Goal: Communication & Community: Answer question/provide support

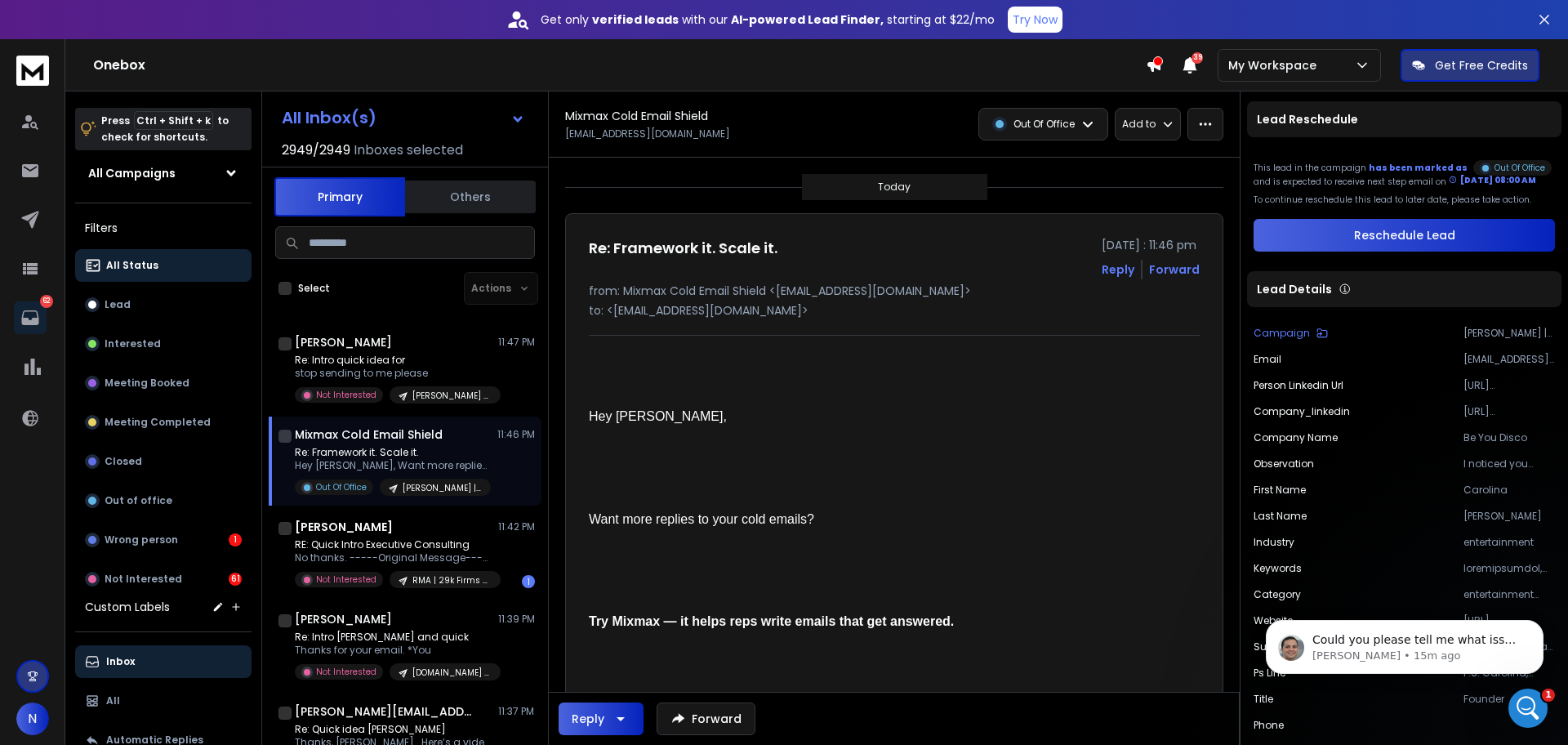
scroll to position [272, 0]
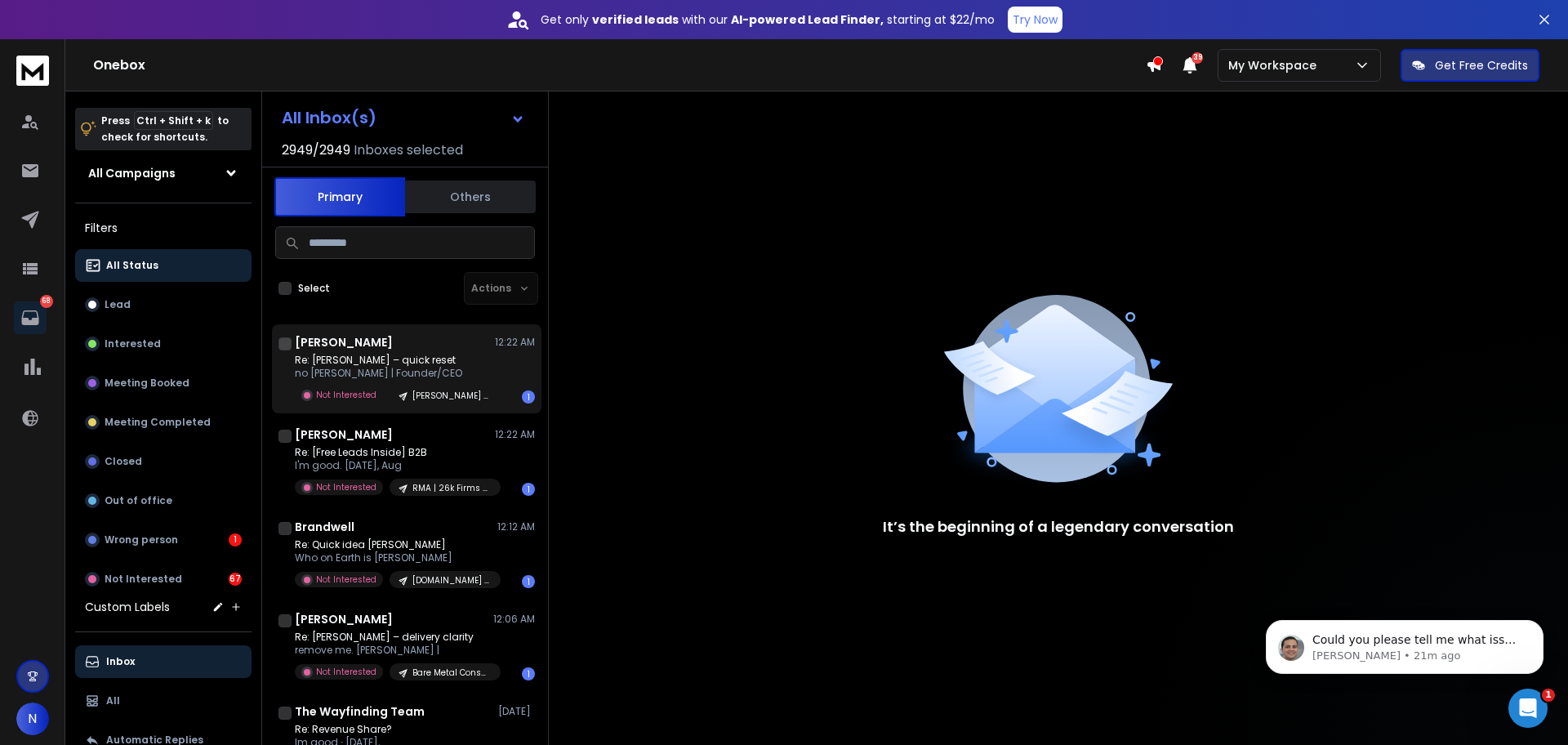
click at [392, 371] on p "no Mark Shafer | Founder/CEO" at bounding box center [393, 372] width 196 height 13
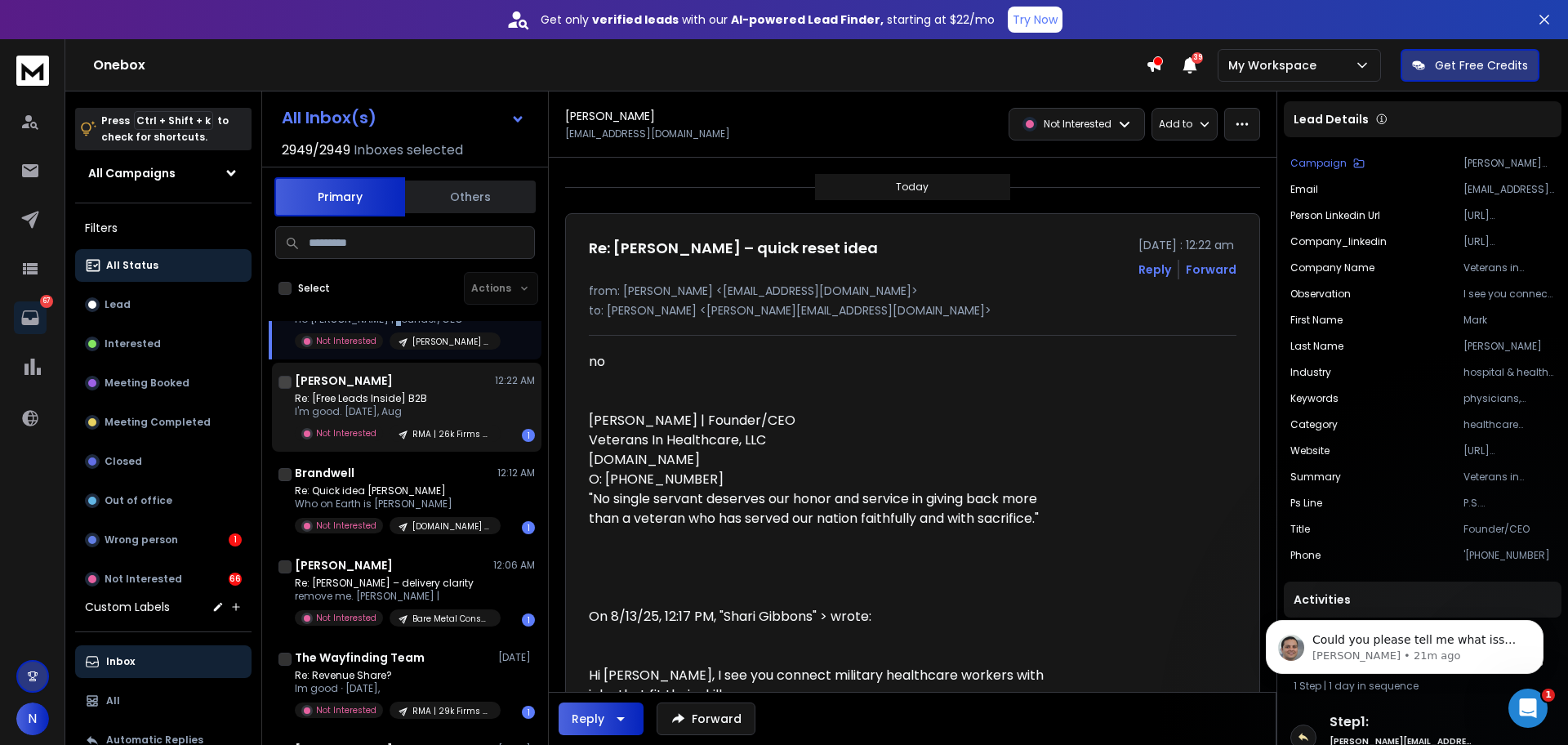
scroll to position [170, 0]
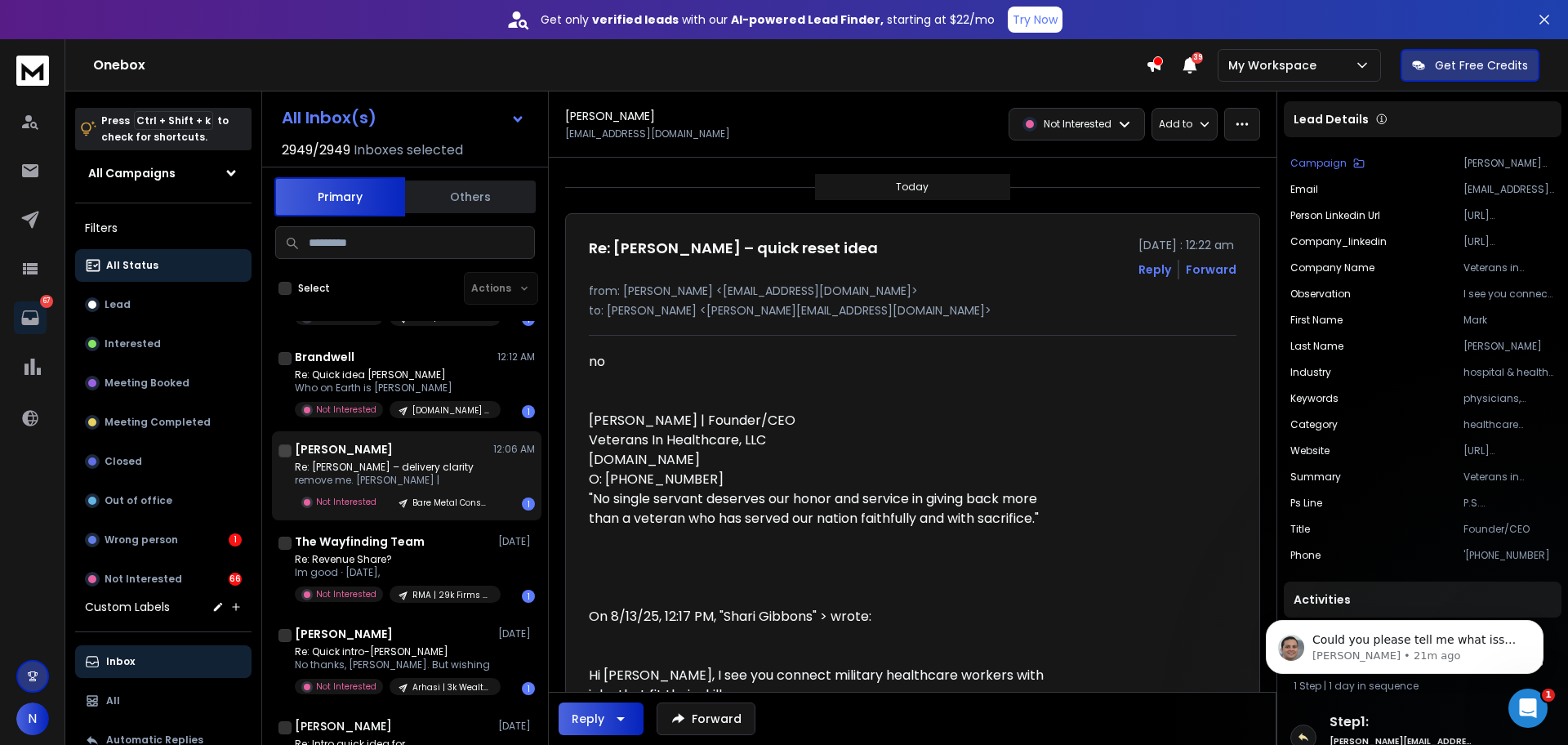
click at [421, 468] on p "Re: [PERSON_NAME] – delivery clarity" at bounding box center [393, 467] width 196 height 13
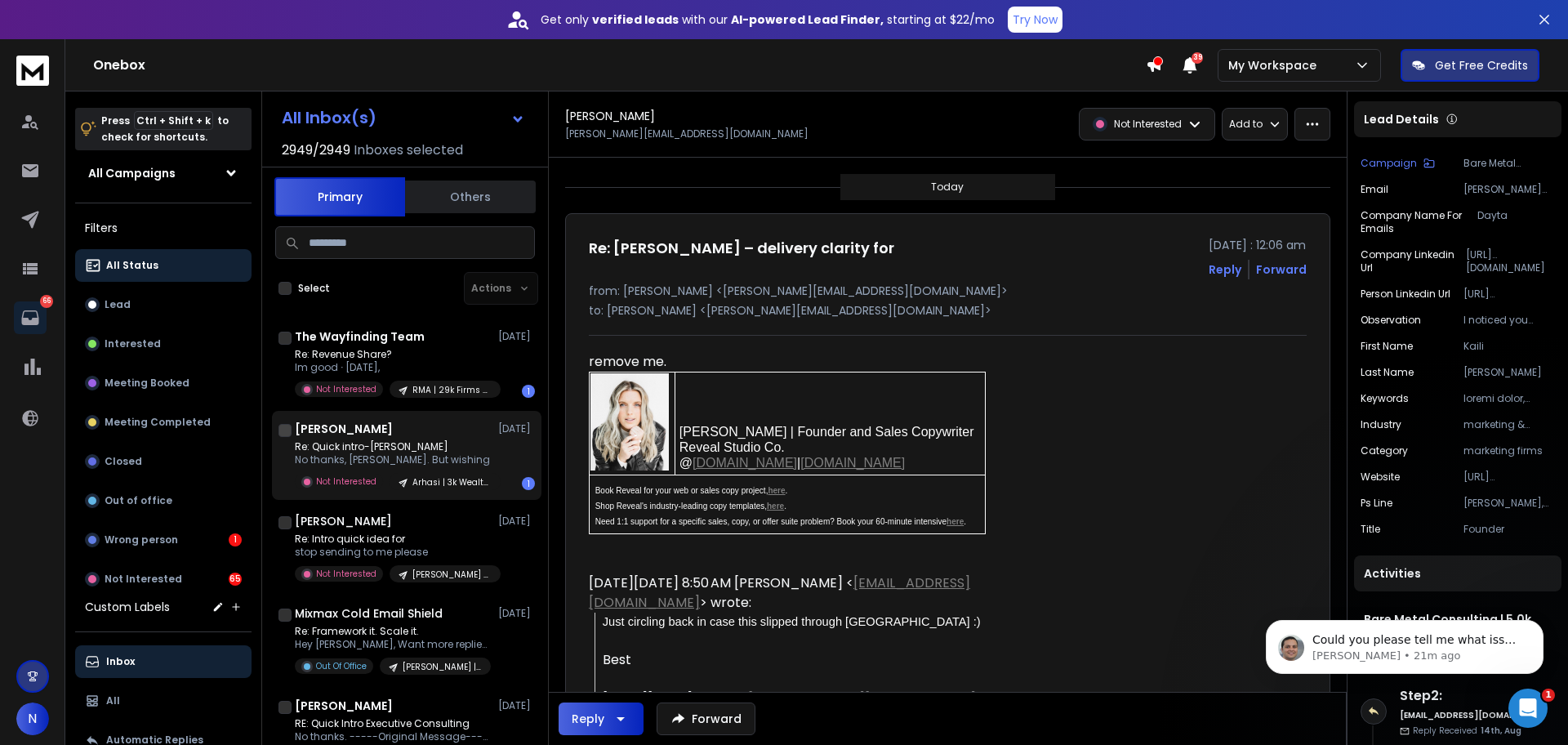
scroll to position [374, 0]
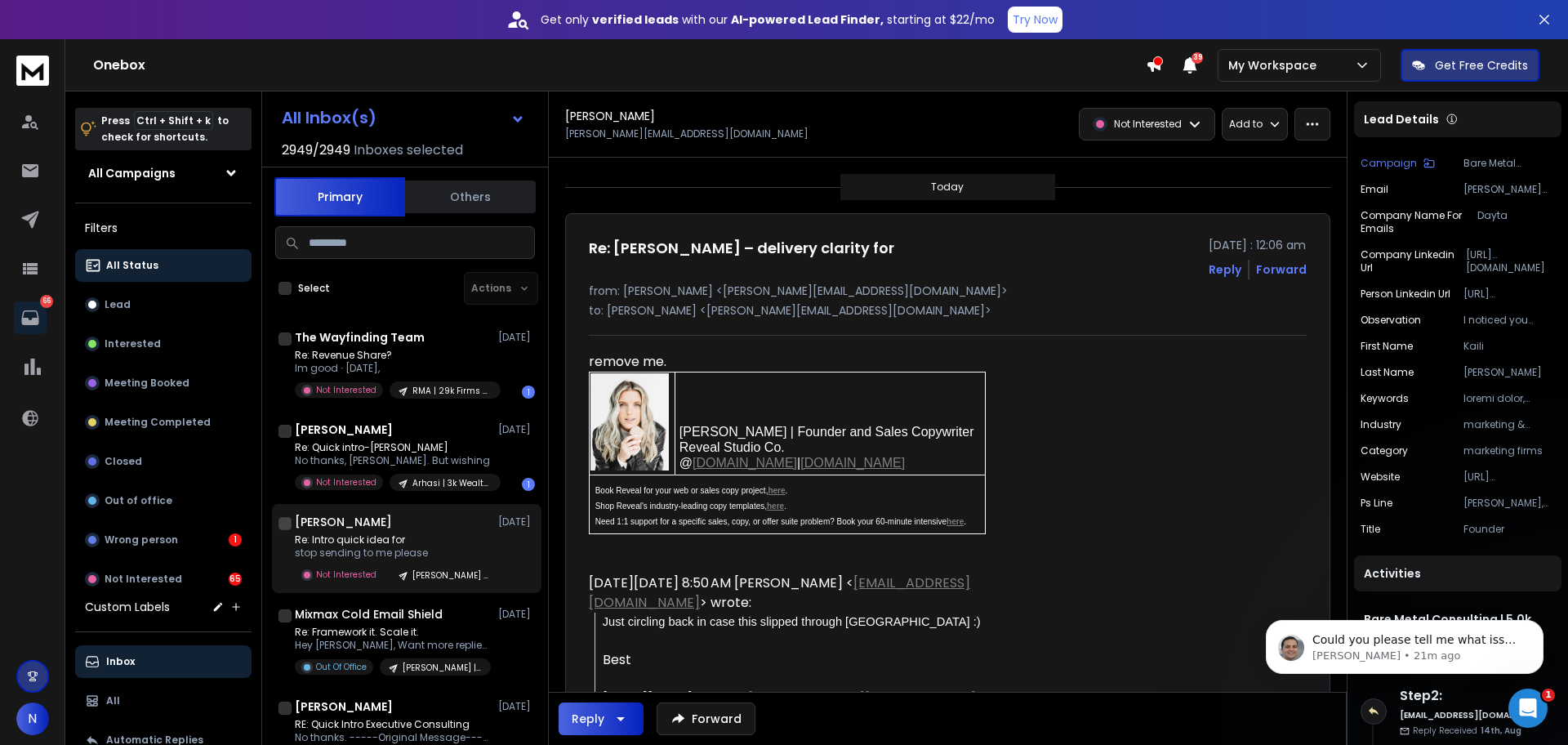
click at [400, 535] on p "Re: Intro quick idea for" at bounding box center [393, 539] width 196 height 13
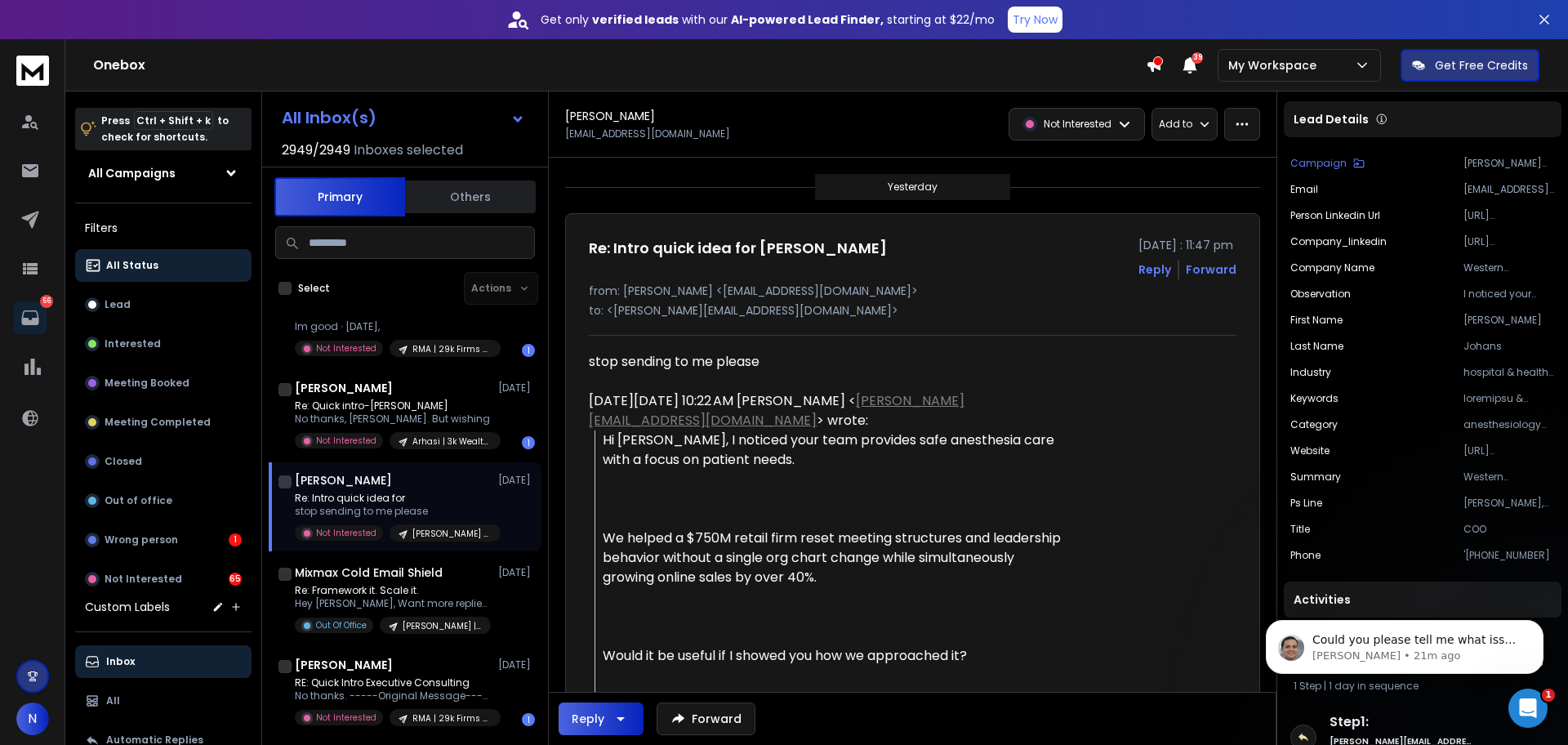
scroll to position [409, 0]
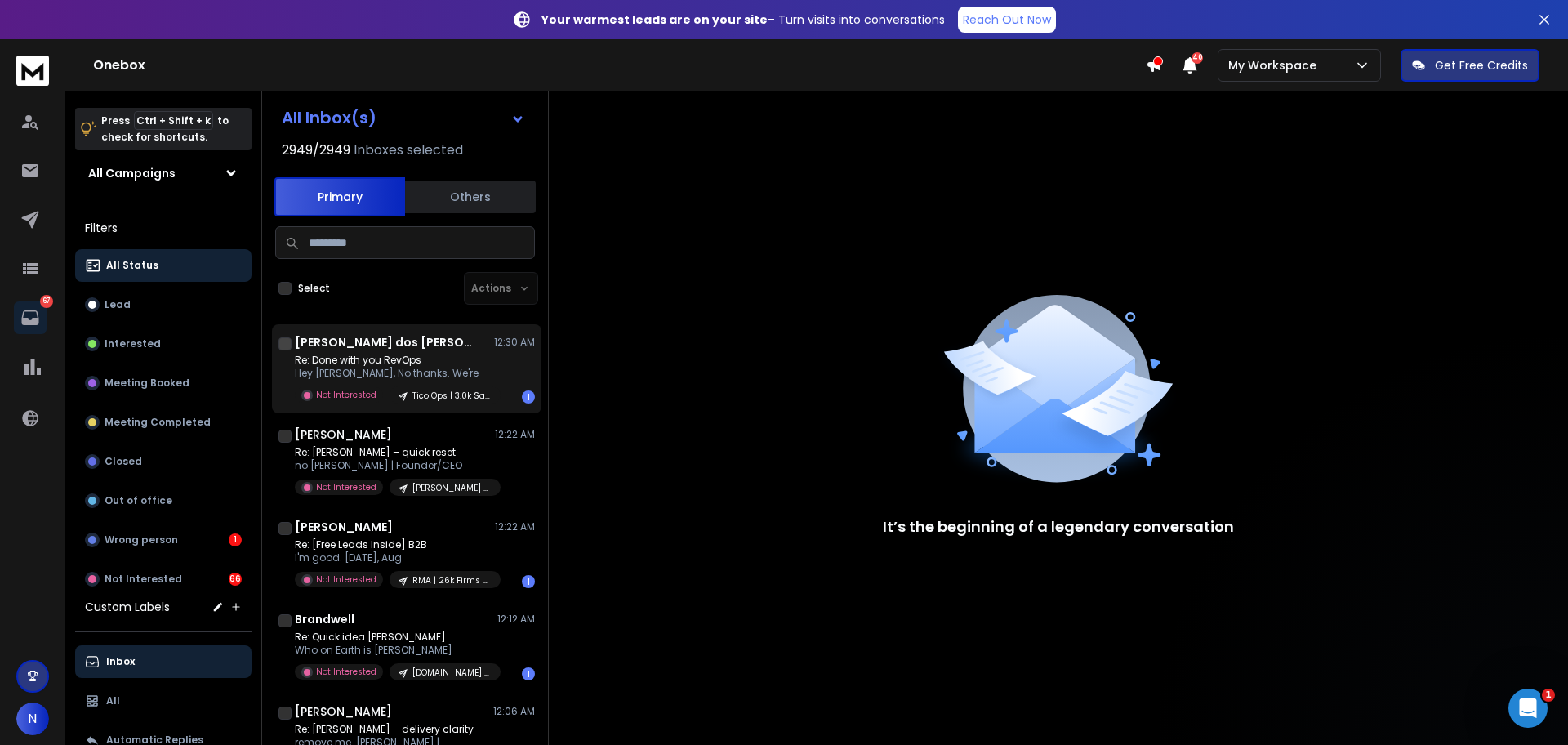
click at [439, 337] on div "Keila dos Santos 12:30 AM" at bounding box center [415, 342] width 240 height 16
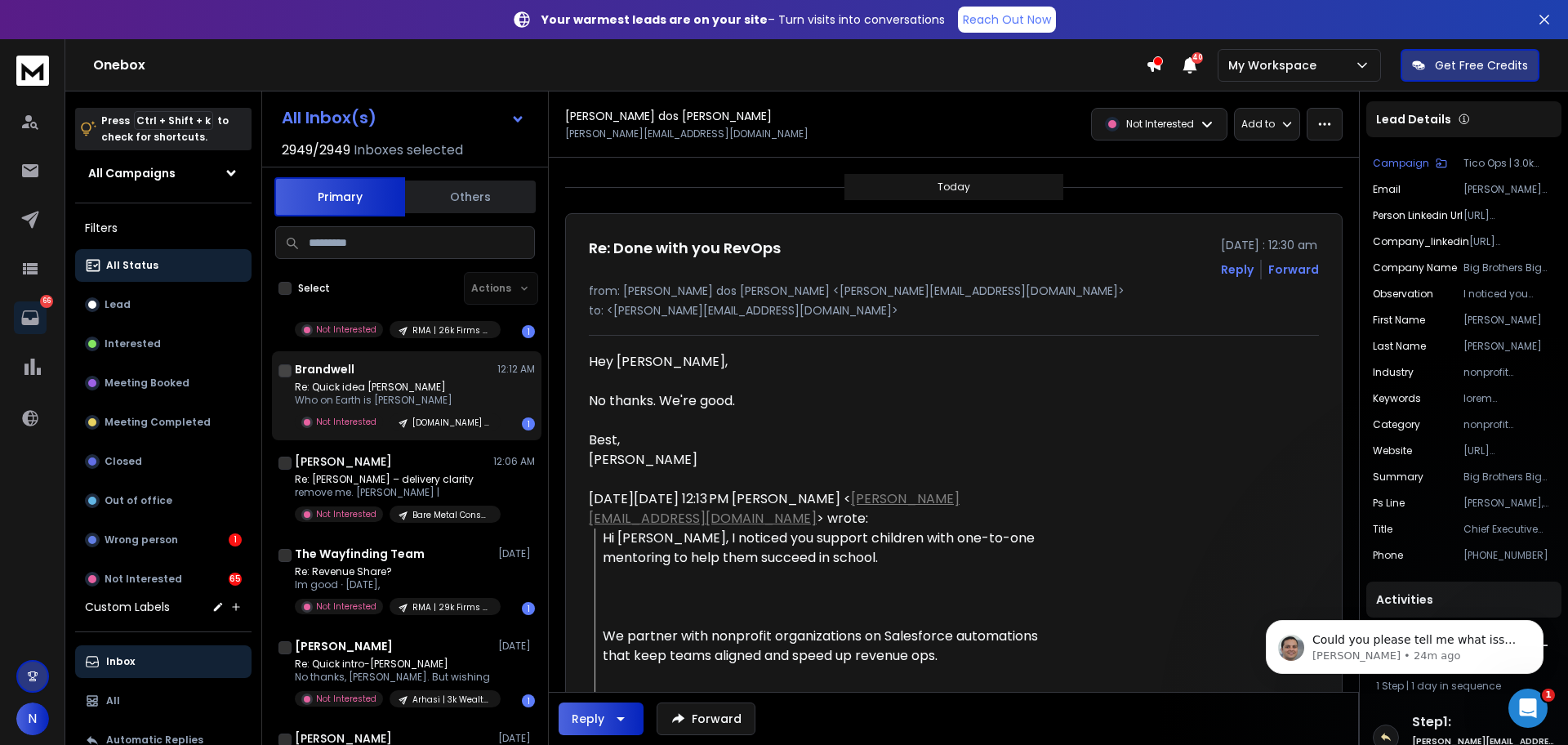
scroll to position [272, 0]
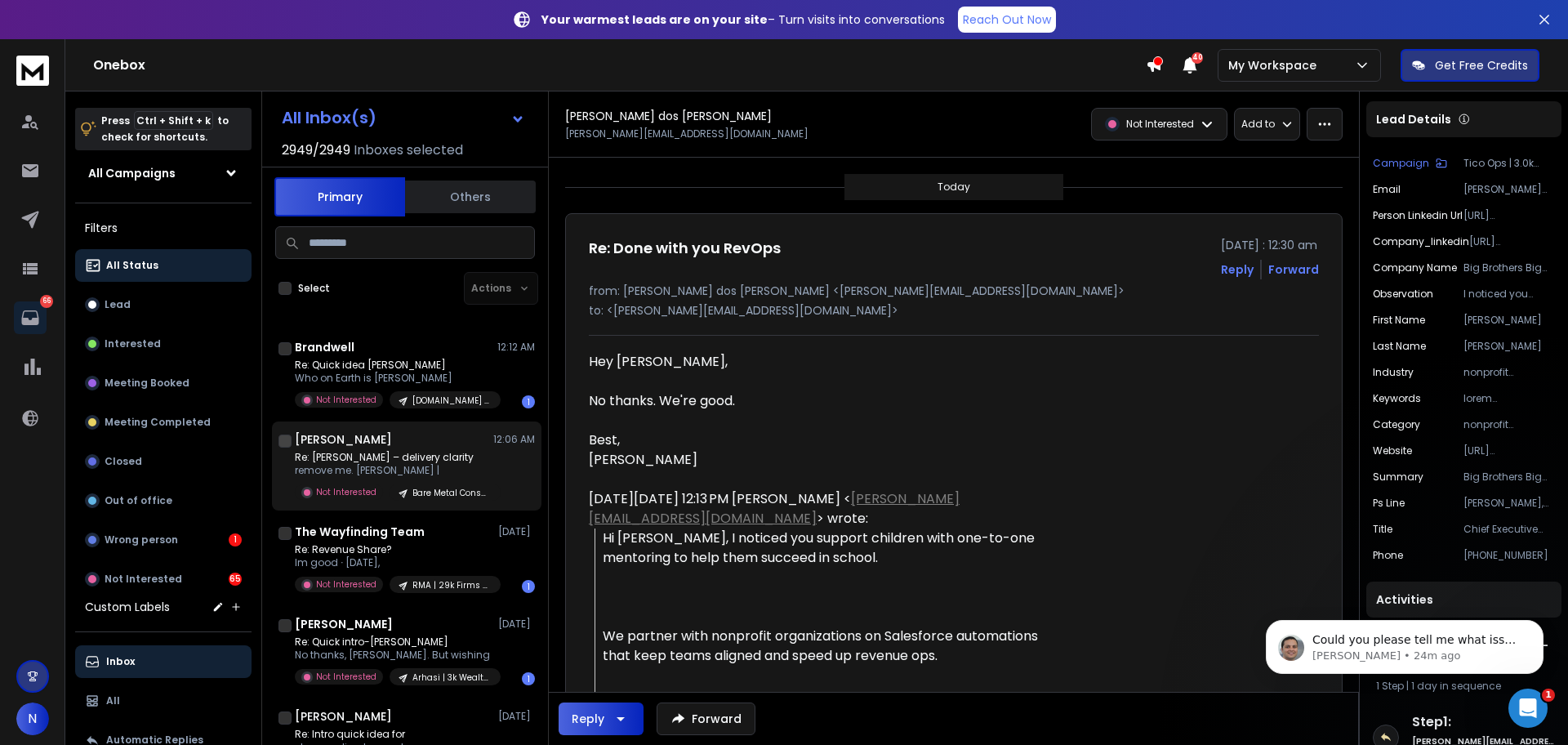
click at [451, 481] on div "Re: Kaili – delivery clarity remove me. Kaili Meyer | Not Interested Bare Metal…" at bounding box center [398, 475] width 206 height 50
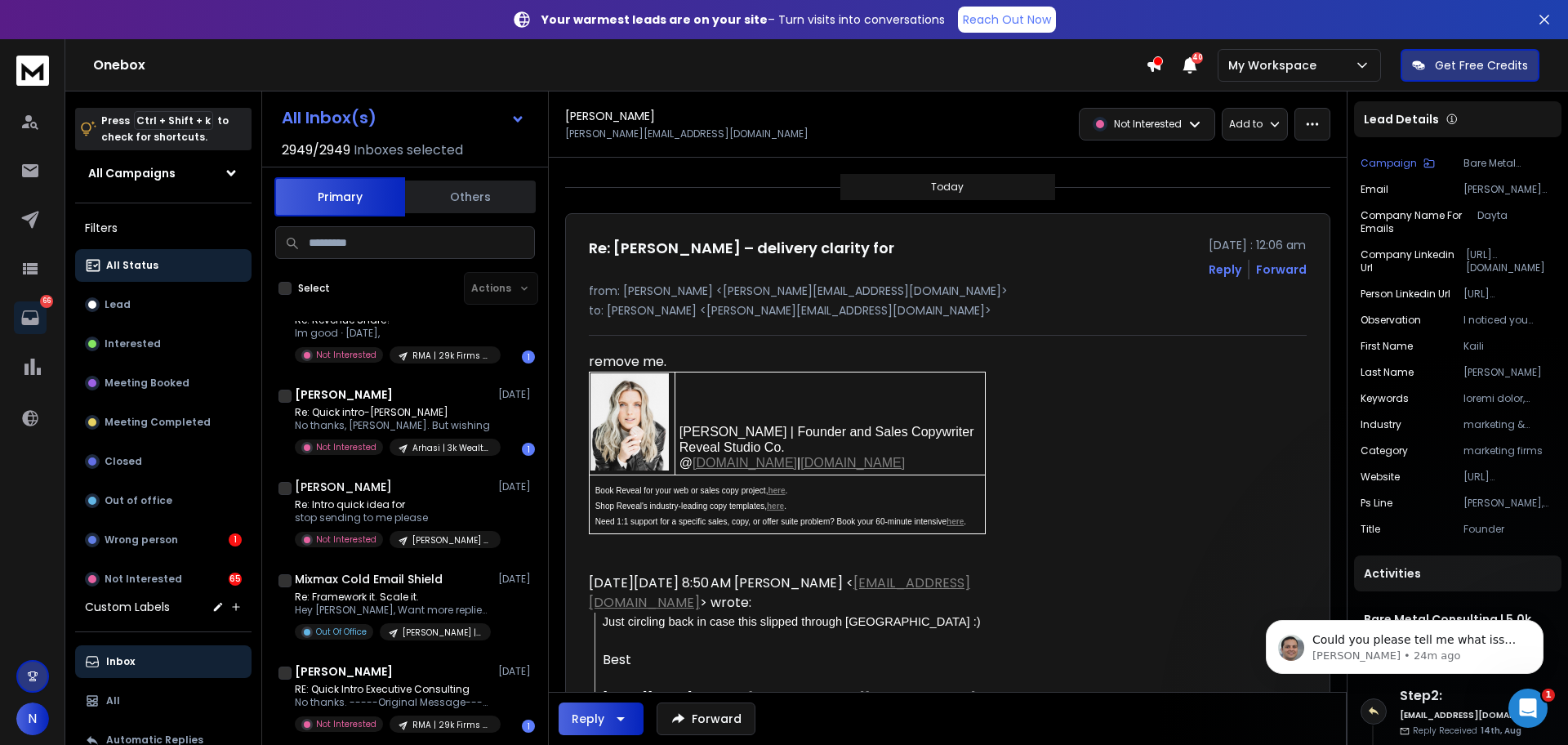
scroll to position [409, 0]
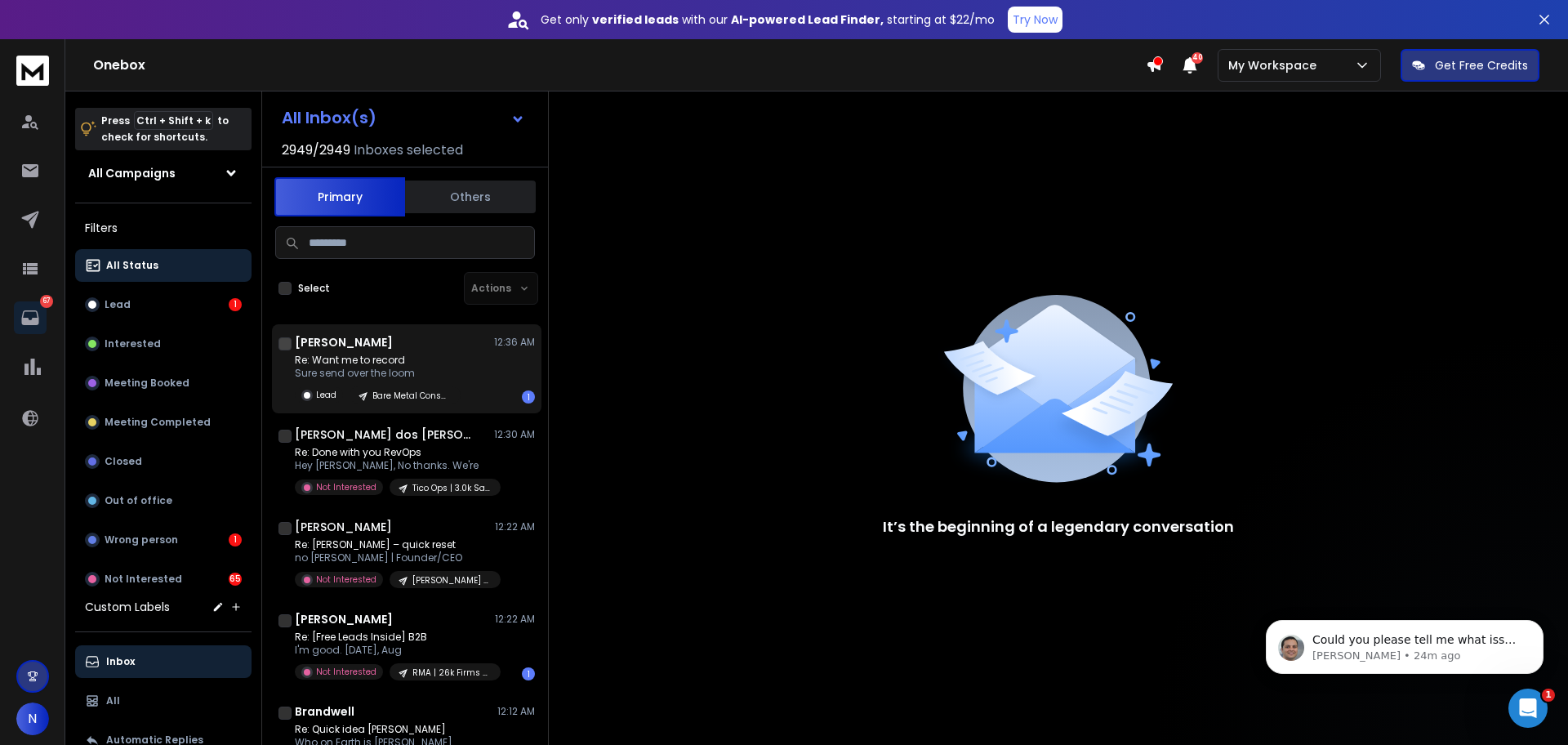
click at [446, 336] on div "Brian Harstine 12:36 AM" at bounding box center [415, 342] width 240 height 16
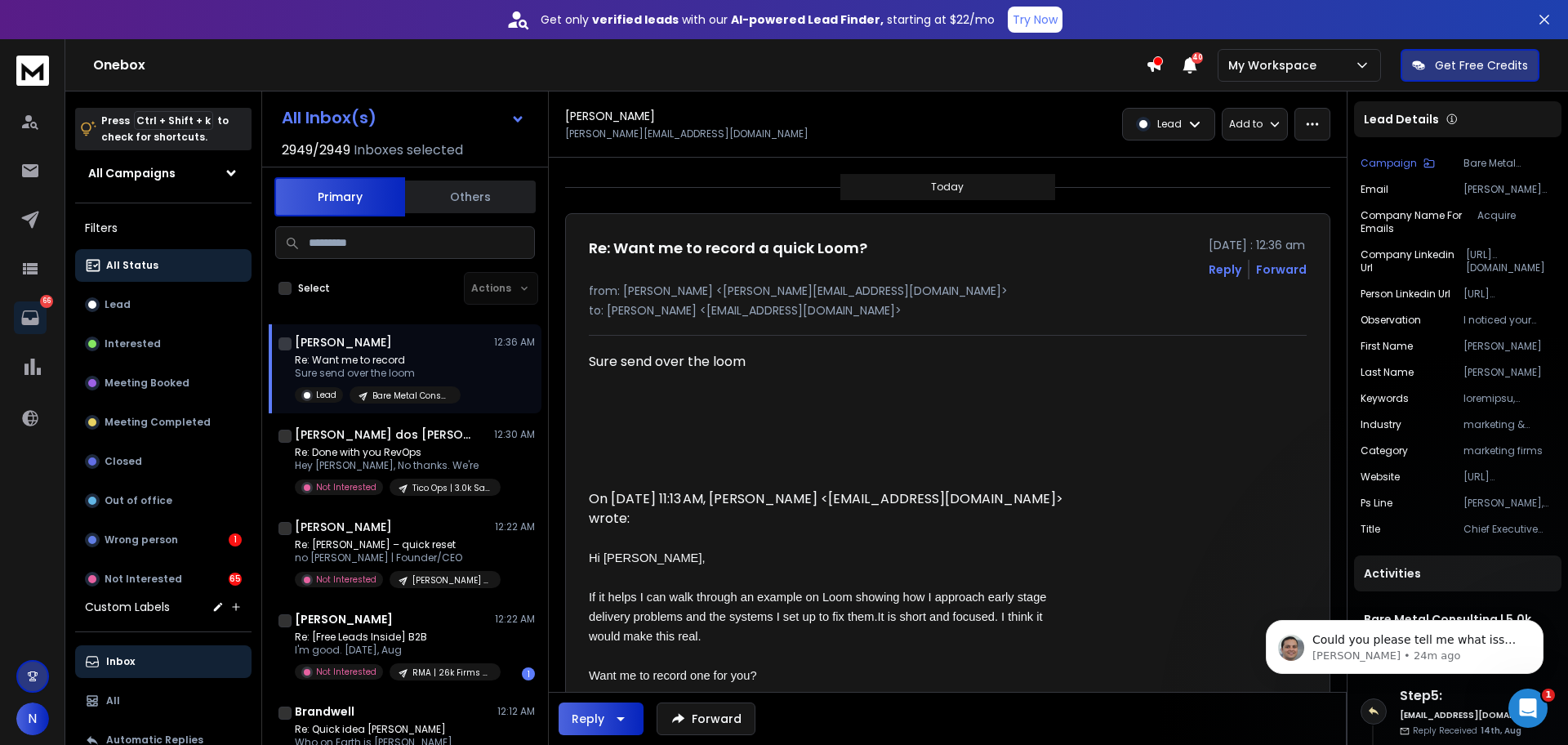
click at [1174, 136] on div "Lead" at bounding box center [1169, 124] width 92 height 31
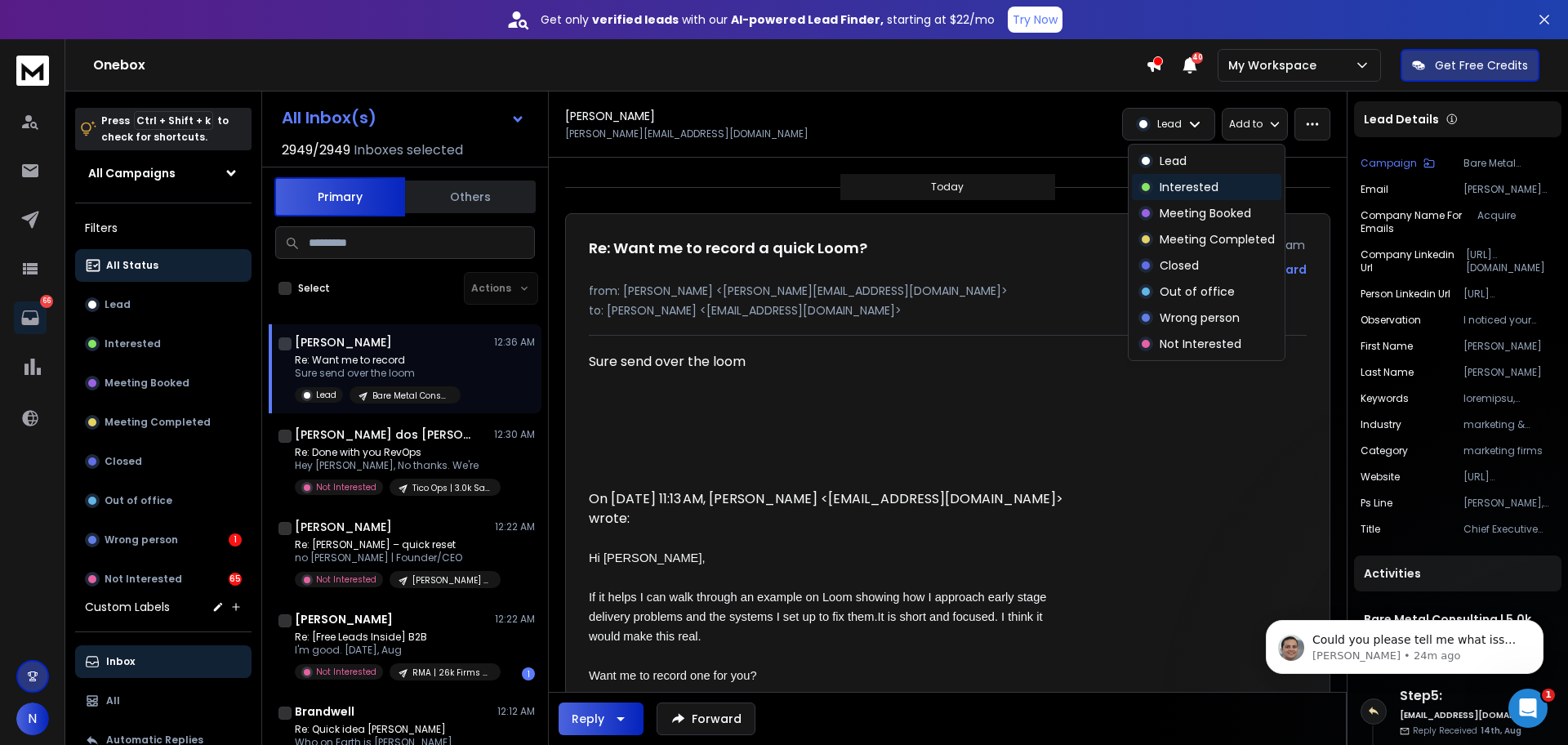
click at [1207, 185] on p "Interested" at bounding box center [1189, 186] width 59 height 16
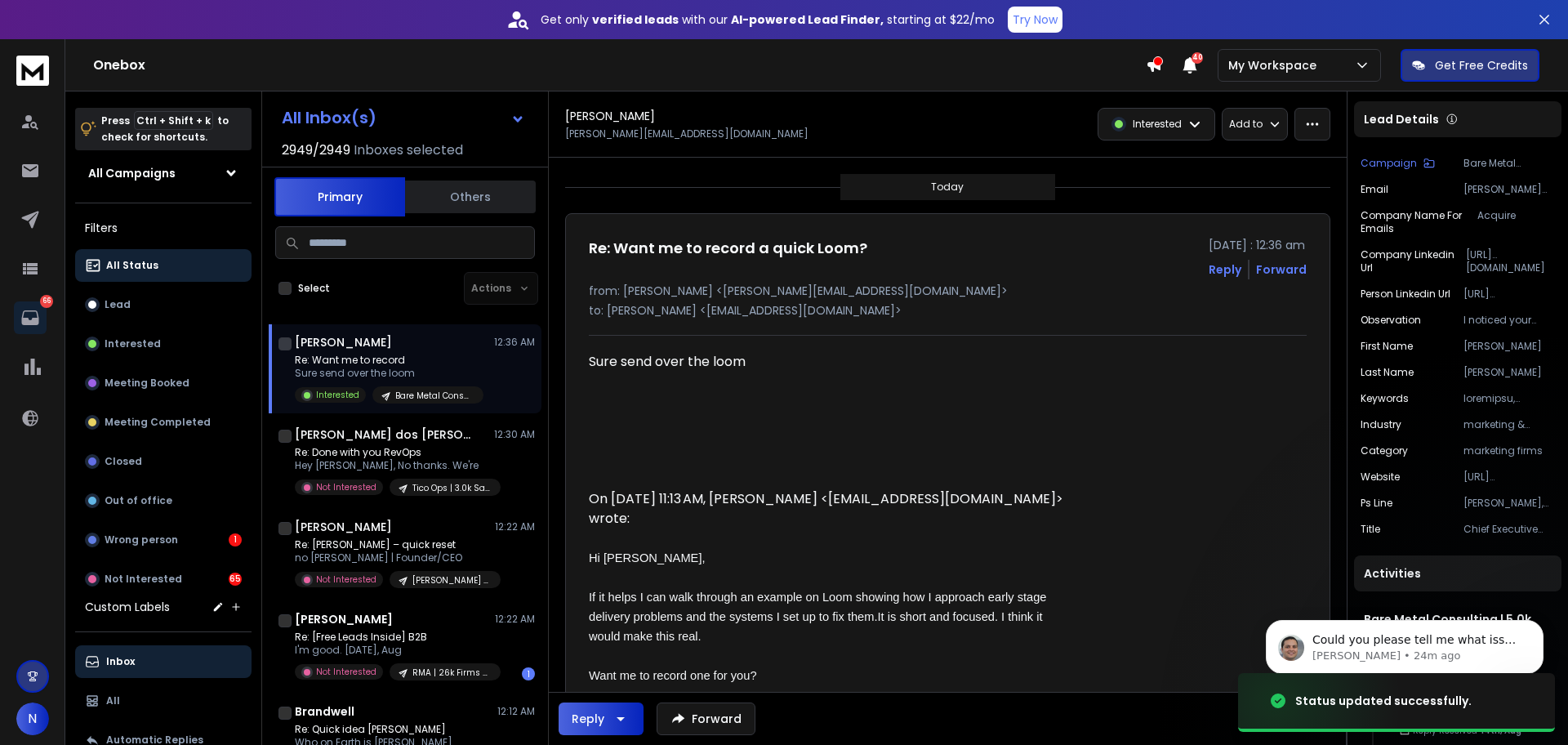
click at [1261, 120] on p "Add to" at bounding box center [1245, 124] width 33 height 13
click at [1277, 154] on div "Subsequence" at bounding box center [1286, 161] width 98 height 16
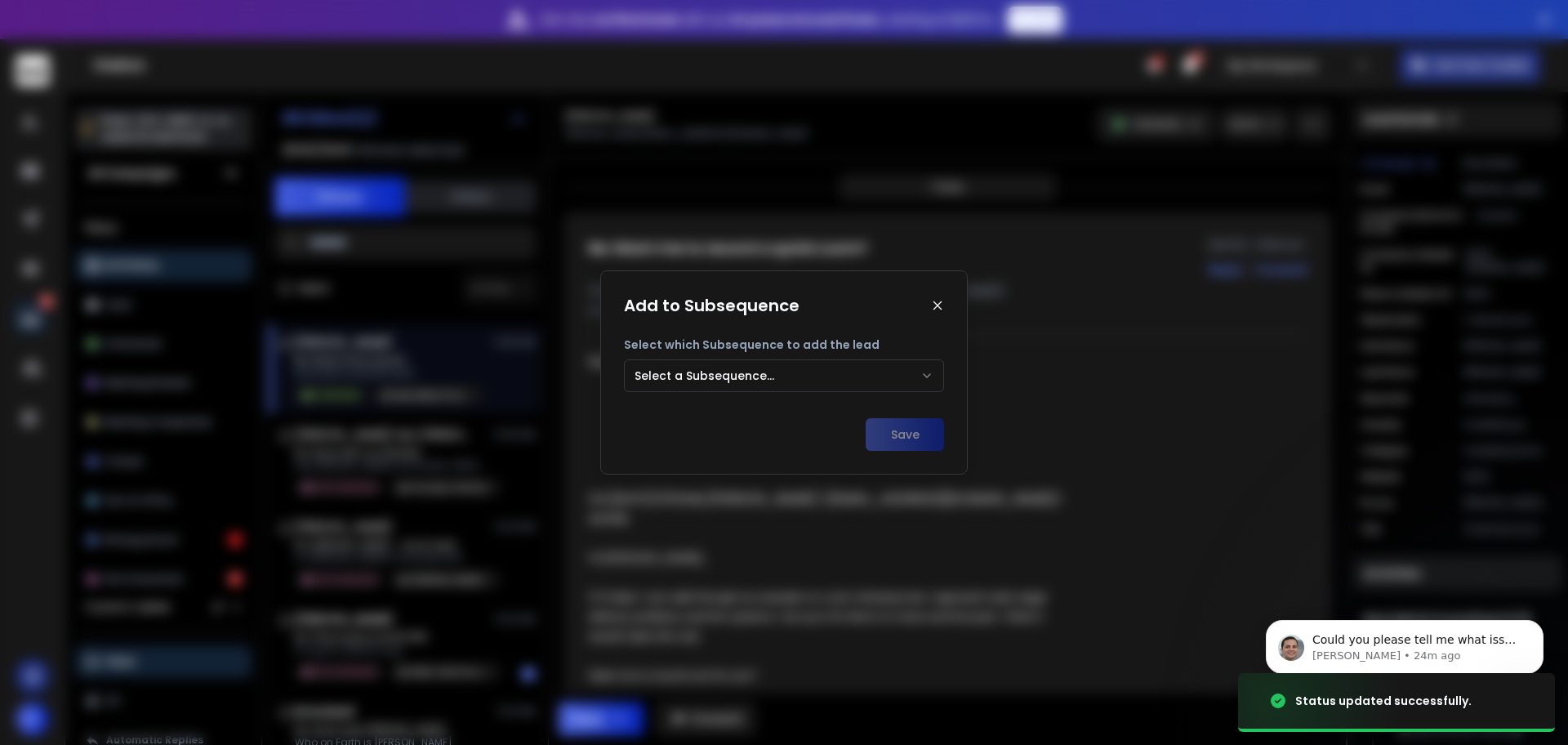
click at [772, 375] on button "Select a Subsequence..." at bounding box center [784, 376] width 320 height 33
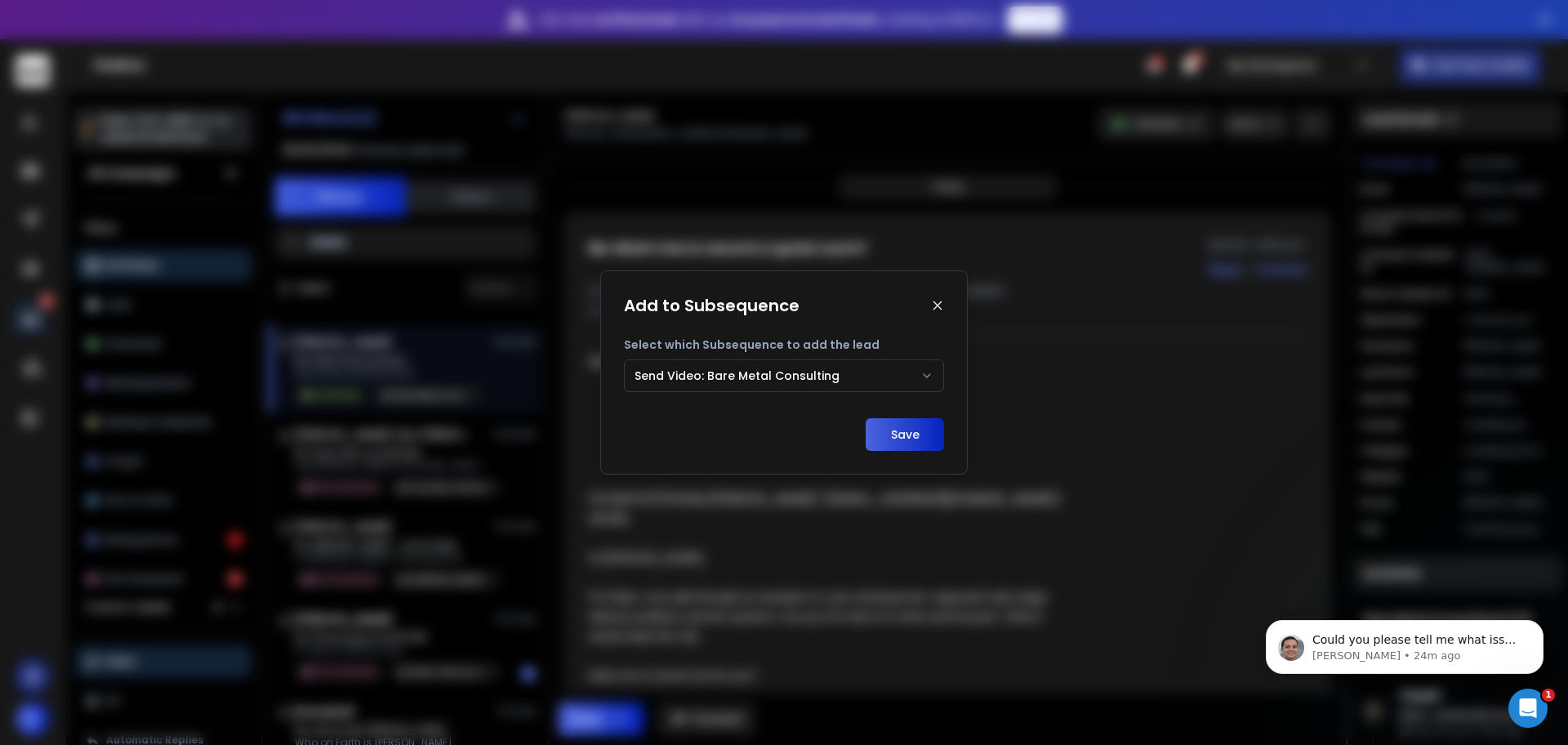
click at [910, 437] on button "Save" at bounding box center [905, 434] width 78 height 33
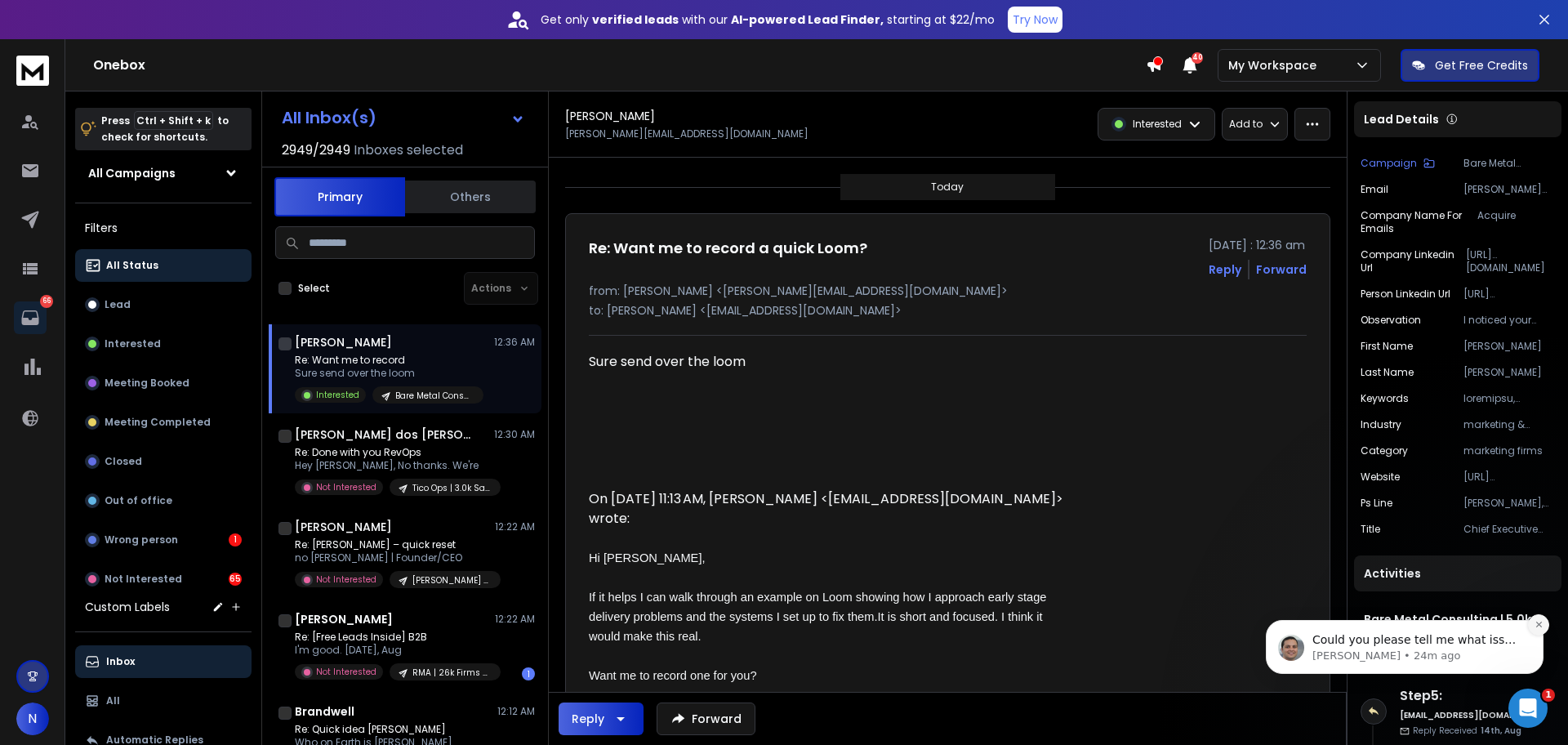
click at [1535, 622] on icon "Dismiss notification" at bounding box center [1539, 624] width 9 height 9
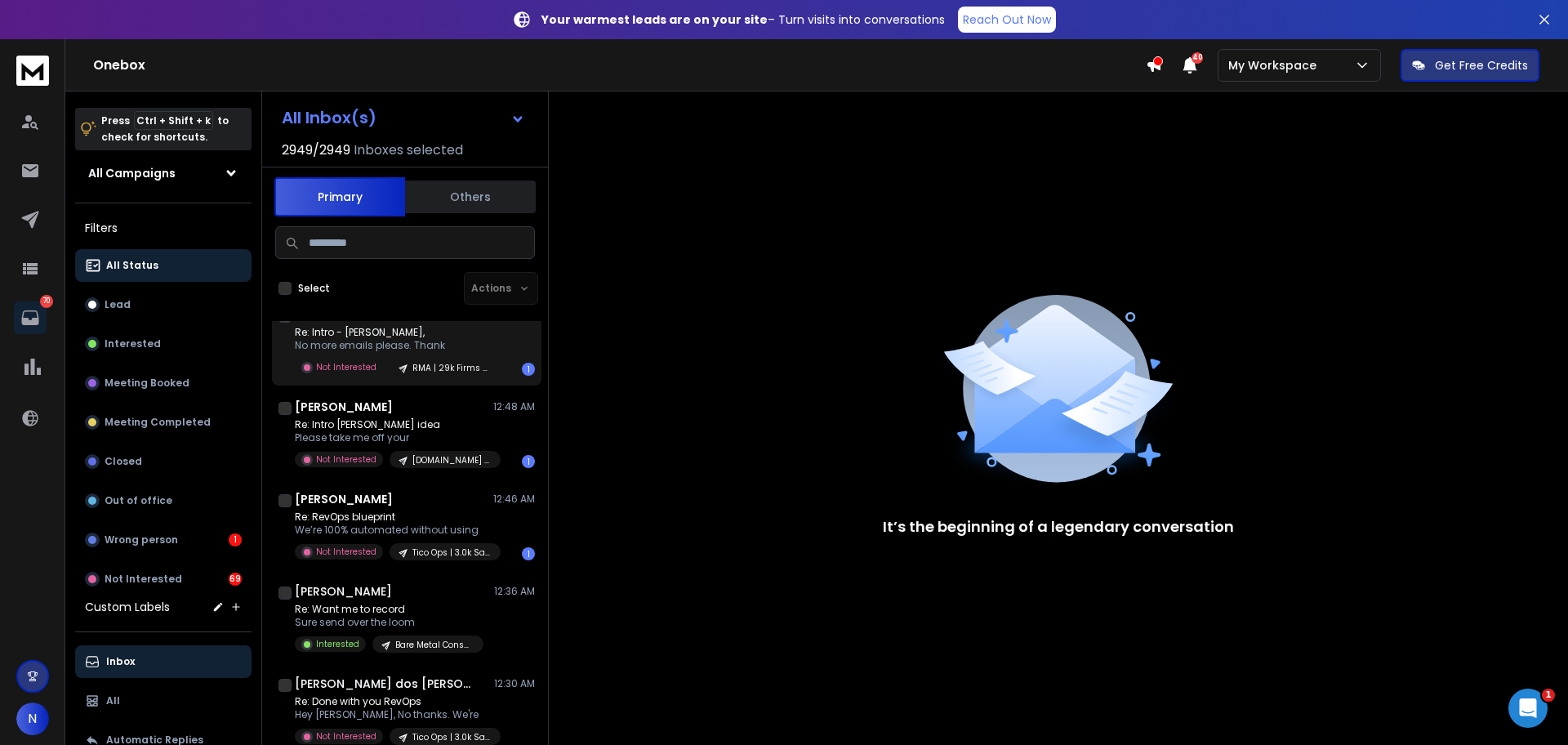
scroll to position [136, 0]
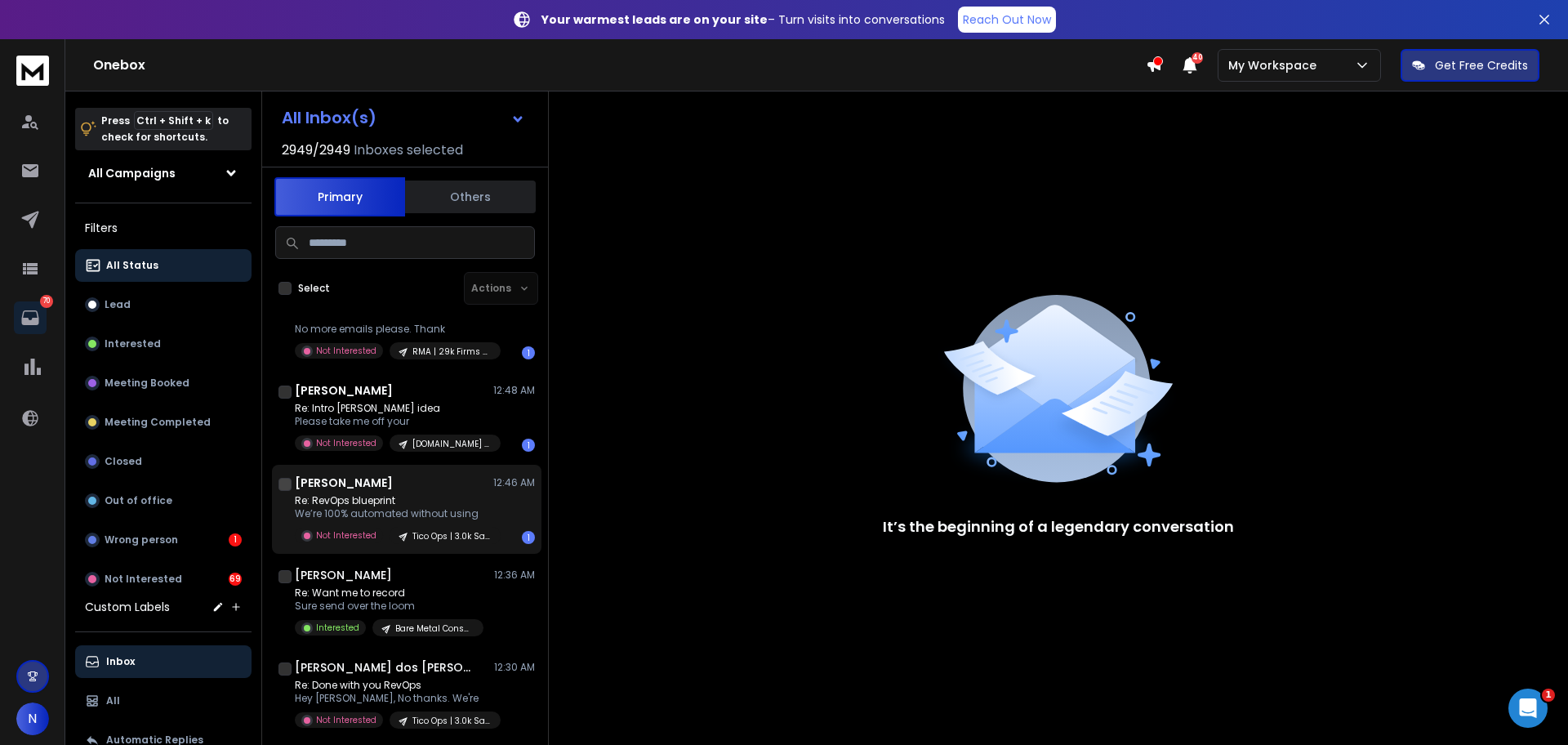
click at [457, 486] on div "Anthony Bonline 12:46 AM" at bounding box center [415, 482] width 240 height 16
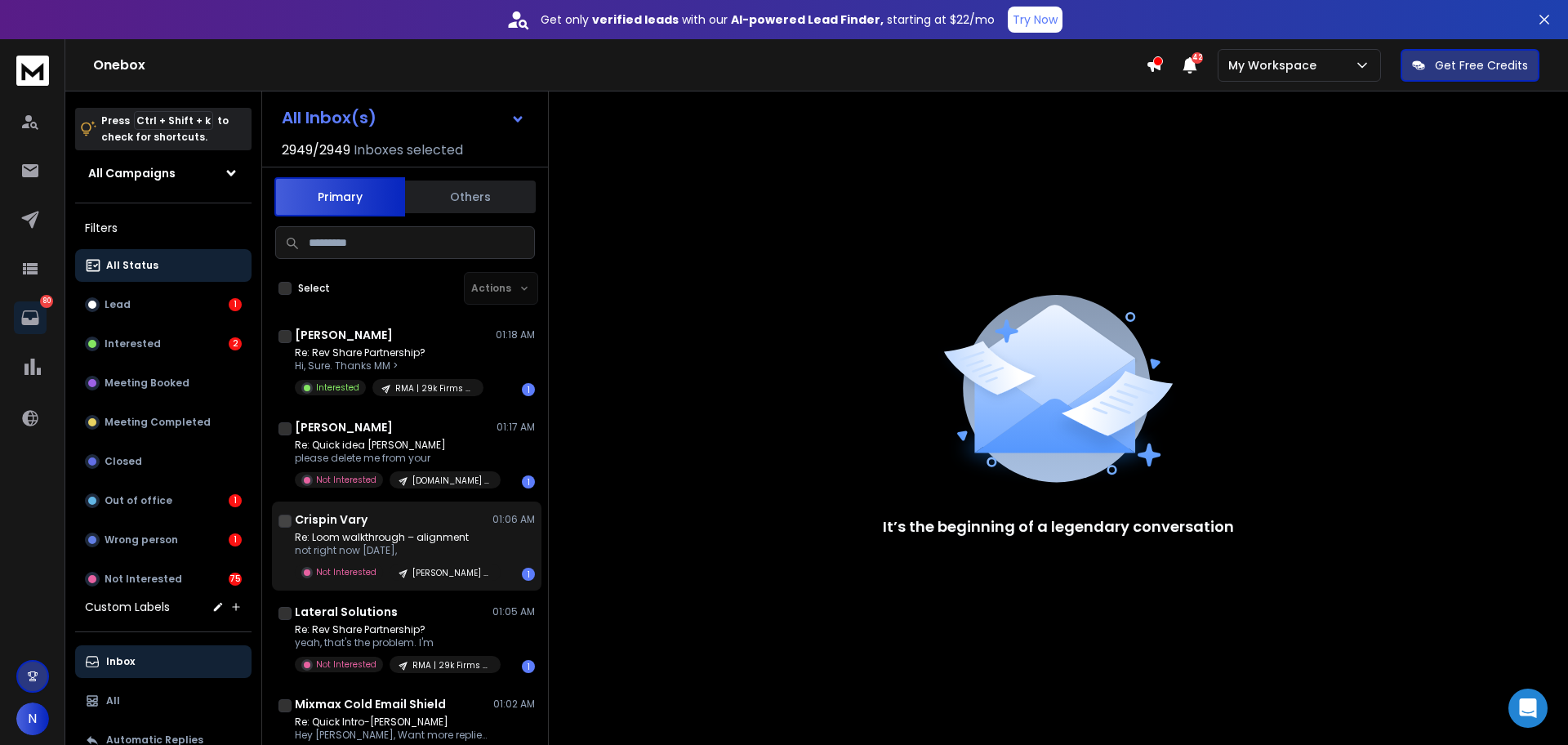
scroll to position [204, 0]
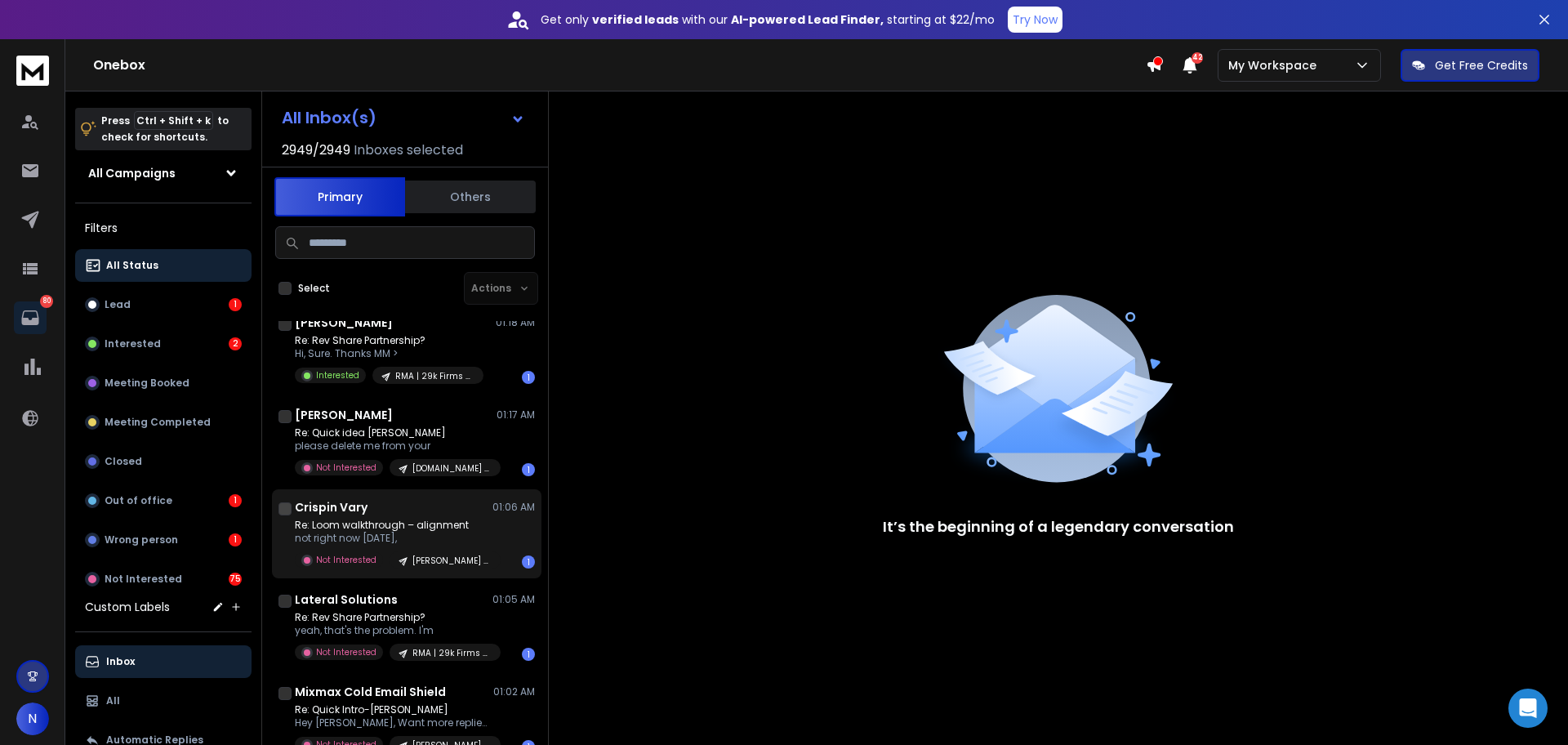
click at [450, 524] on p "Re: Loom walkthrough – alignment" at bounding box center [393, 524] width 196 height 13
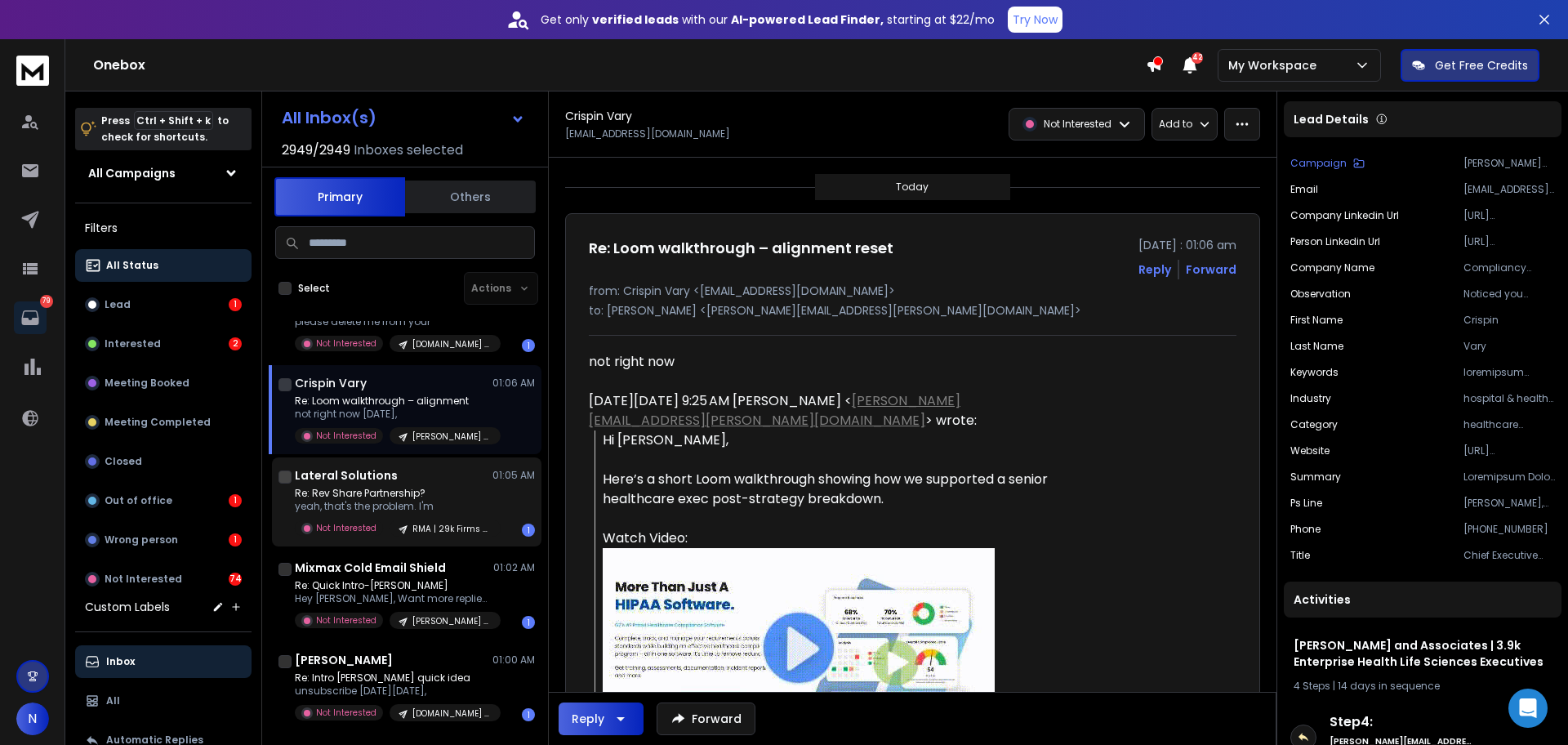
scroll to position [341, 0]
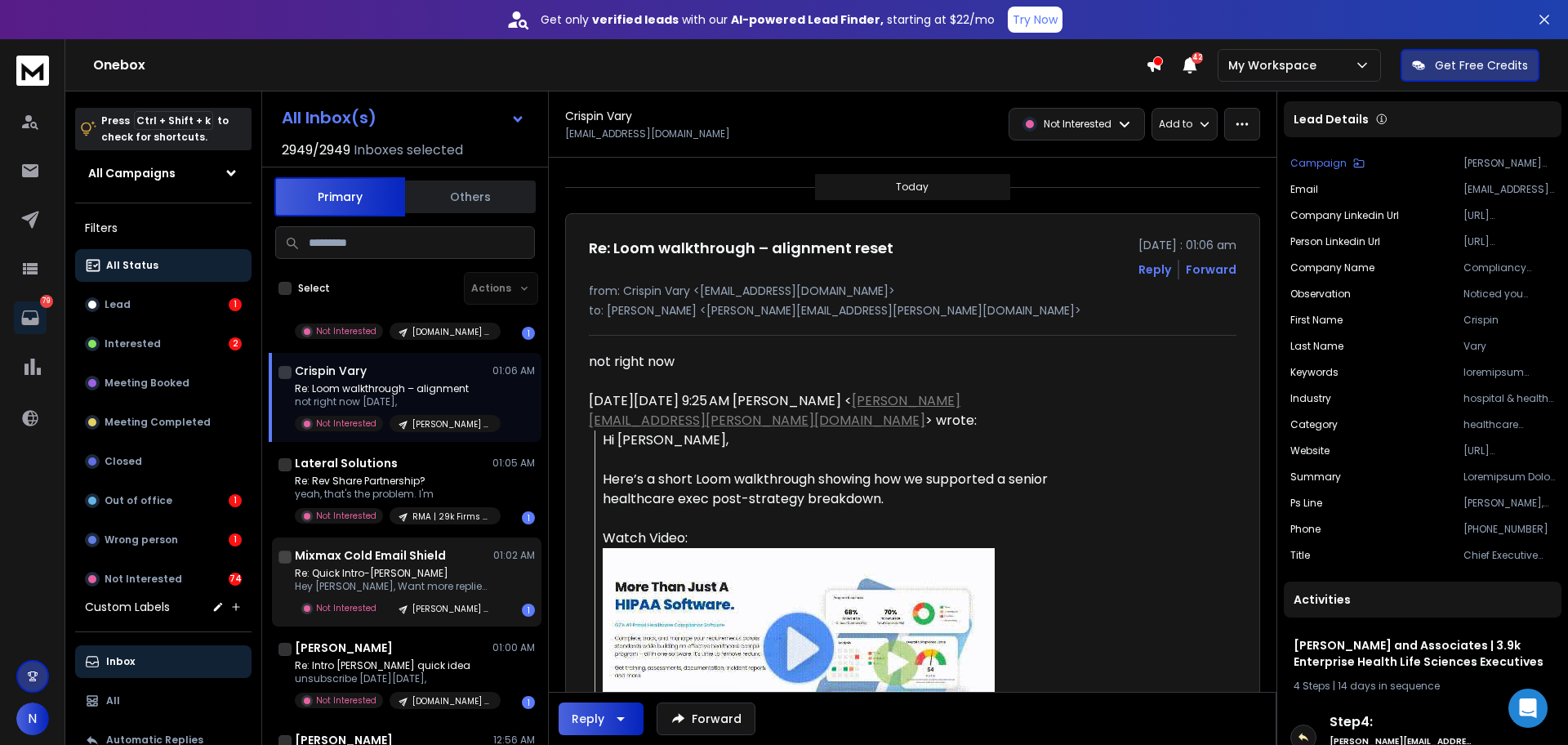
click at [433, 576] on p "Re: Quick Intro-[PERSON_NAME]" at bounding box center [393, 572] width 196 height 13
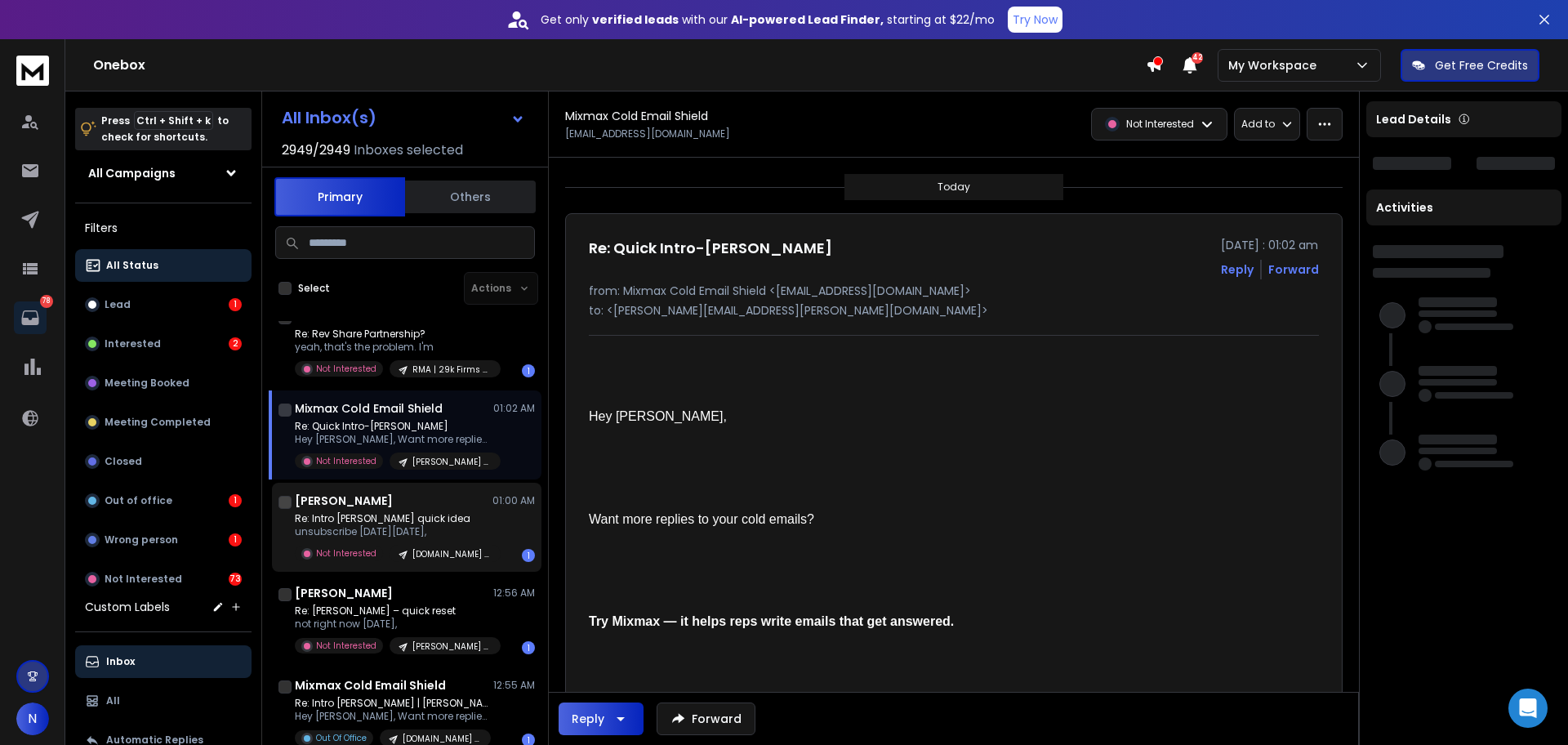
scroll to position [511, 0]
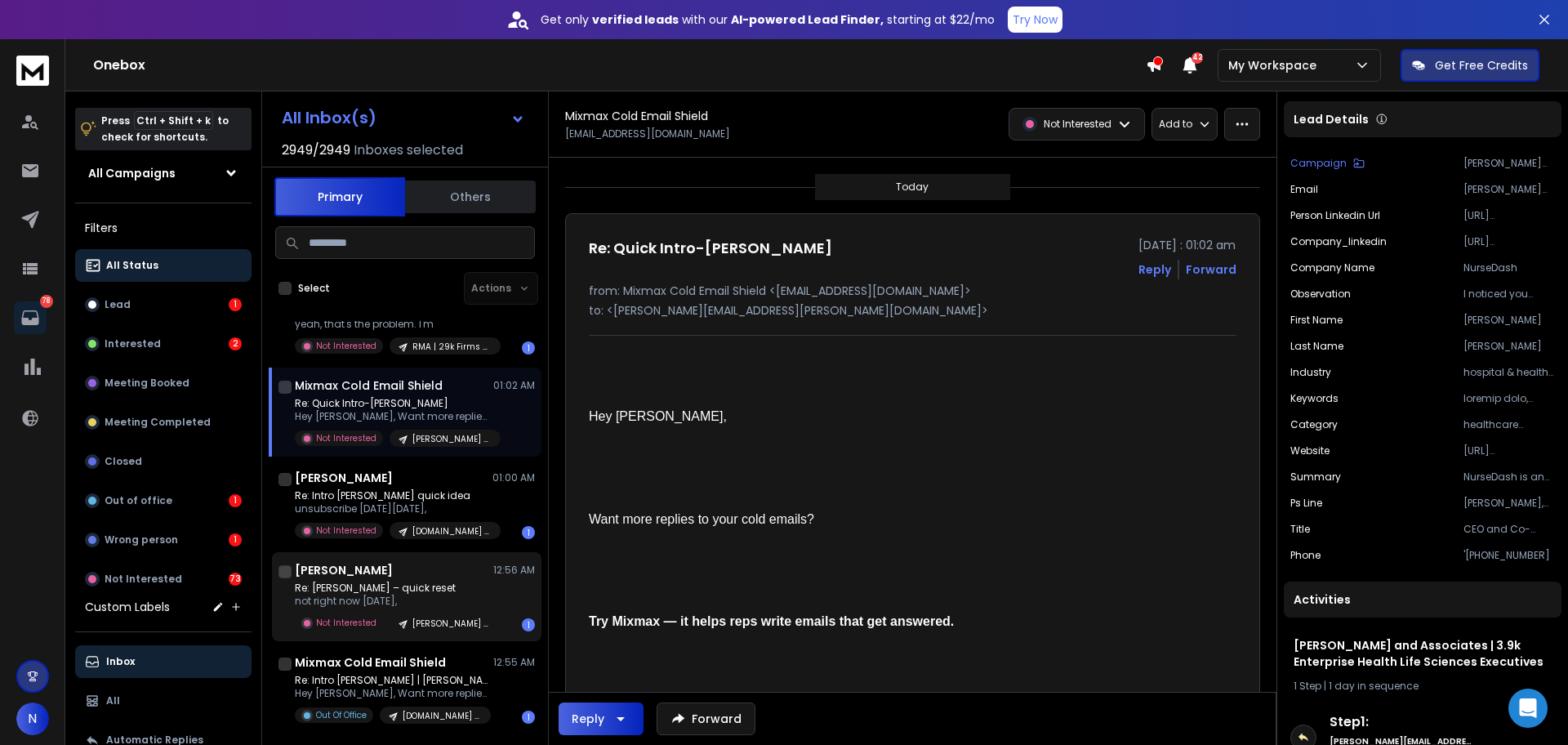
click at [419, 595] on p "not right now [DATE]," at bounding box center [393, 601] width 196 height 13
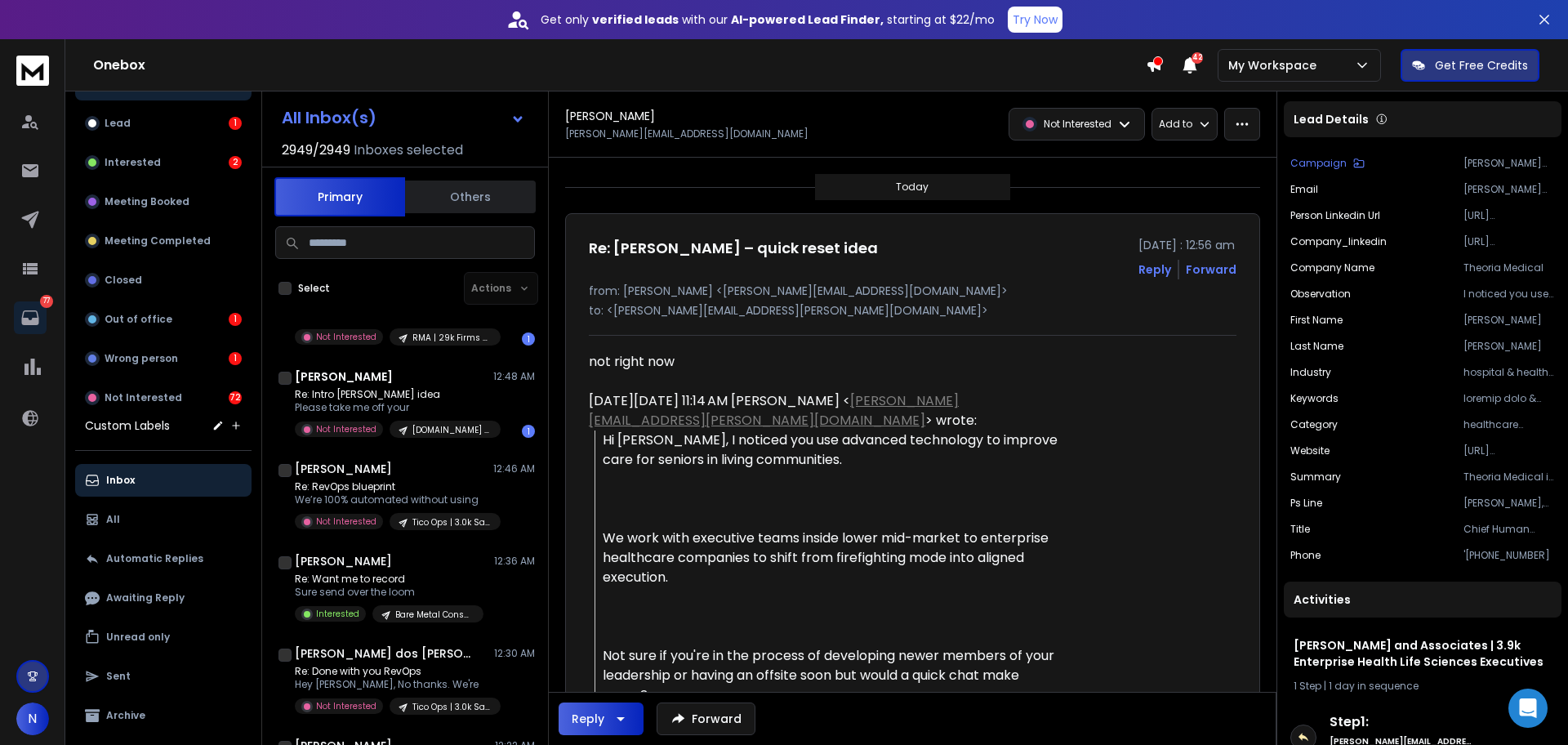
scroll to position [1191, 0]
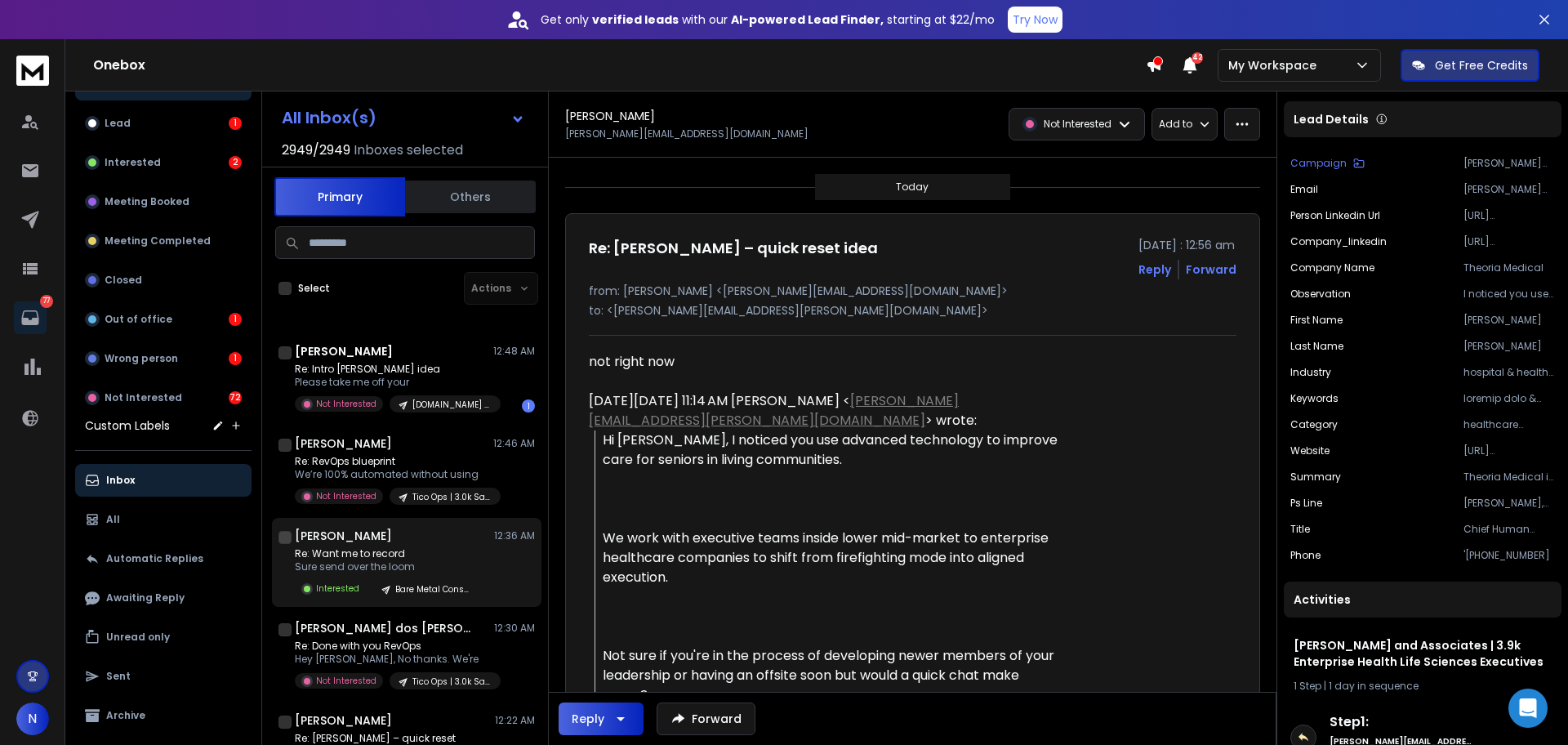
click at [474, 572] on p "Sure send over the loom" at bounding box center [390, 566] width 189 height 13
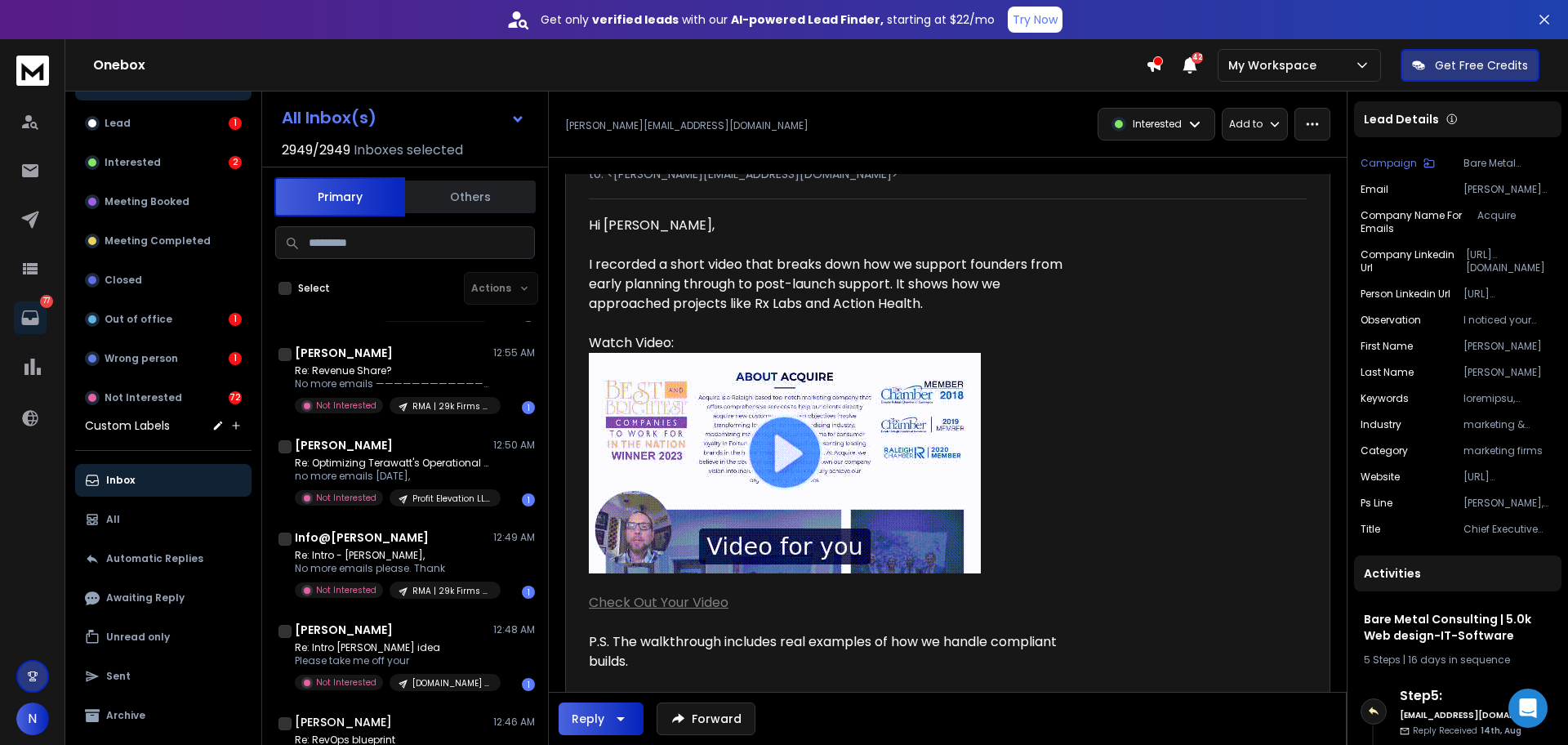
scroll to position [885, 0]
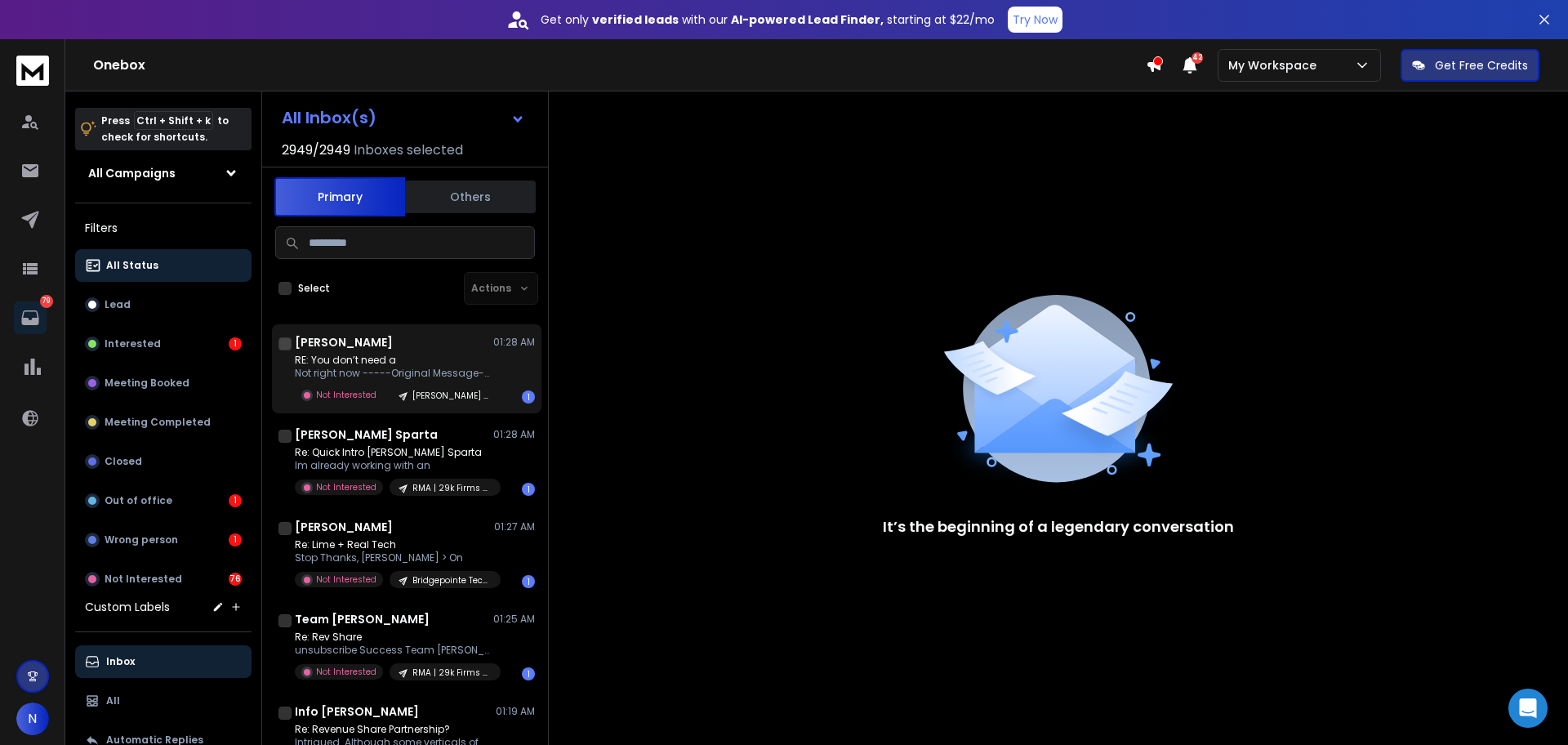
click at [388, 359] on p "RE: You don’t need a" at bounding box center [393, 360] width 196 height 13
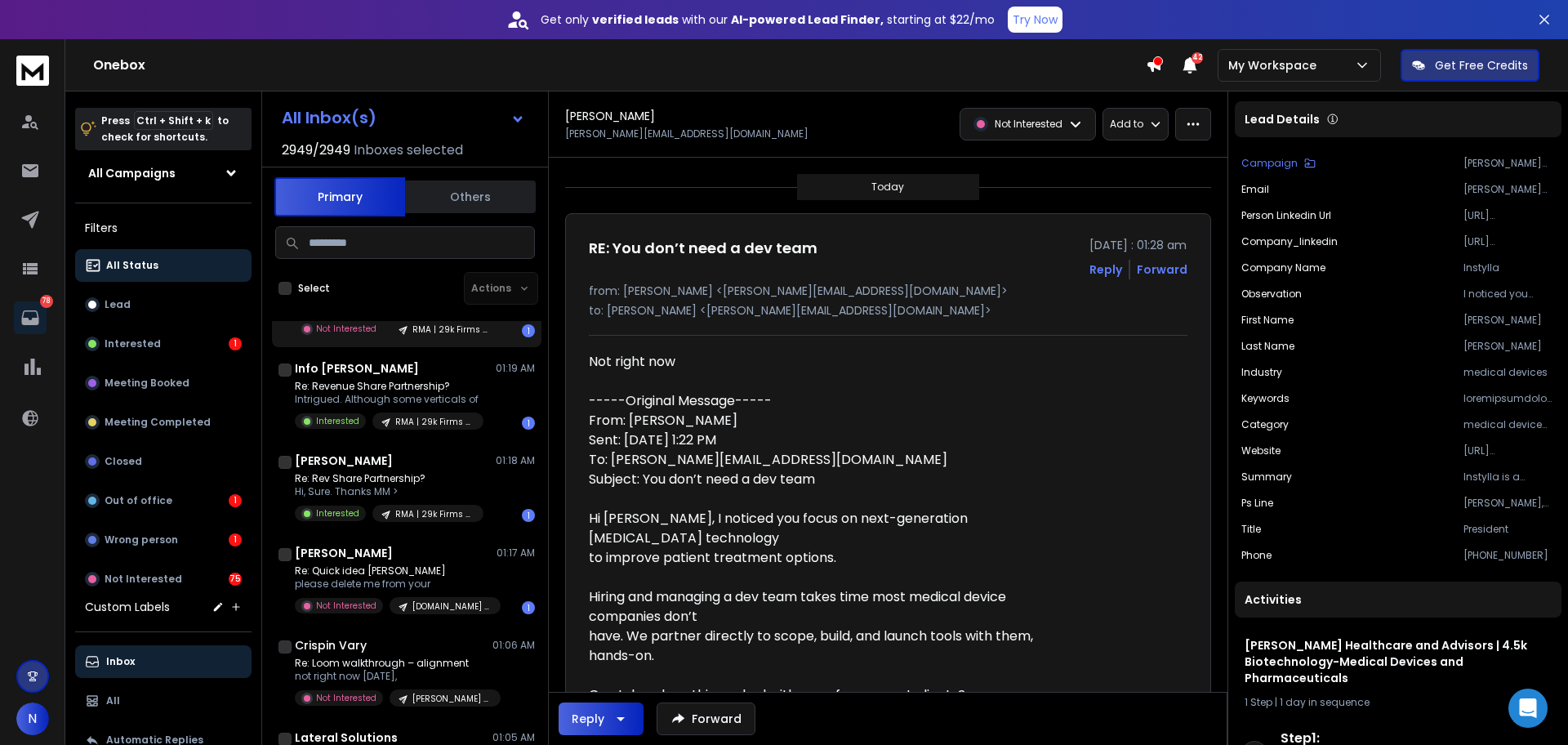
scroll to position [341, 0]
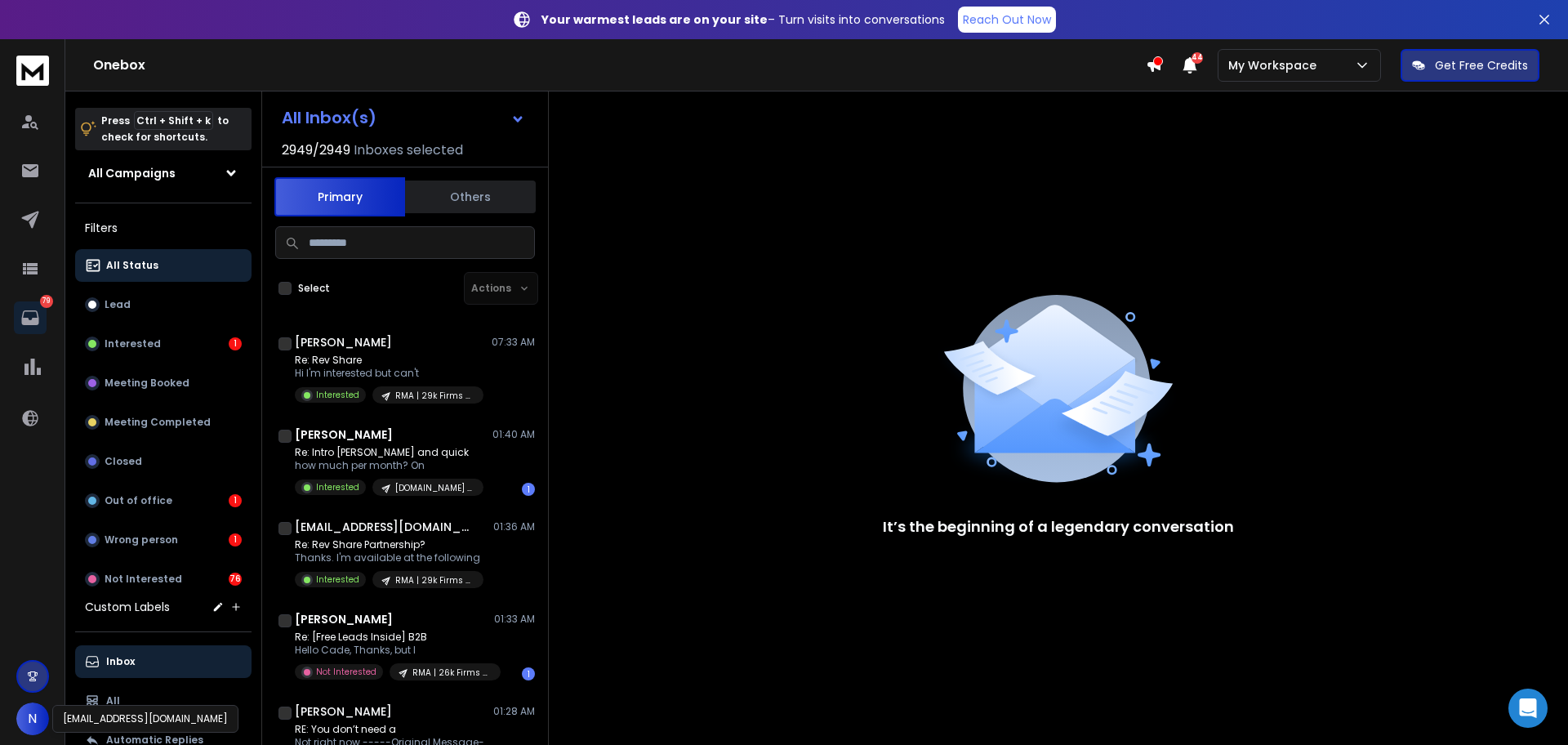
click at [30, 709] on span "N" at bounding box center [33, 718] width 33 height 33
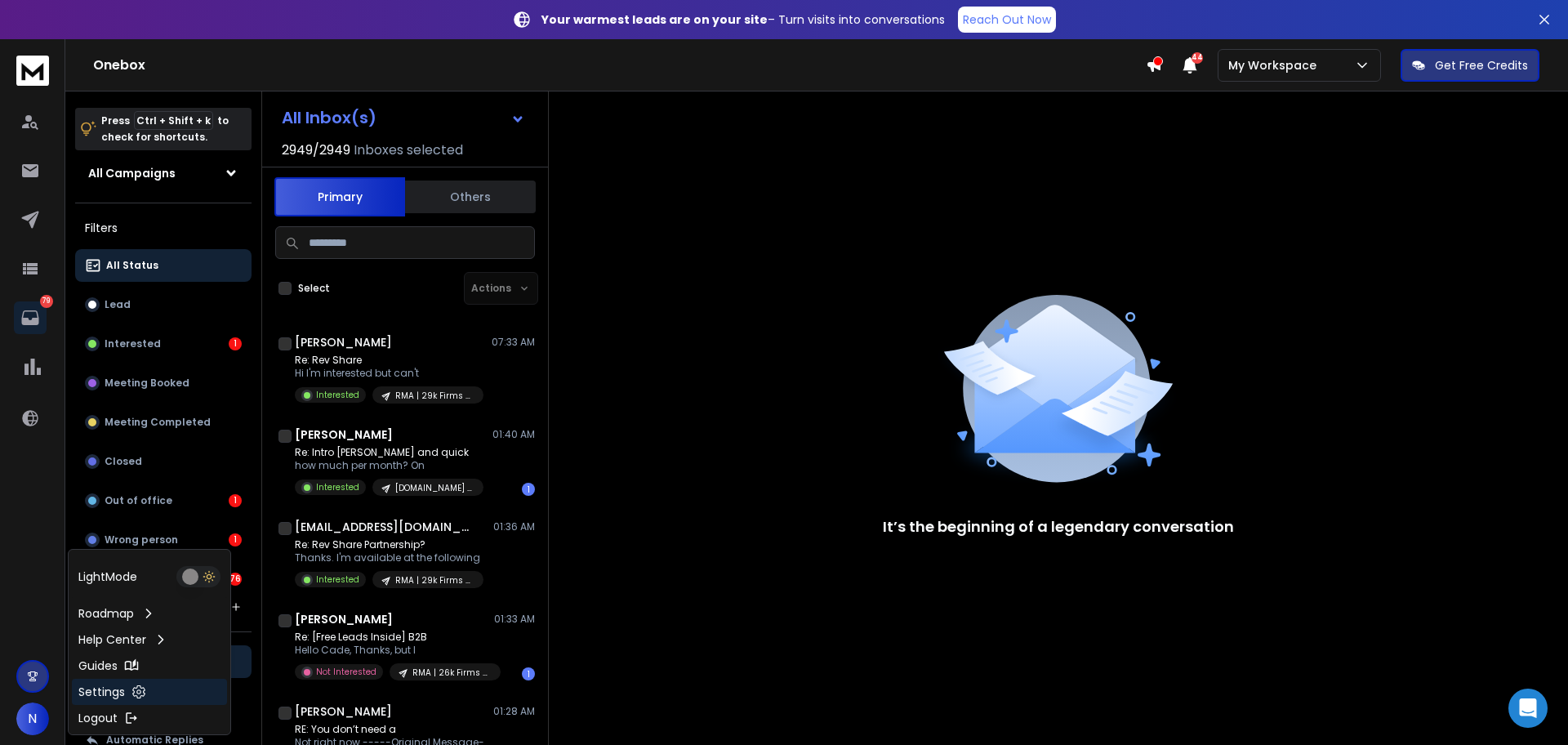
click at [172, 682] on div "Settings" at bounding box center [149, 692] width 155 height 26
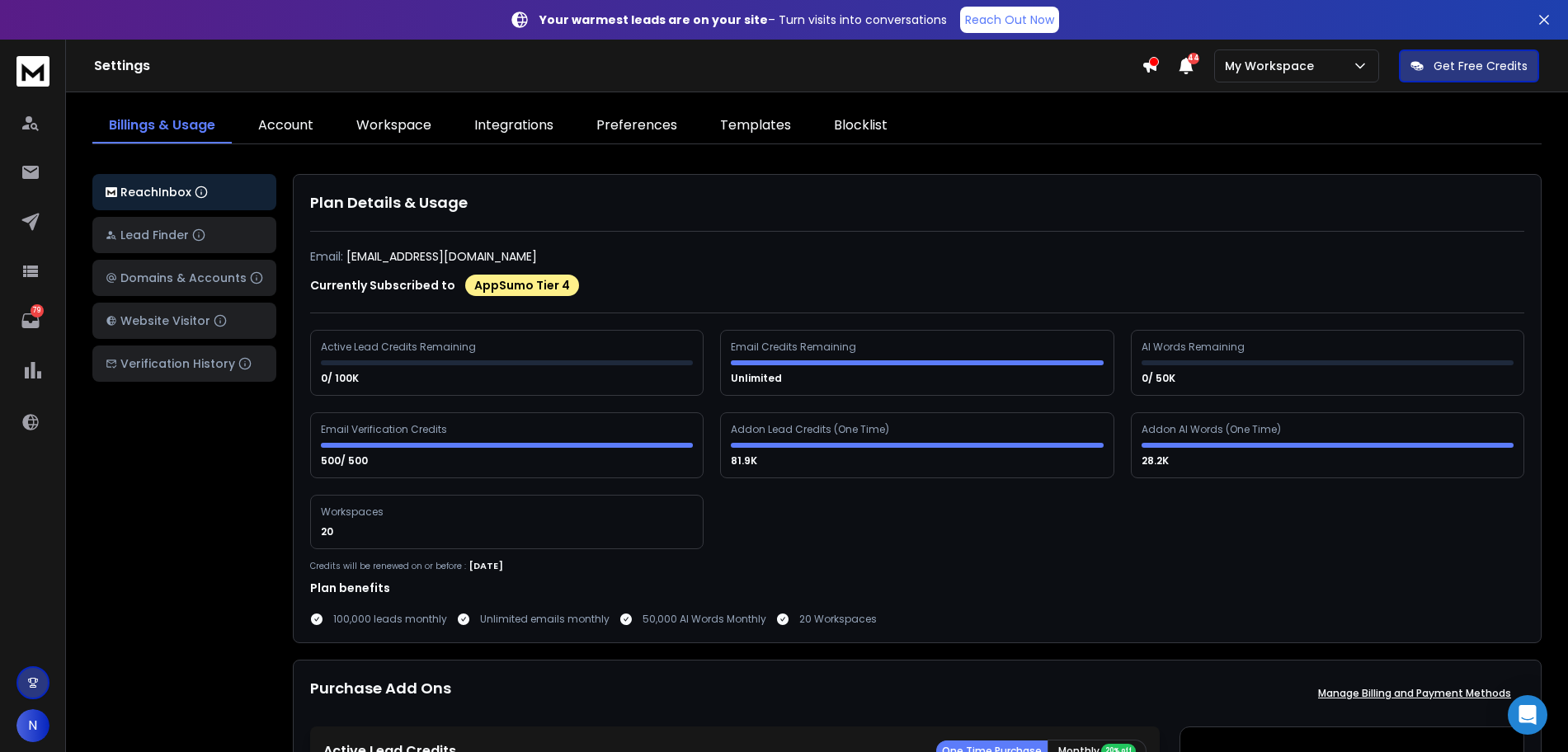
click at [376, 130] on link "Workspace" at bounding box center [394, 126] width 108 height 35
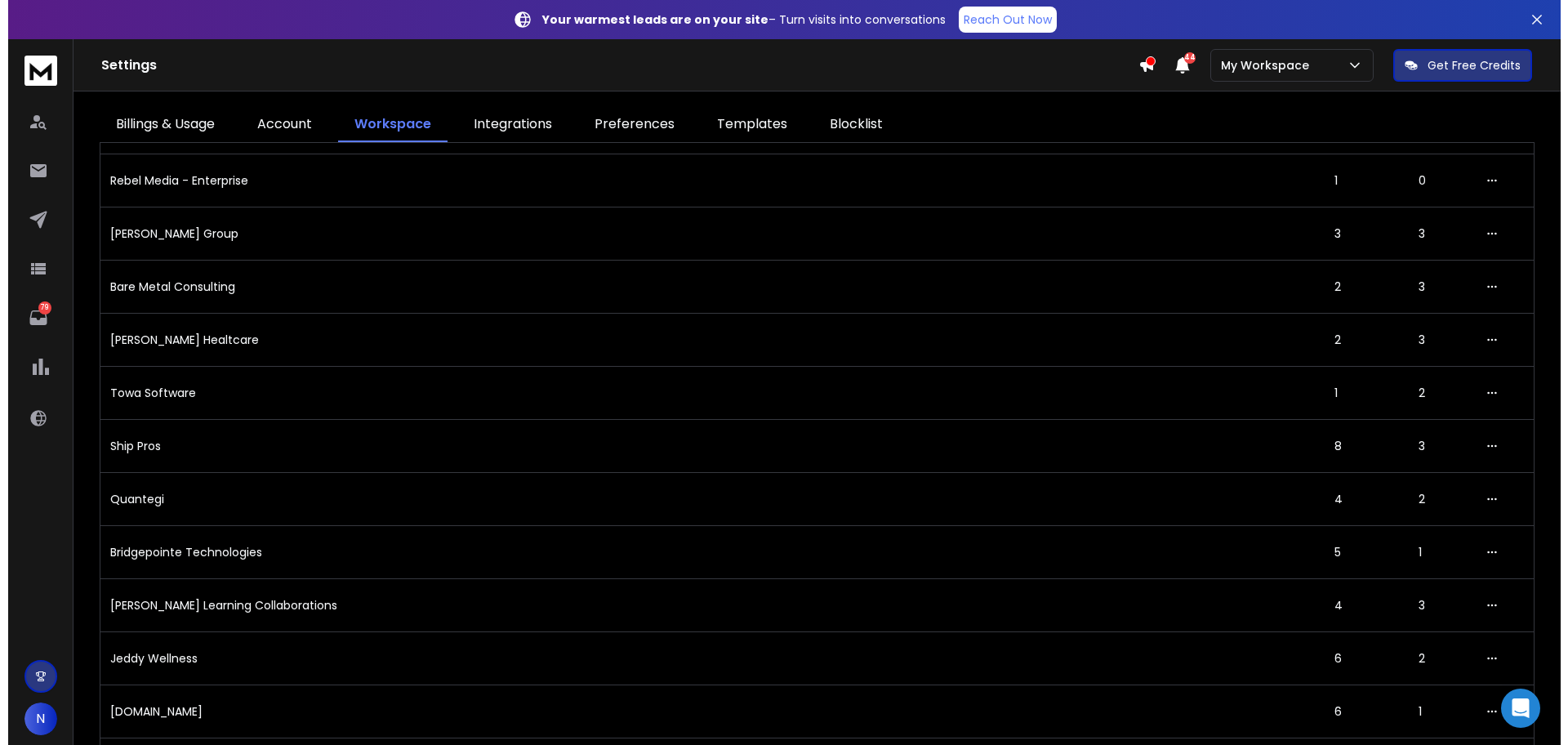
scroll to position [724, 0]
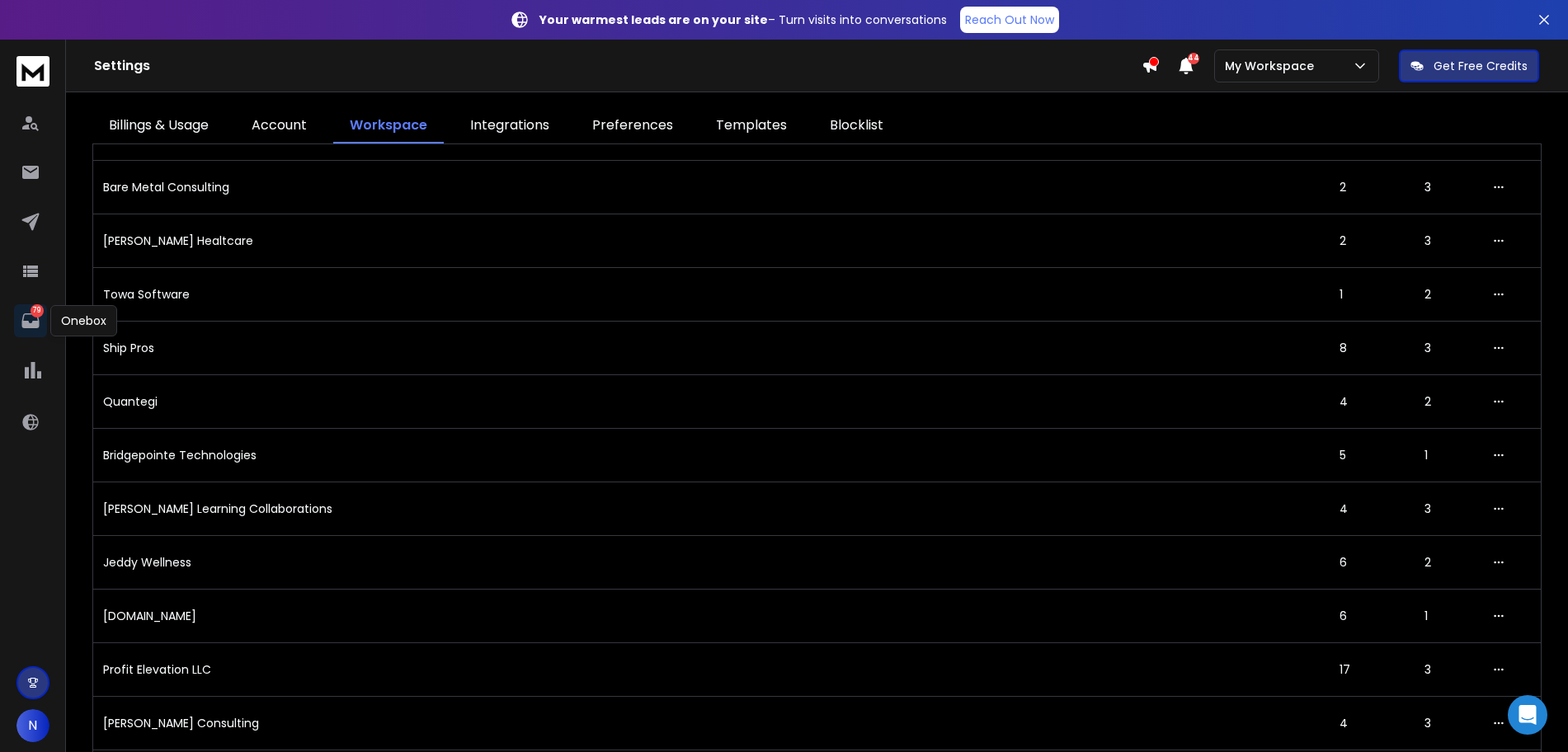
click at [29, 315] on icon at bounding box center [30, 321] width 20 height 20
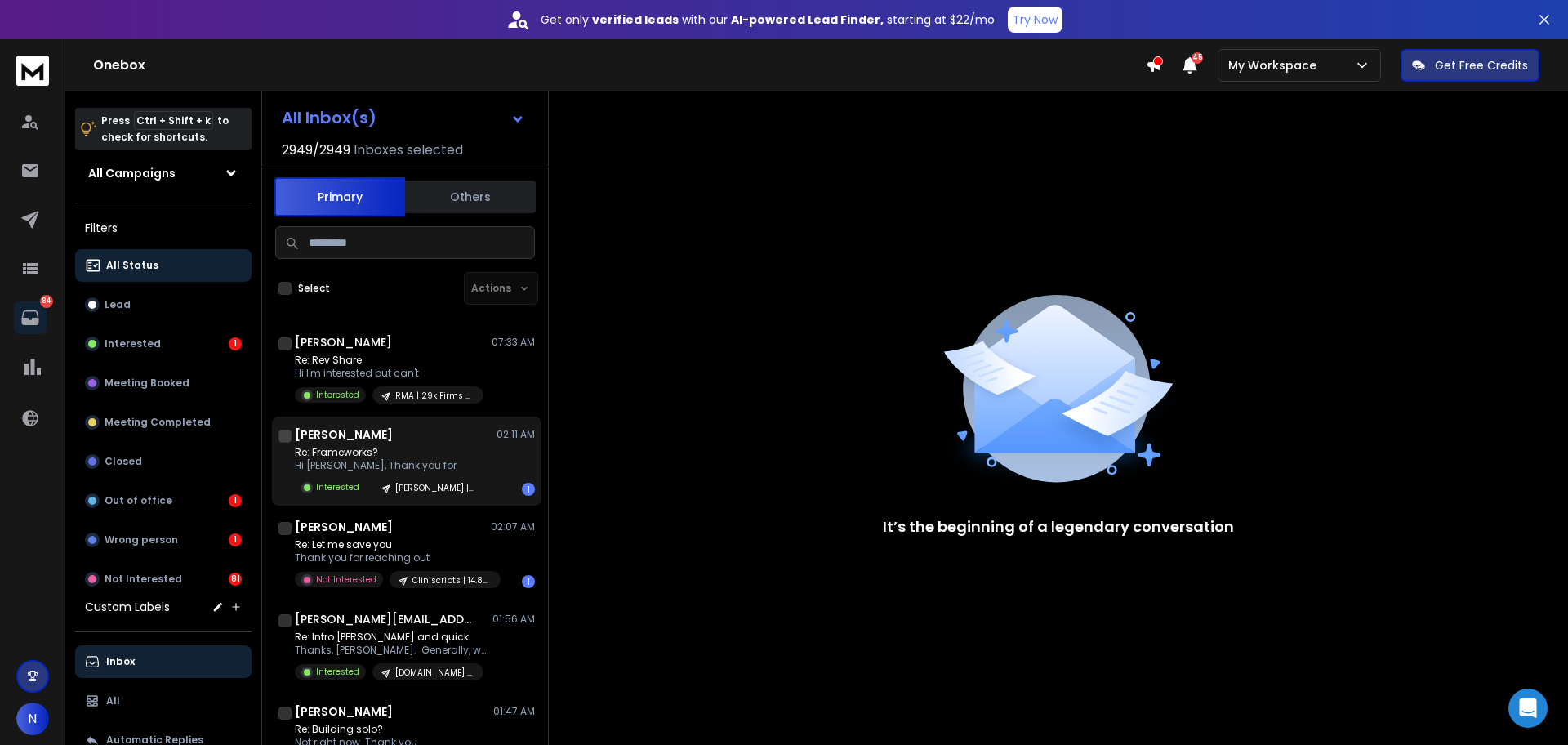
click at [451, 495] on div "[PERSON_NAME] | 4.2k Thought Leaders" at bounding box center [427, 488] width 111 height 17
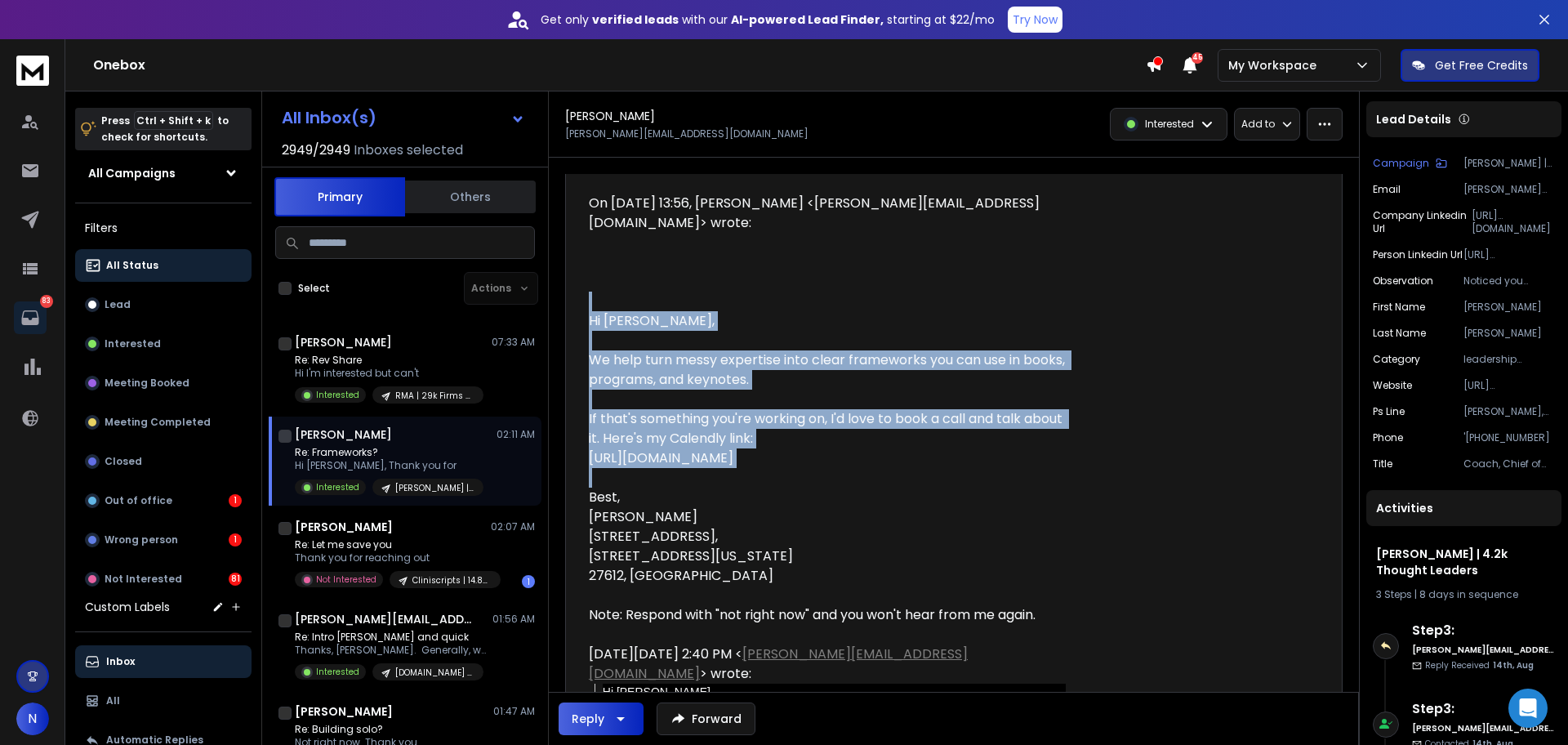
scroll to position [409, 0]
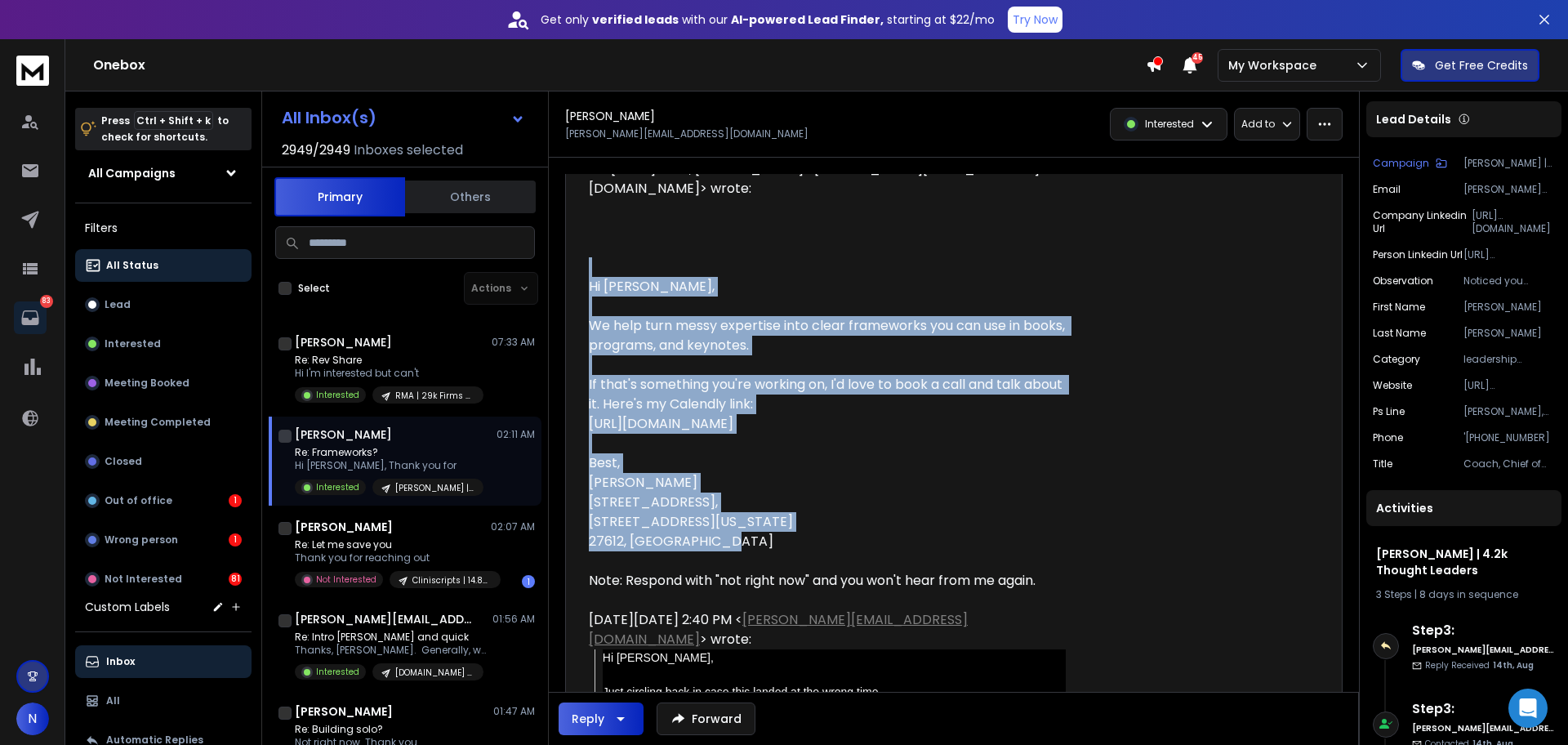
drag, startPoint x: 588, startPoint y: 307, endPoint x: 825, endPoint y: 566, distance: 351.1
click at [825, 566] on div "Re: Frameworks? [DATE] : 02:11 am Reply Forward from: [PERSON_NAME] <[PERSON_NA…" at bounding box center [954, 664] width 778 height 1719
copy div "Hi [PERSON_NAME], We help turn messy expertise into clear frameworks you can us…"
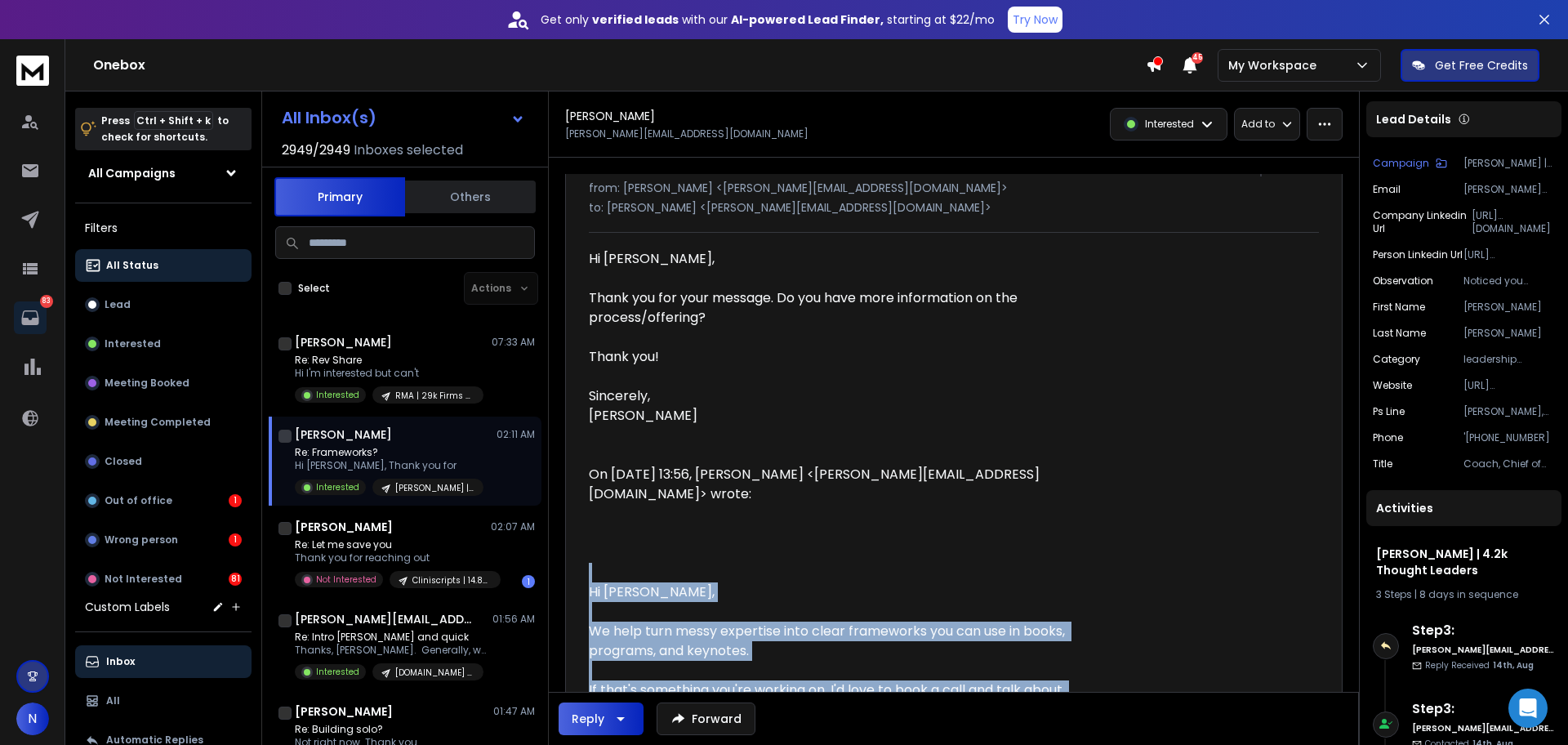
scroll to position [102, 0]
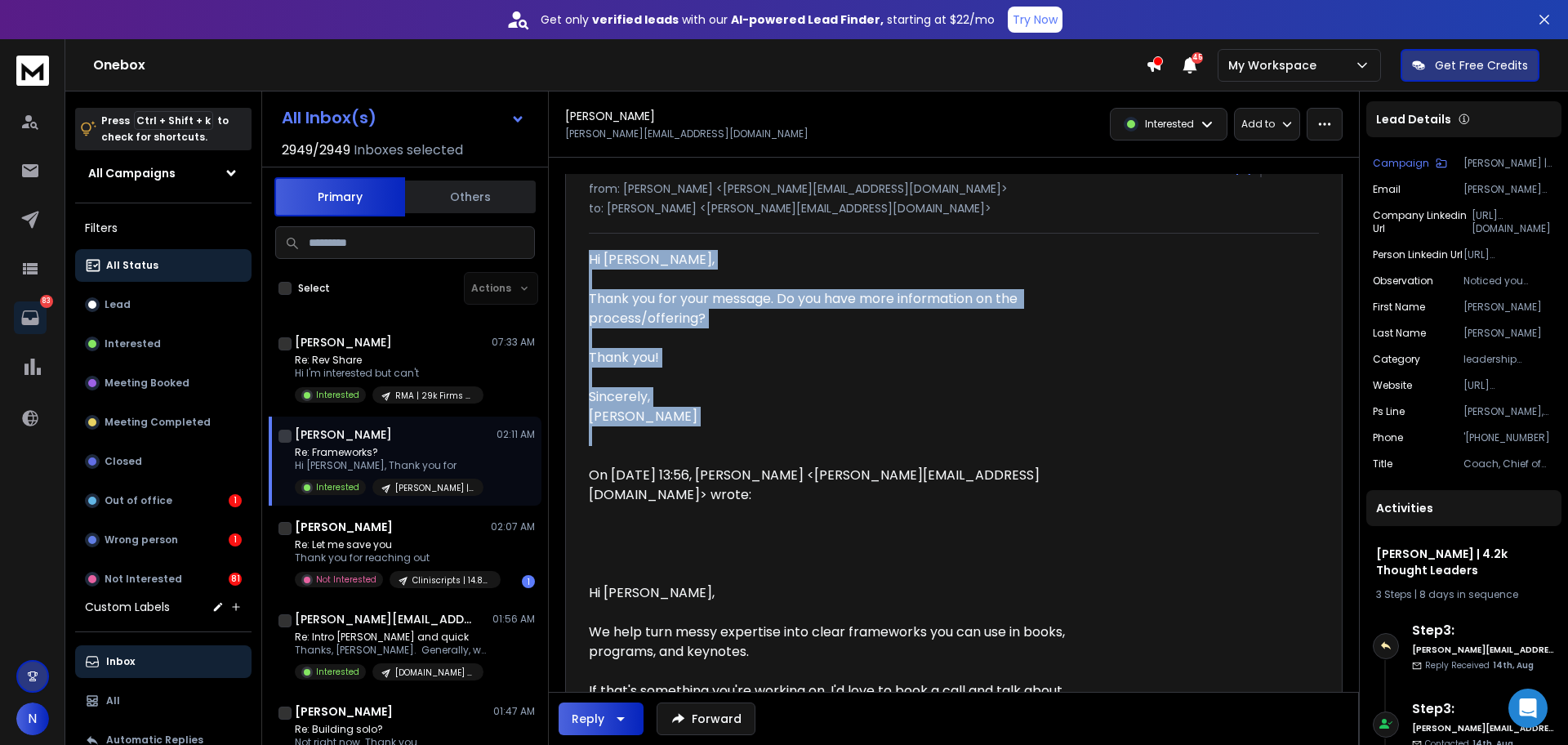
drag, startPoint x: 590, startPoint y: 251, endPoint x: 1028, endPoint y: 430, distance: 473.2
copy div "Hi [PERSON_NAME], Thank you for your message. Do you have more information on t…"
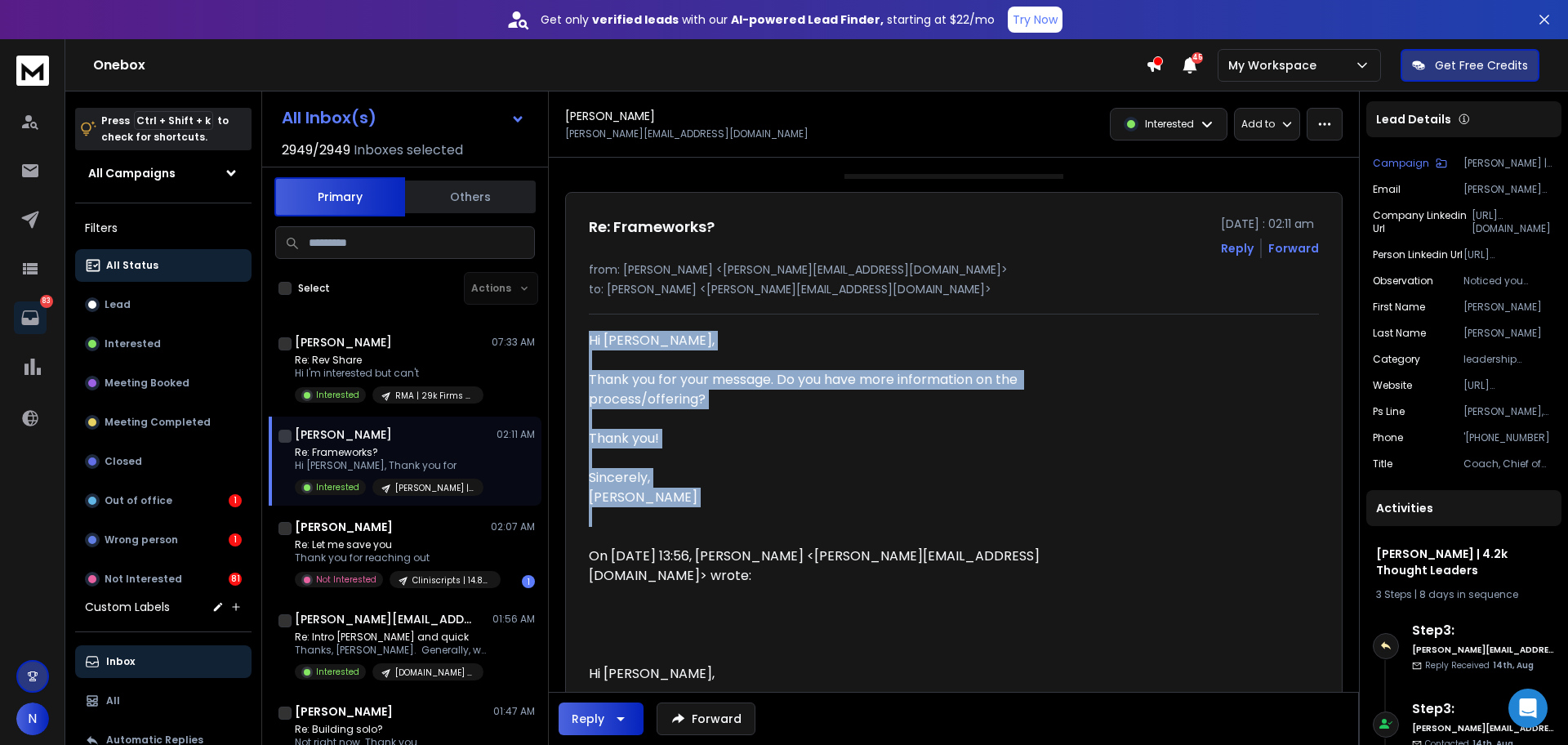
scroll to position [0, 0]
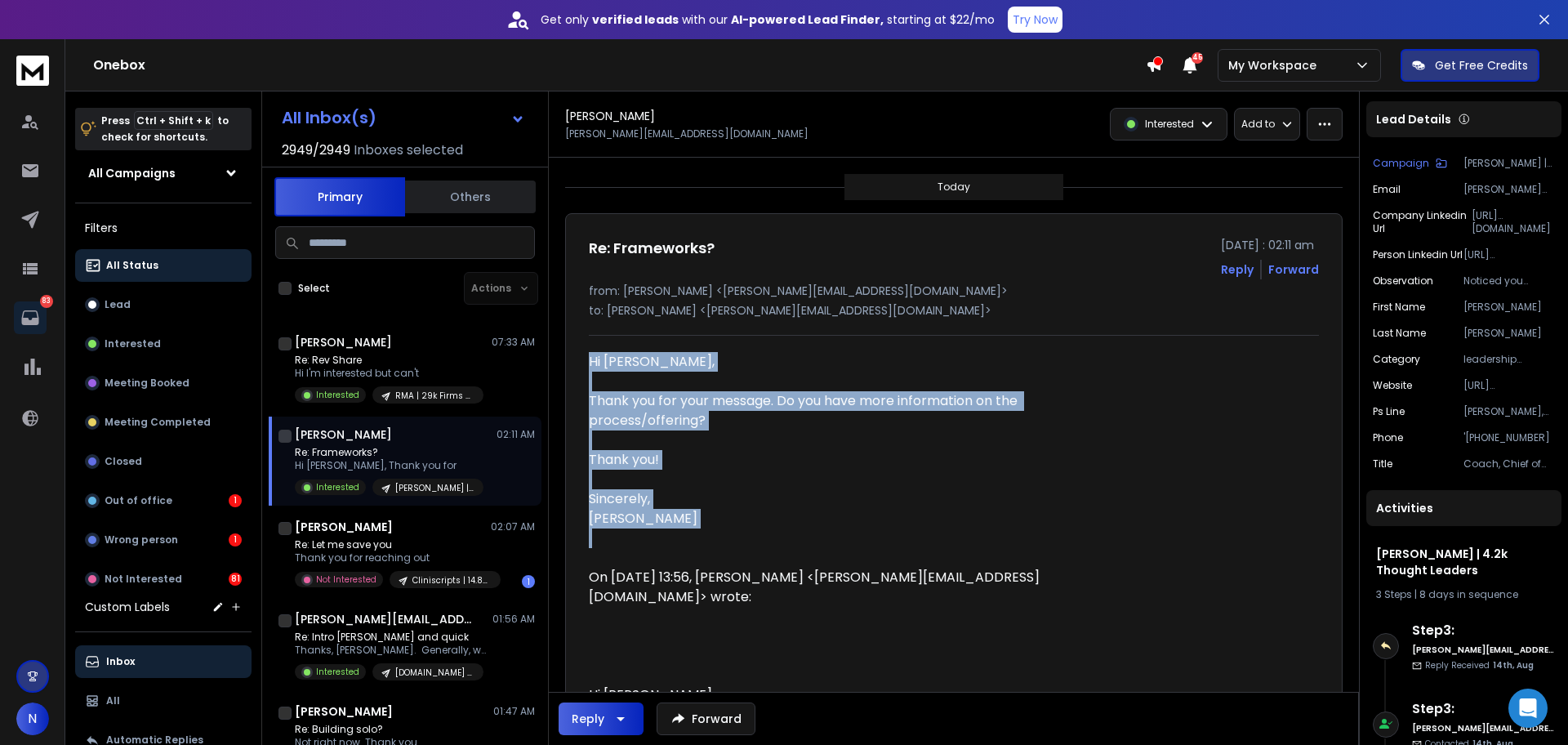
click at [595, 716] on div "Reply" at bounding box center [588, 718] width 33 height 16
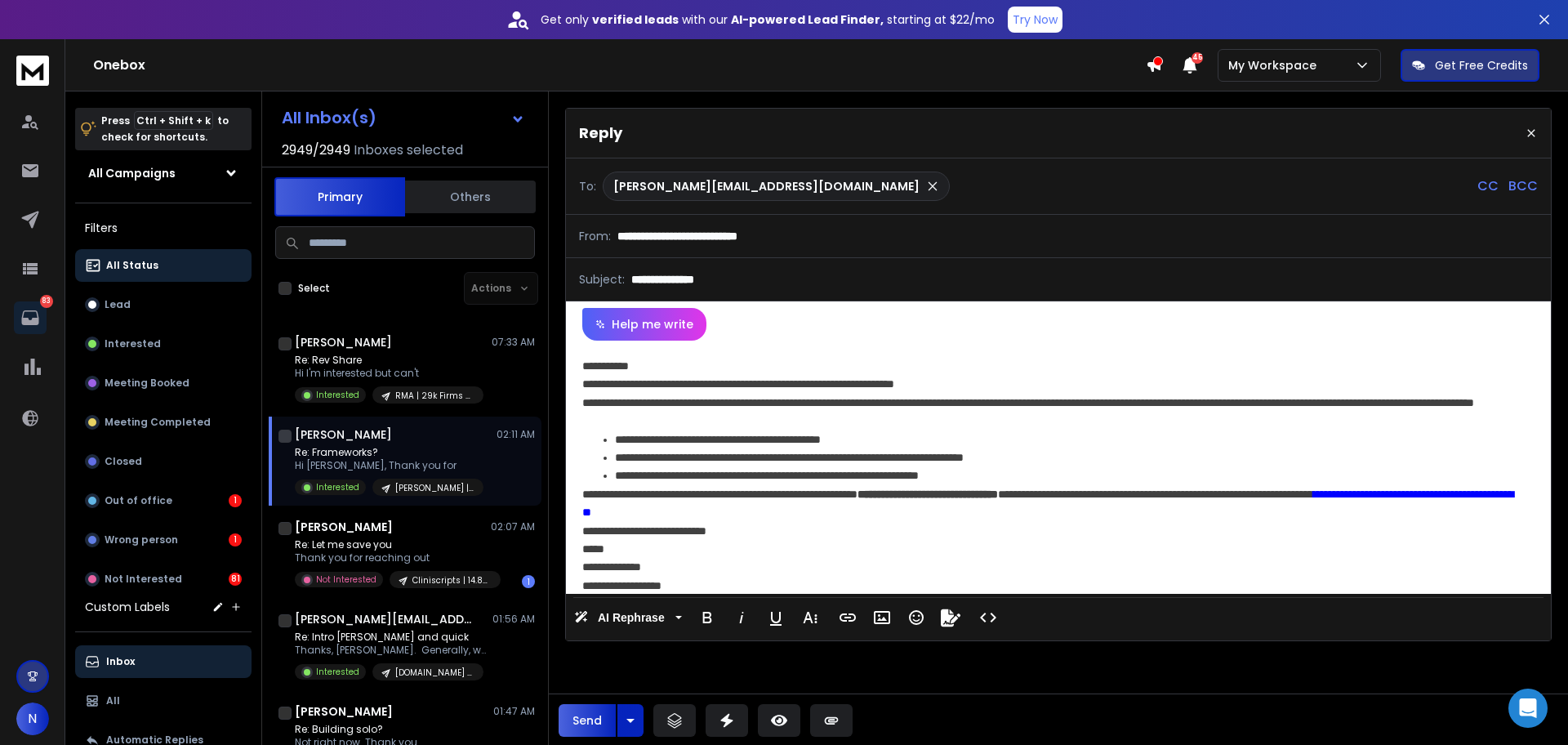
click at [651, 370] on p "**********" at bounding box center [1049, 366] width 932 height 18
click at [988, 385] on p "**********" at bounding box center [1049, 384] width 932 height 18
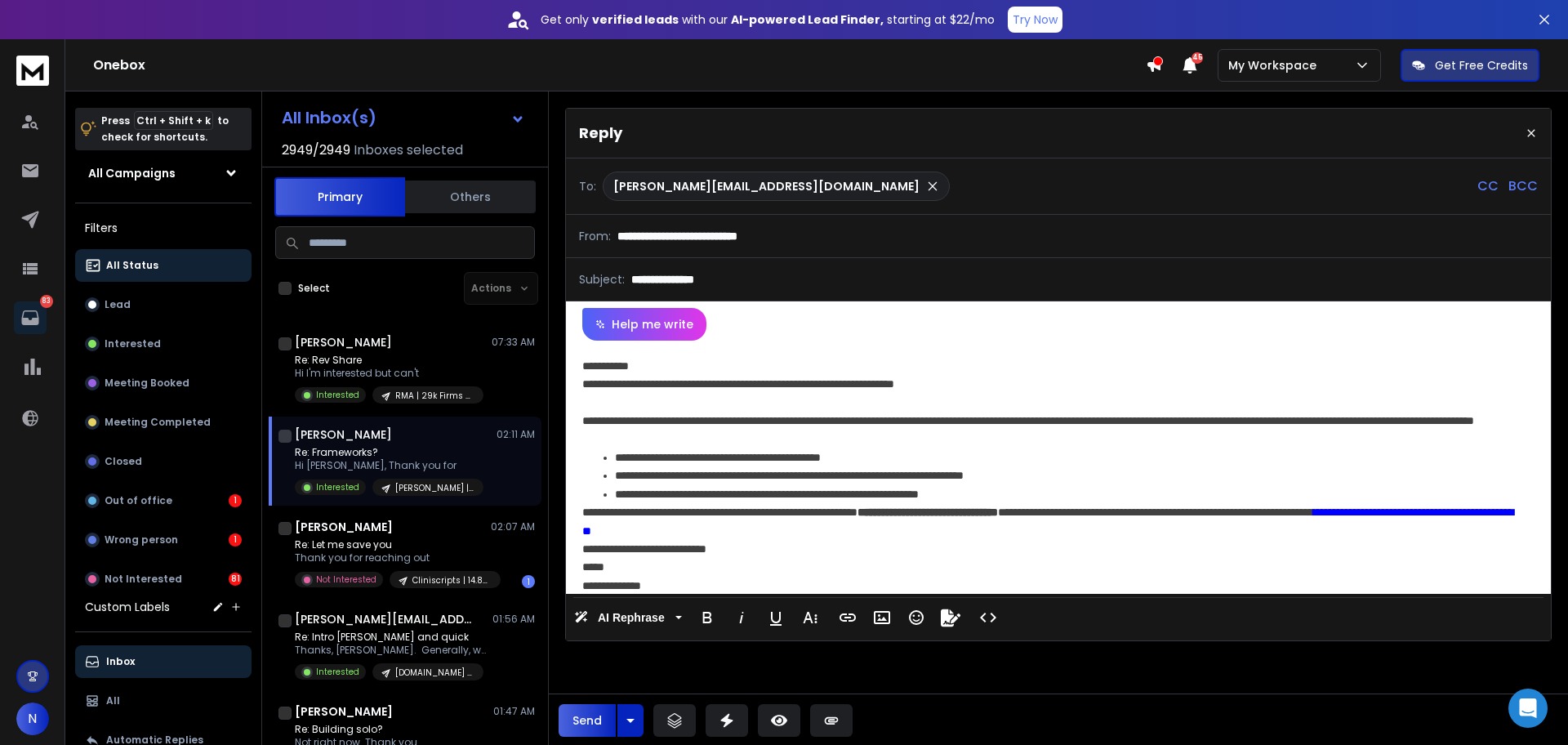
click at [1092, 433] on p "**********" at bounding box center [1049, 430] width 932 height 37
click at [1020, 494] on p "**********" at bounding box center [1065, 494] width 899 height 18
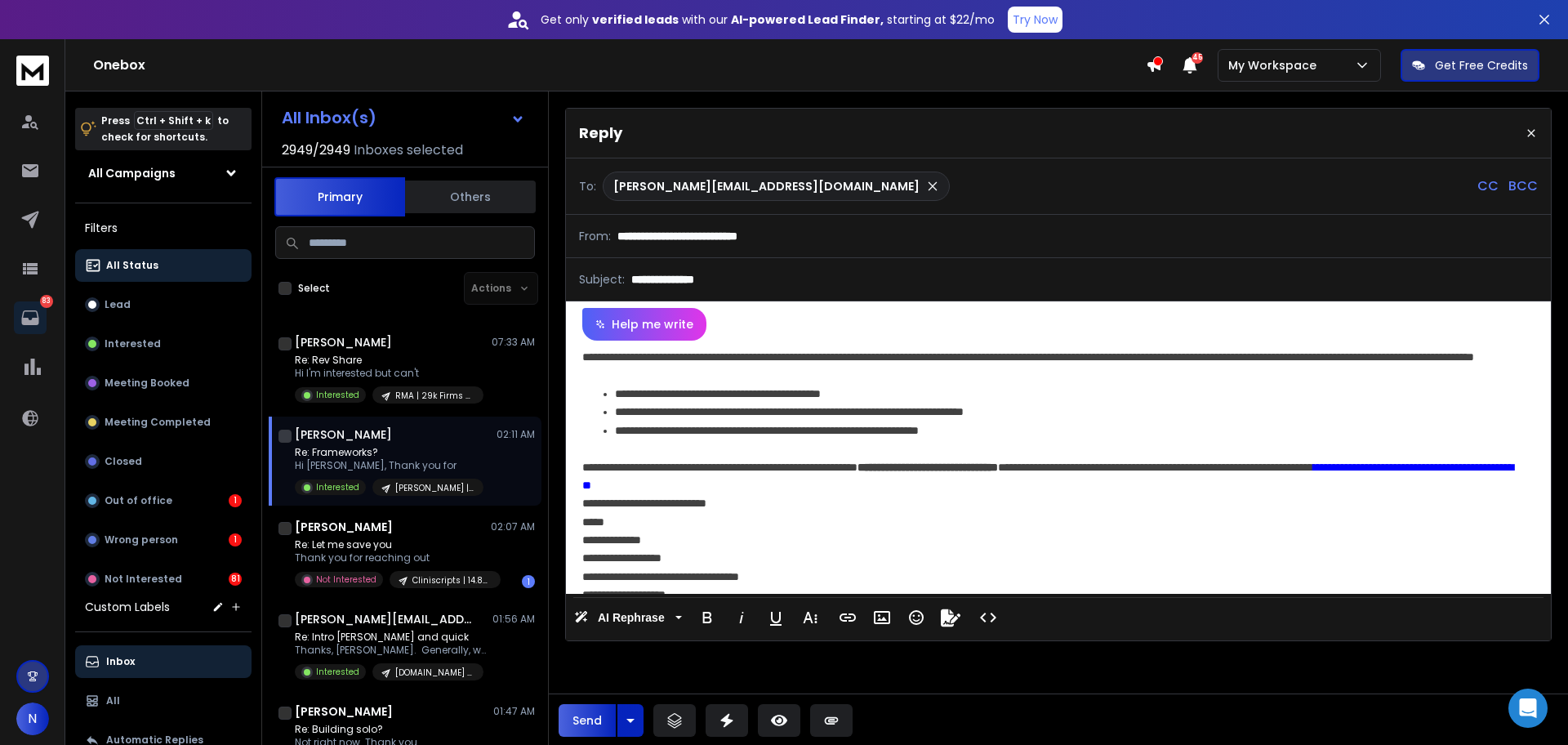
scroll to position [68, 0]
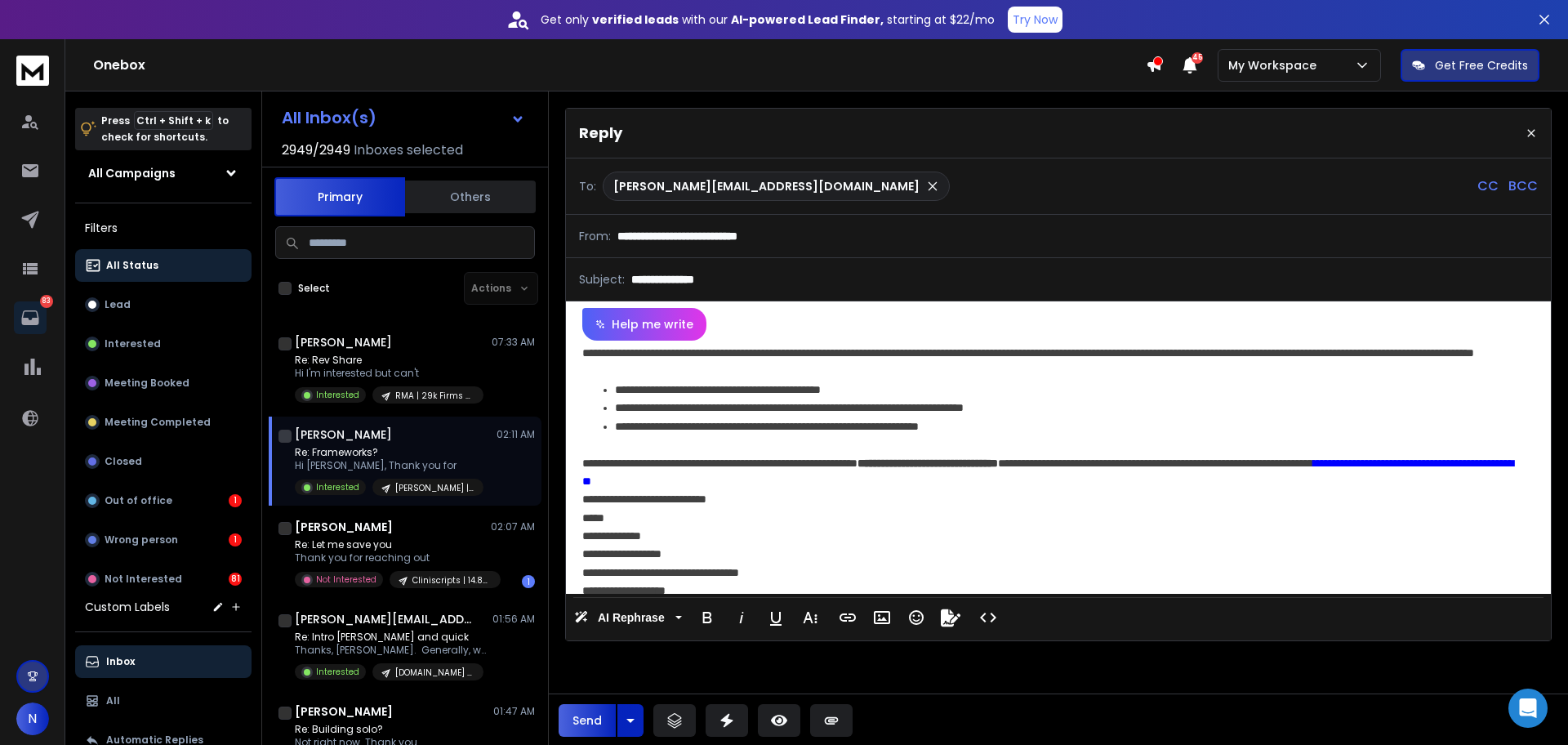
click at [1188, 460] on p "**********" at bounding box center [1049, 472] width 932 height 37
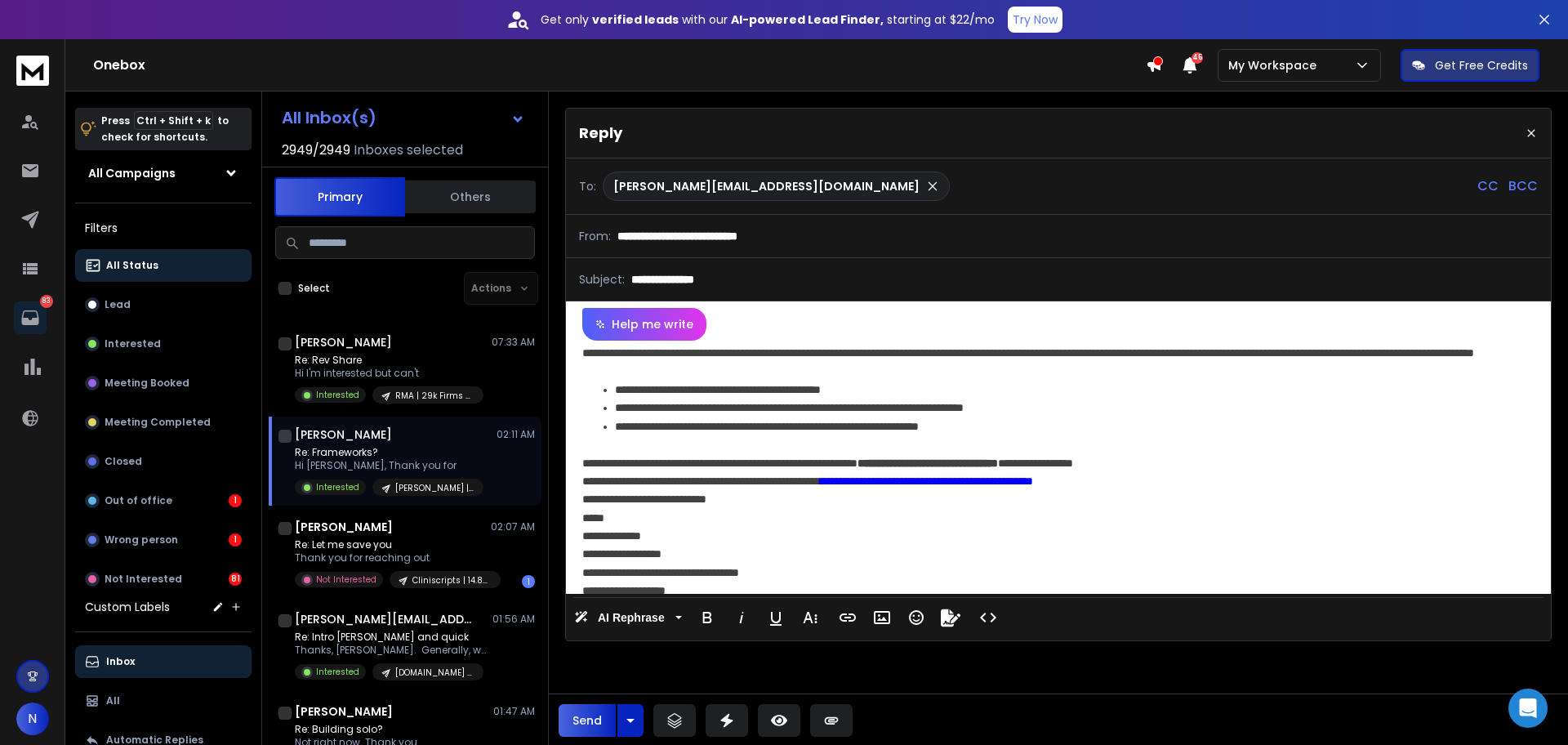
click at [1236, 484] on p "**********" at bounding box center [1049, 472] width 932 height 37
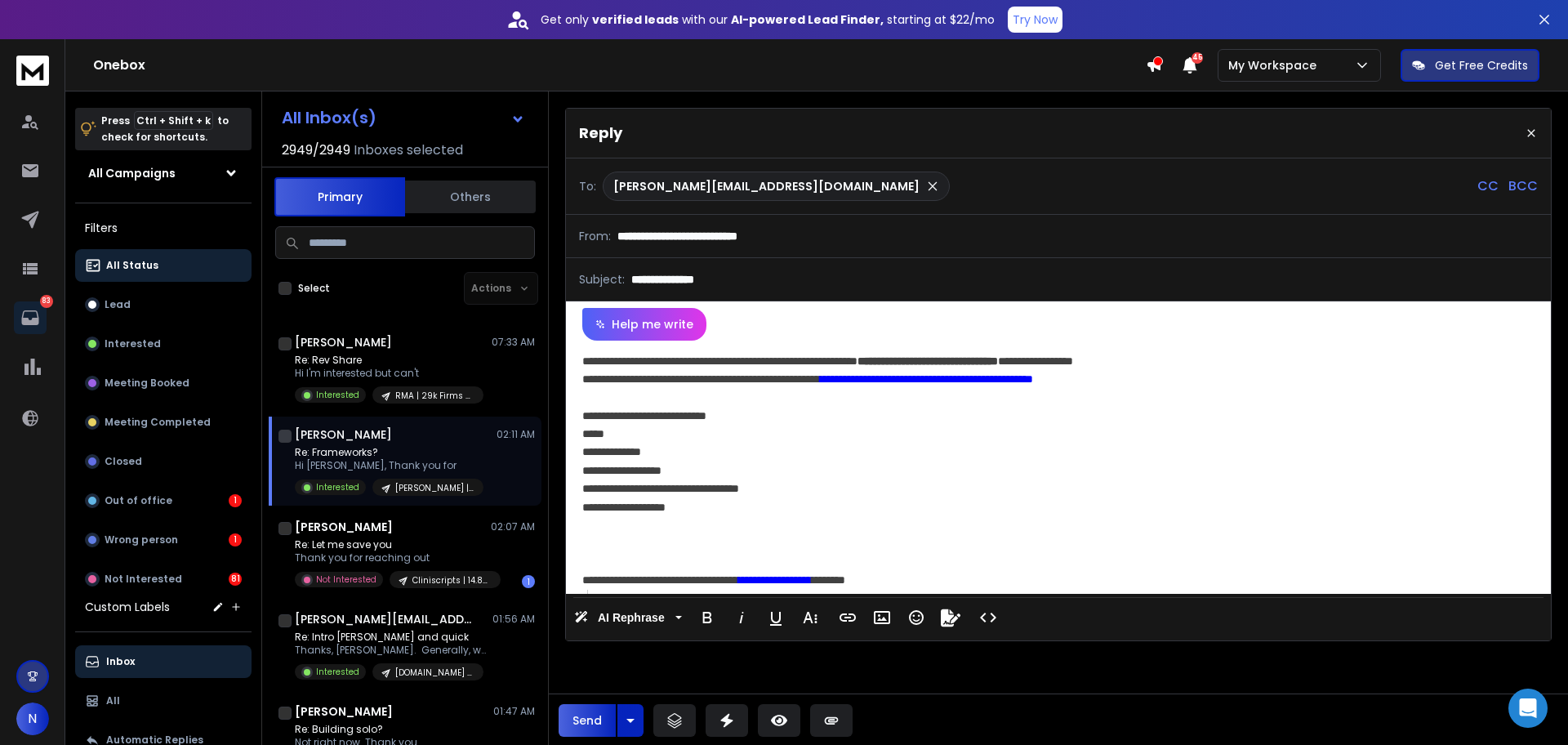
click at [880, 413] on p "**********" at bounding box center [1049, 415] width 932 height 18
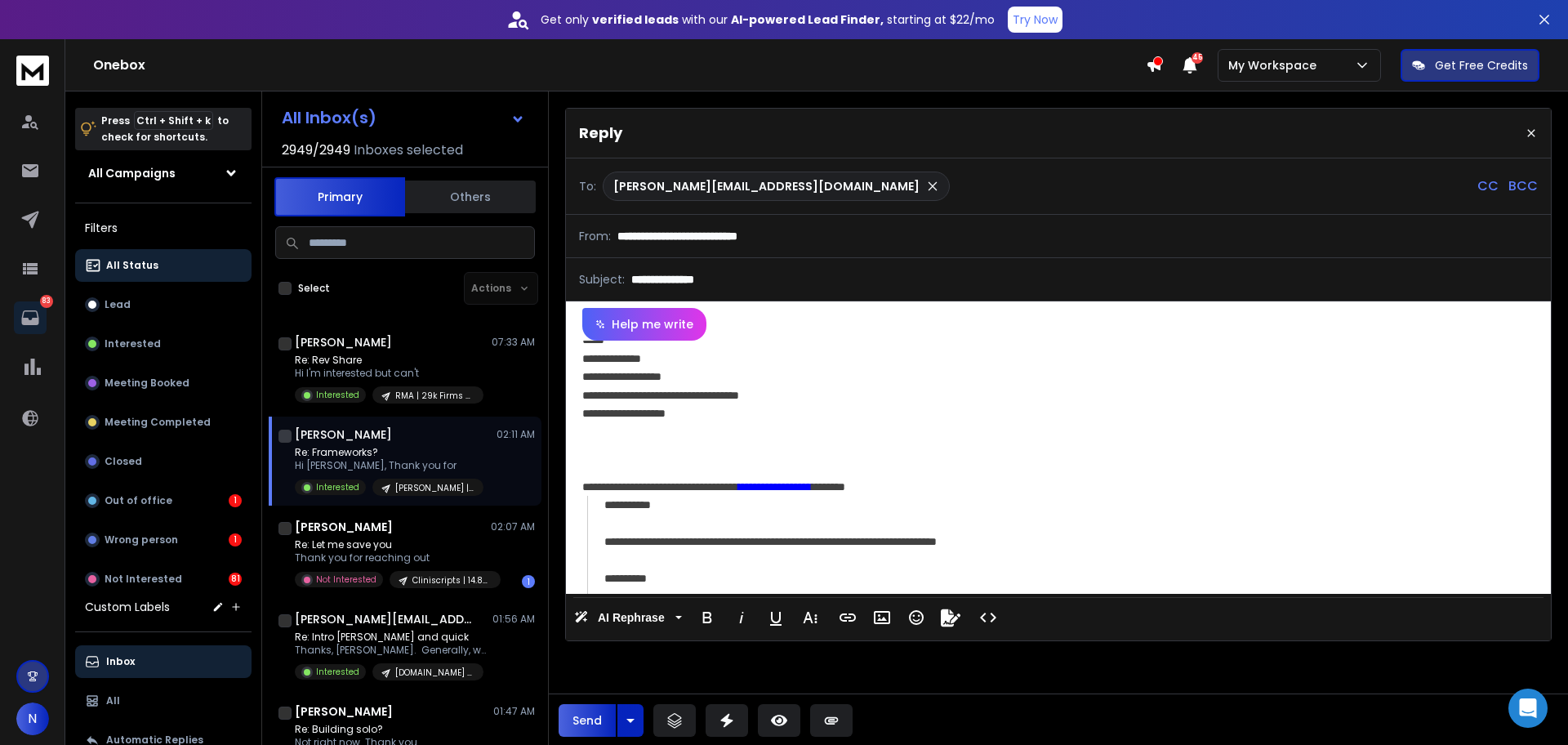
scroll to position [272, 0]
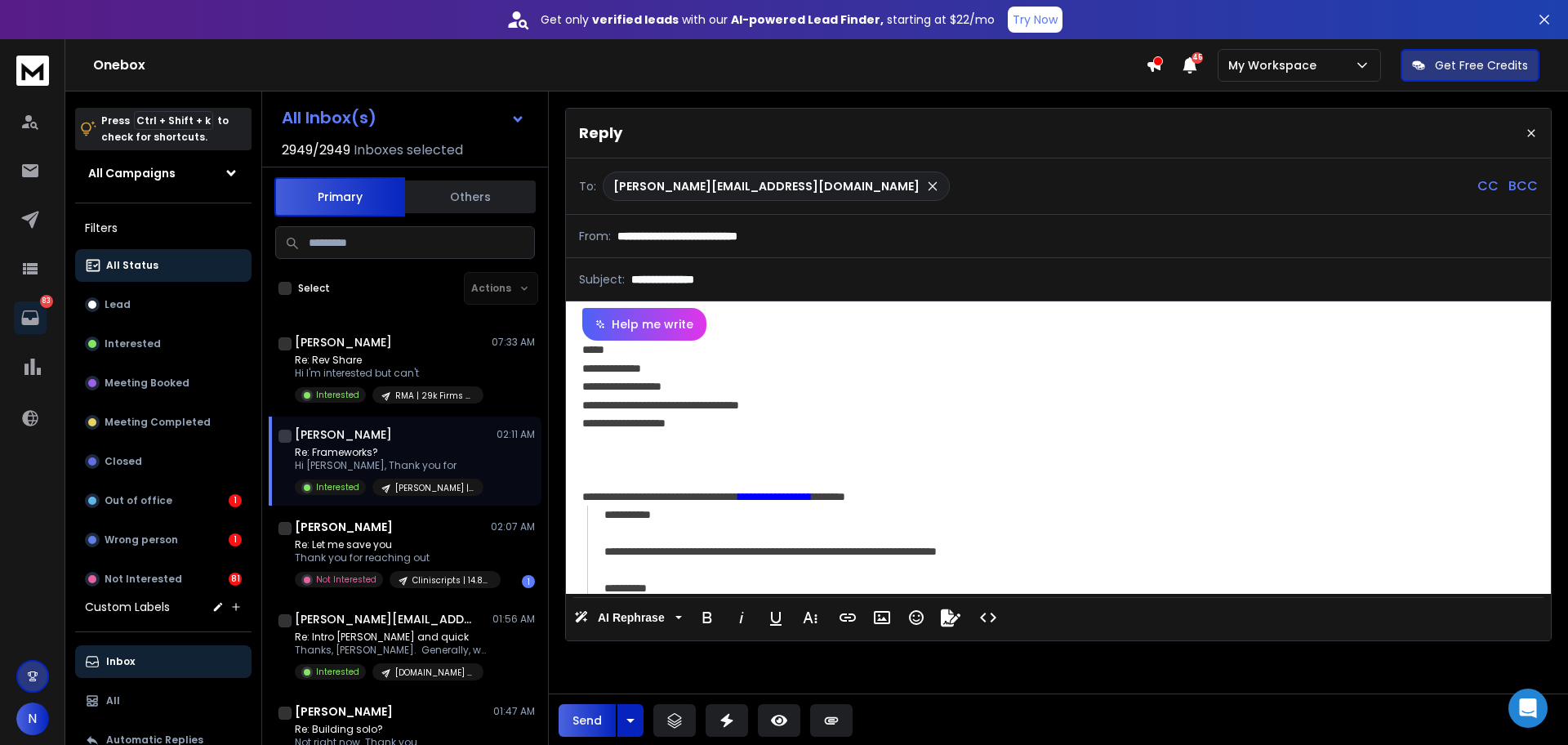
click at [600, 724] on button "Send" at bounding box center [587, 720] width 58 height 33
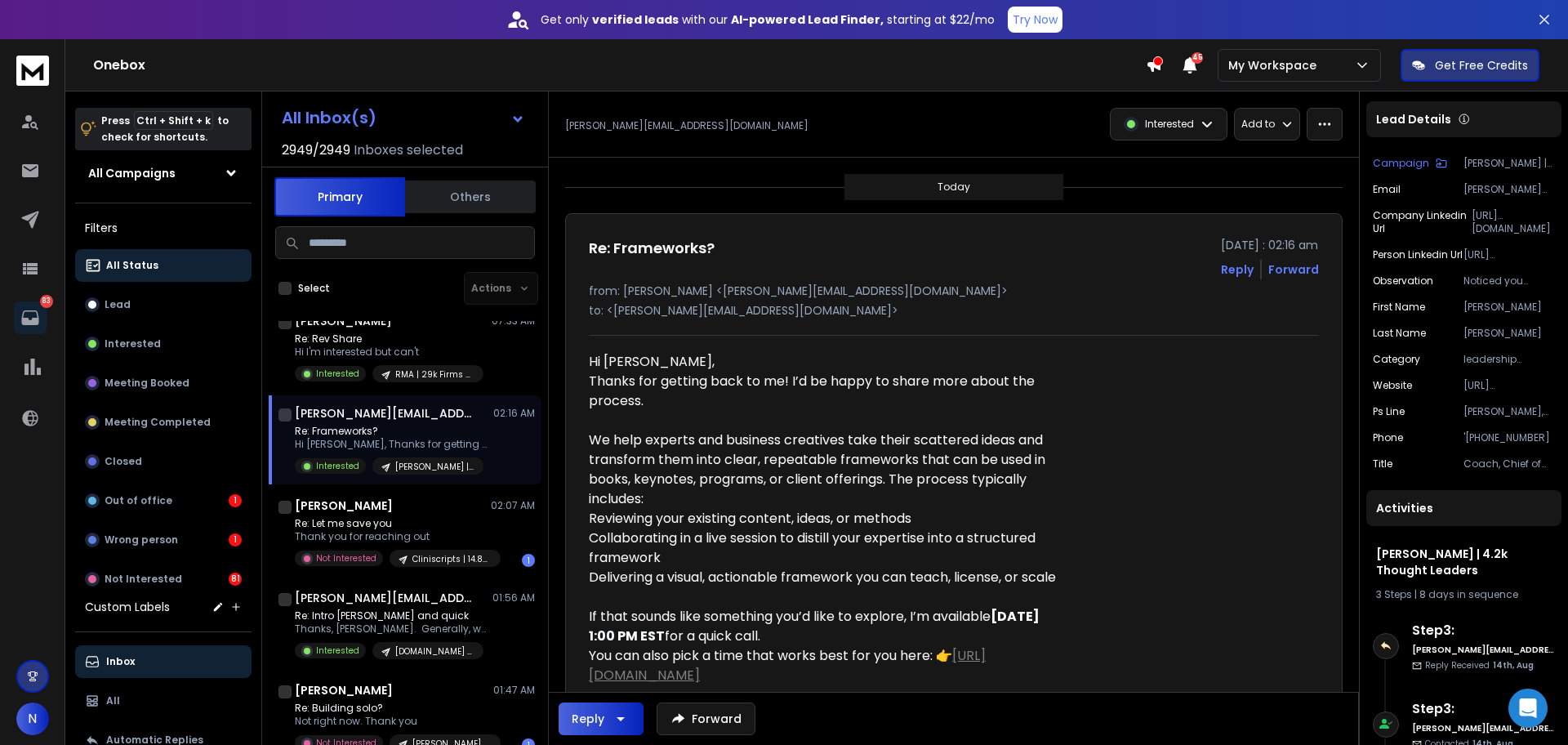
scroll to position [34, 0]
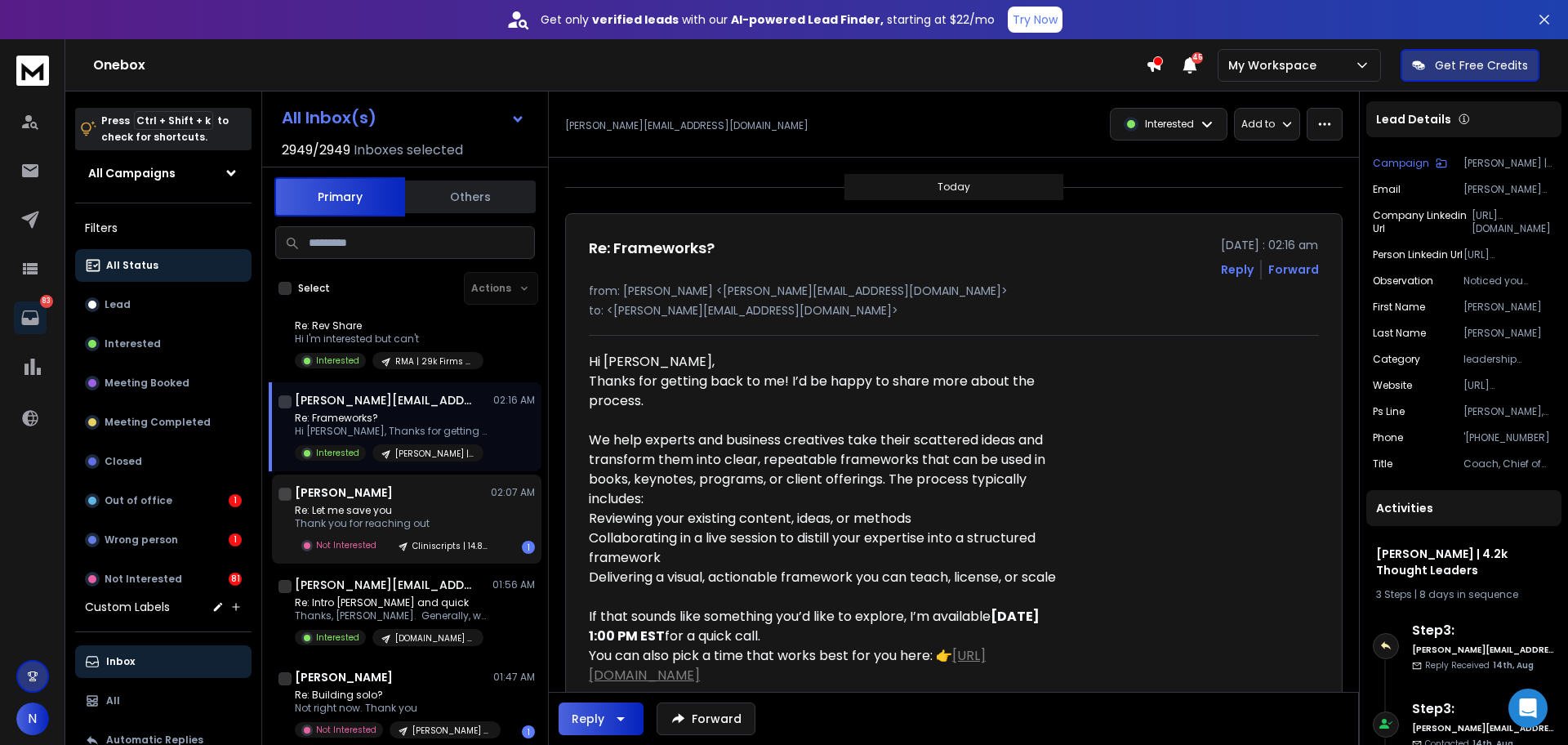
click at [378, 504] on p "Re: Let me save you" at bounding box center [393, 510] width 196 height 13
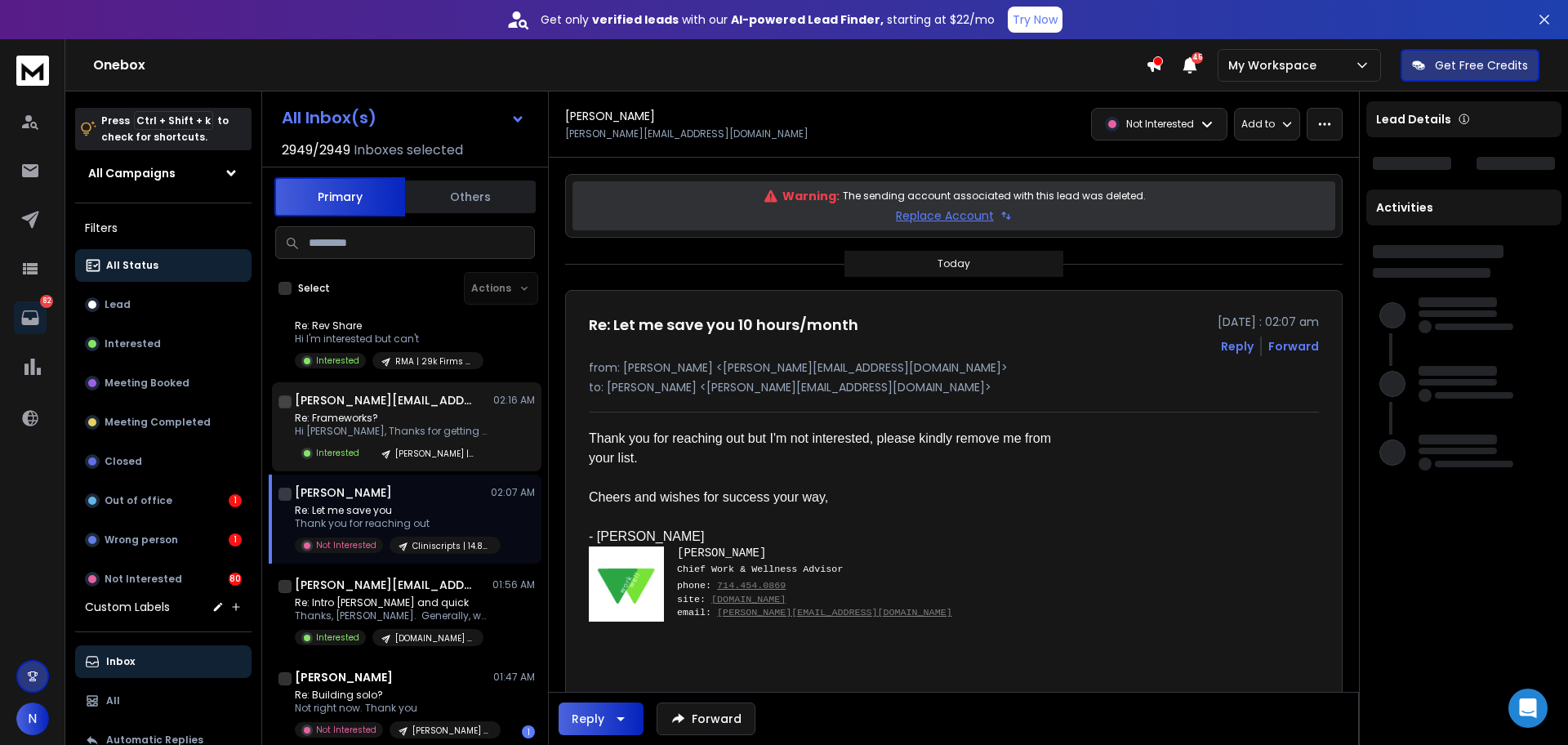
scroll to position [204, 0]
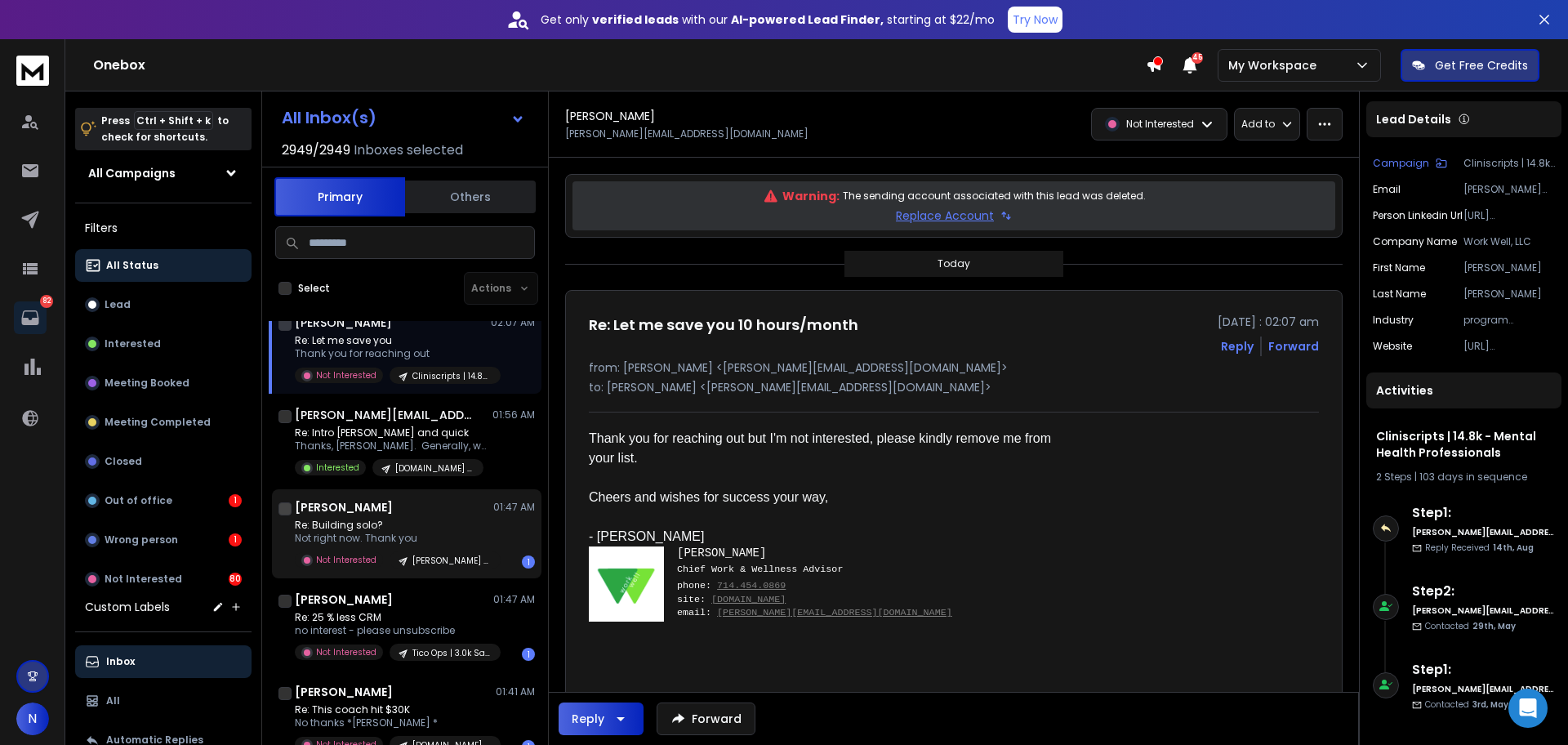
click at [389, 539] on p "Not right now. Thank you" at bounding box center [393, 538] width 196 height 13
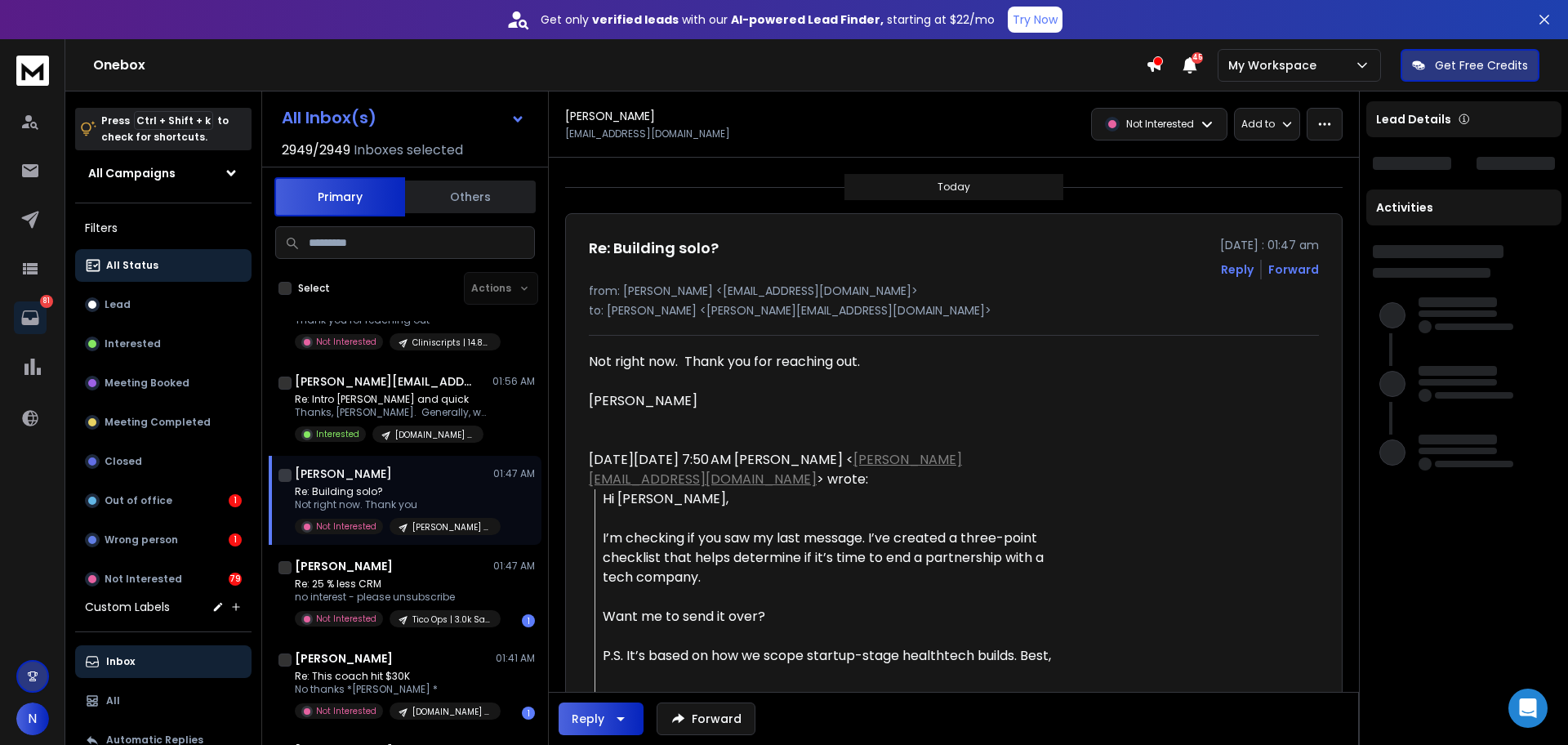
scroll to position [239, 0]
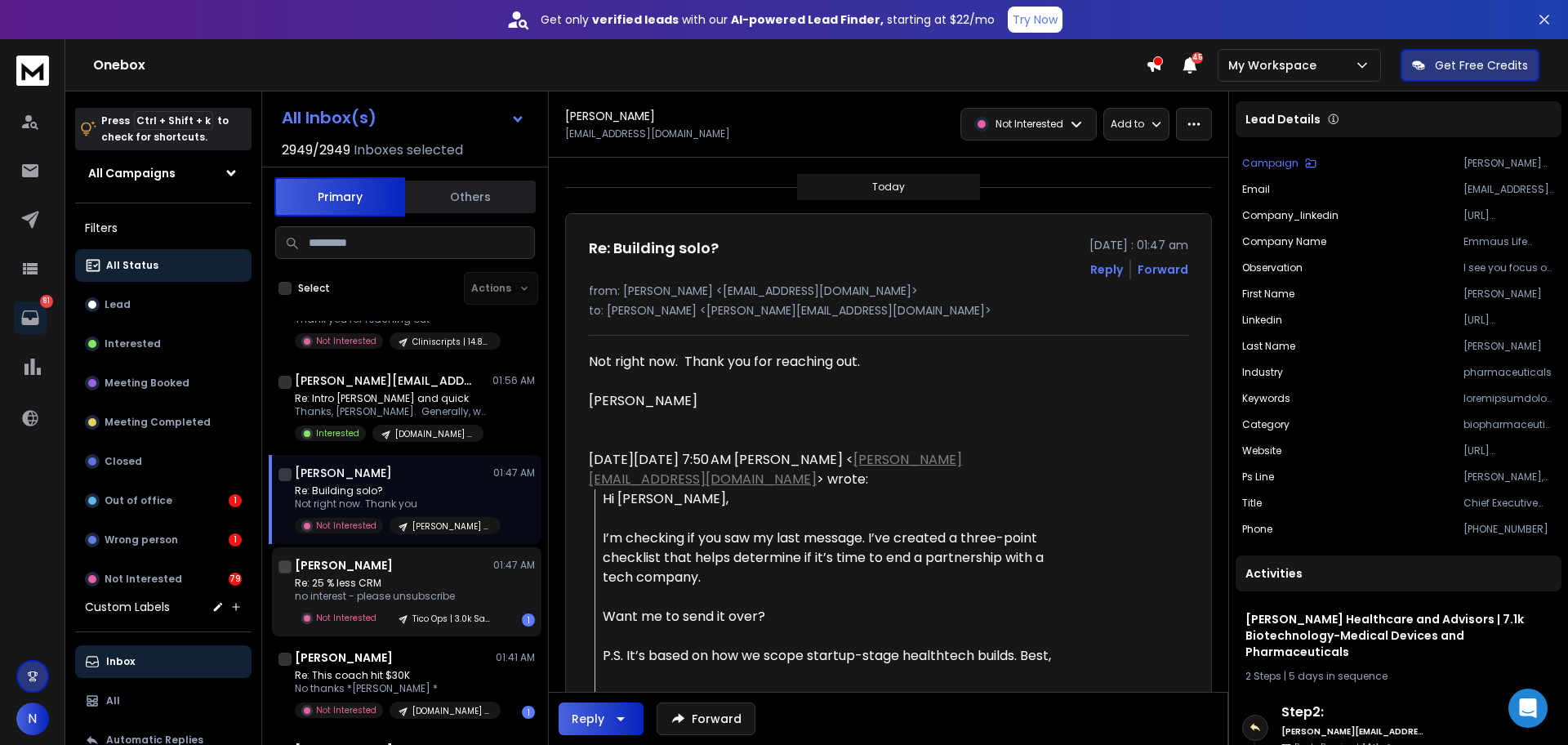
click at [436, 603] on div "Re: 25 % less CRM no interest - please unsubscribe Not Interested Tico Ops | 3.…" at bounding box center [398, 602] width 206 height 50
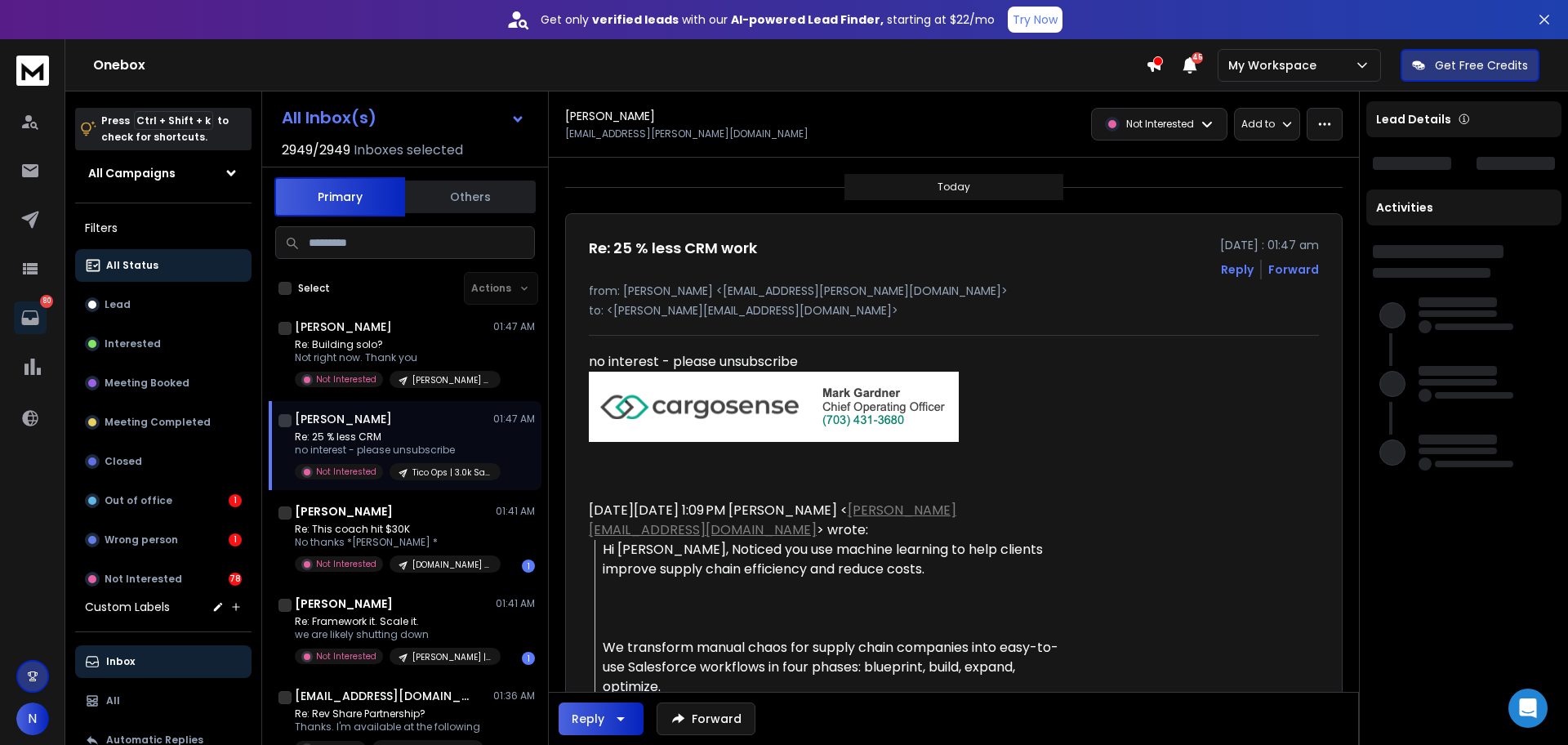
scroll to position [409, 0]
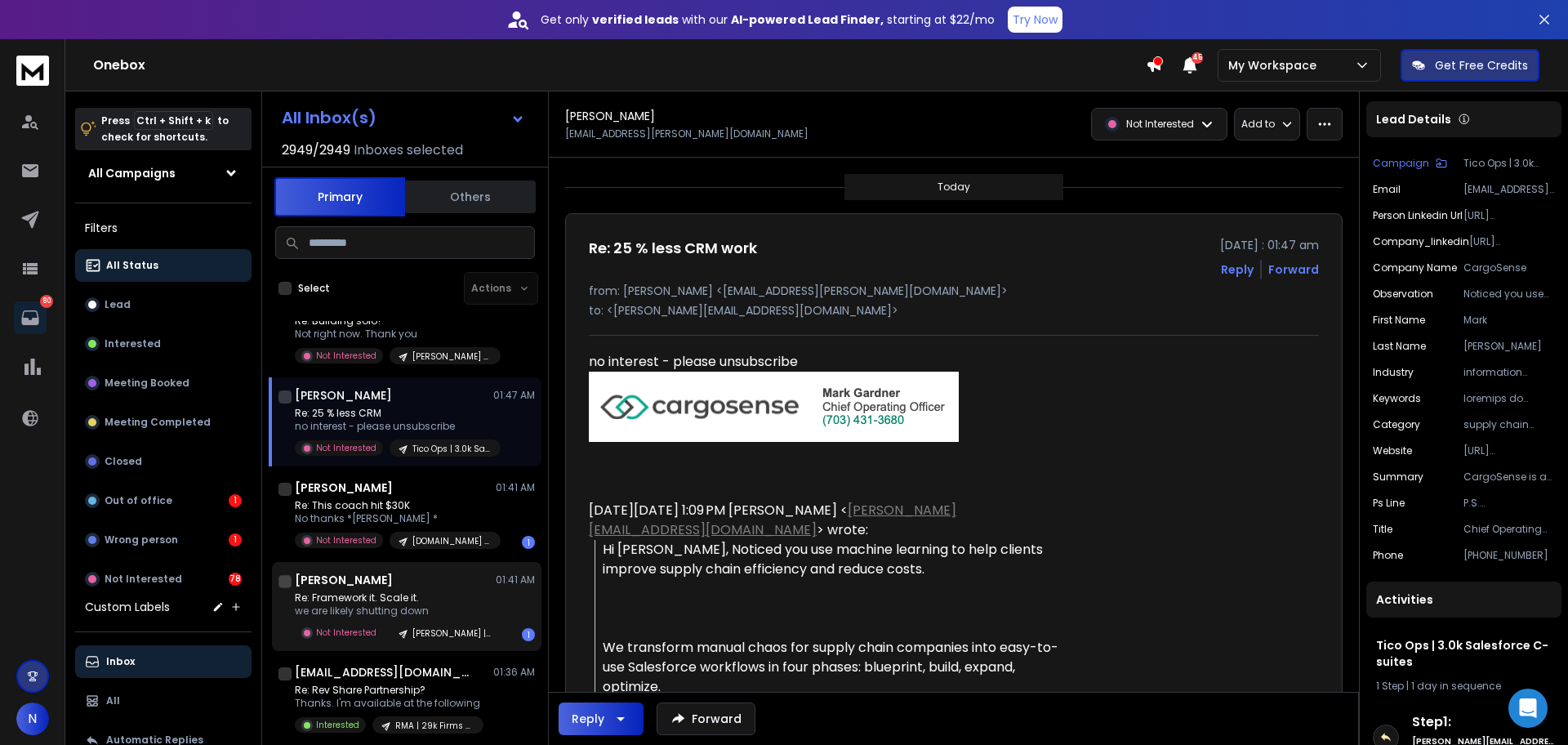
click at [439, 588] on div "Brett A McCall 01:41 AM Re: Framework it. Scale it. we are likely shutting down…" at bounding box center [415, 606] width 240 height 70
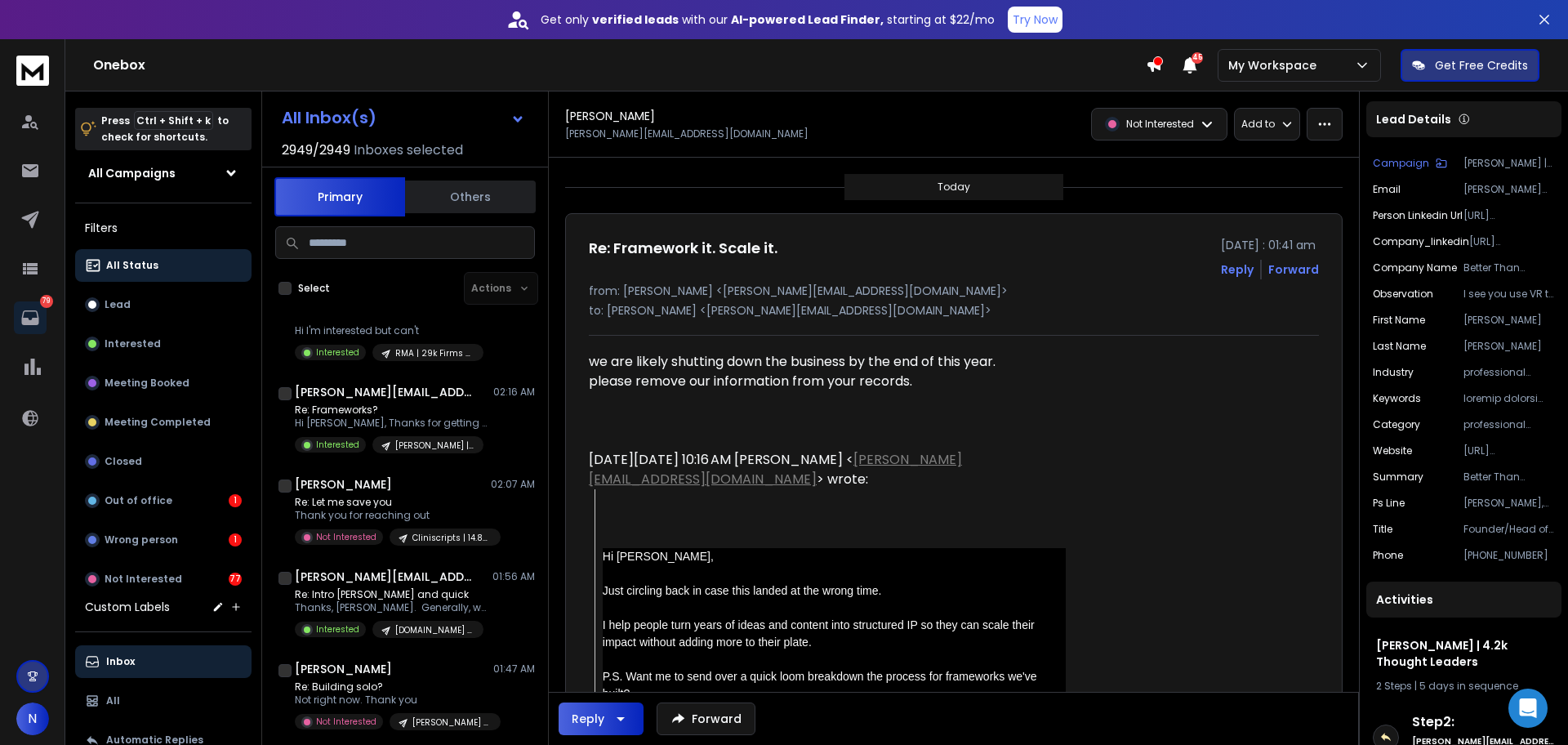
scroll to position [0, 0]
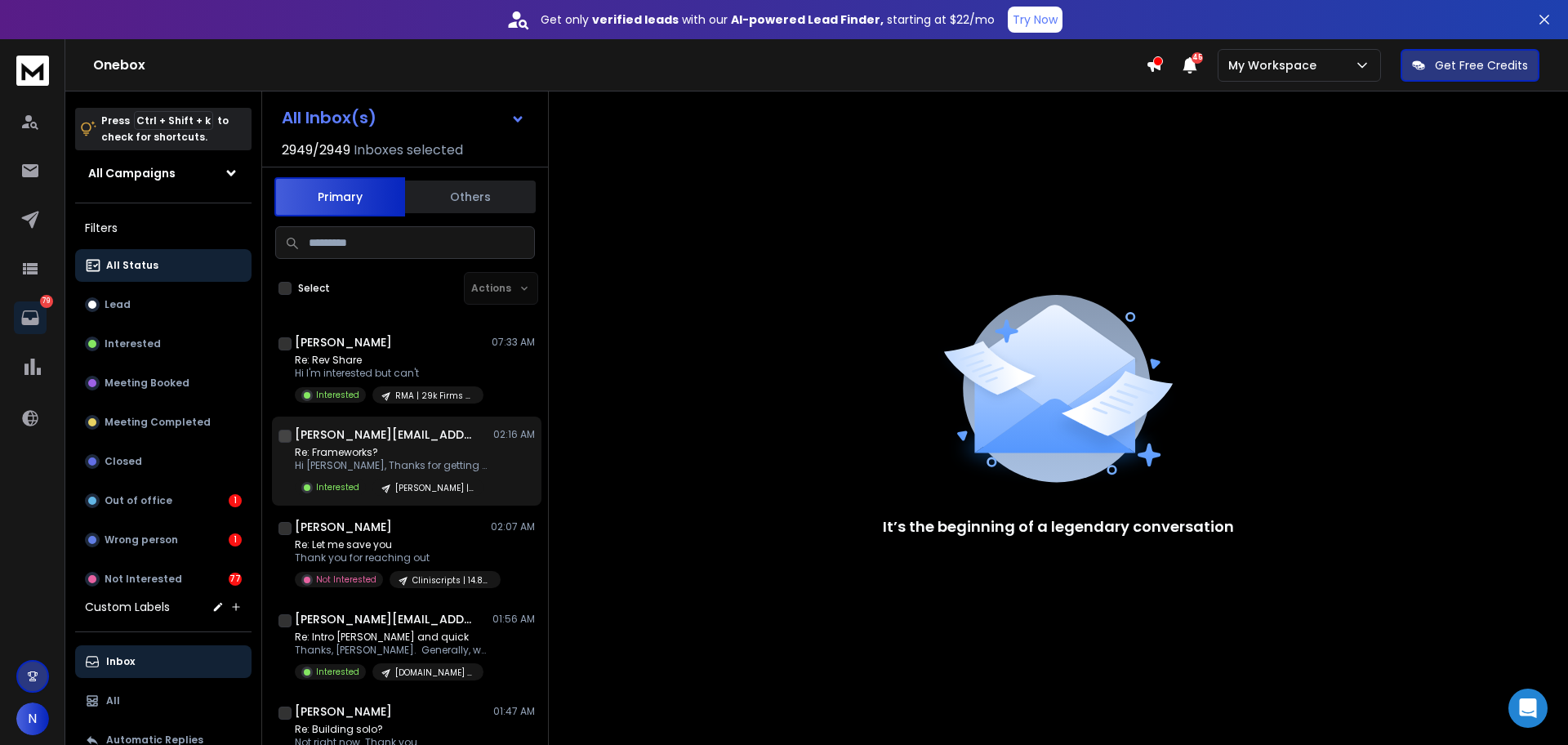
click at [447, 476] on div "Re: Frameworks? Hi [PERSON_NAME], Thanks for getting back Interested [PERSON_NA…" at bounding box center [393, 471] width 196 height 50
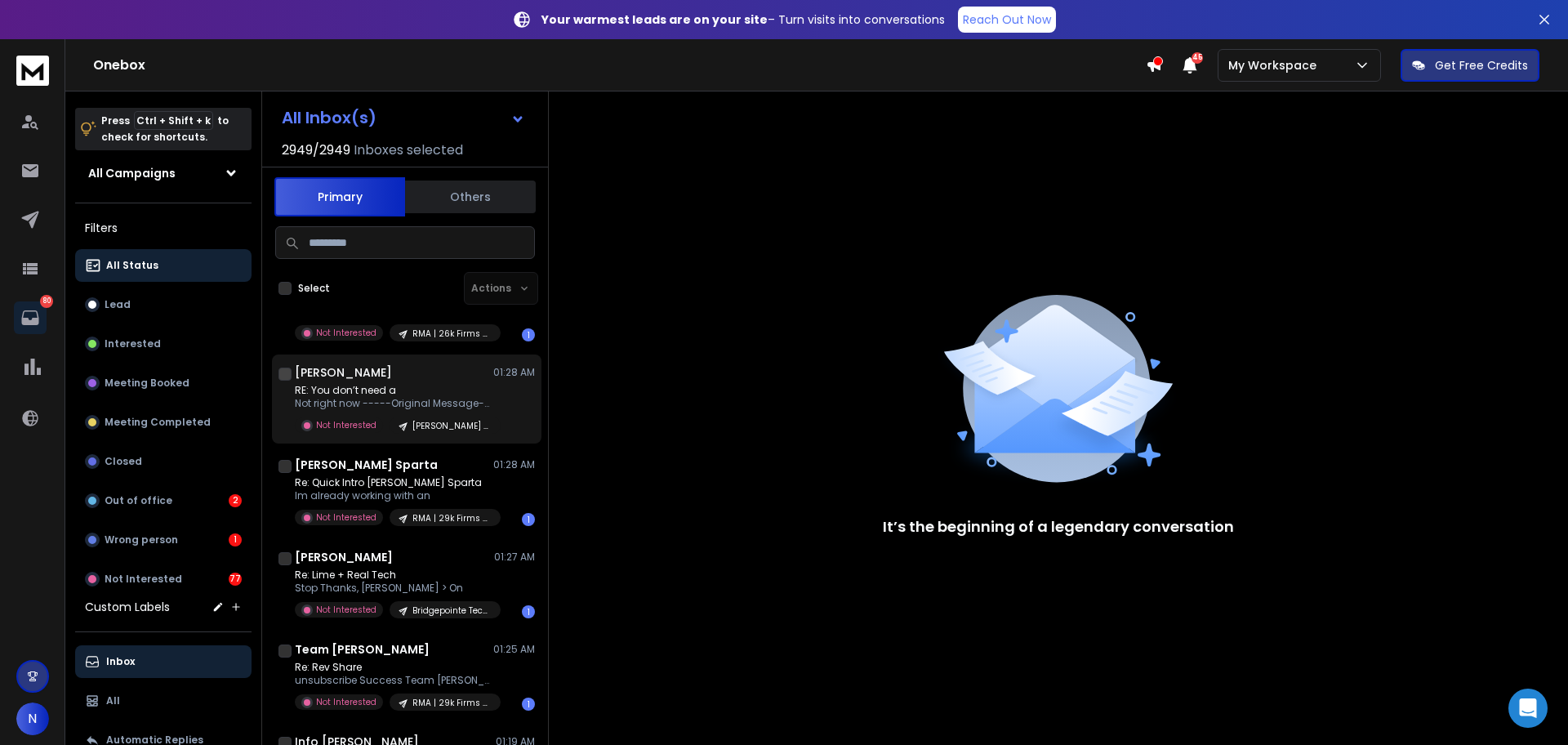
scroll to position [987, 0]
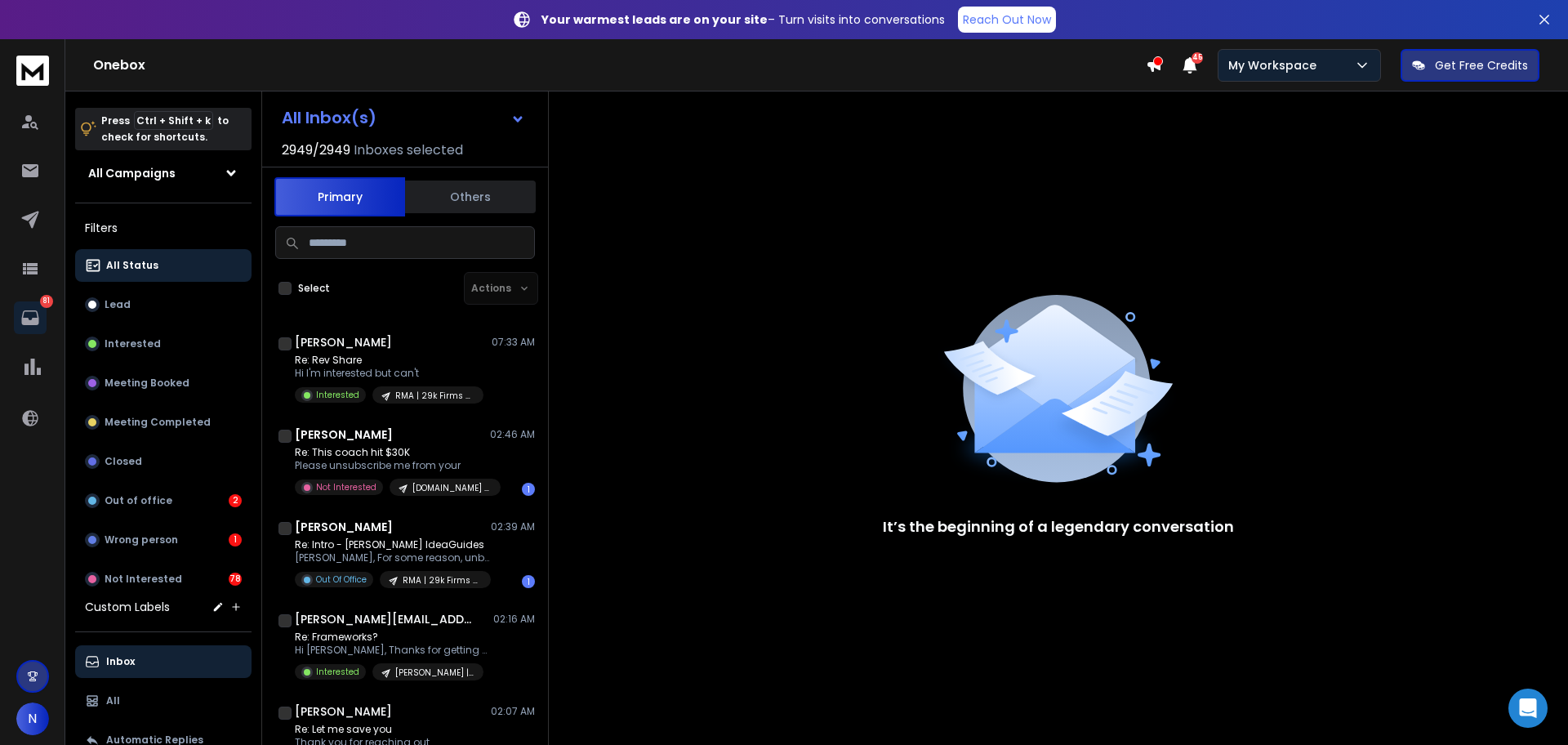
click at [1338, 68] on div "My Workspace" at bounding box center [1299, 65] width 142 height 16
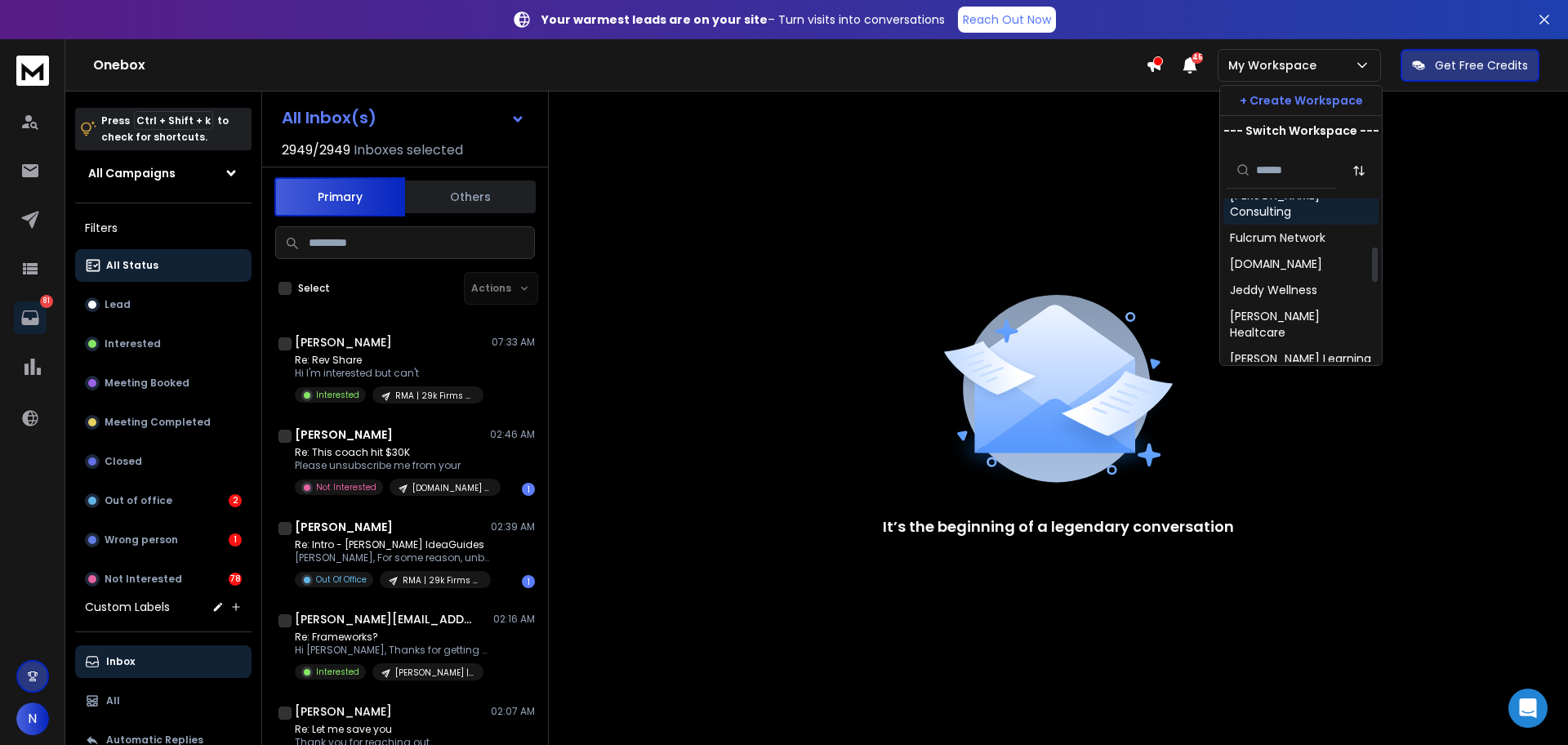
scroll to position [272, 0]
click at [1305, 252] on div "Jeddy Wellness" at bounding box center [1274, 250] width 88 height 16
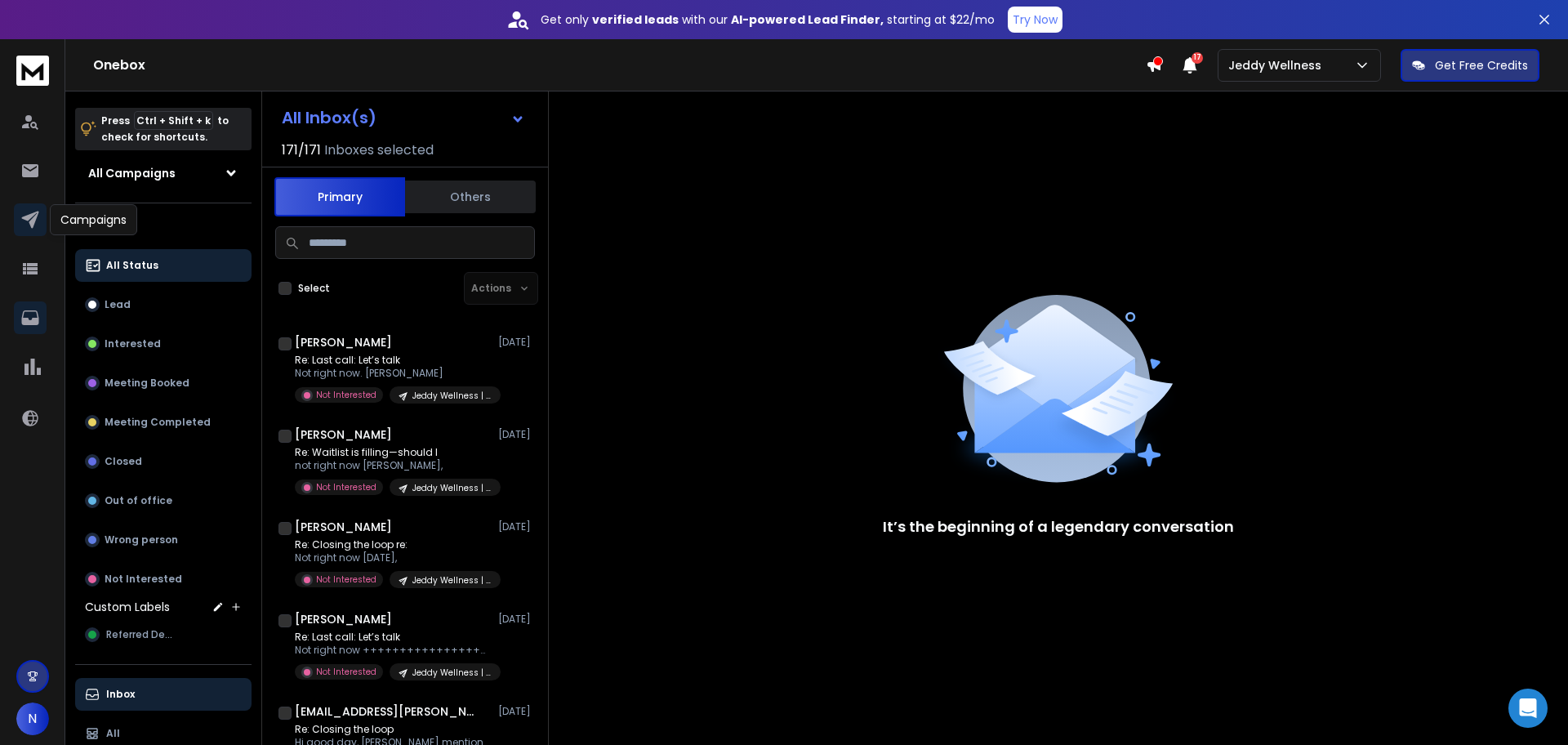
click at [28, 212] on icon at bounding box center [30, 220] width 20 height 20
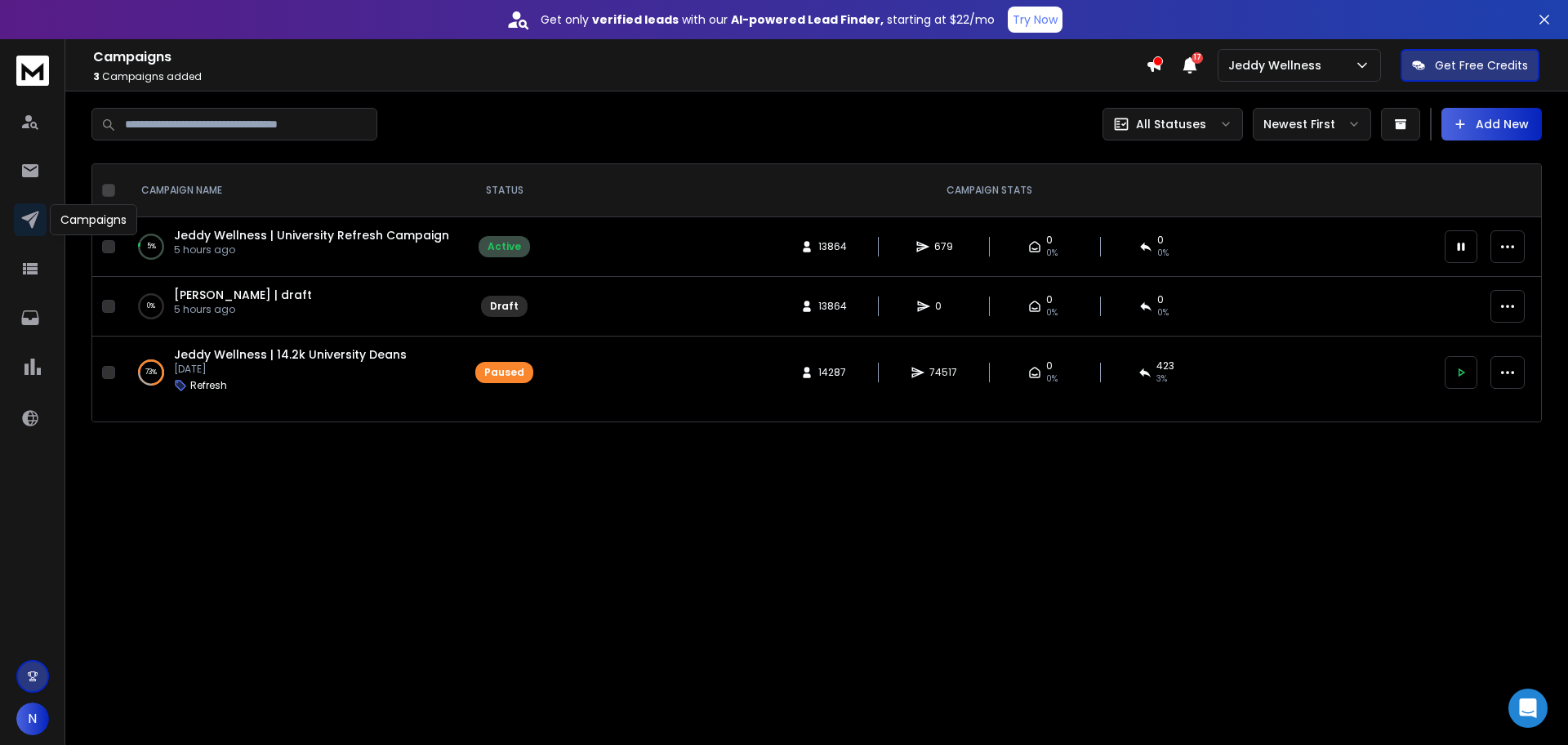
click at [27, 215] on icon at bounding box center [30, 220] width 17 height 17
click at [1325, 76] on button "Jeddy Wellness" at bounding box center [1299, 65] width 163 height 33
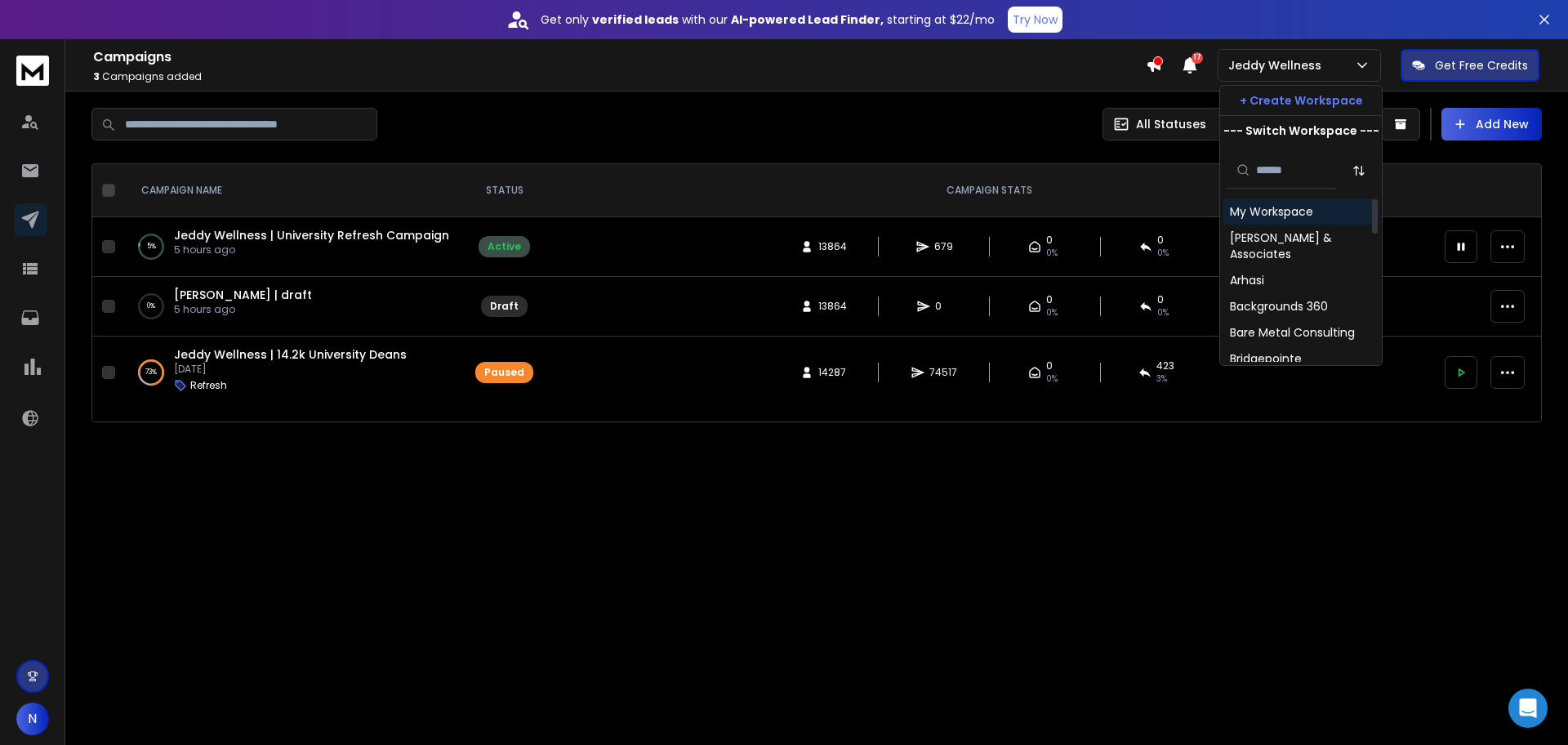
click at [1317, 209] on div "My Workspace" at bounding box center [1301, 211] width 155 height 26
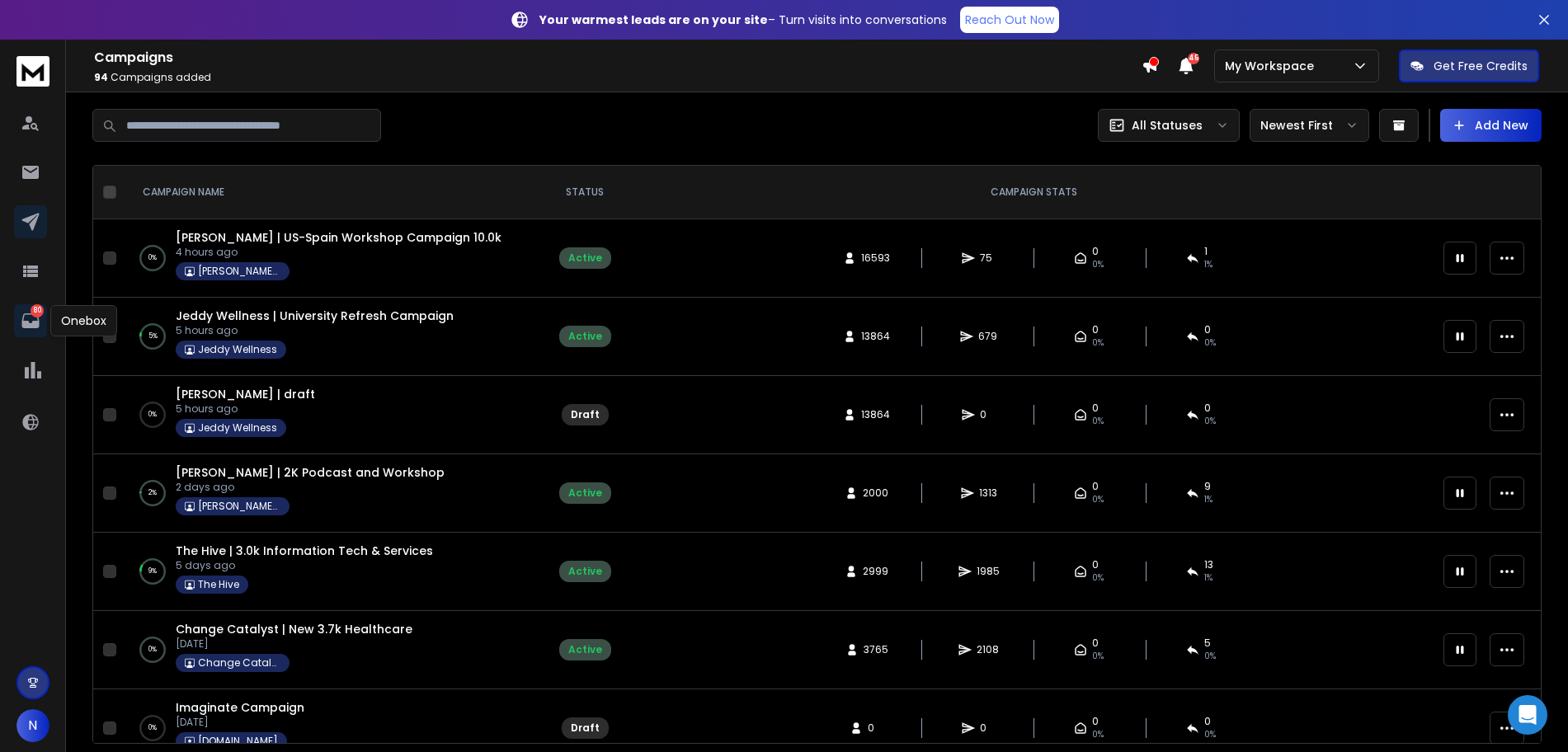
click at [22, 318] on icon at bounding box center [30, 321] width 20 height 20
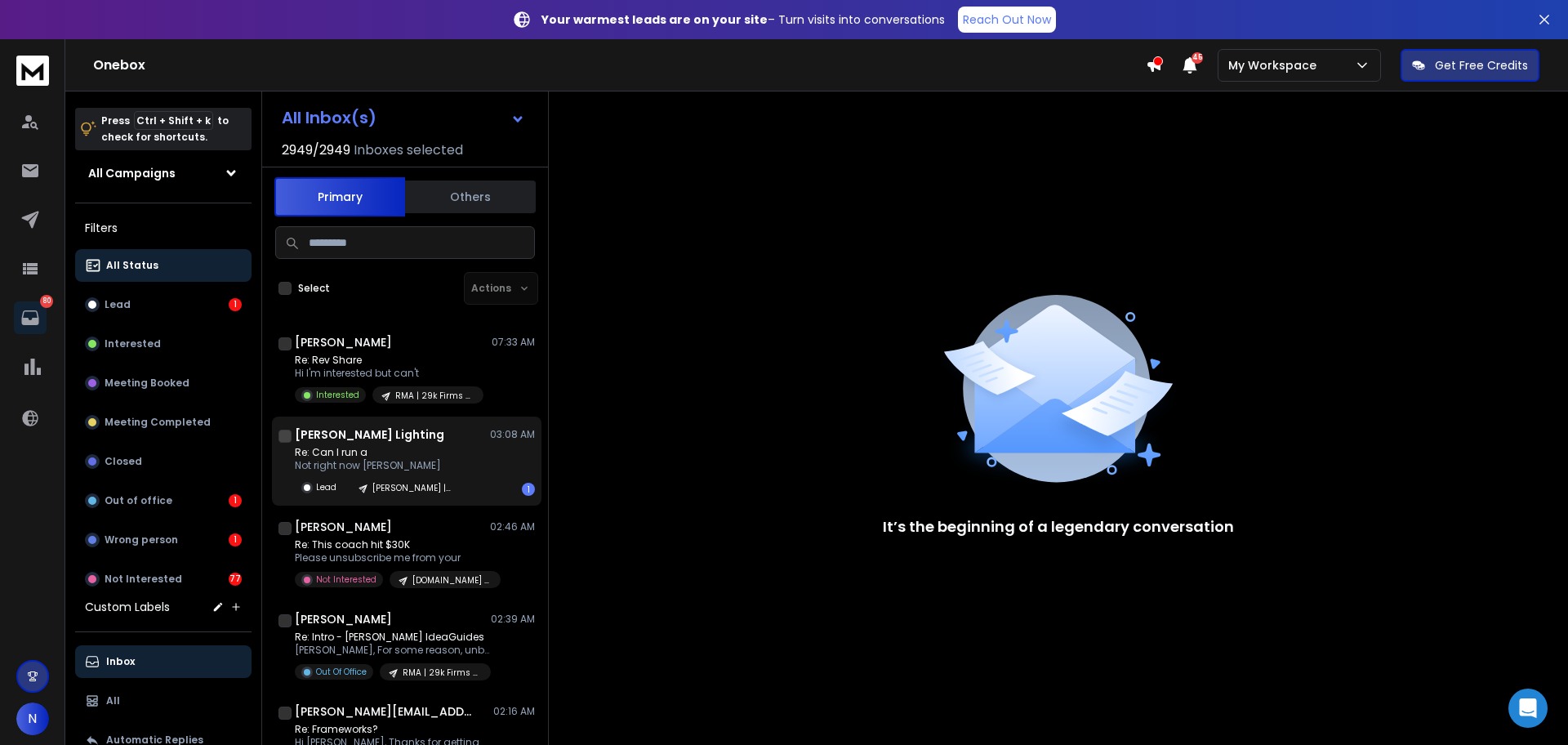
click at [385, 449] on p "Re: Can I run a" at bounding box center [378, 452] width 166 height 13
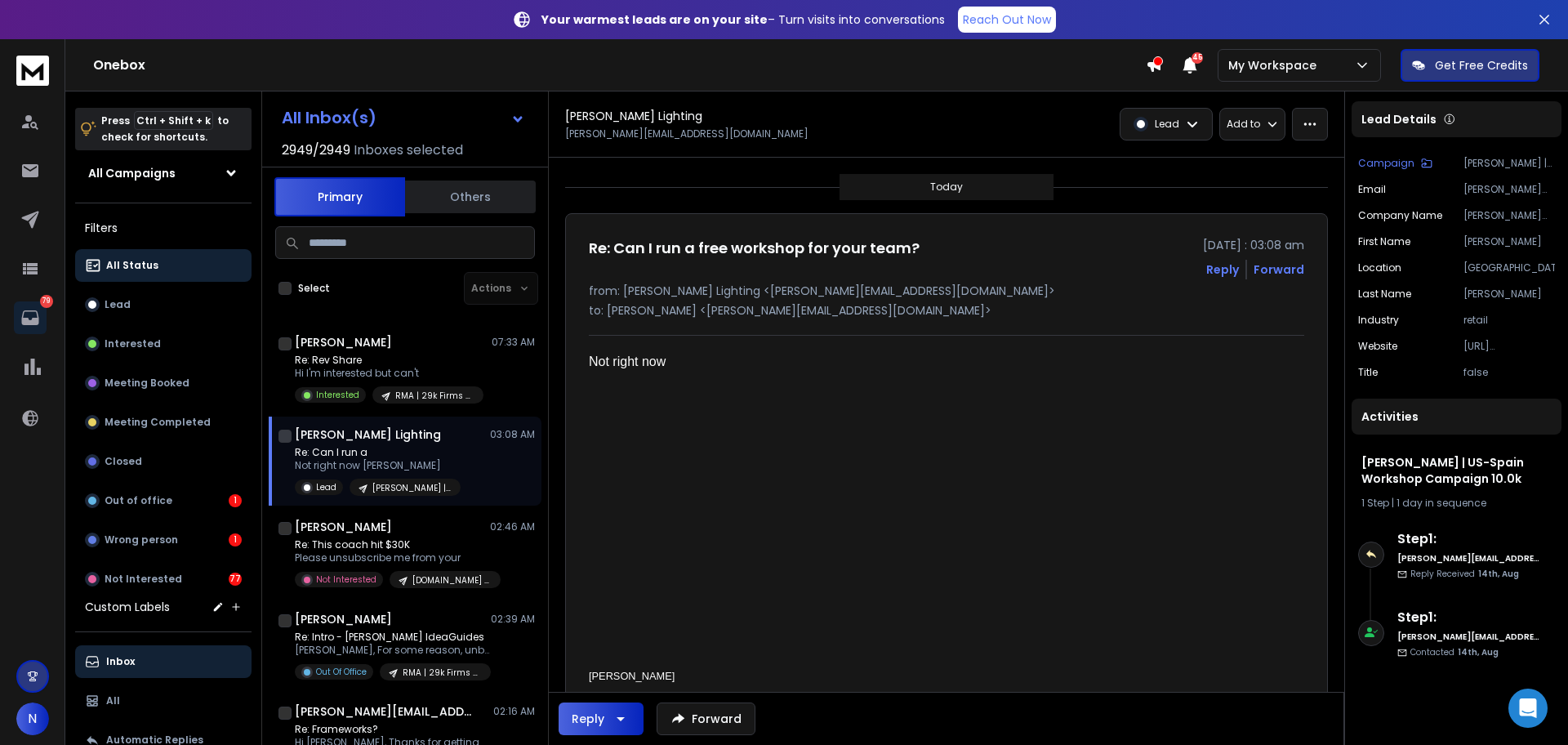
click at [1199, 130] on icon at bounding box center [1192, 124] width 13 height 13
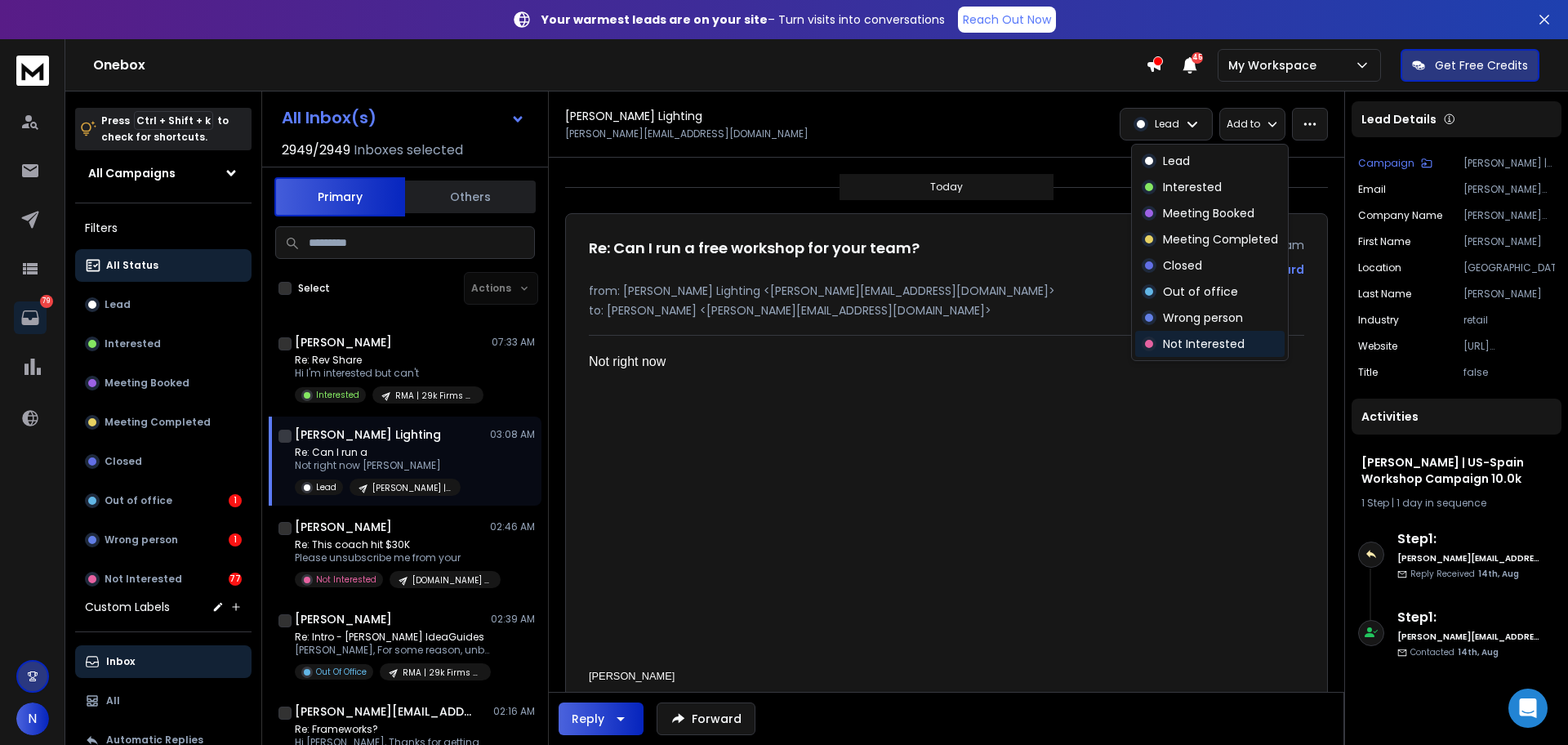
click at [1204, 352] on div "Not Interested" at bounding box center [1210, 343] width 149 height 26
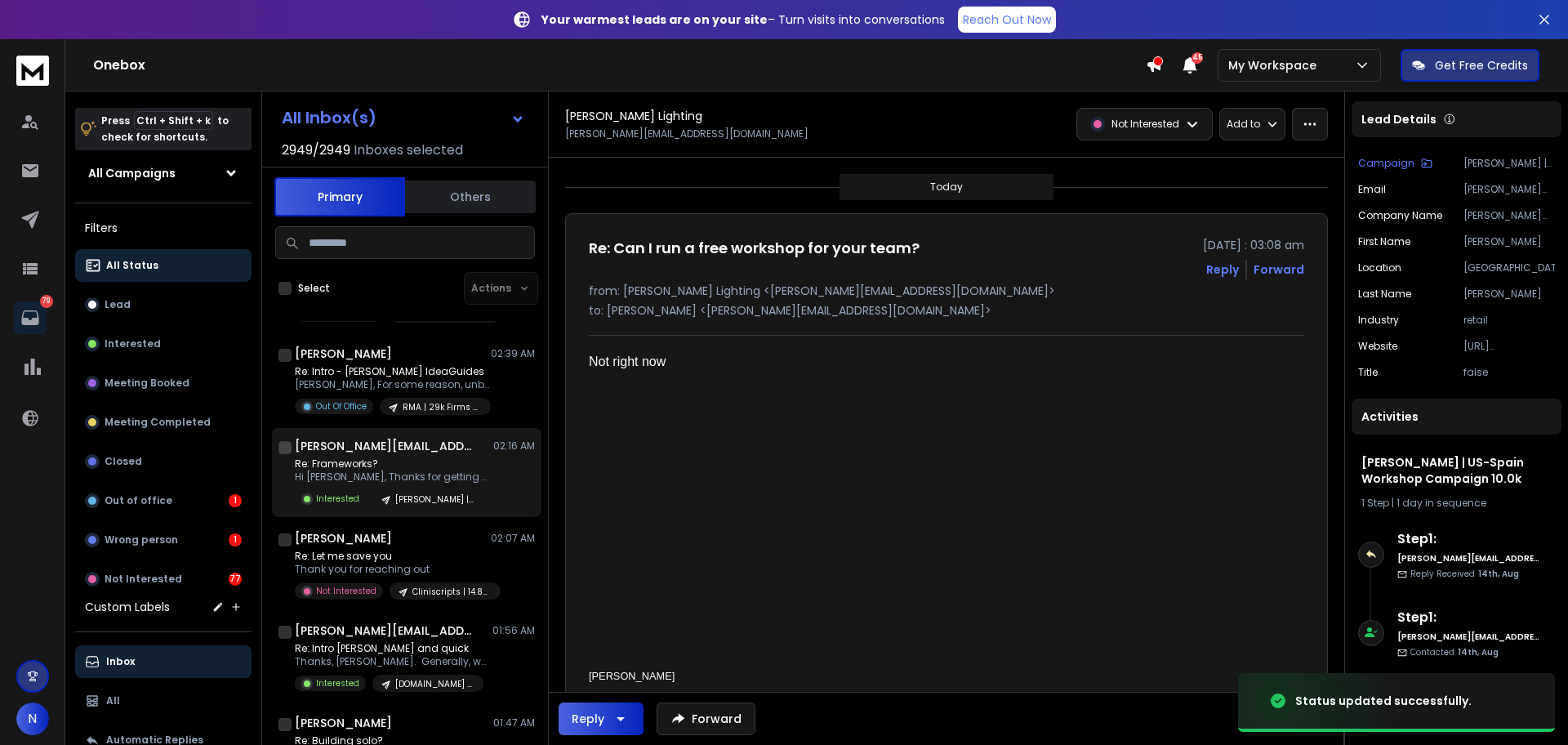
scroll to position [272, 0]
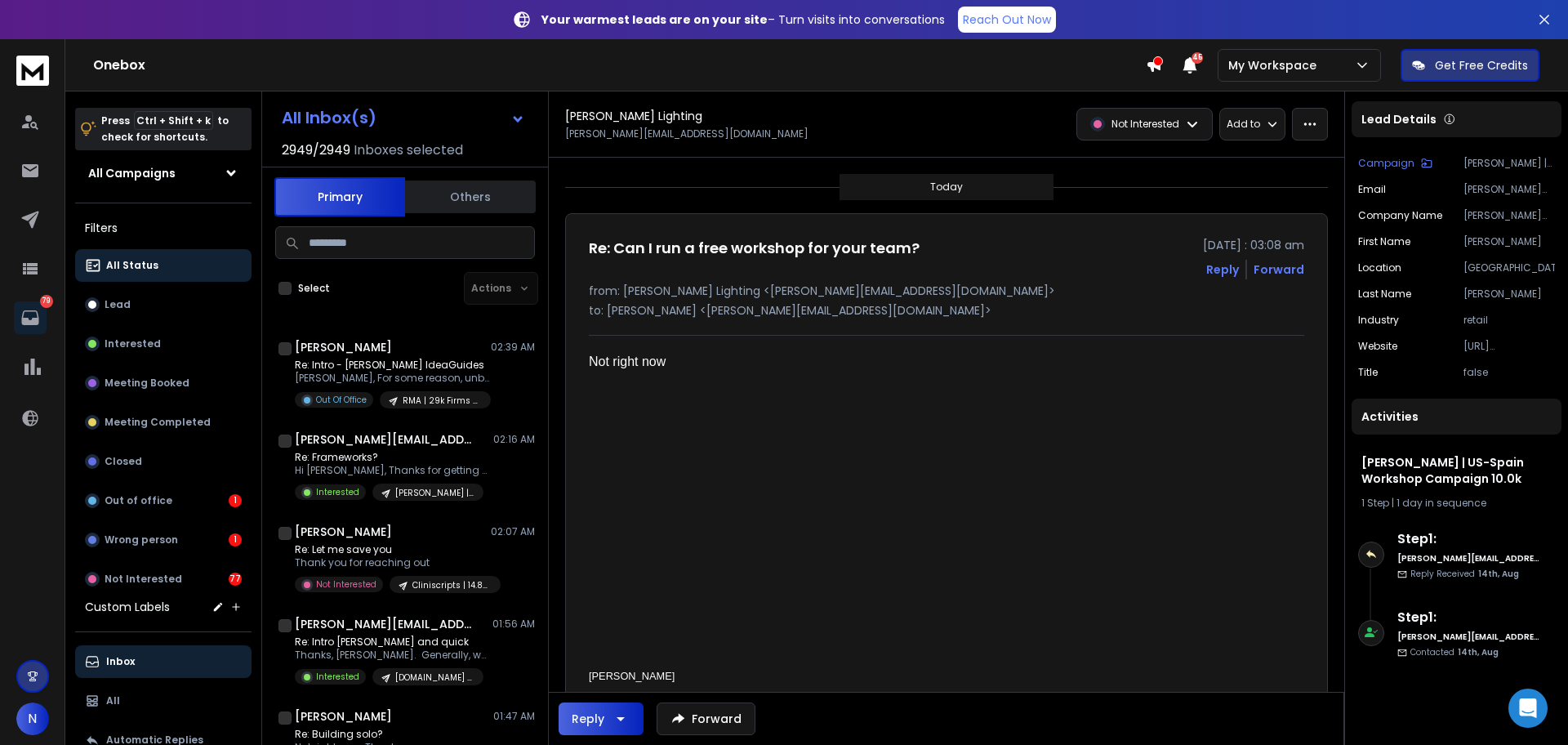
drag, startPoint x: 466, startPoint y: 531, endPoint x: 1055, endPoint y: 492, distance: 590.3
click at [1064, 469] on div at bounding box center [827, 440] width 477 height 59
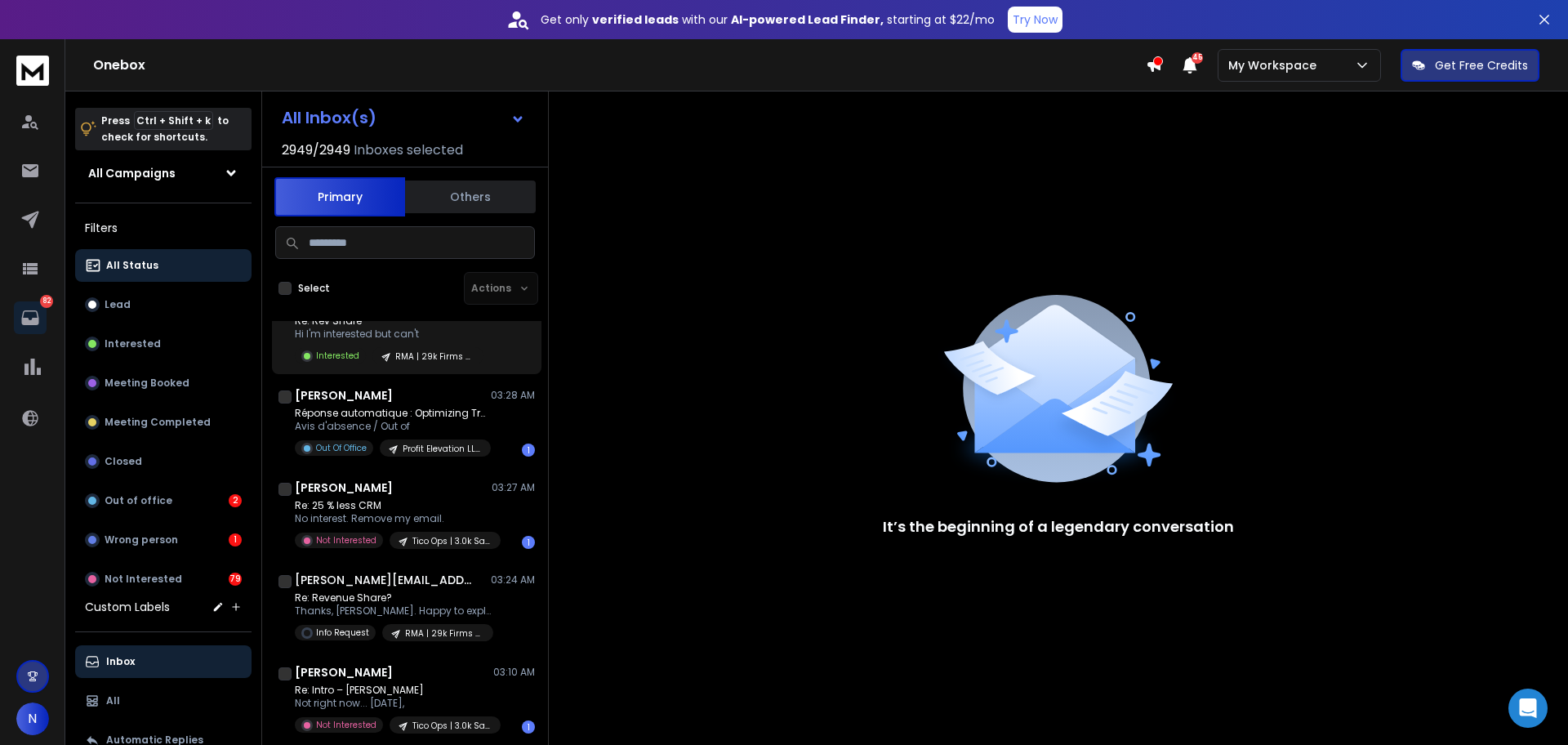
scroll to position [102, 0]
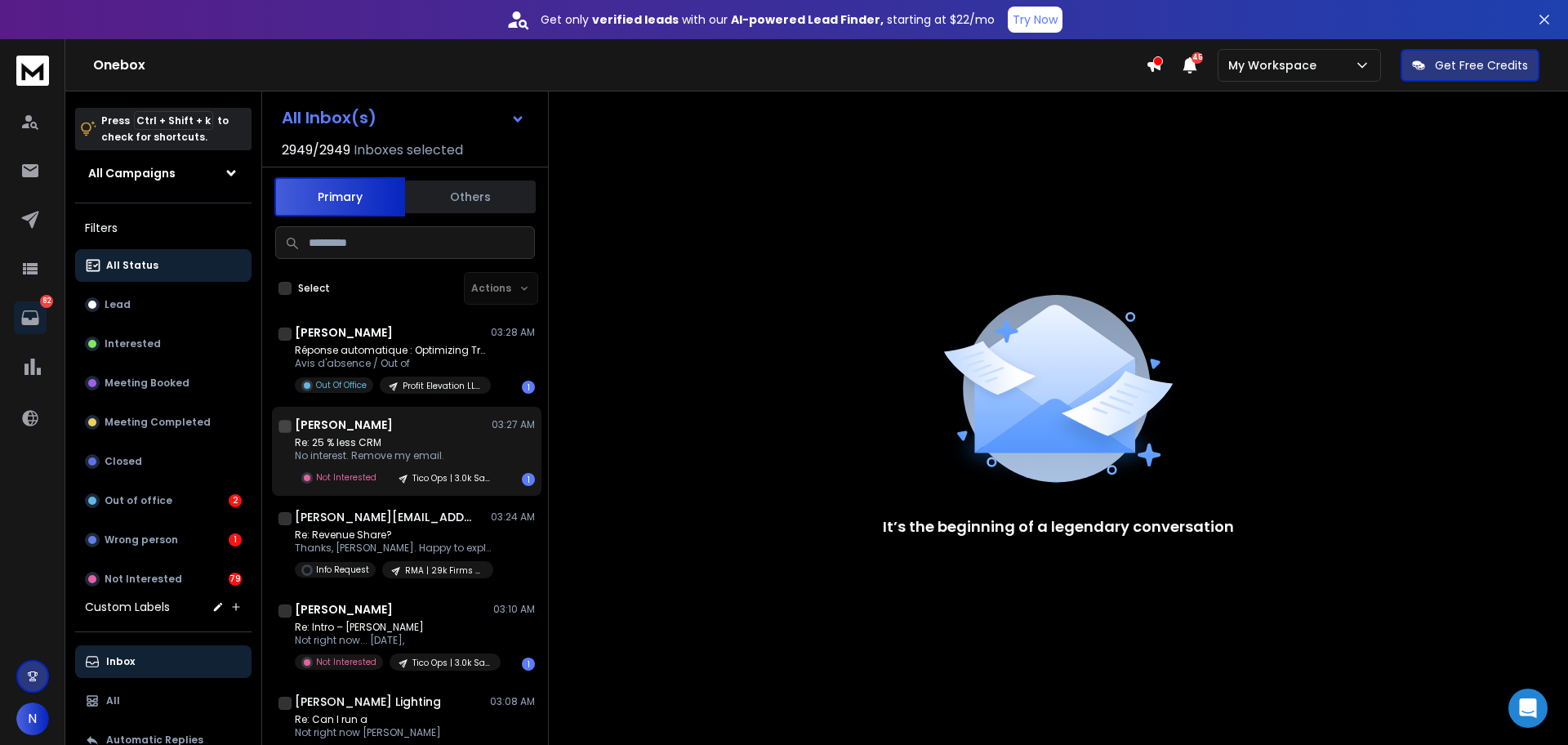
click at [433, 443] on p "Re: 25 % less CRM" at bounding box center [393, 442] width 196 height 13
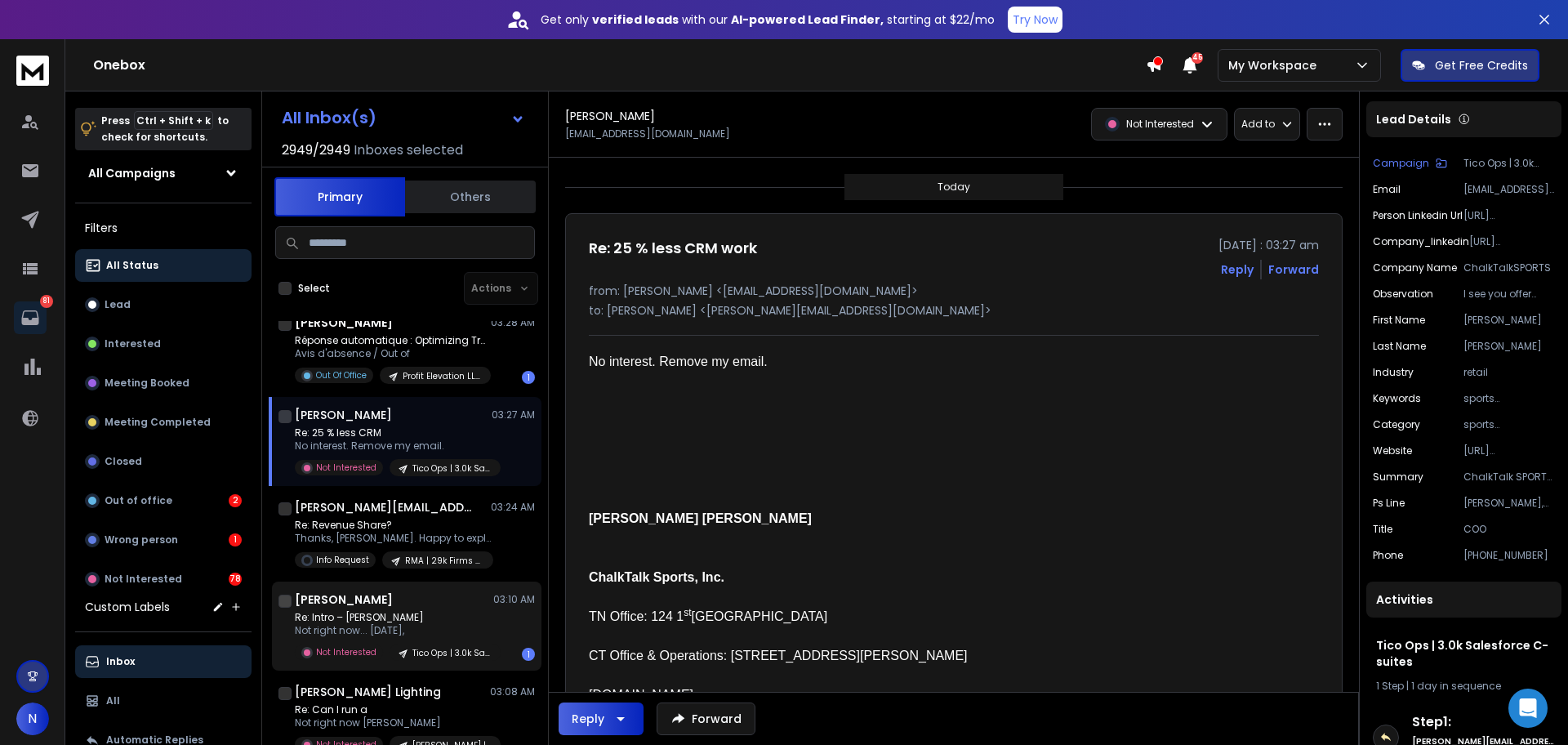
scroll to position [272, 0]
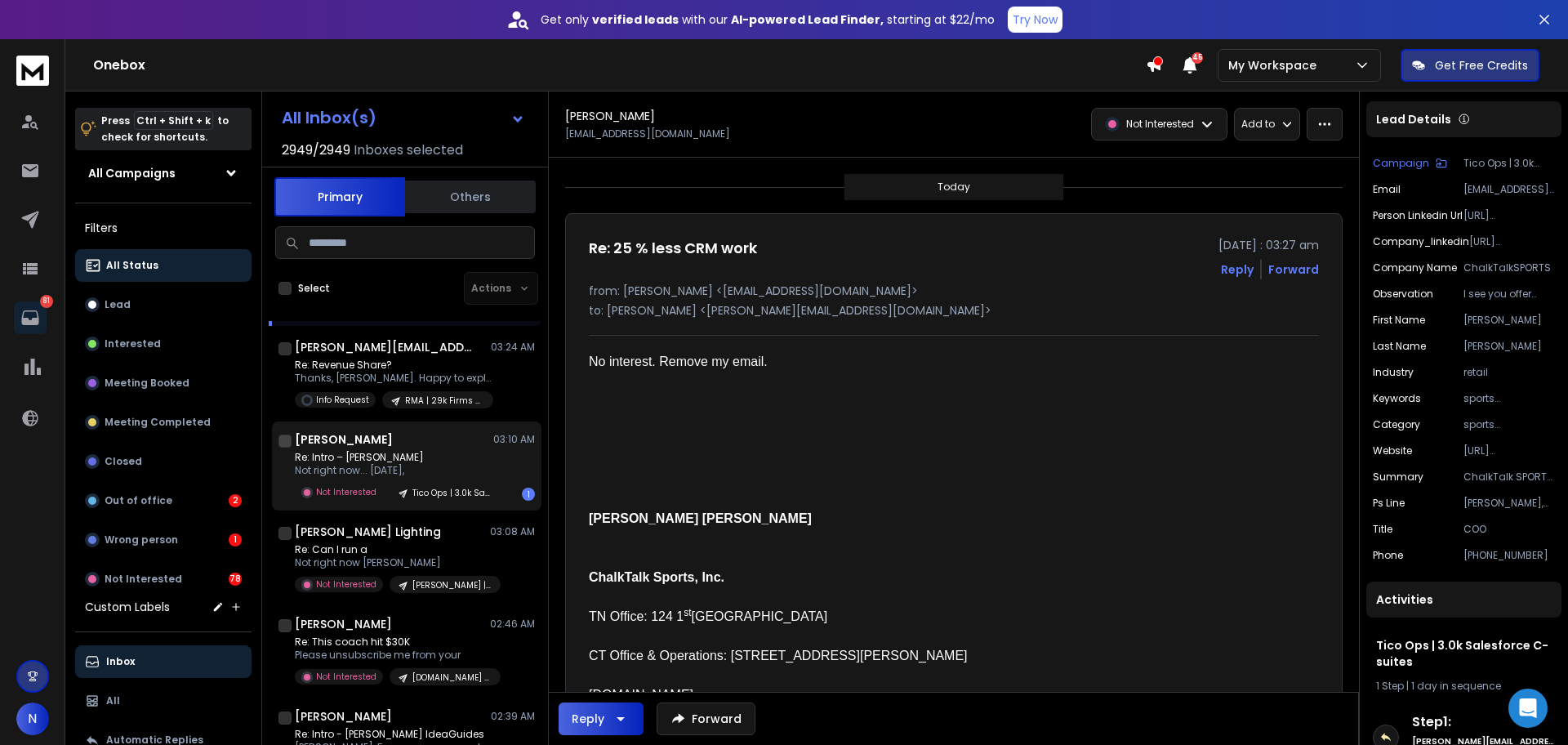
click at [439, 468] on p "Not right now... [DATE]," at bounding box center [393, 470] width 196 height 13
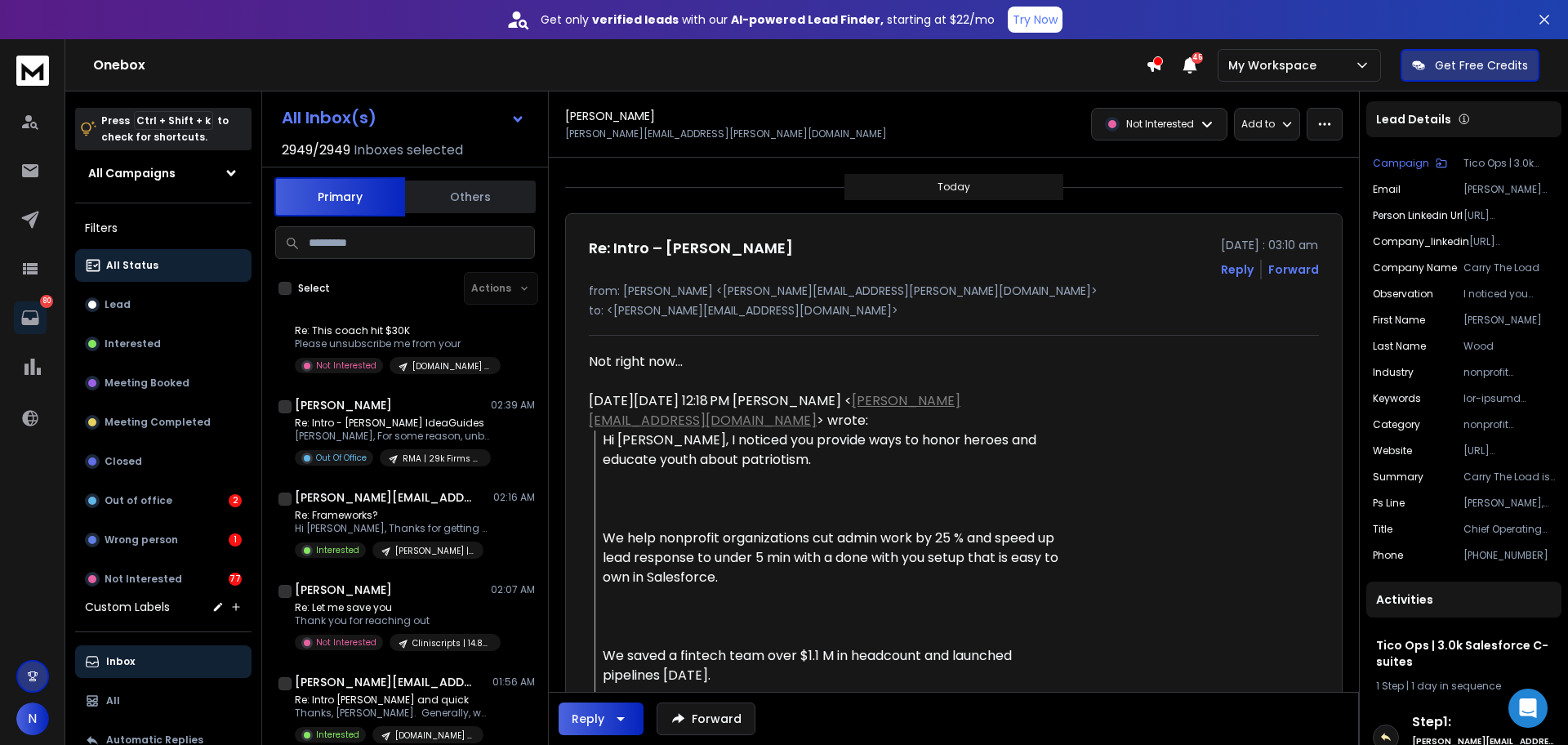
scroll to position [613, 0]
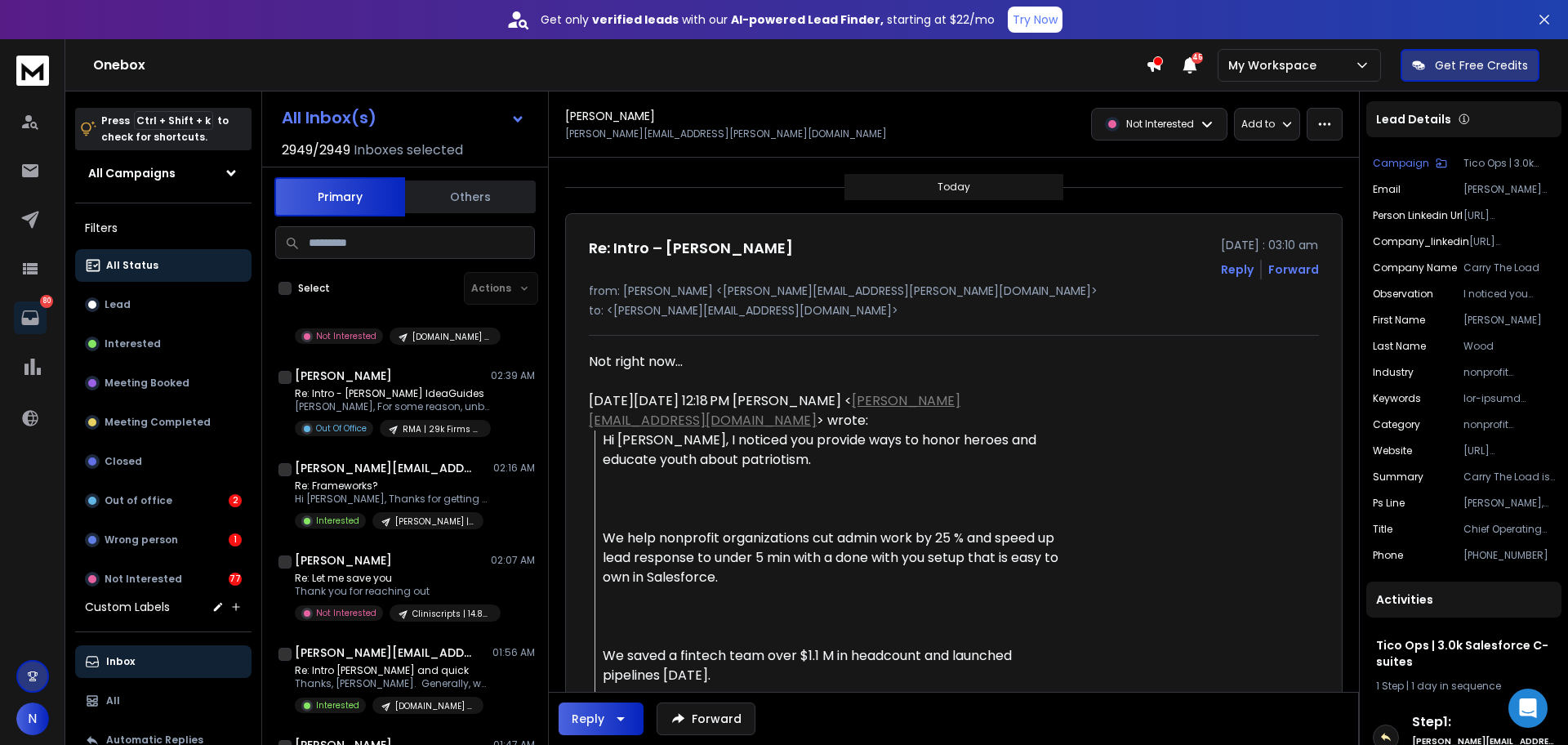
click at [375, 251] on input at bounding box center [405, 243] width 260 height 33
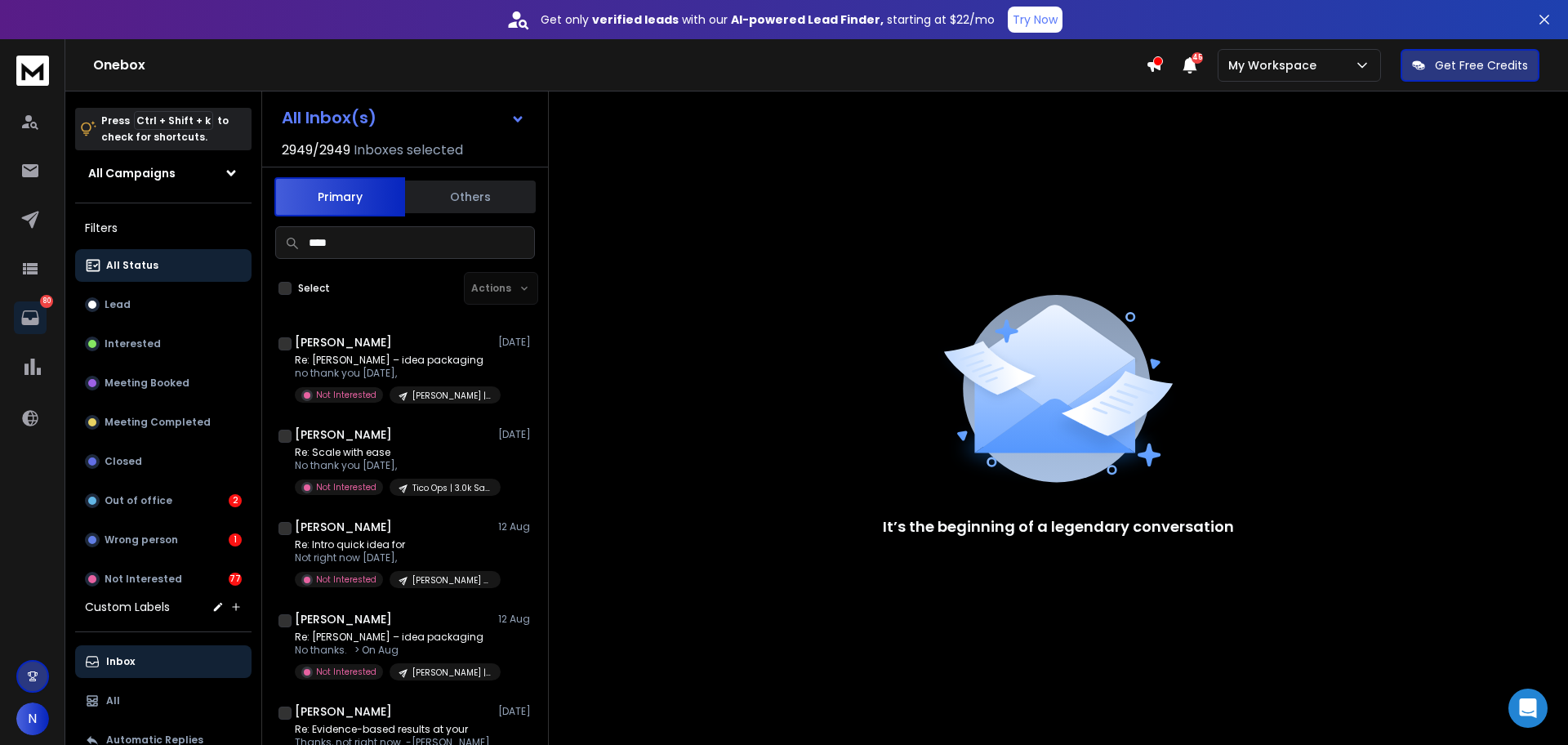
type input "****"
click at [360, 241] on input "****" at bounding box center [405, 243] width 260 height 33
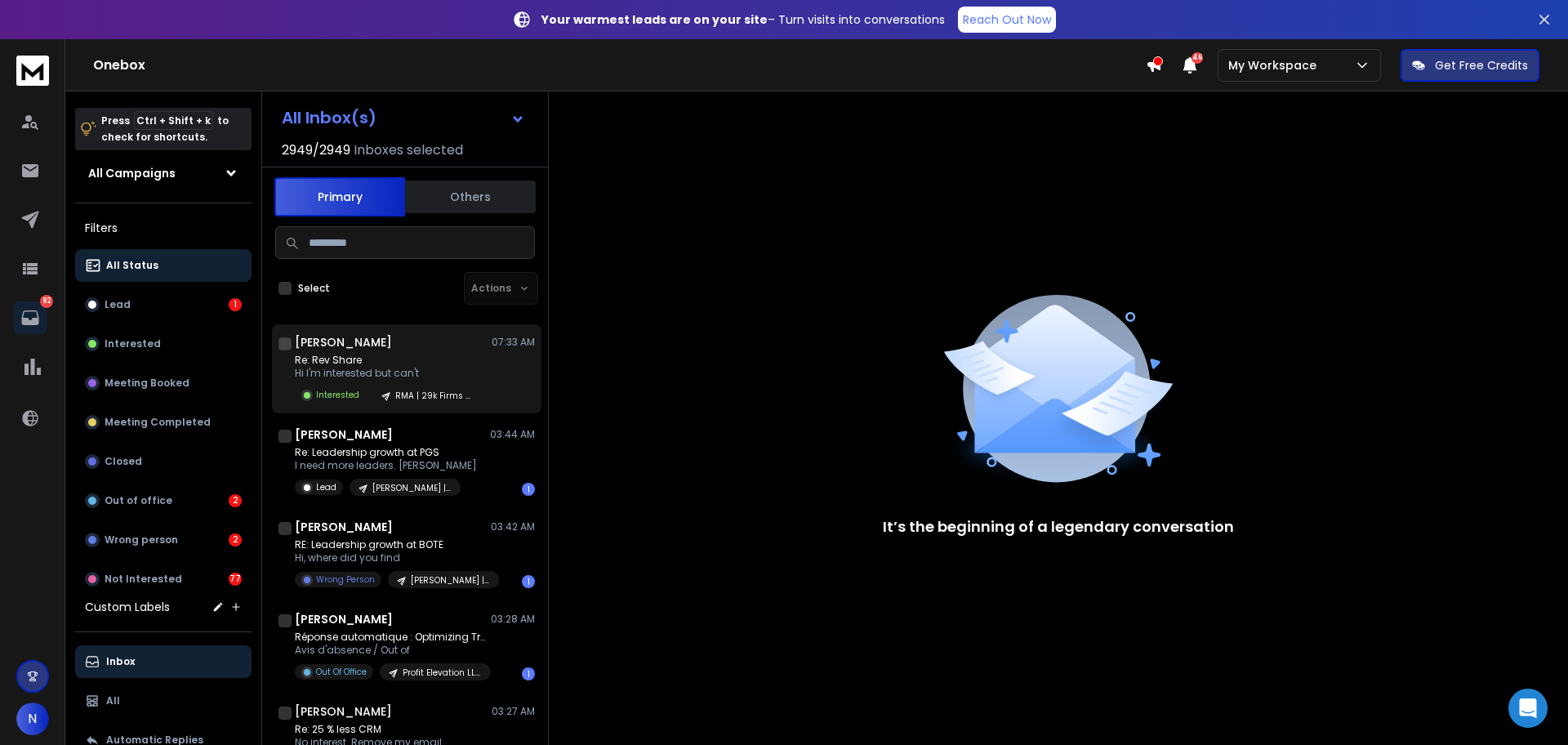
click at [430, 379] on p "Hi I'm interested but can't" at bounding box center [390, 372] width 189 height 13
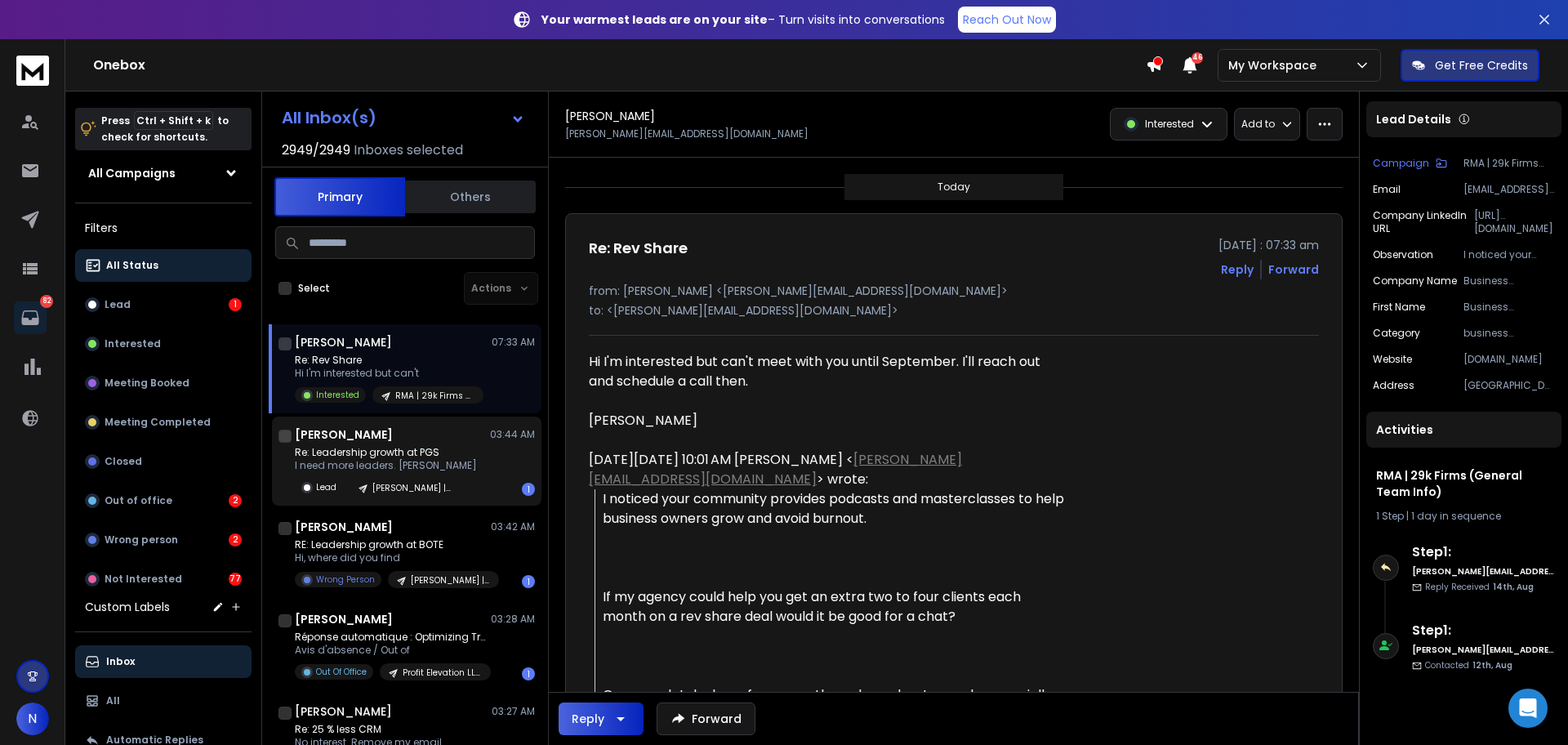
click at [418, 459] on p "I need more leaders. Aaron" at bounding box center [386, 465] width 182 height 13
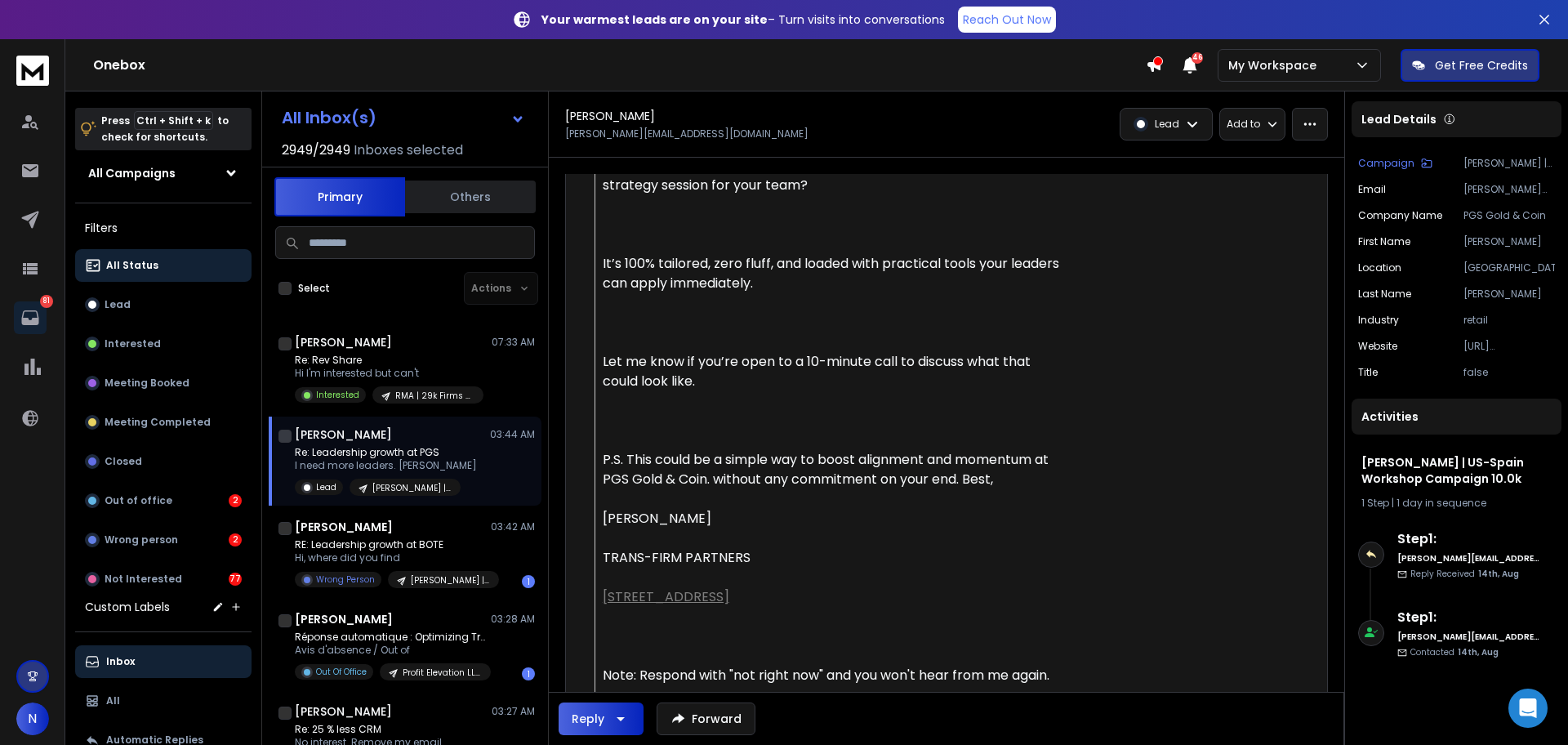
scroll to position [613, 0]
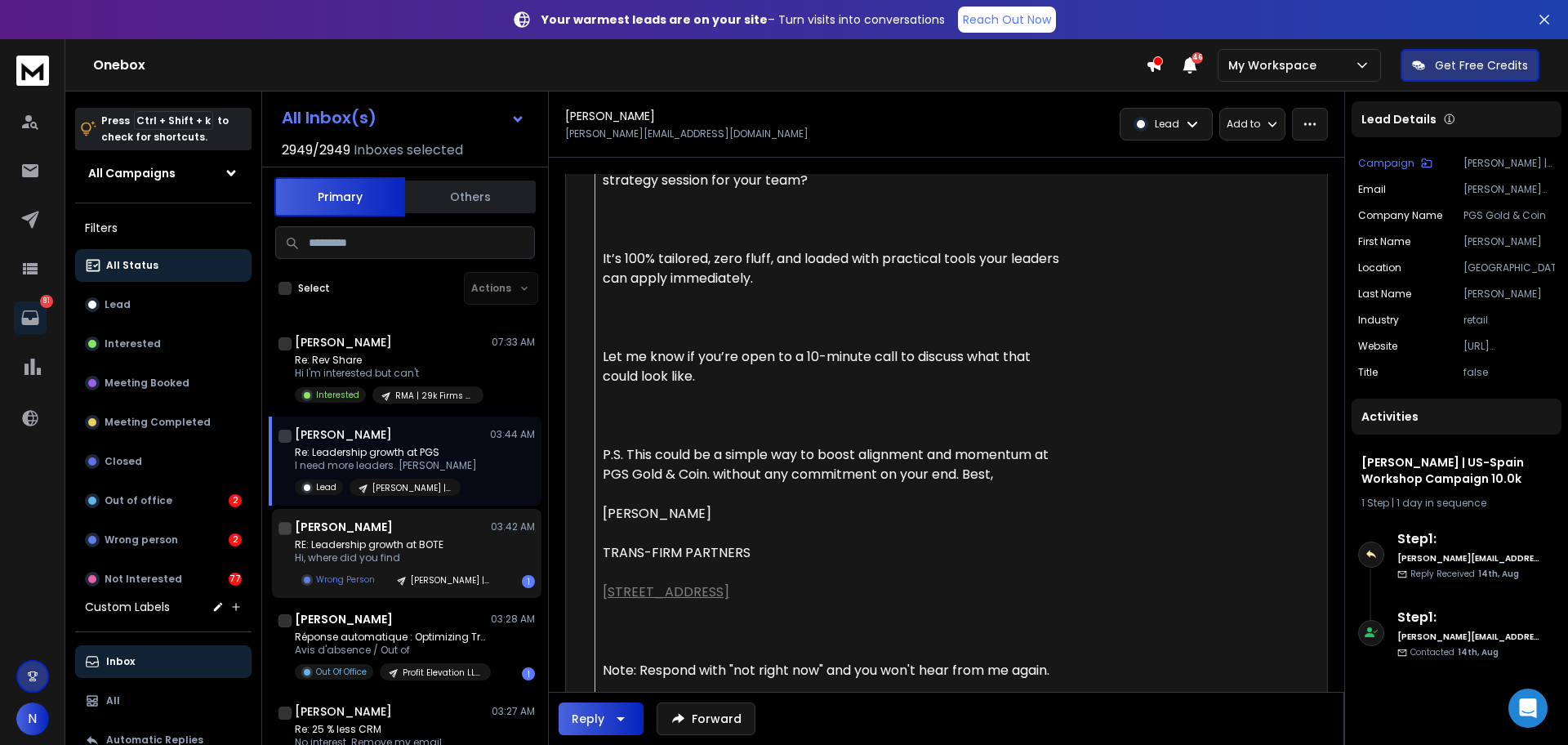
click at [407, 572] on div "Fernando Rey | US-Spain Workshop Campaign 10.0k" at bounding box center [443, 579] width 111 height 17
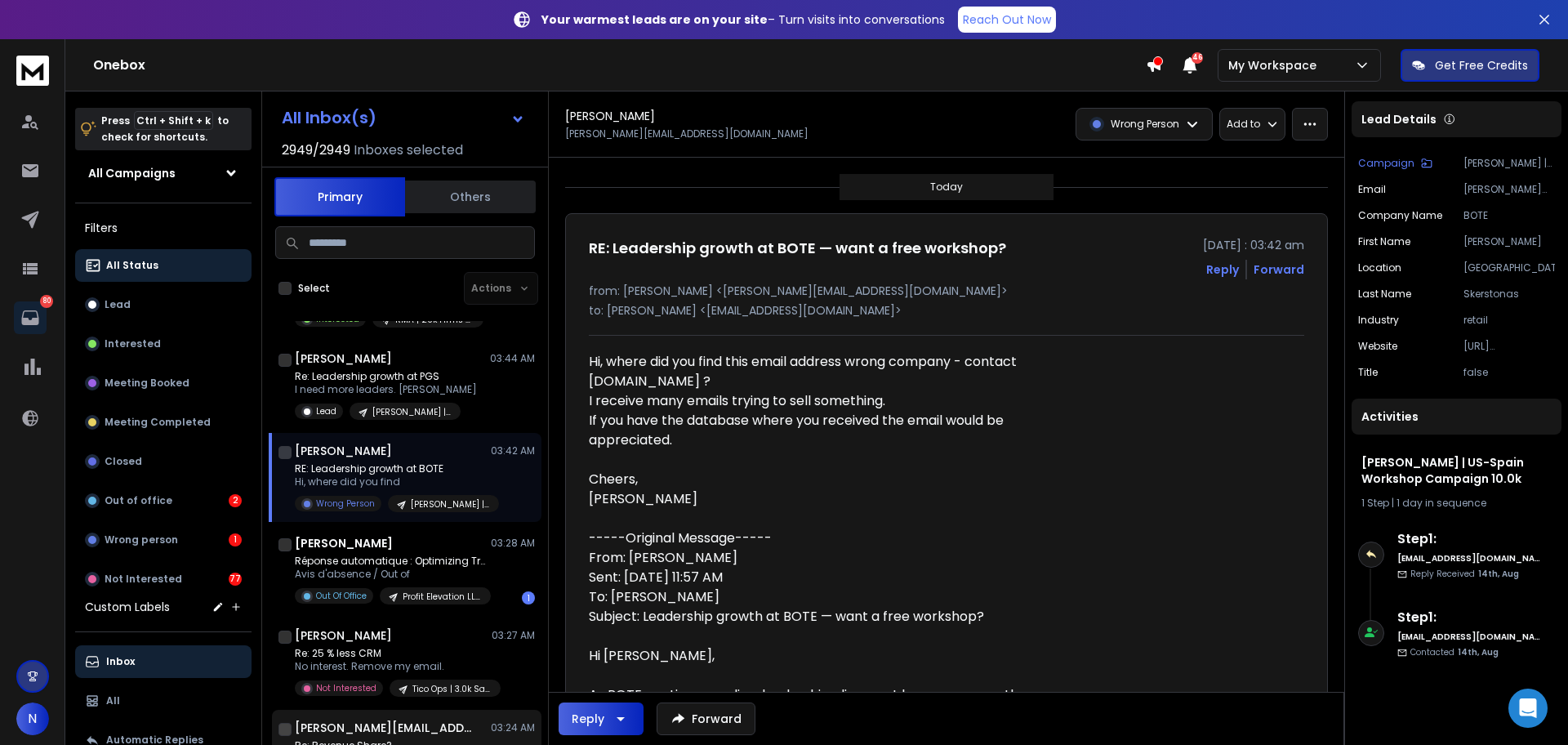
scroll to position [68, 0]
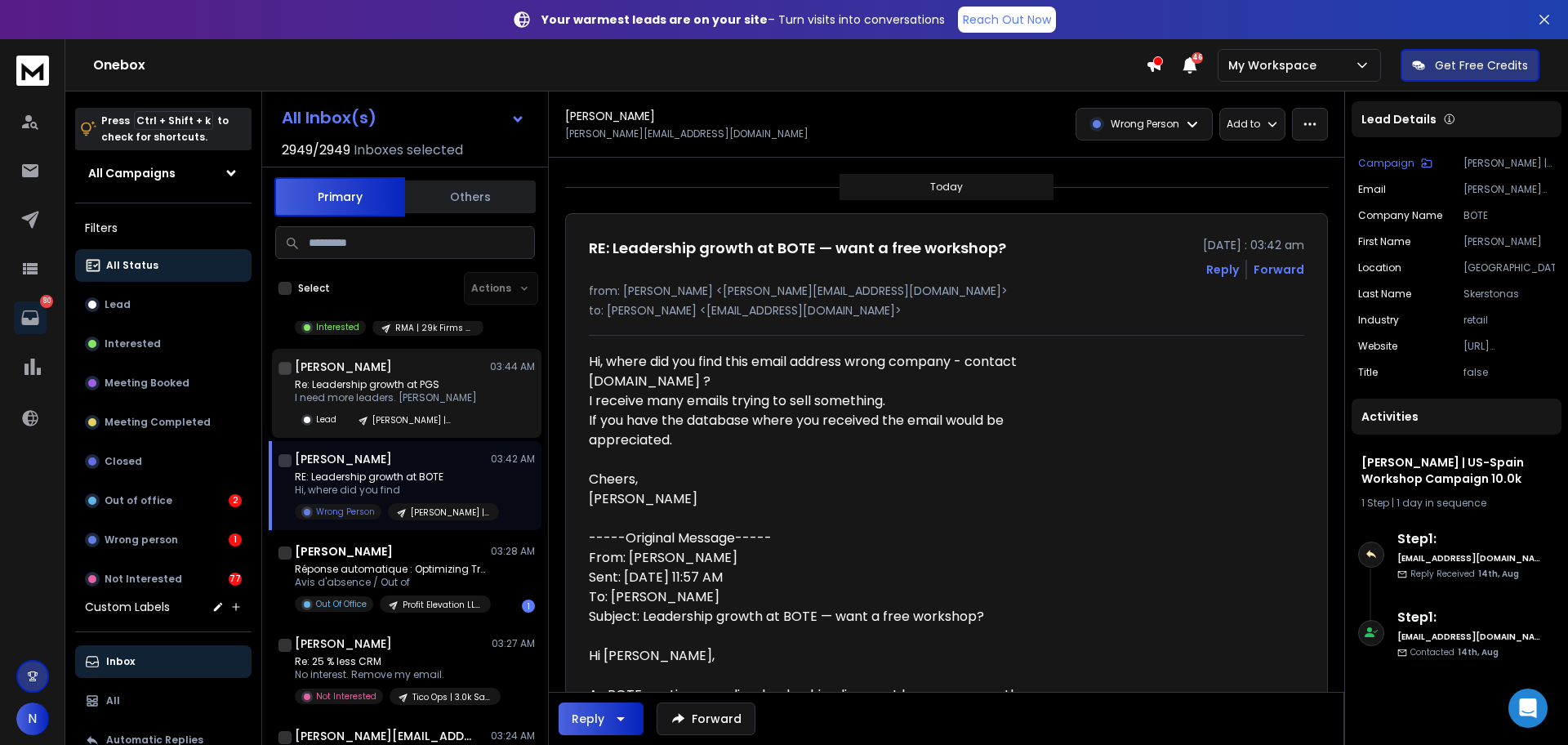
click at [446, 411] on div "Fernando Rey | US-Spain Workshop Campaign 10.0k" at bounding box center [404, 420] width 111 height 17
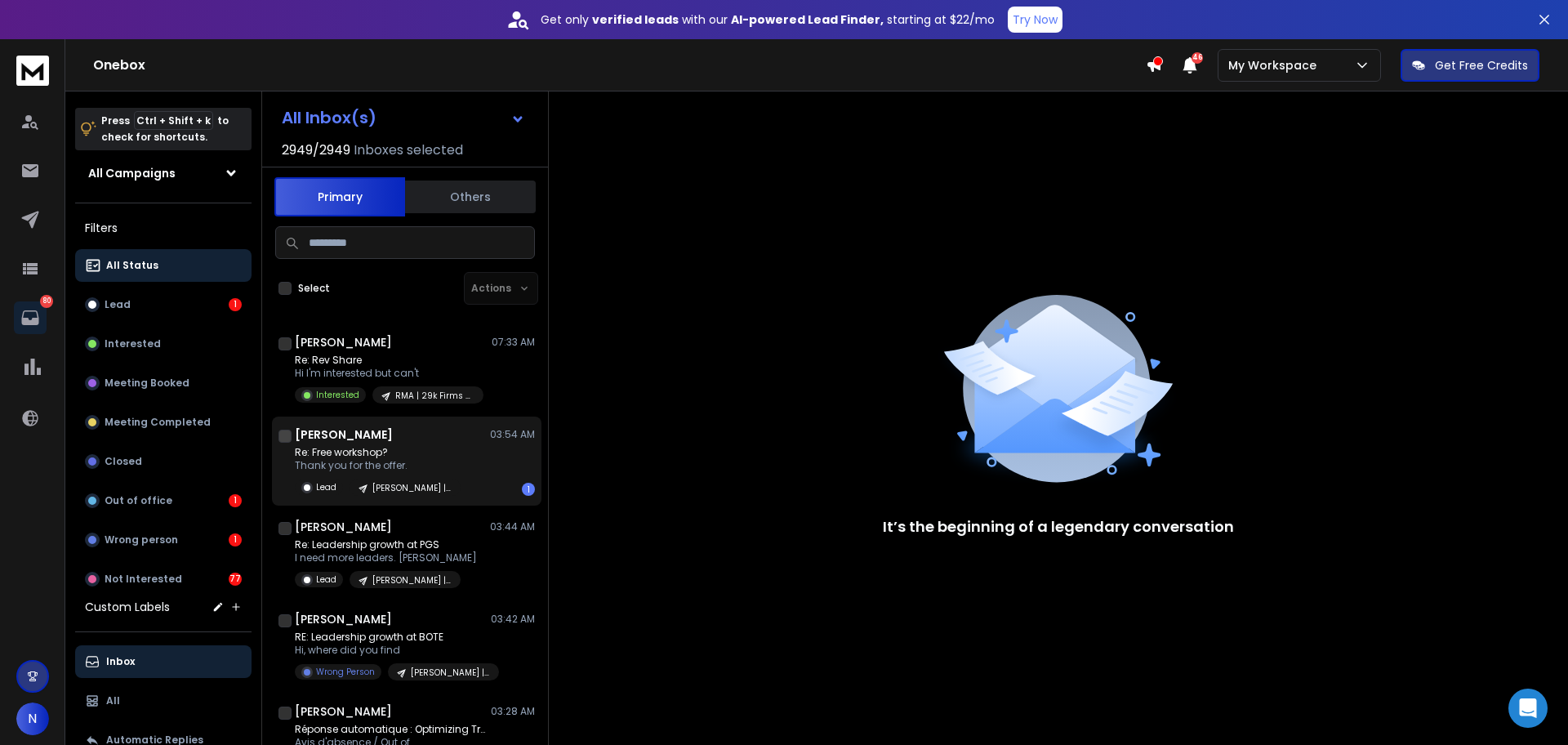
click at [399, 490] on p "Fernando Rey | US-Spain Workshop Campaign 10.0k" at bounding box center [411, 488] width 78 height 12
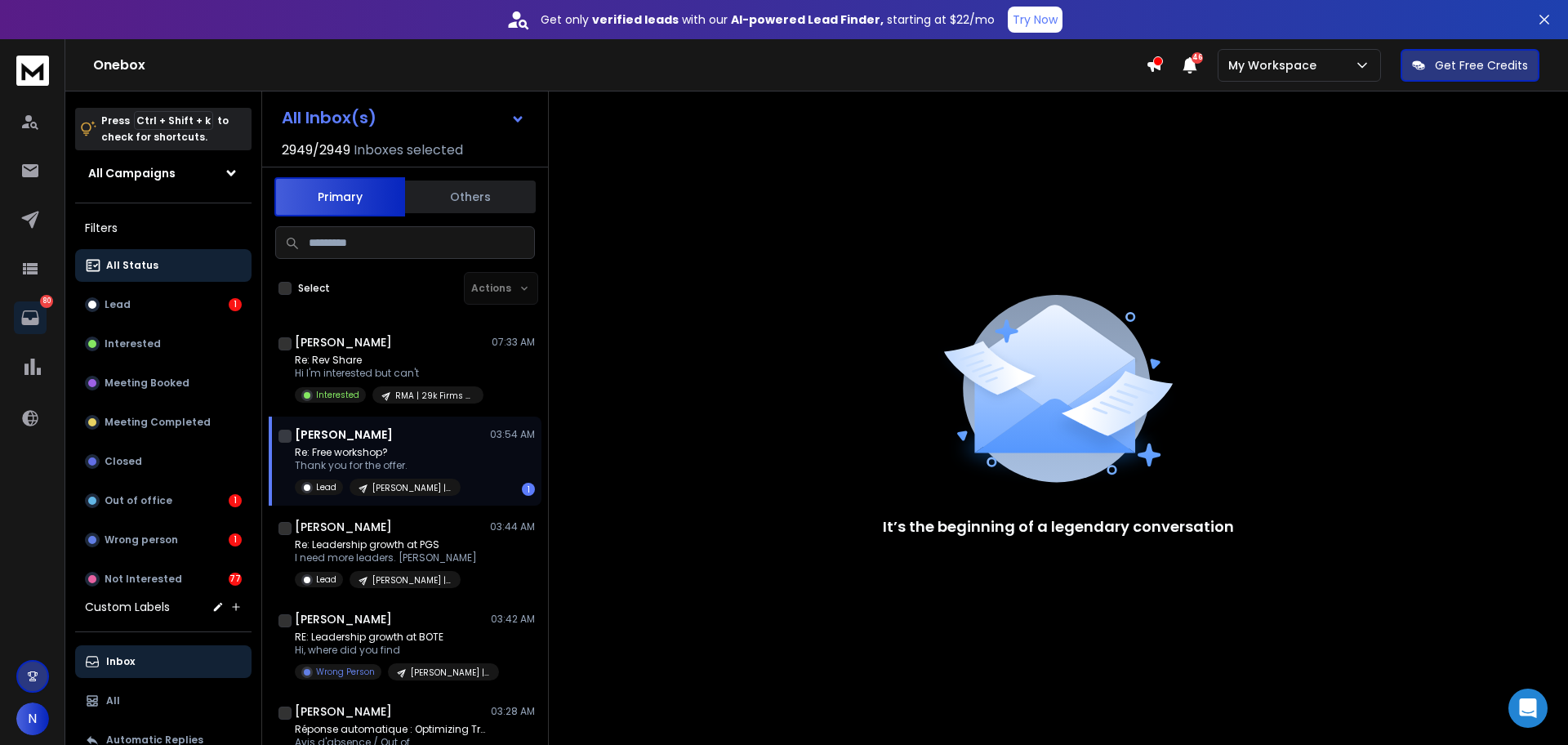
click at [424, 472] on div "Re: Free workshop? Thank you for the offer. Lead Fernando Rey | US-Spain Worksh…" at bounding box center [378, 471] width 166 height 50
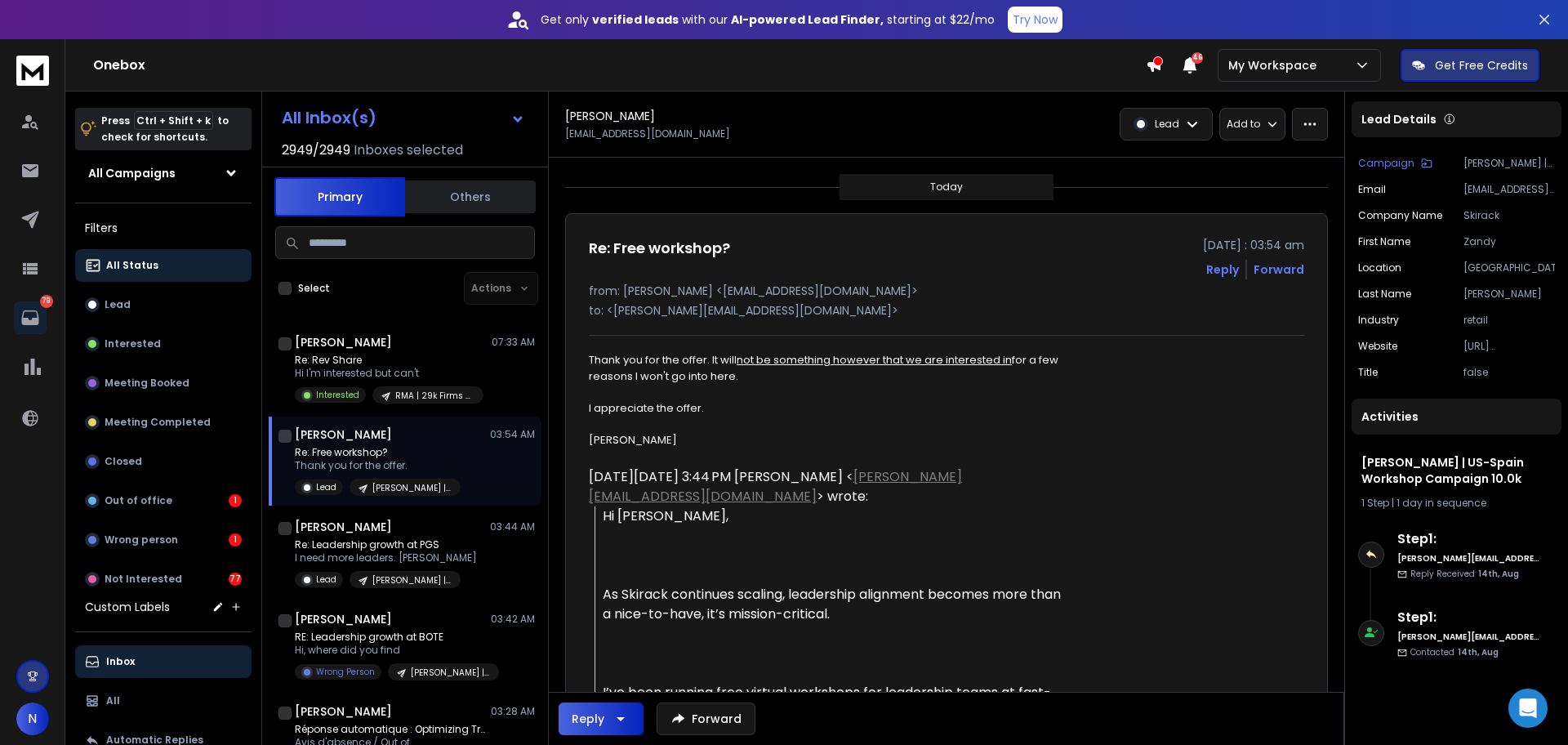
click at [1207, 135] on div "Lead" at bounding box center [1166, 124] width 92 height 31
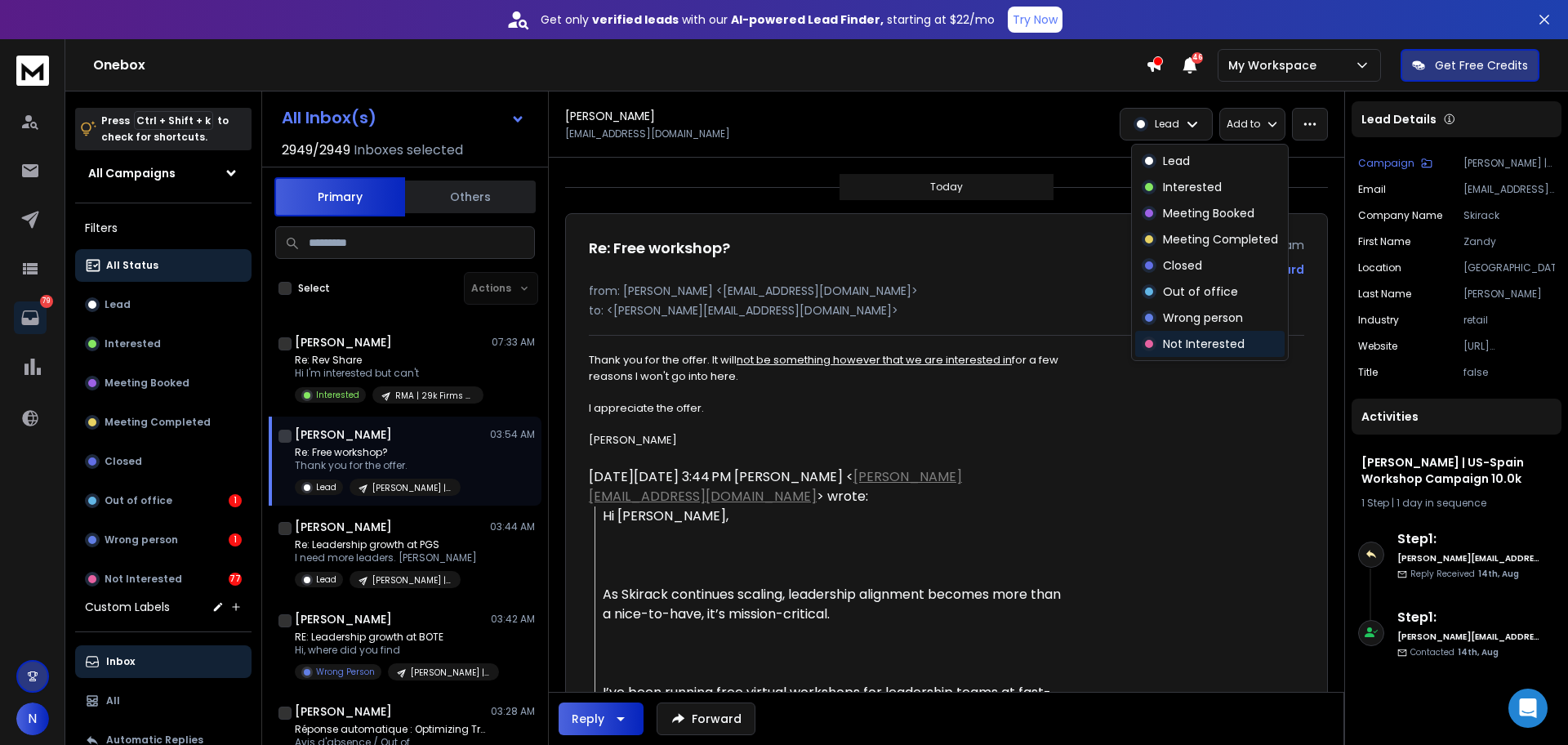
click at [1211, 336] on p "Not Interested" at bounding box center [1203, 343] width 82 height 16
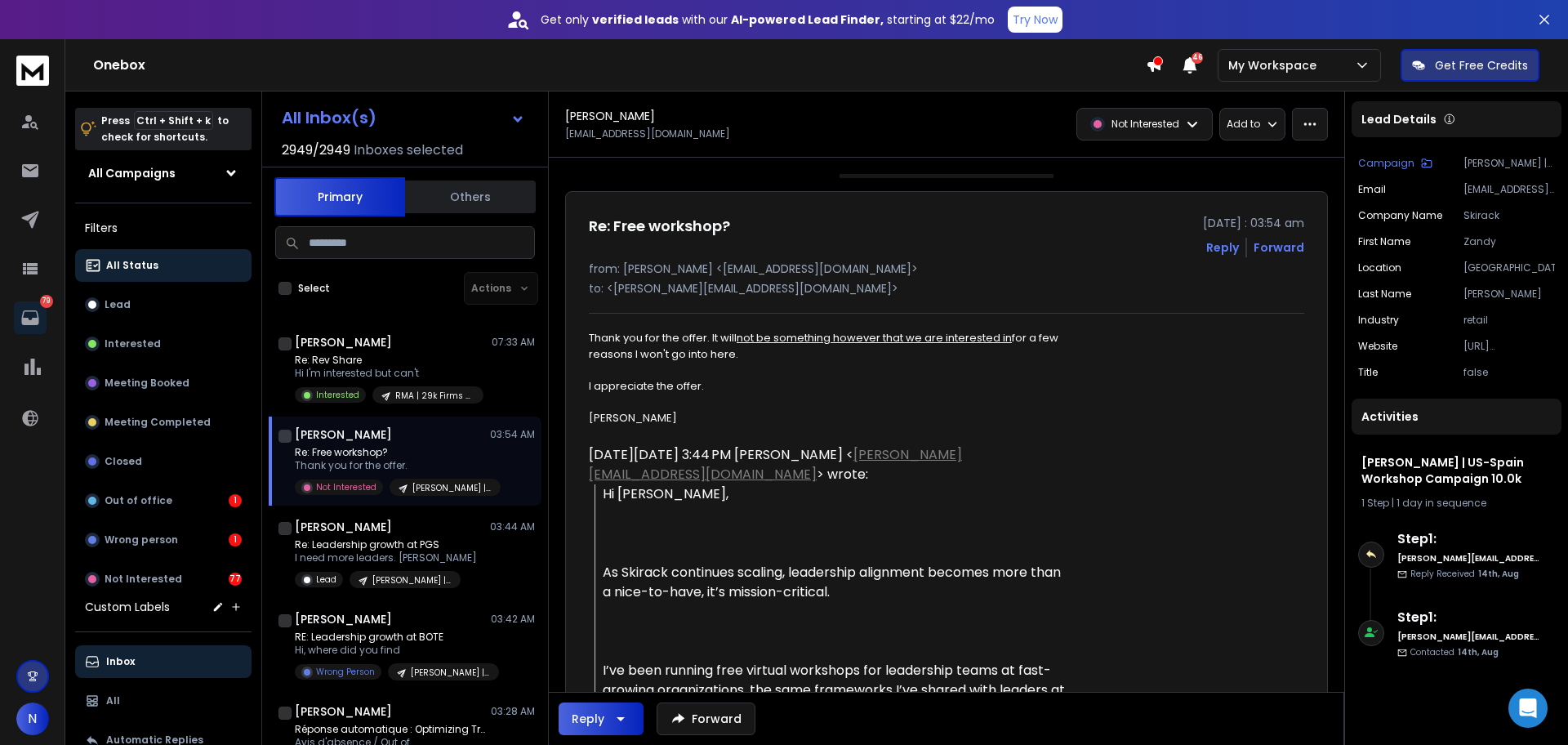
scroll to position [34, 0]
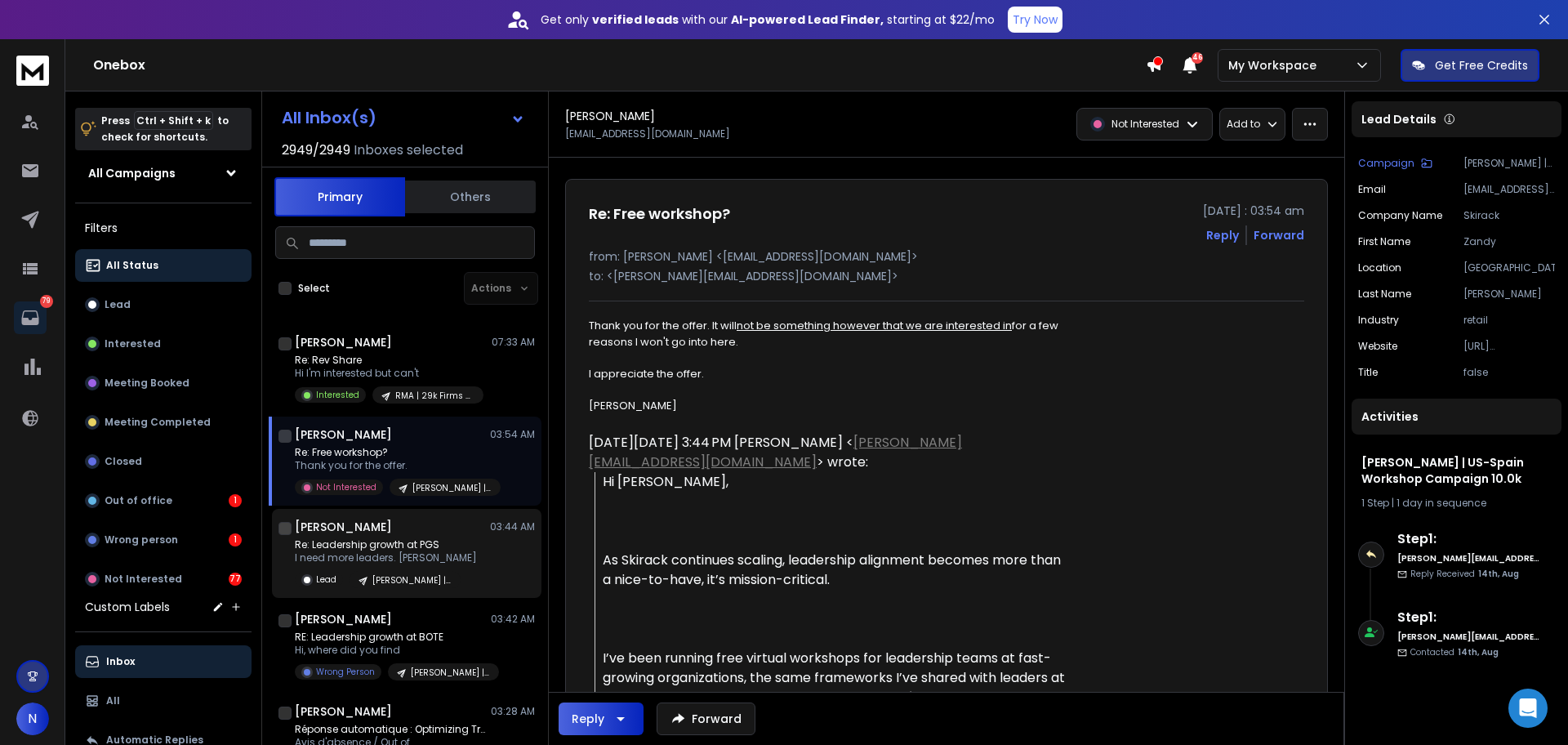
click at [431, 552] on p "I need more leaders. Aaron" at bounding box center [386, 557] width 182 height 13
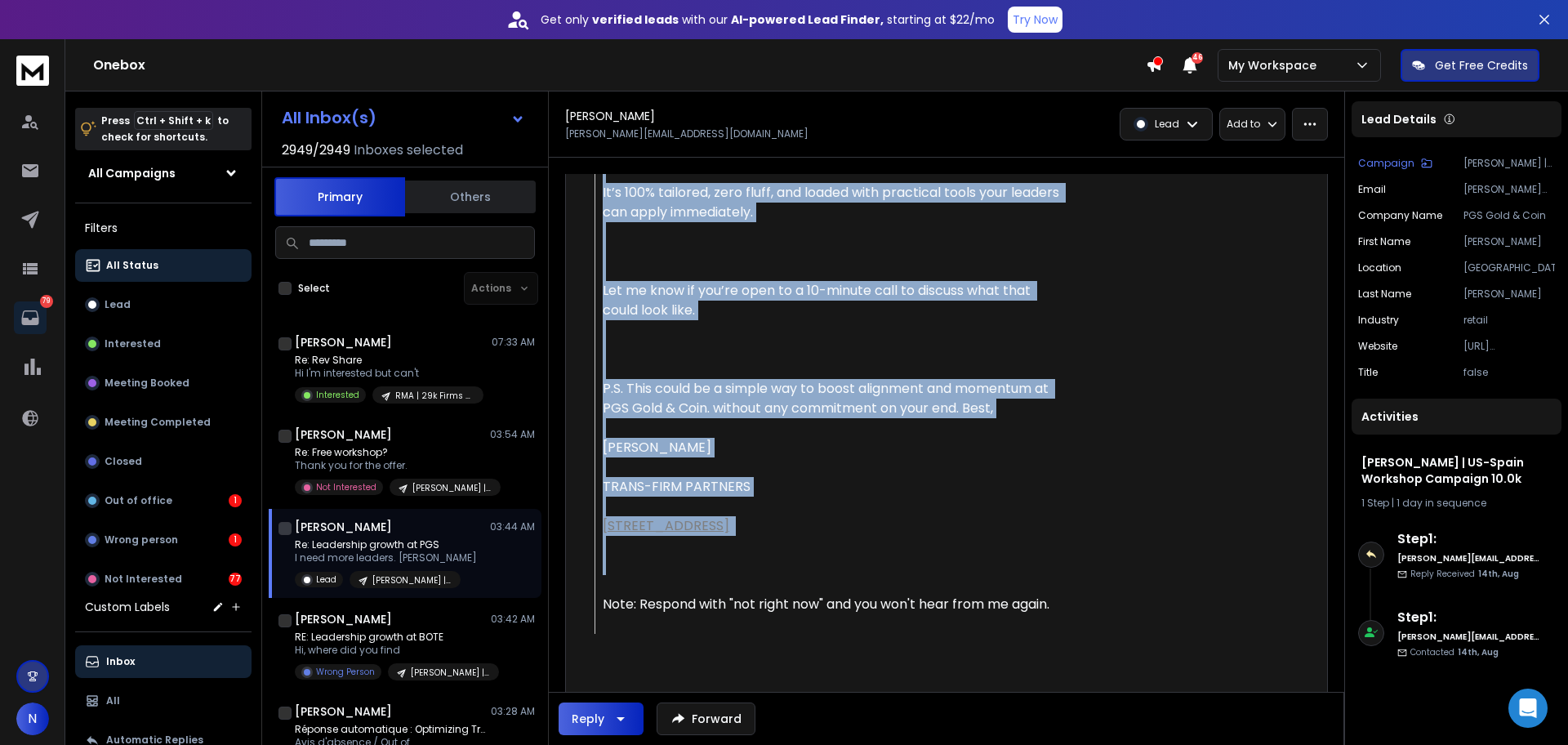
scroll to position [681, 0]
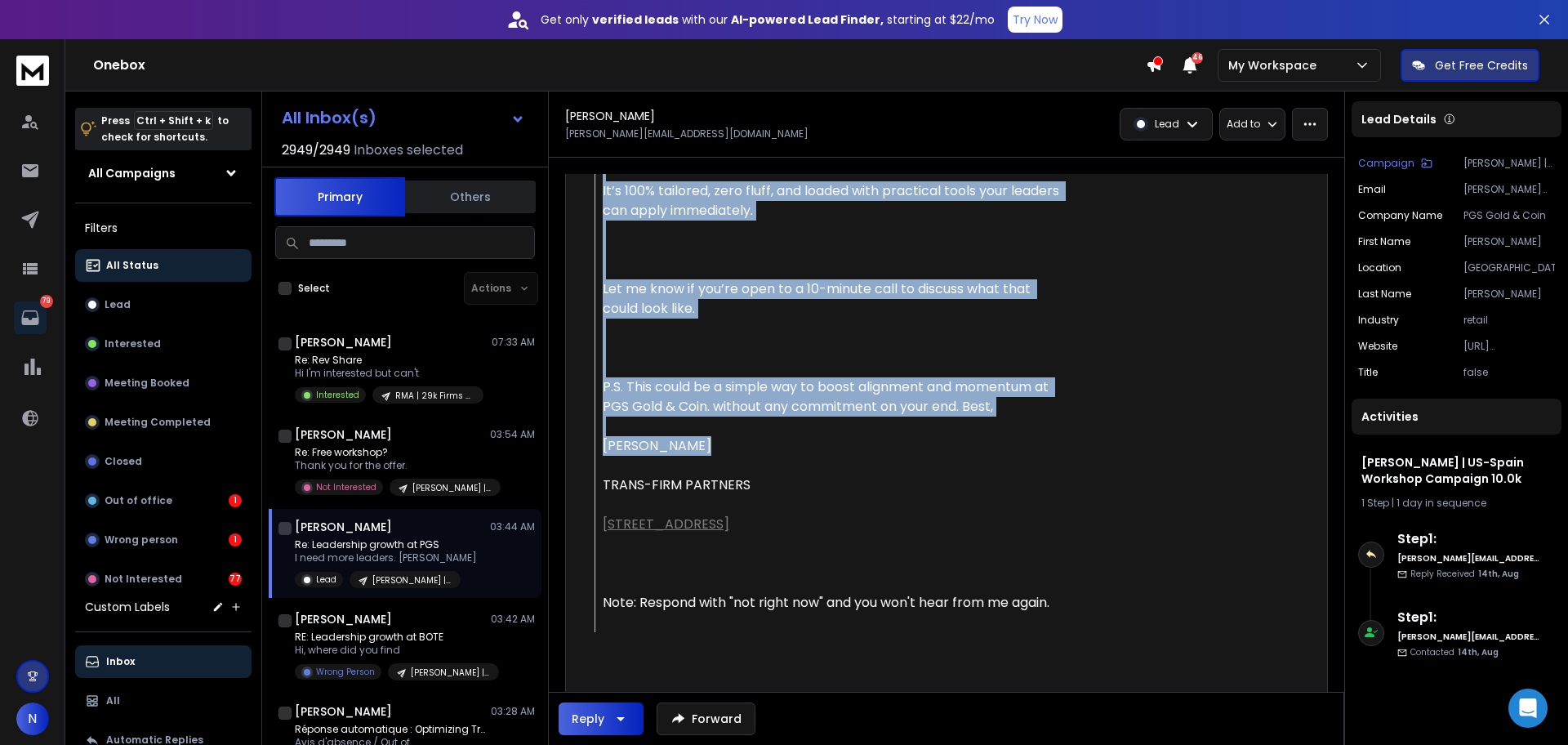
drag, startPoint x: 600, startPoint y: 447, endPoint x: 1056, endPoint y: 441, distance: 456.0
click at [1056, 441] on blockquote "Hi Aaron, As PGS Gold & Coin continues scaling, leadership alignment becomes mo…" at bounding box center [830, 210] width 471 height 843
copy blockquote "Hi Aaron, As PGS Gold & Coin continues scaling, leadership alignment becomes mo…"
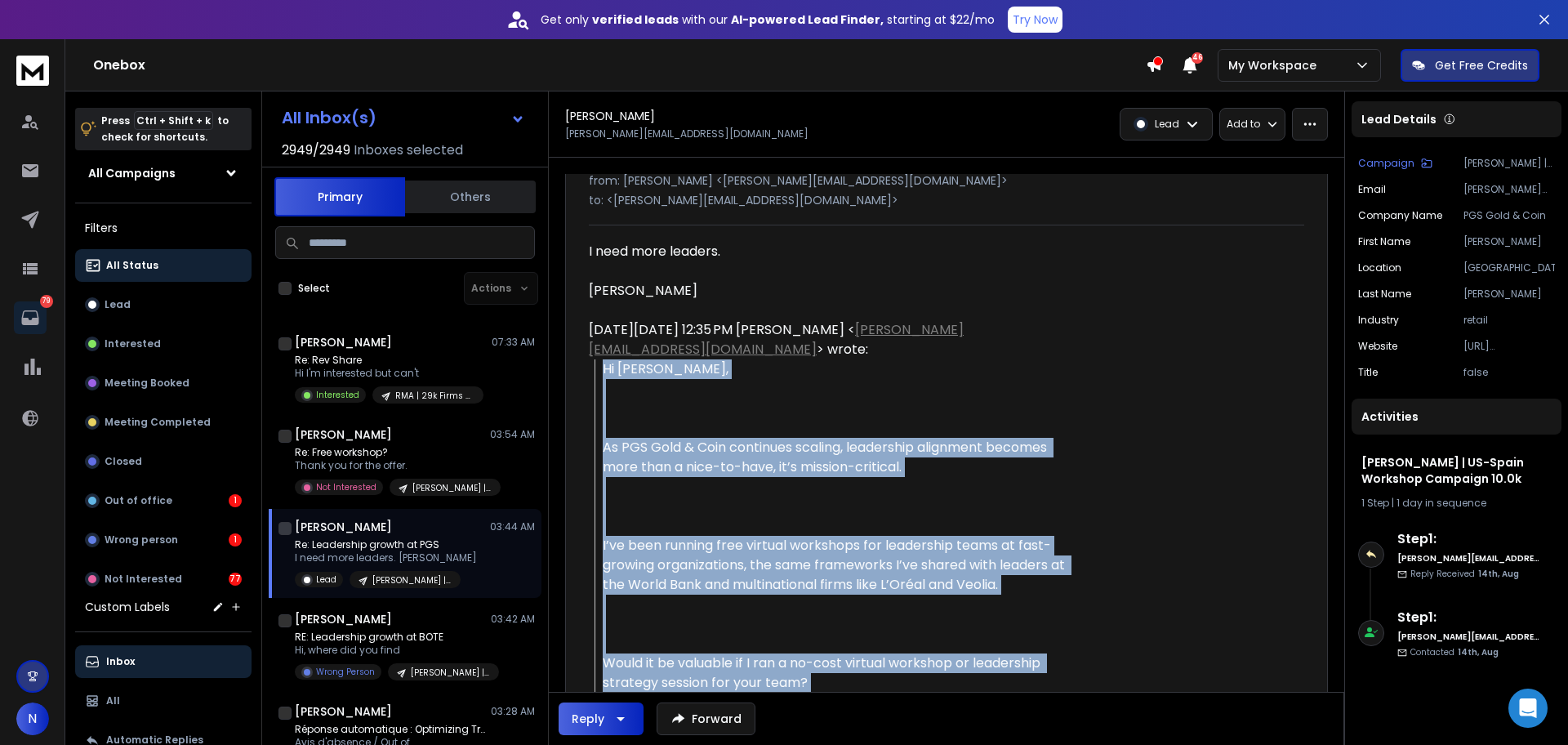
scroll to position [0, 0]
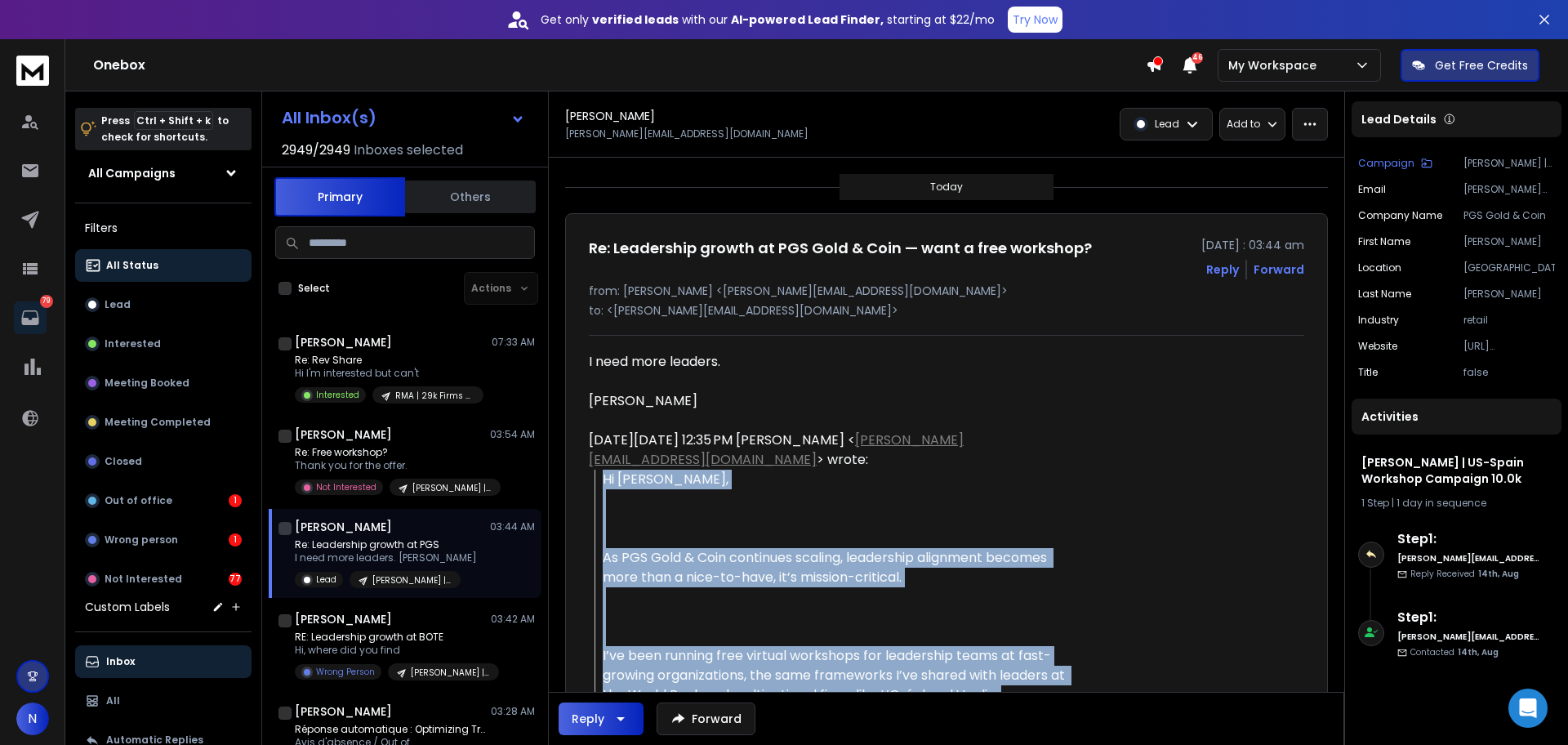
drag, startPoint x: 748, startPoint y: 361, endPoint x: 578, endPoint y: 360, distance: 170.0
copy div "I need more leaders."
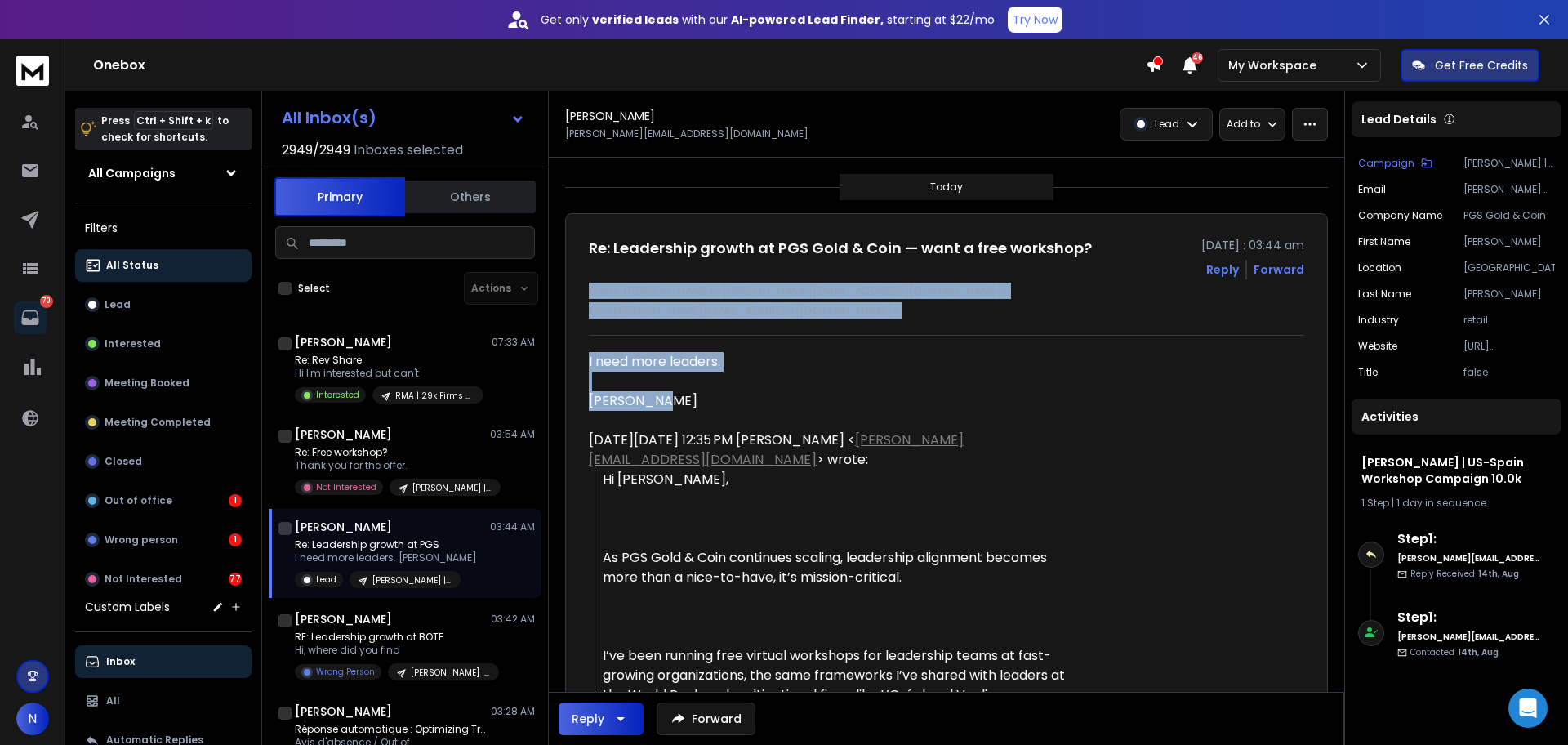
drag, startPoint x: 656, startPoint y: 402, endPoint x: 566, endPoint y: 288, distance: 145.2
copy div "from: Aaron Ratkovich <aaron.r@pgsgoldandcoin.com> to: <fernando.r@trans-firm-h…"
click at [590, 704] on button "Reply" at bounding box center [601, 718] width 85 height 33
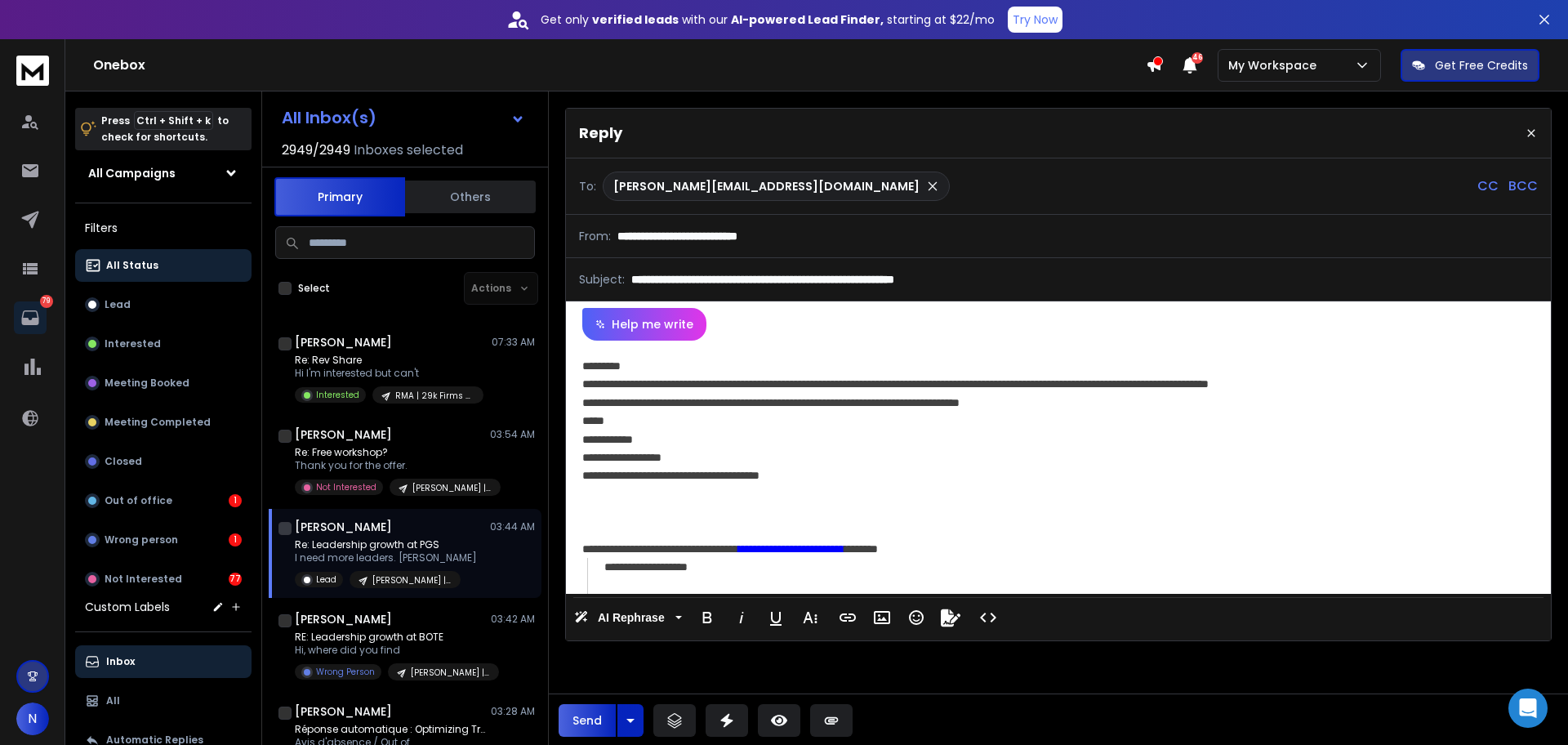
click at [675, 371] on p "*********" at bounding box center [1049, 366] width 932 height 18
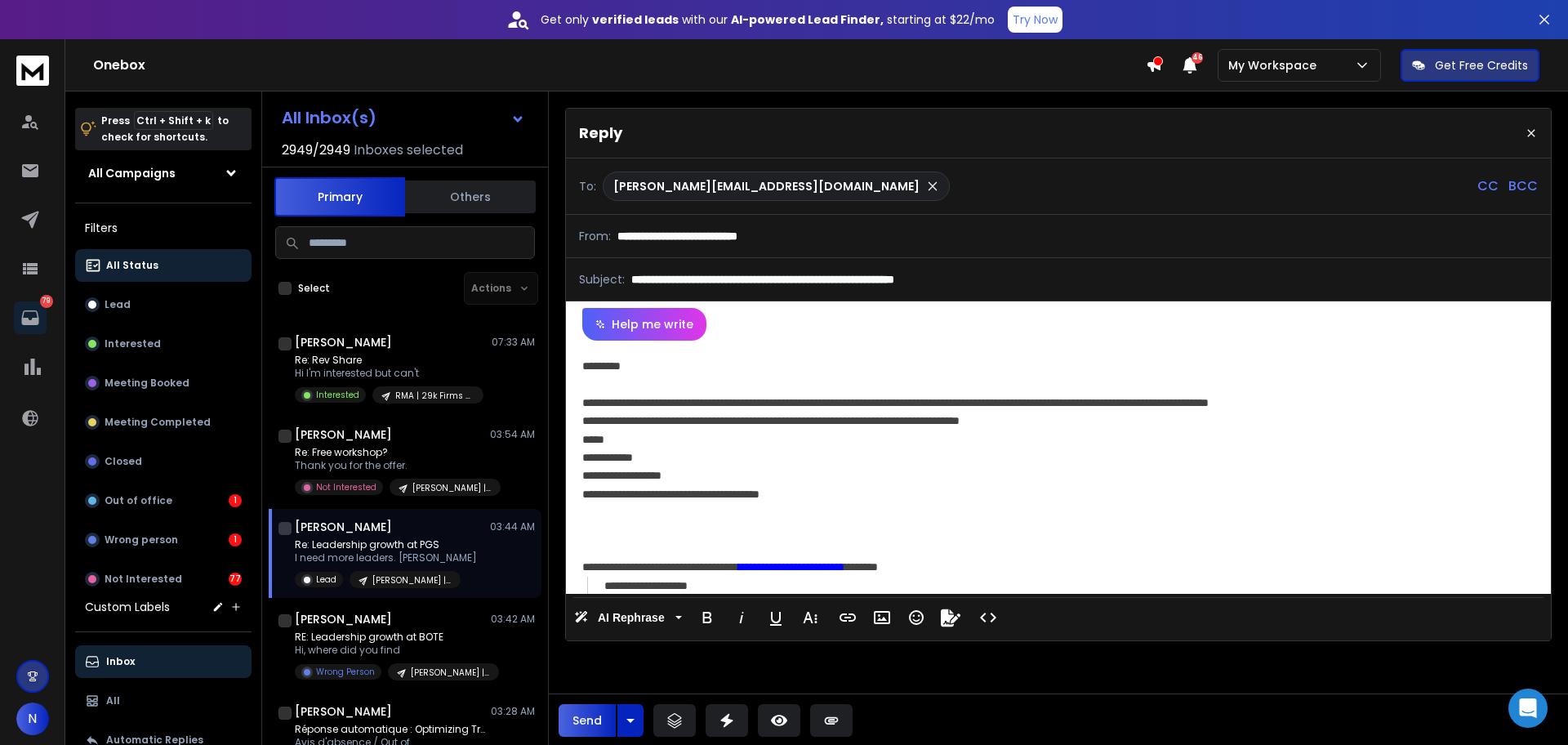
click at [994, 404] on p "**********" at bounding box center [1049, 403] width 932 height 18
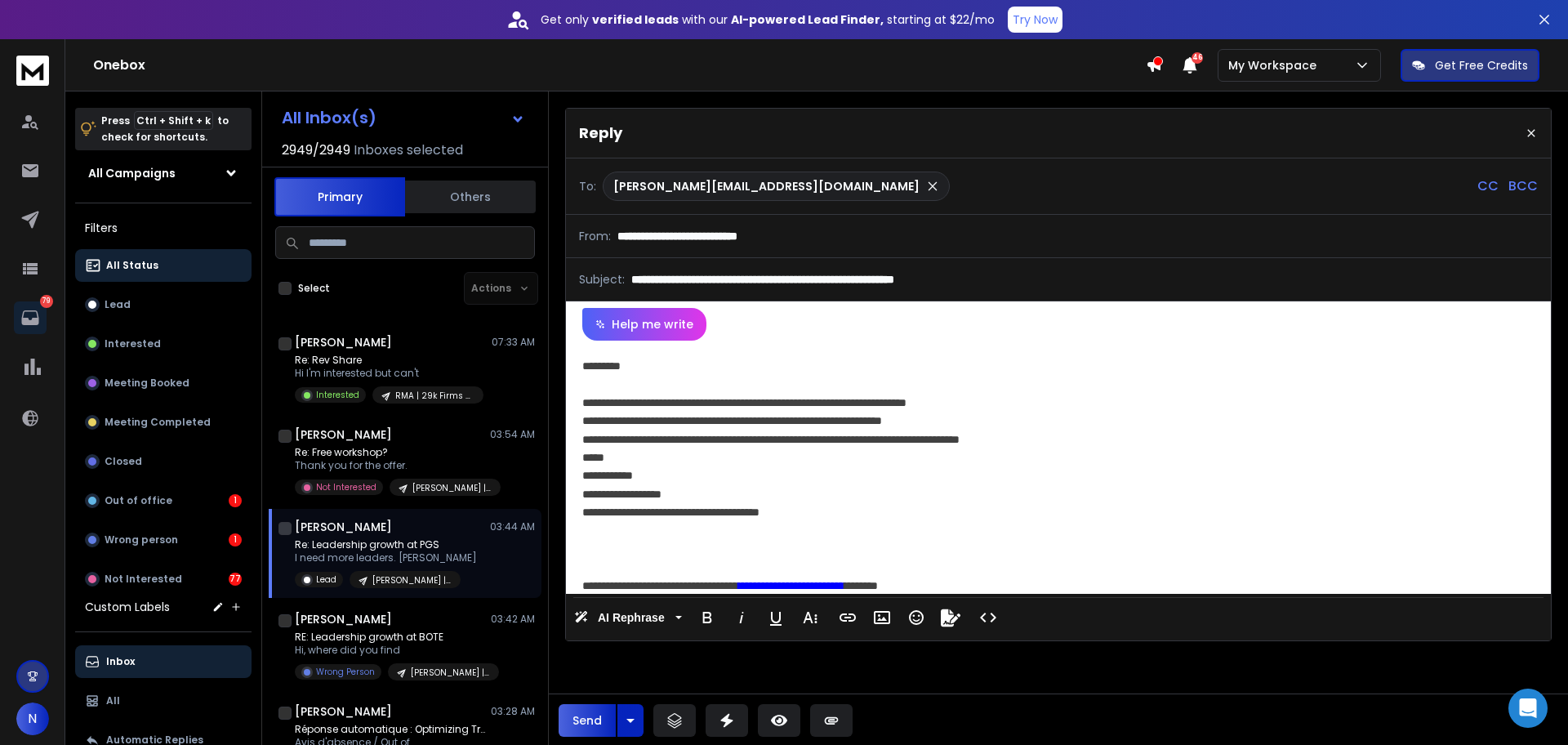
click at [1005, 417] on p "**********" at bounding box center [1049, 412] width 932 height 37
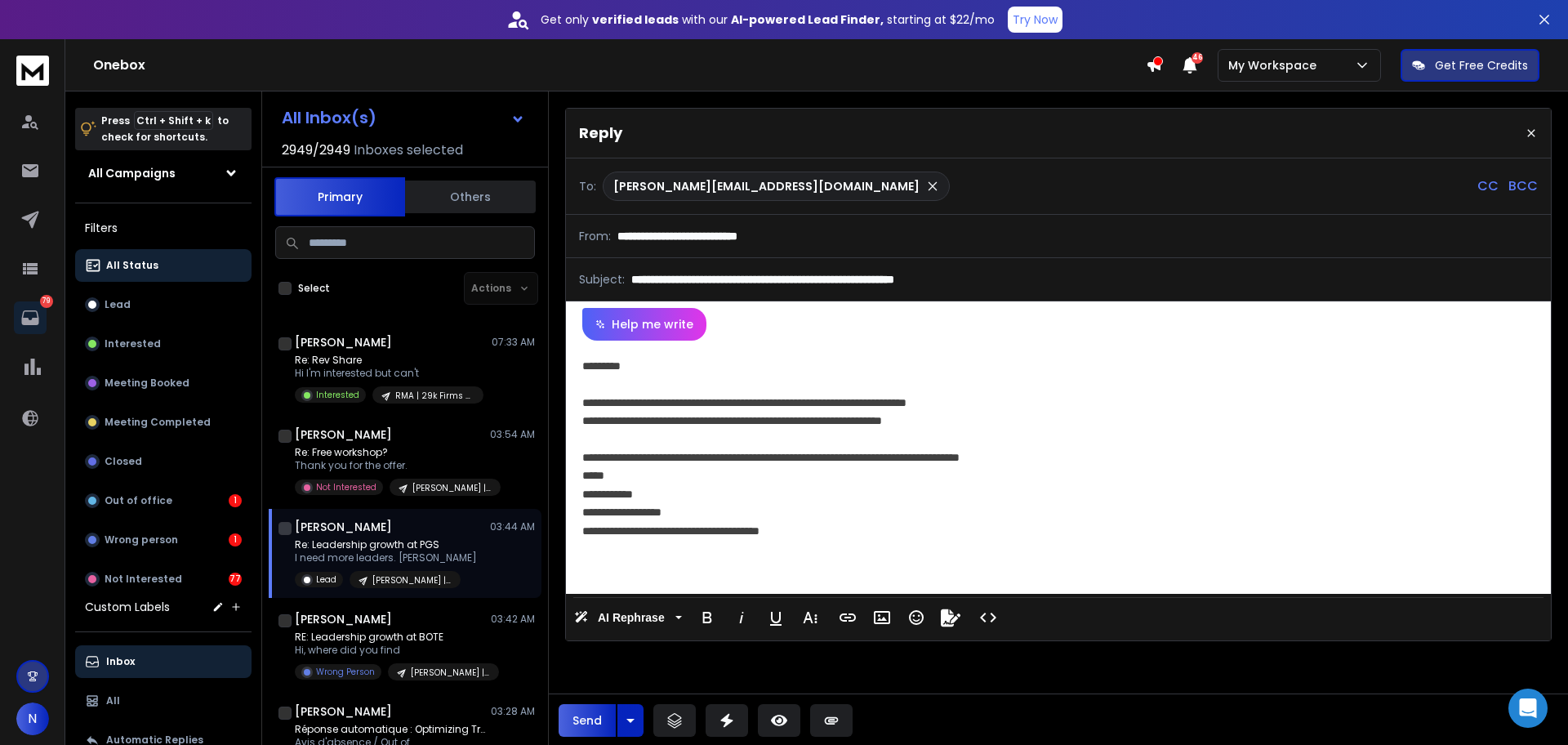
click at [1081, 447] on p "**********" at bounding box center [1049, 421] width 932 height 55
click at [1084, 448] on p "**********" at bounding box center [1049, 457] width 932 height 18
click at [1074, 461] on p "**********" at bounding box center [1049, 466] width 932 height 37
click at [596, 719] on button "Send" at bounding box center [587, 720] width 58 height 33
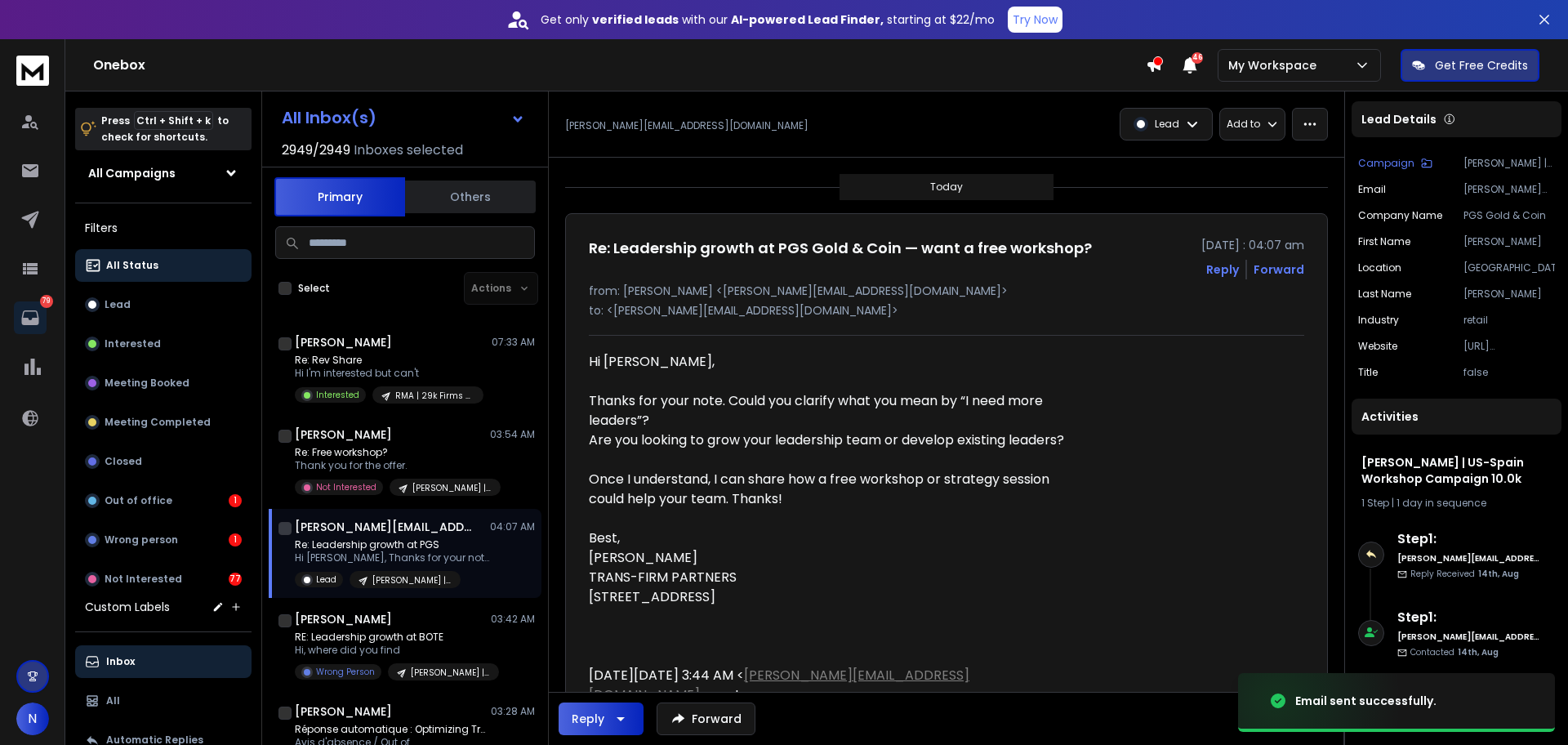
click at [1197, 122] on icon at bounding box center [1192, 124] width 9 height 6
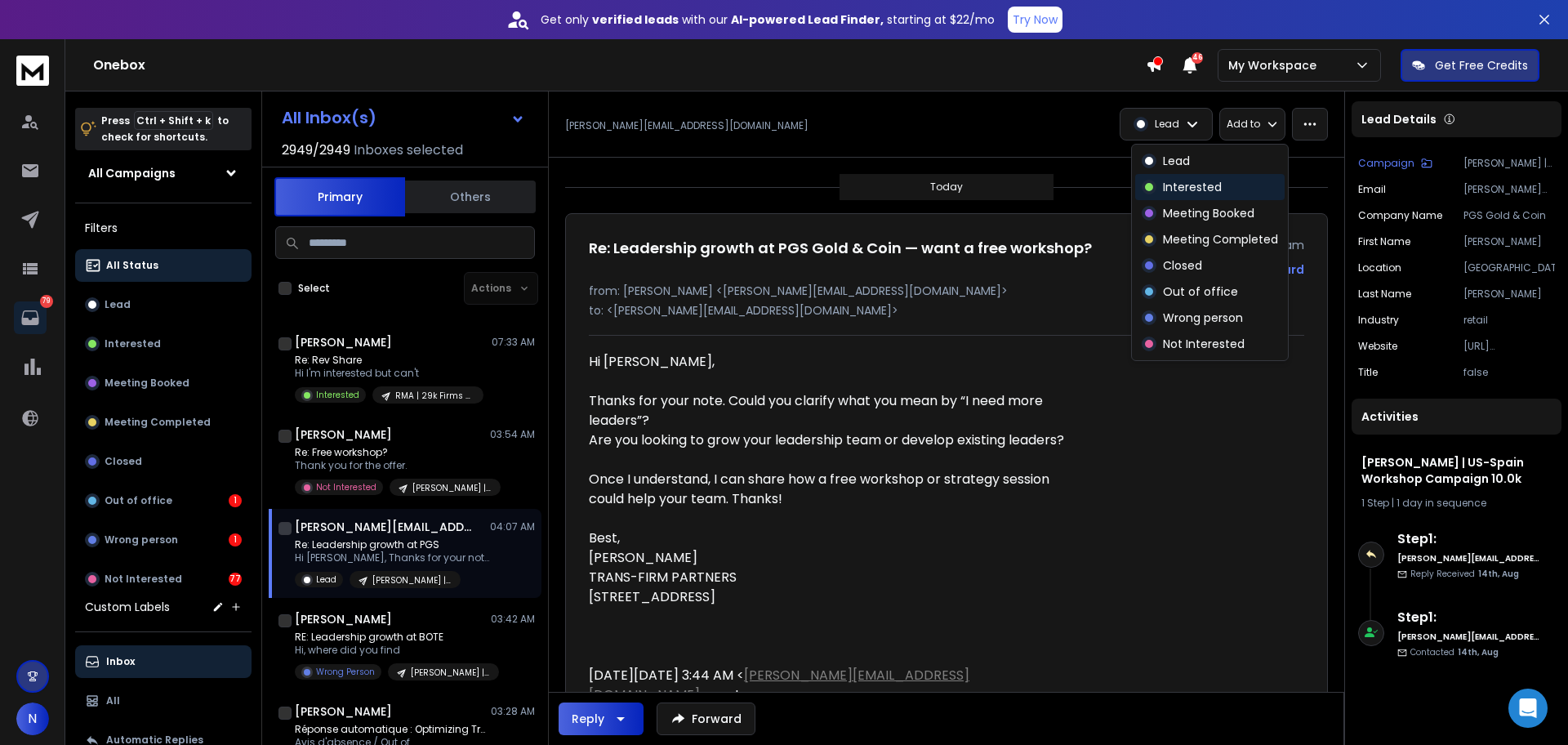
click at [1220, 190] on p "Interested" at bounding box center [1192, 186] width 59 height 16
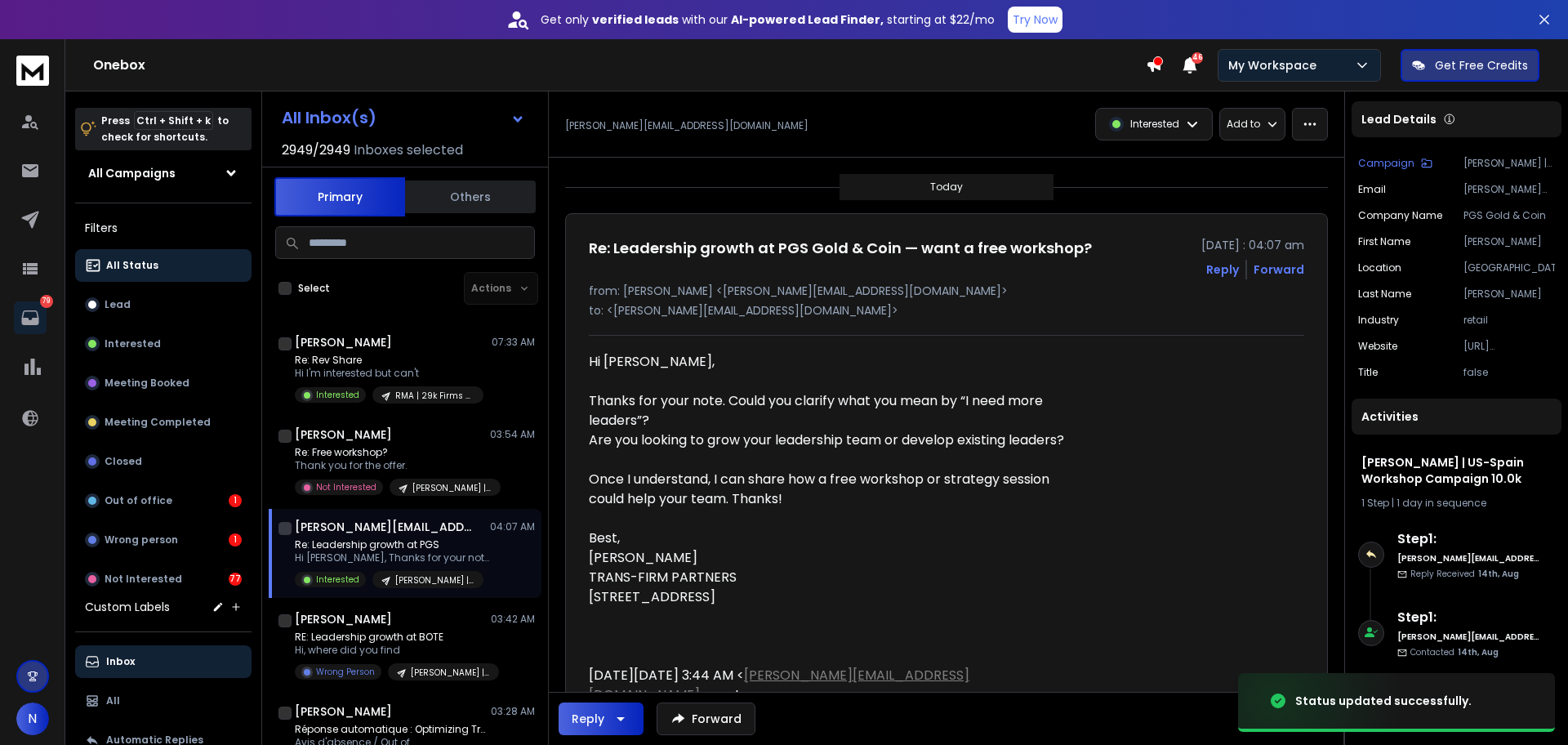
click at [1277, 69] on p "My Workspace" at bounding box center [1275, 65] width 94 height 16
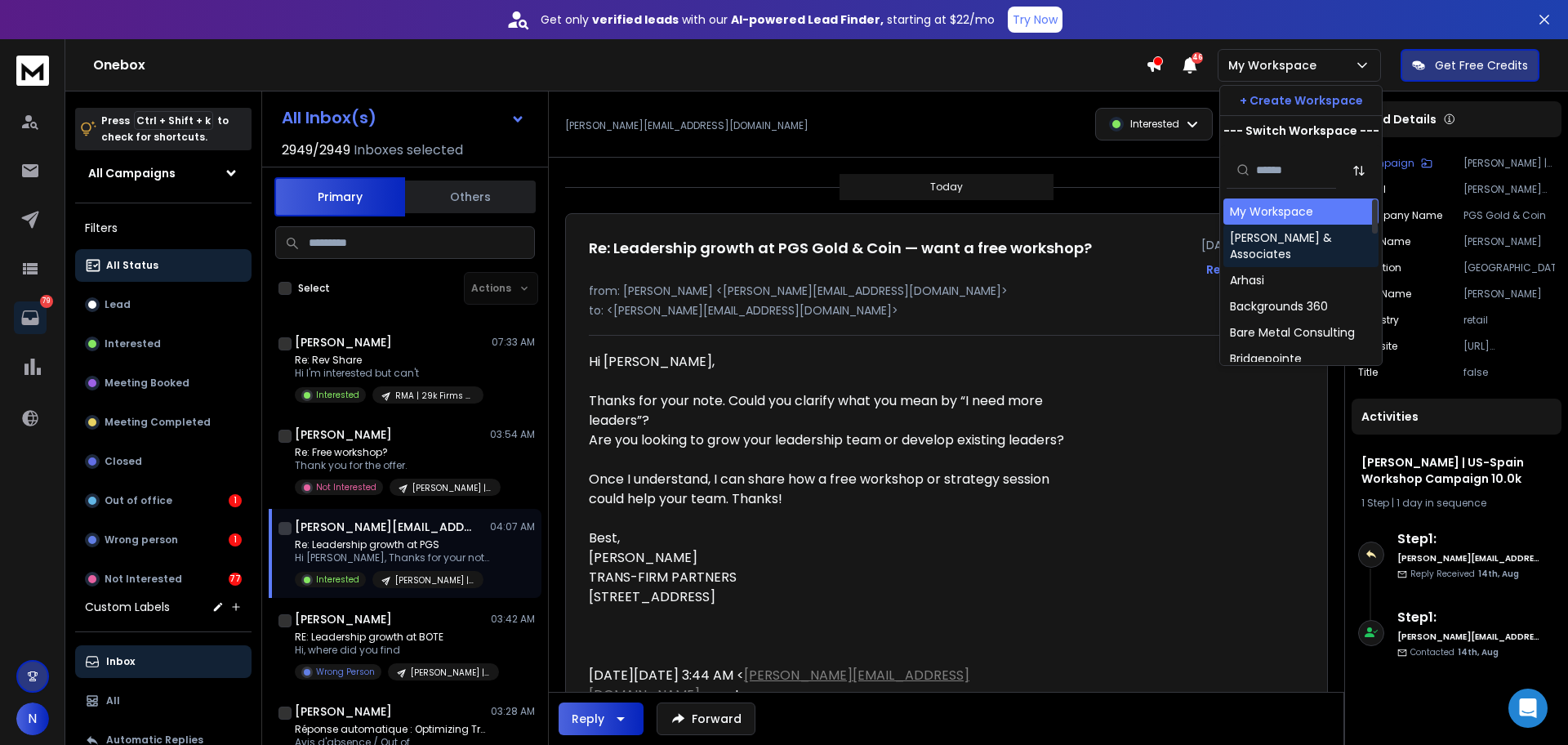
click at [1287, 243] on div "[PERSON_NAME] & Associates" at bounding box center [1301, 245] width 142 height 33
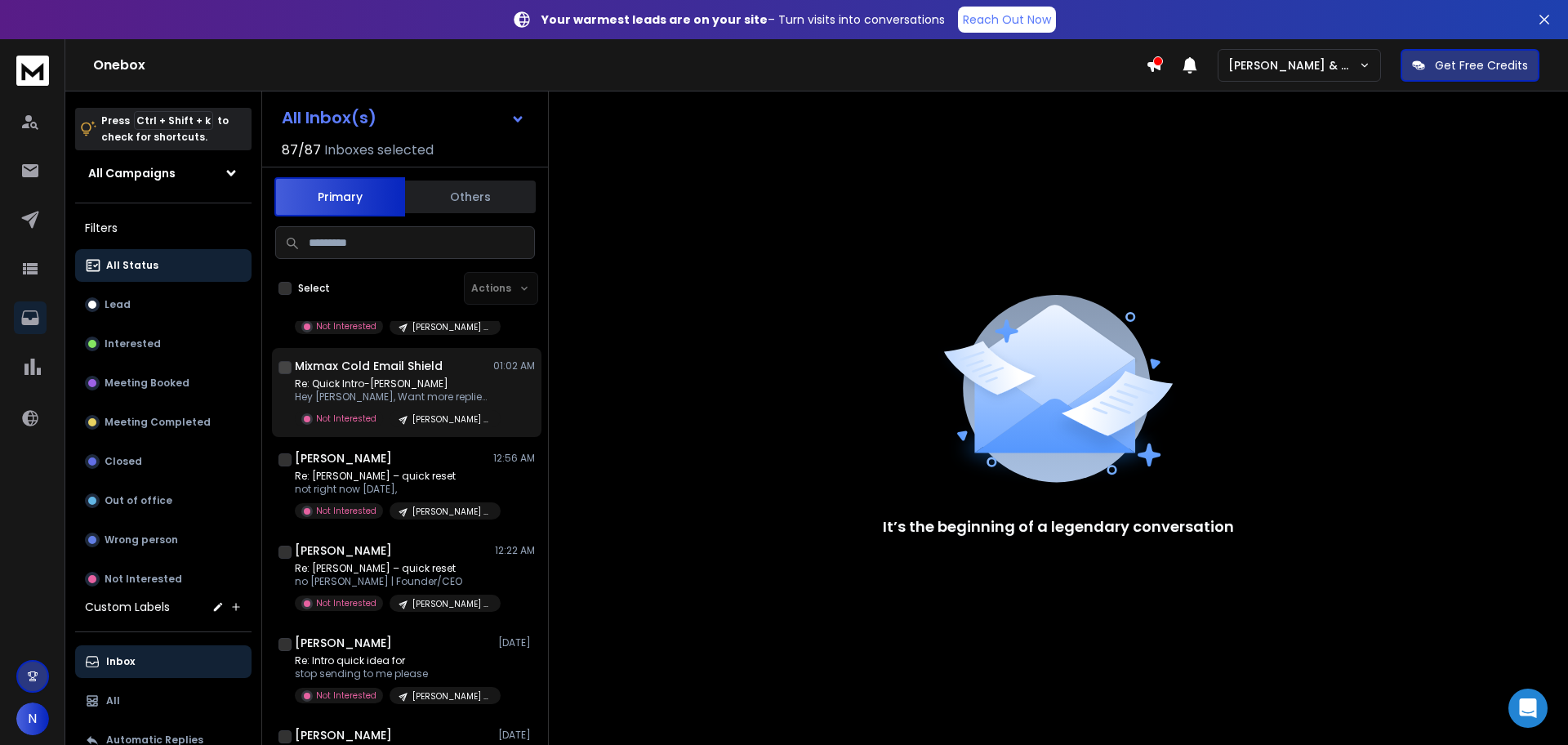
scroll to position [68, 0]
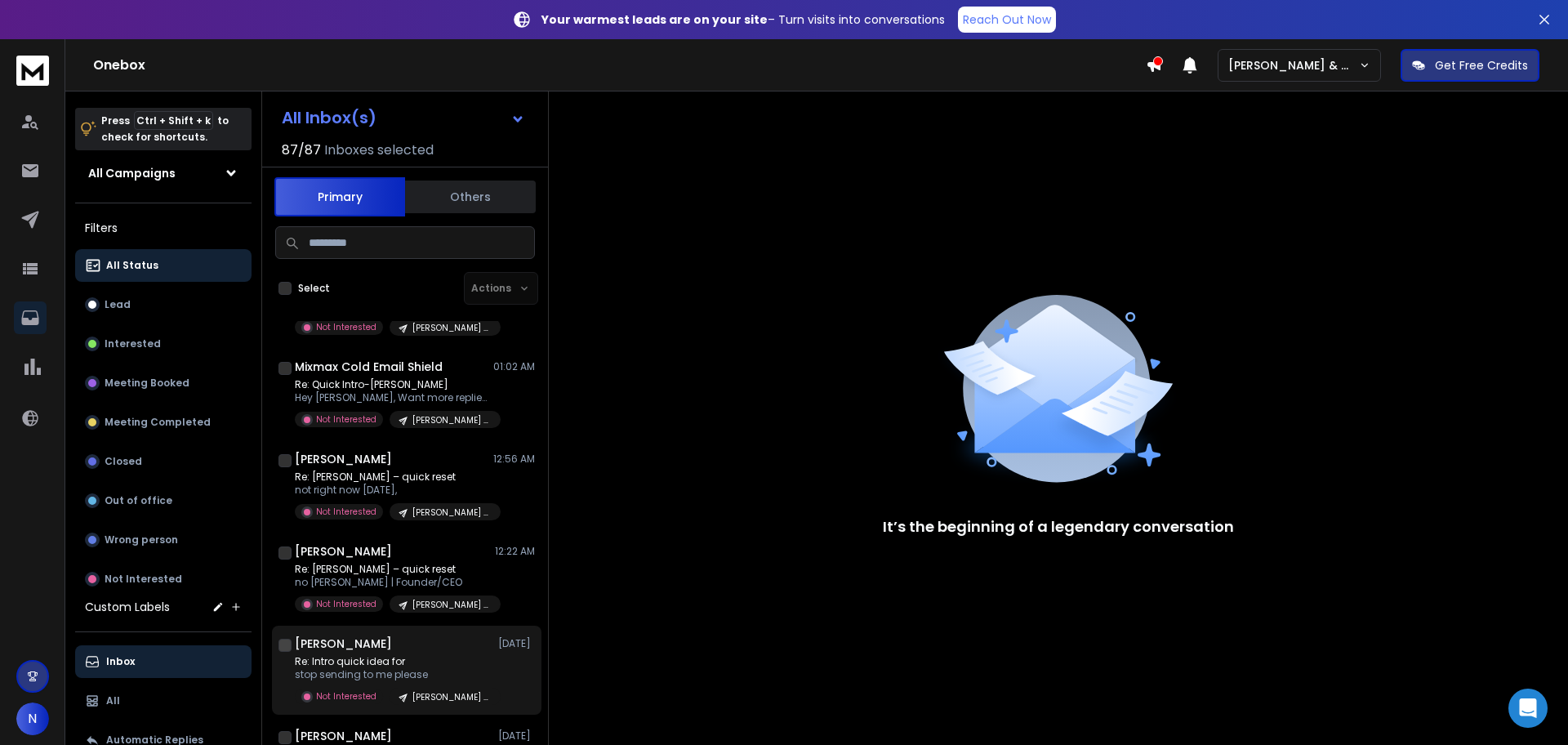
click at [415, 632] on div "[PERSON_NAME] [DATE] Re: Intro quick idea for stop sending to me please Not Int…" at bounding box center [407, 670] width 269 height 89
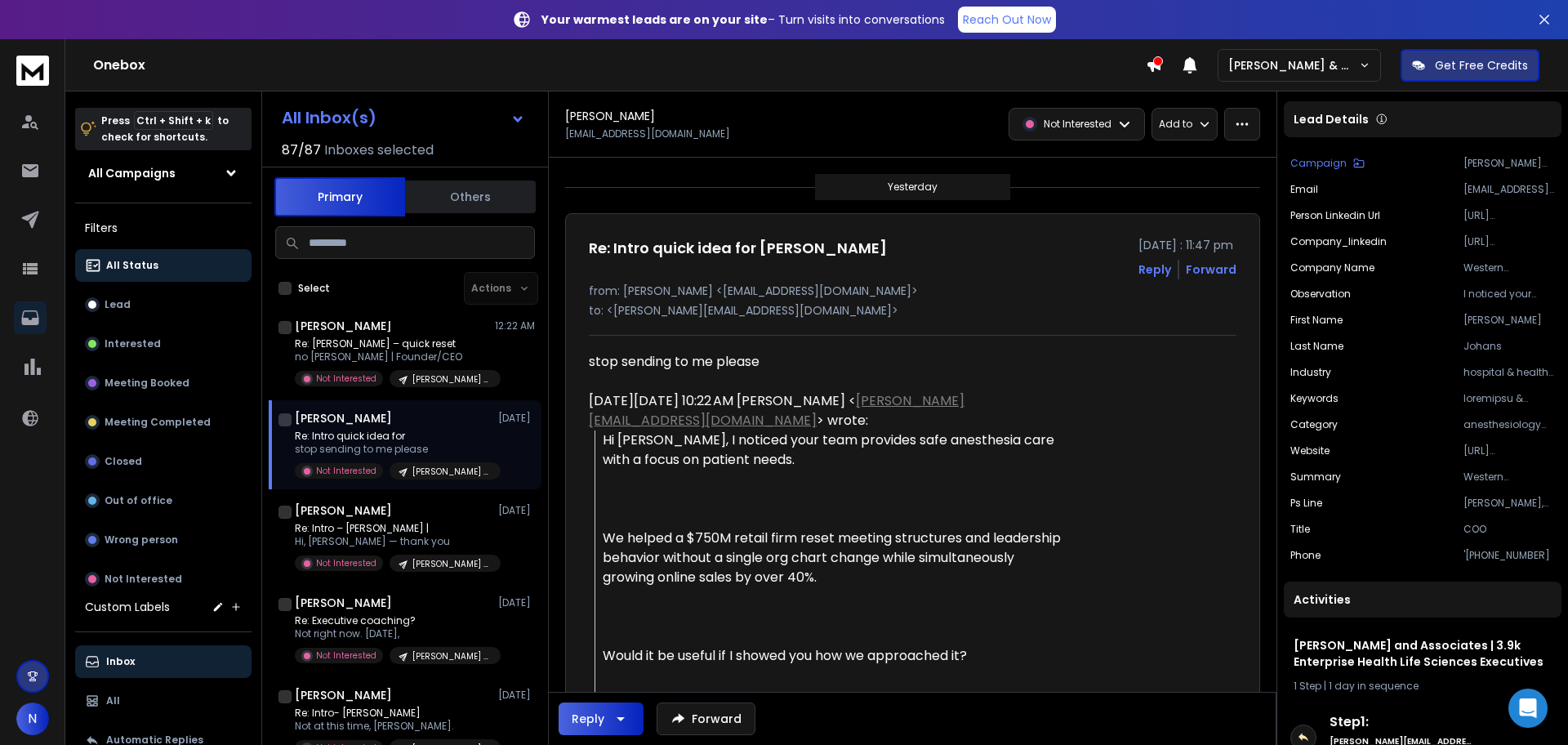
scroll to position [443, 0]
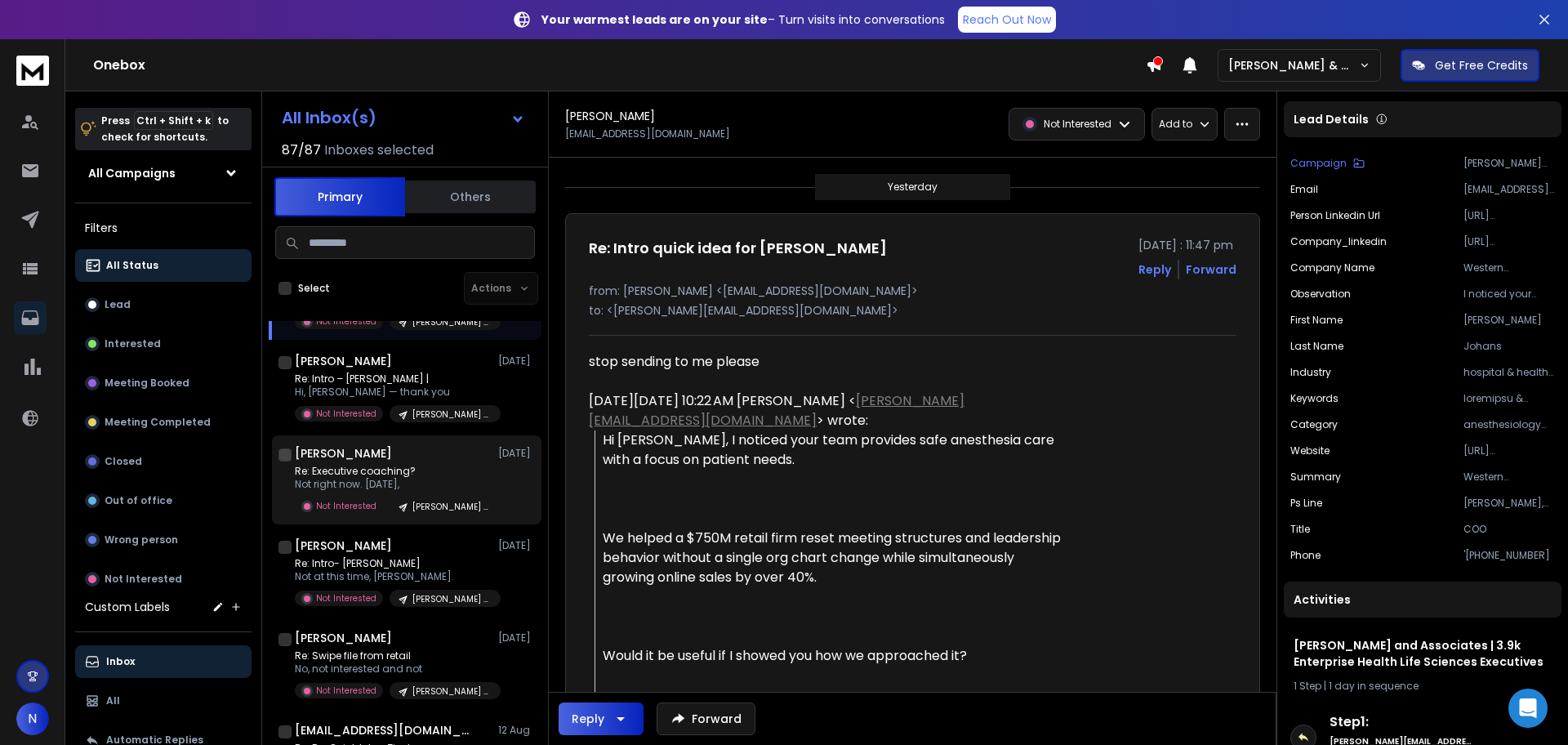
click at [432, 481] on p "Not right now. [DATE]," at bounding box center [393, 484] width 196 height 13
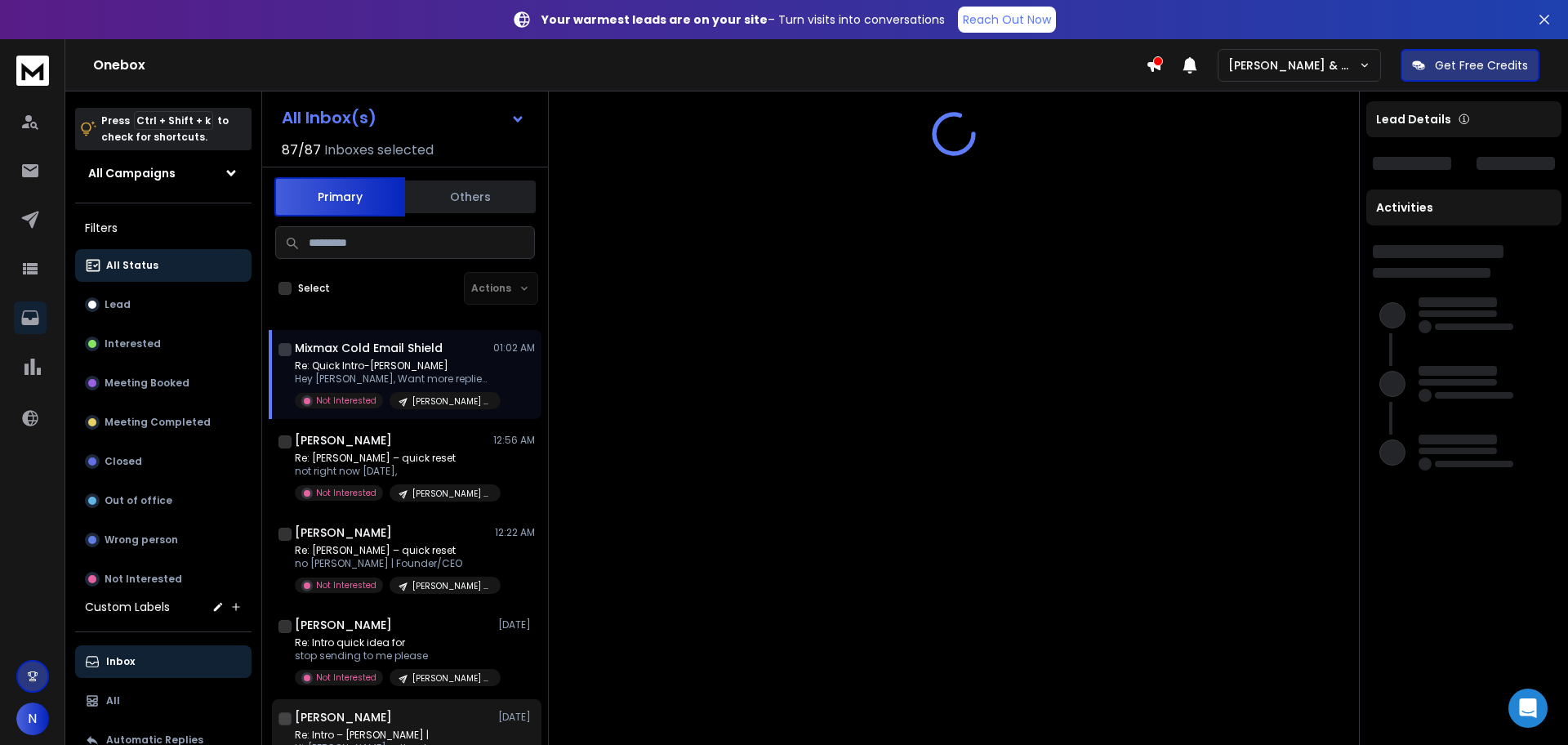
scroll to position [0, 0]
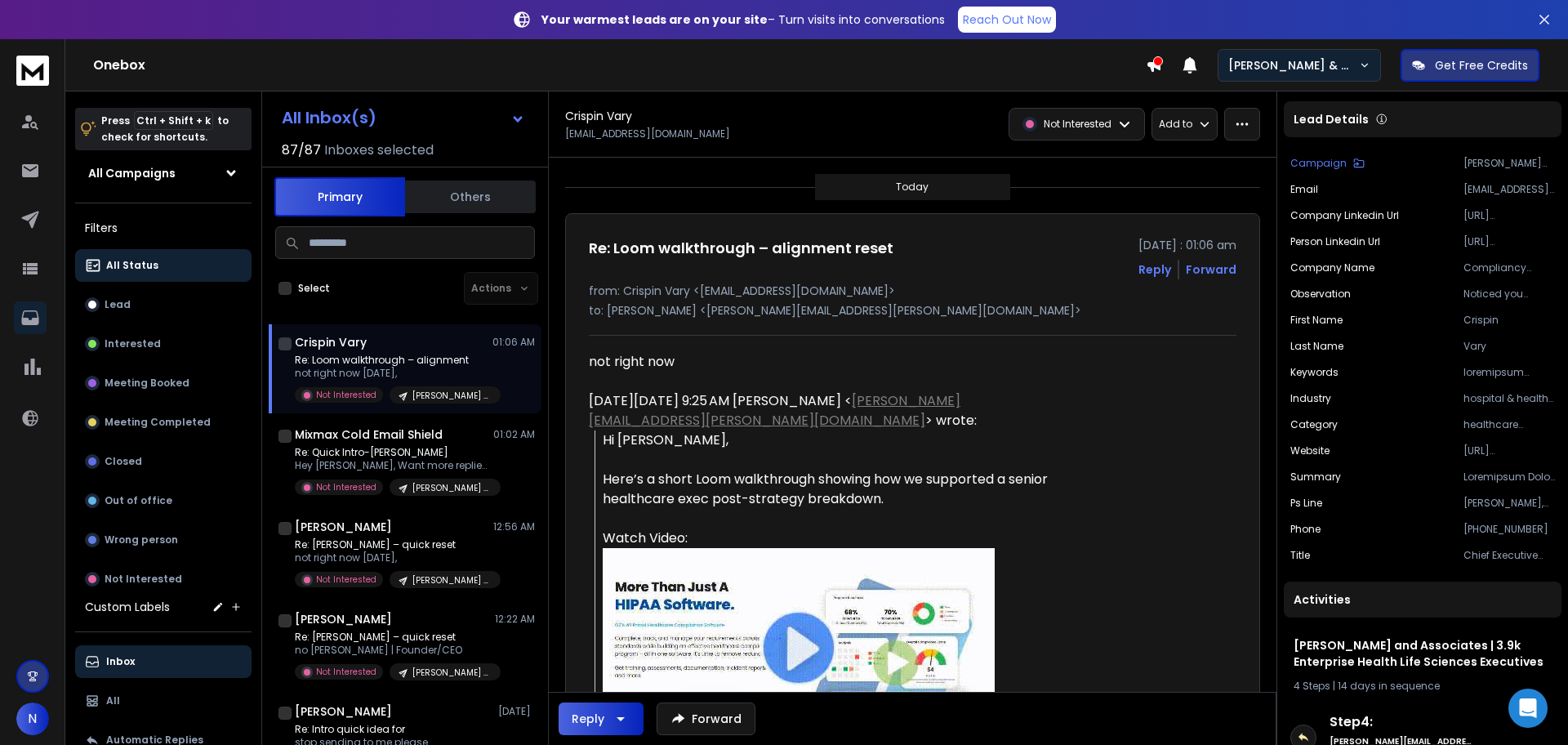
click at [1318, 76] on button "[PERSON_NAME] & Associates" at bounding box center [1299, 65] width 163 height 33
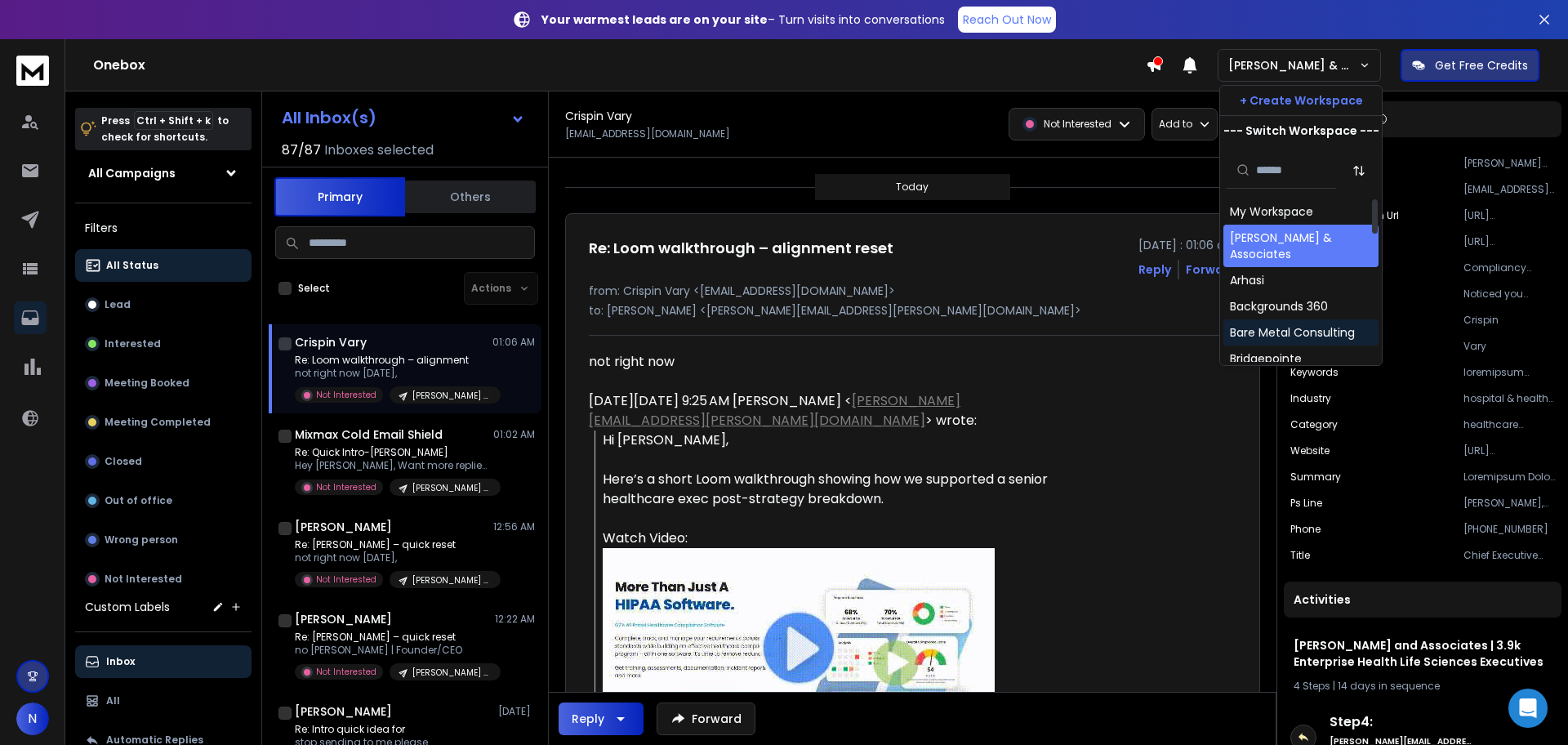
click at [1311, 325] on div "Bare Metal Consulting" at bounding box center [1293, 332] width 125 height 16
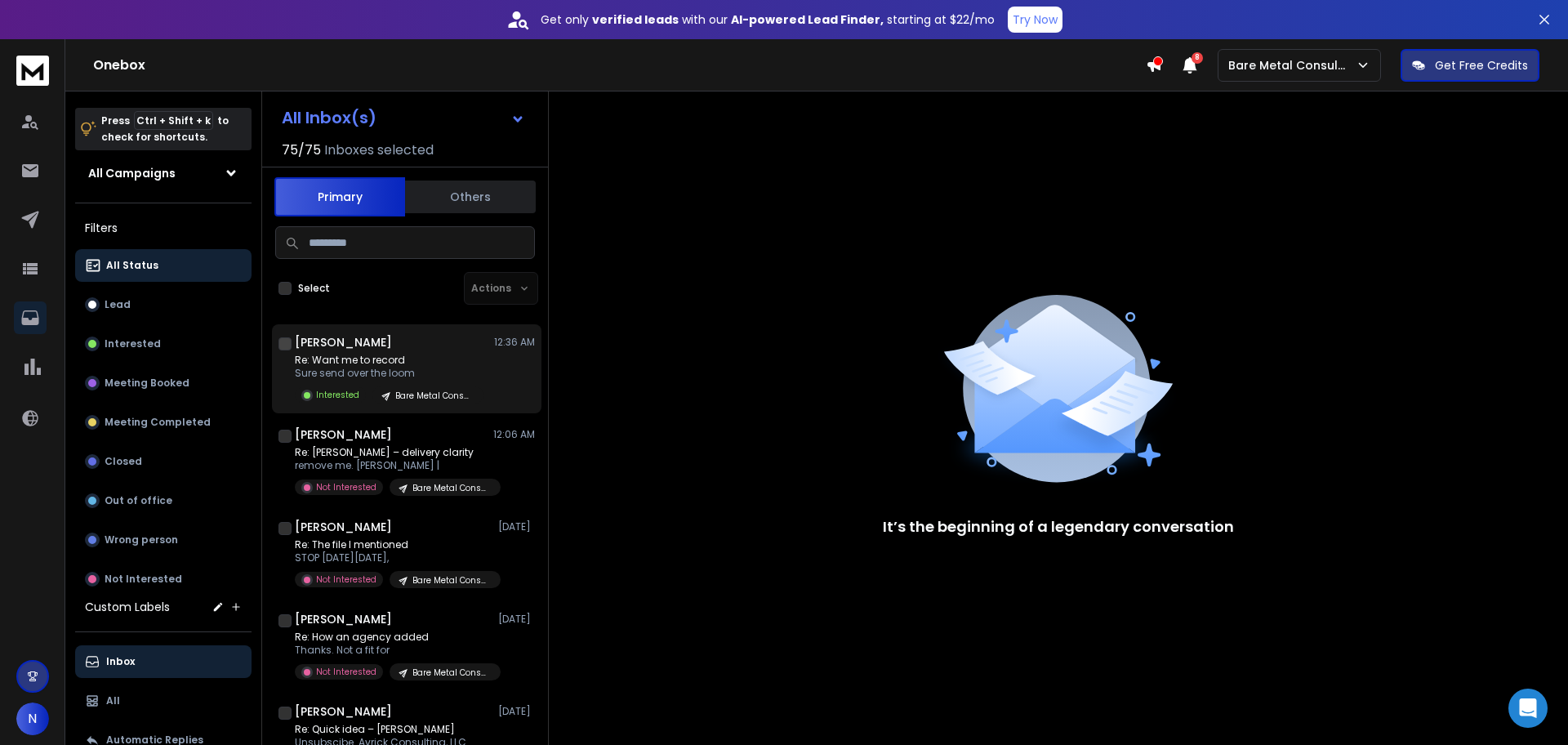
click at [468, 364] on p "Re: Want me to record" at bounding box center [390, 360] width 189 height 13
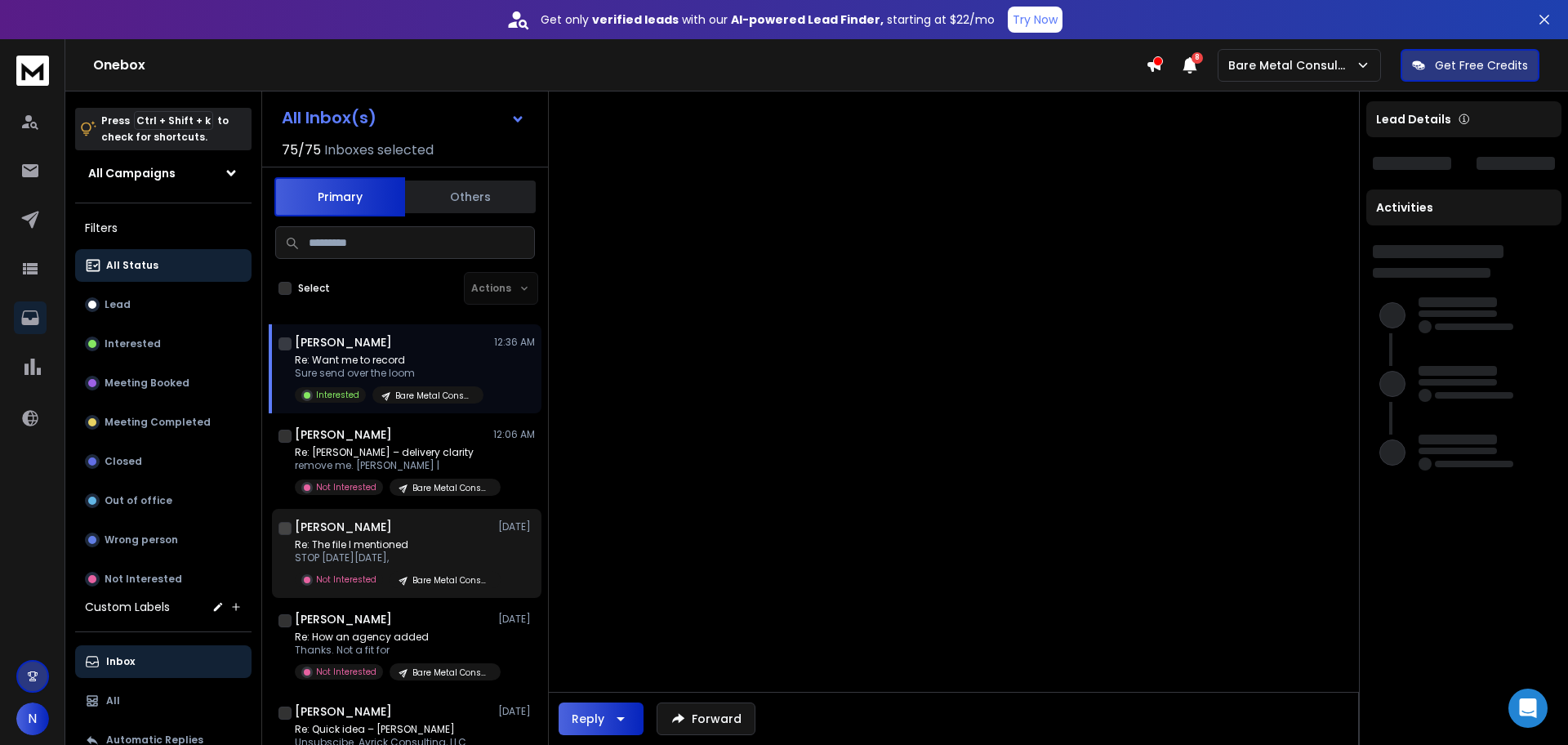
click at [418, 554] on p "STOP [DATE][DATE]," at bounding box center [393, 557] width 196 height 13
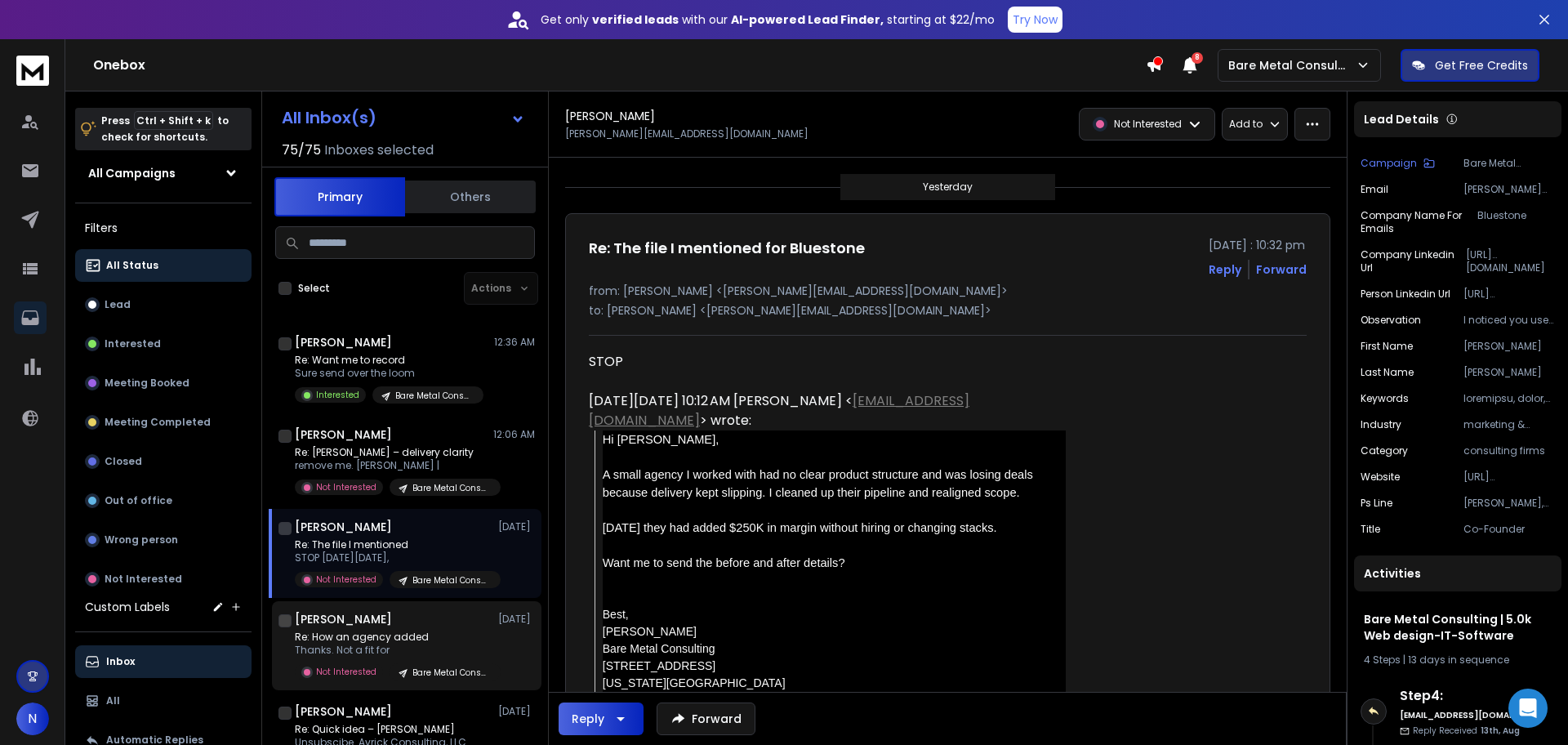
click at [419, 603] on div "[PERSON_NAME] [DATE] Re: How an agency added Thanks. Not a fit for Not Interest…" at bounding box center [407, 645] width 269 height 89
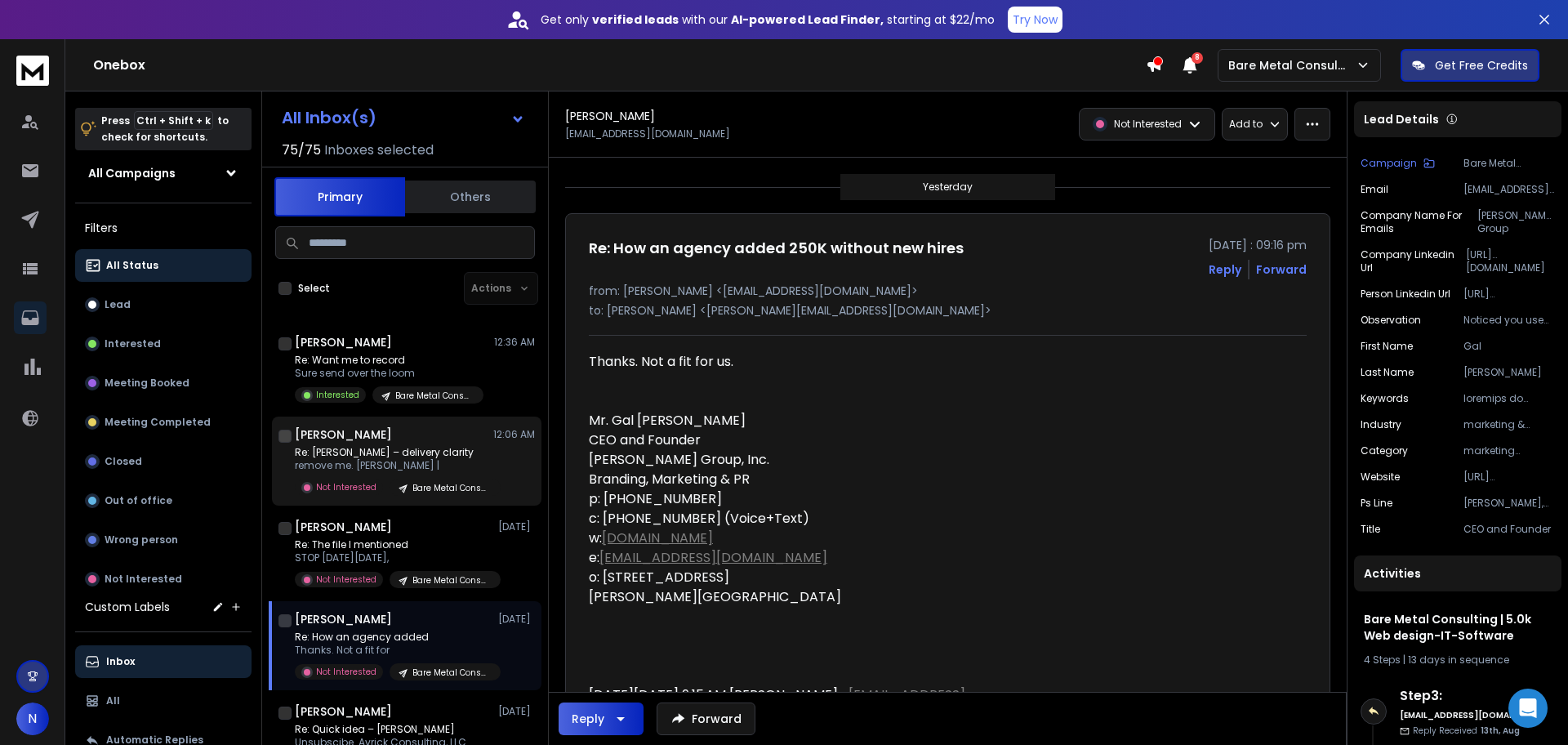
scroll to position [102, 0]
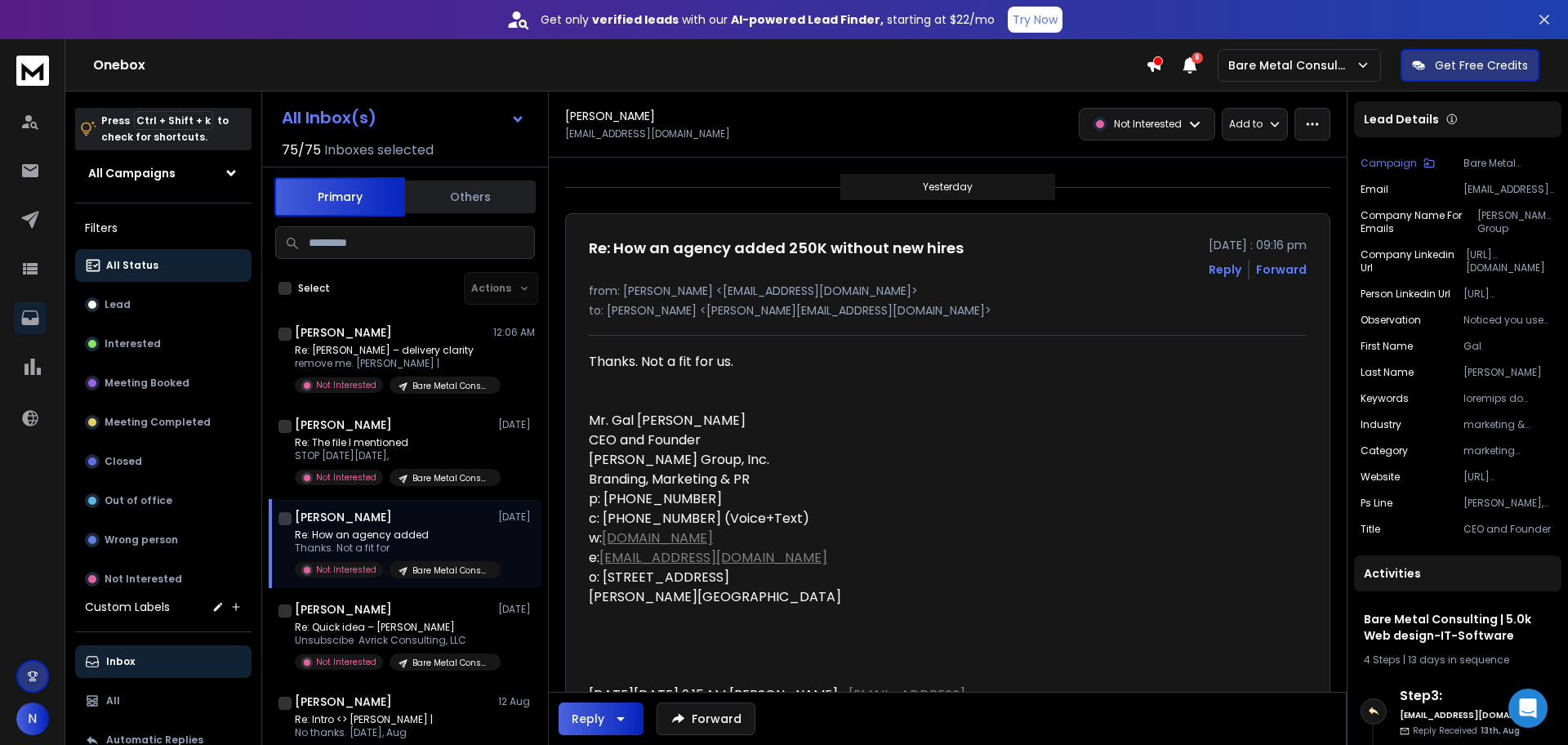
click at [408, 572] on div "Bare Metal Consulting | 5.0k Web design-IT-Software" at bounding box center [445, 570] width 111 height 17
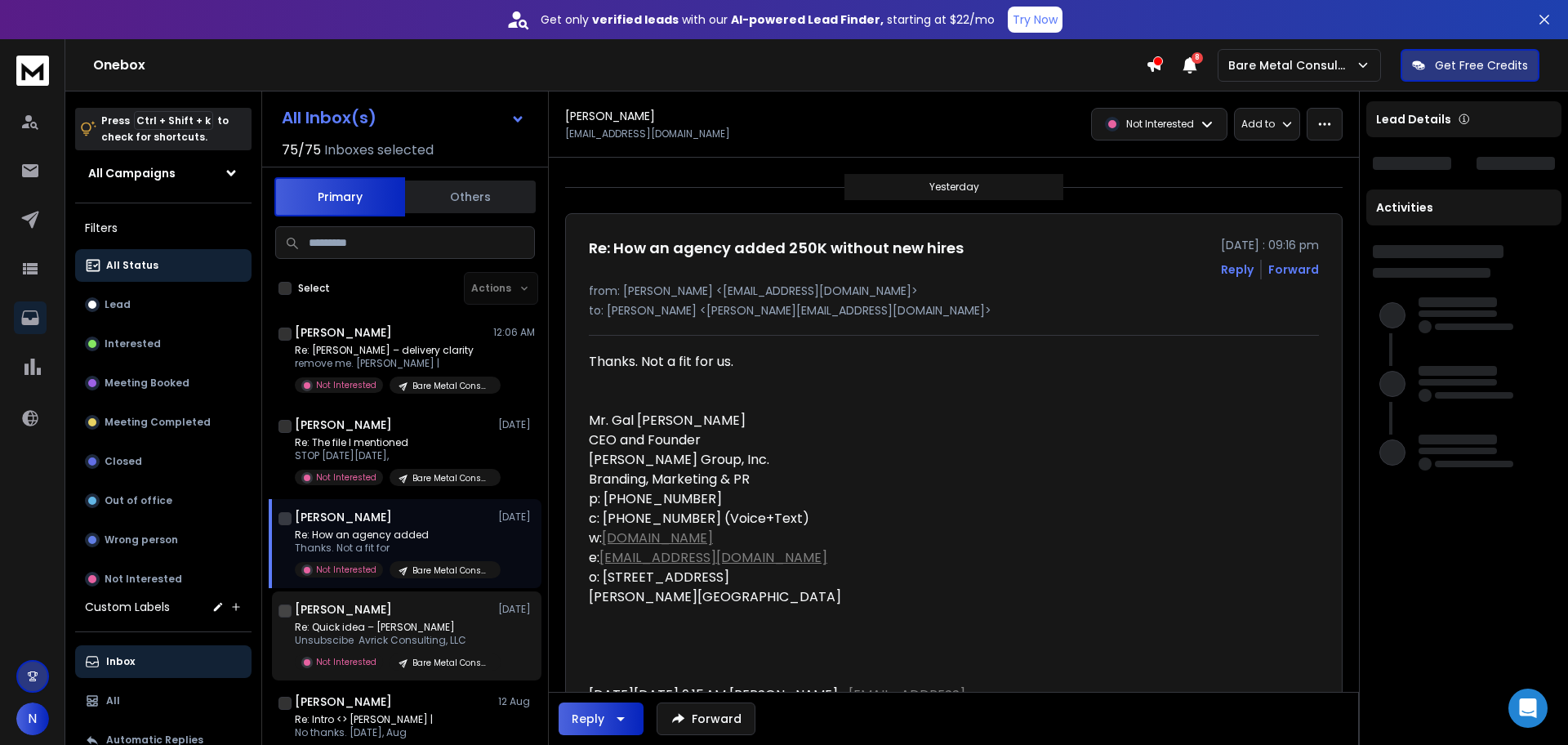
click at [394, 625] on p "Re: Quick idea – [PERSON_NAME]" at bounding box center [393, 627] width 196 height 13
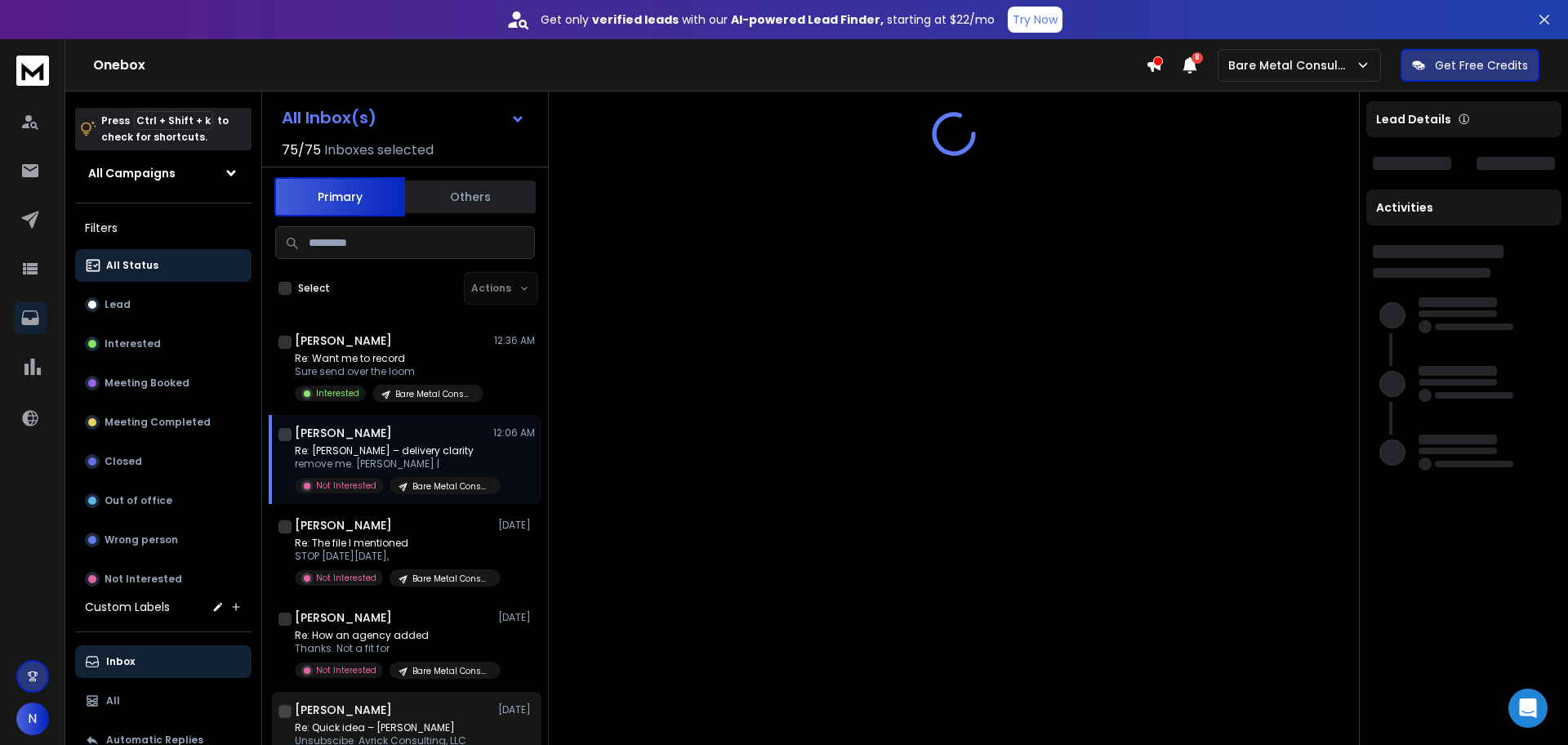
scroll to position [0, 0]
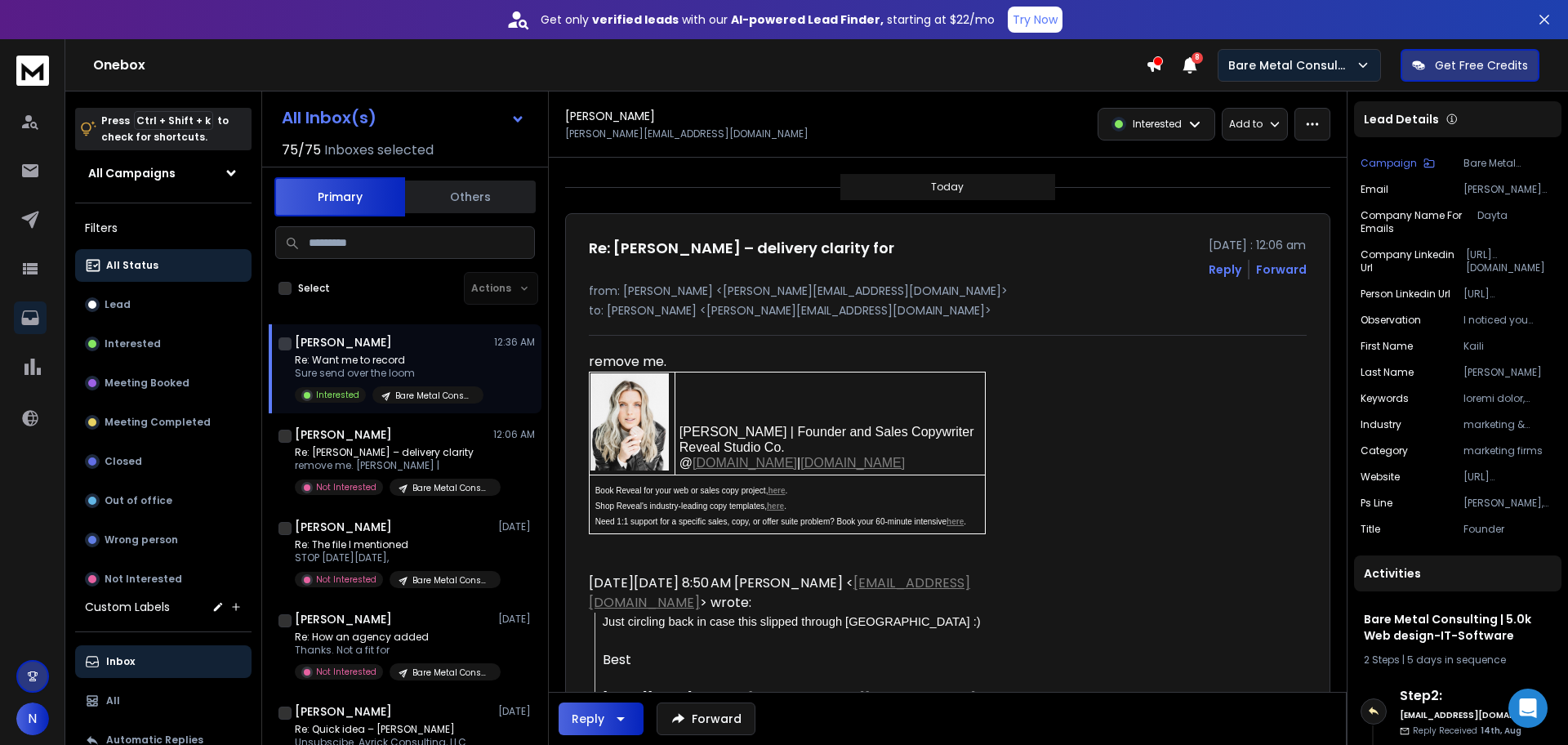
click at [1381, 72] on button "Bare Metal Consulting" at bounding box center [1299, 65] width 163 height 33
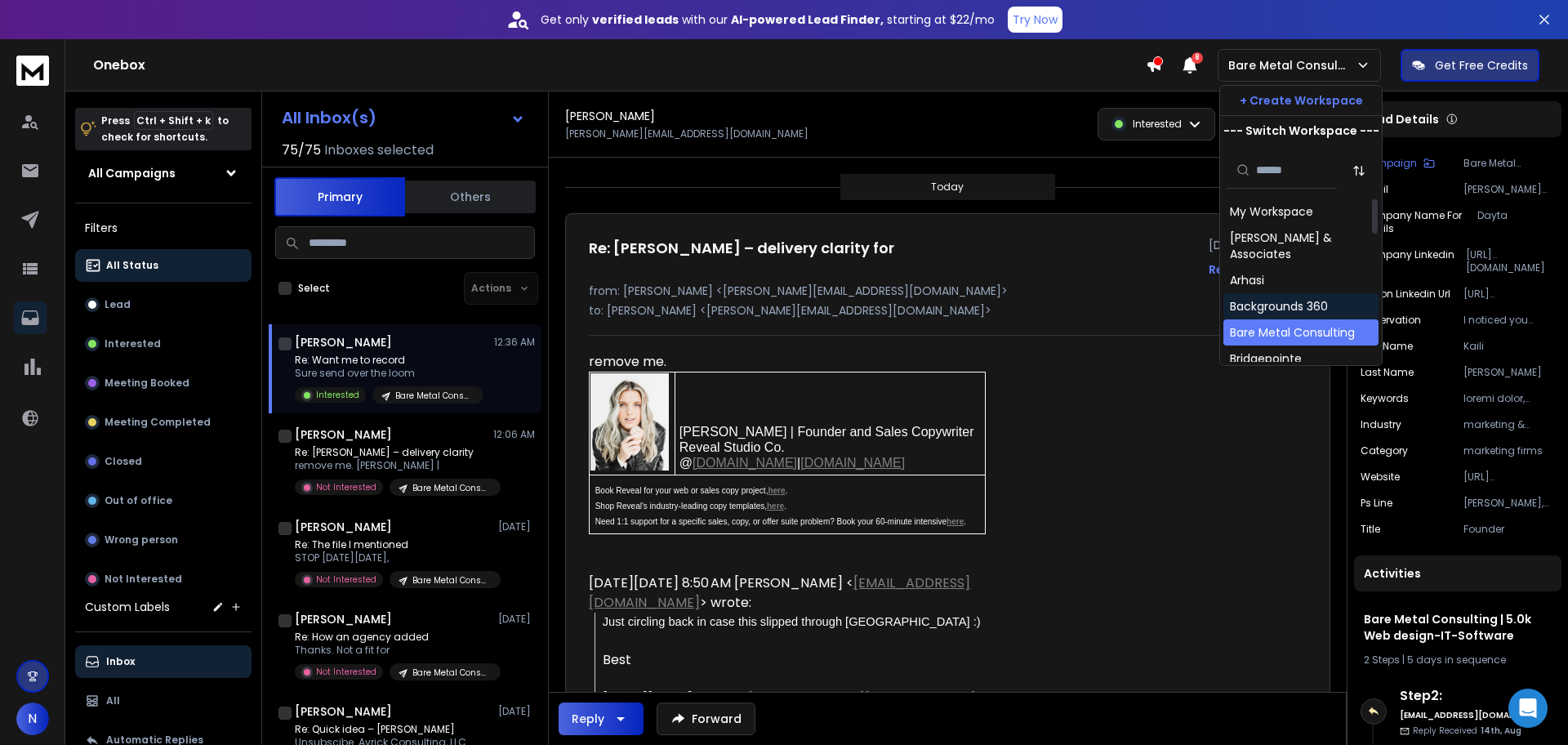
click at [1293, 300] on div "Backgrounds 360" at bounding box center [1279, 306] width 98 height 16
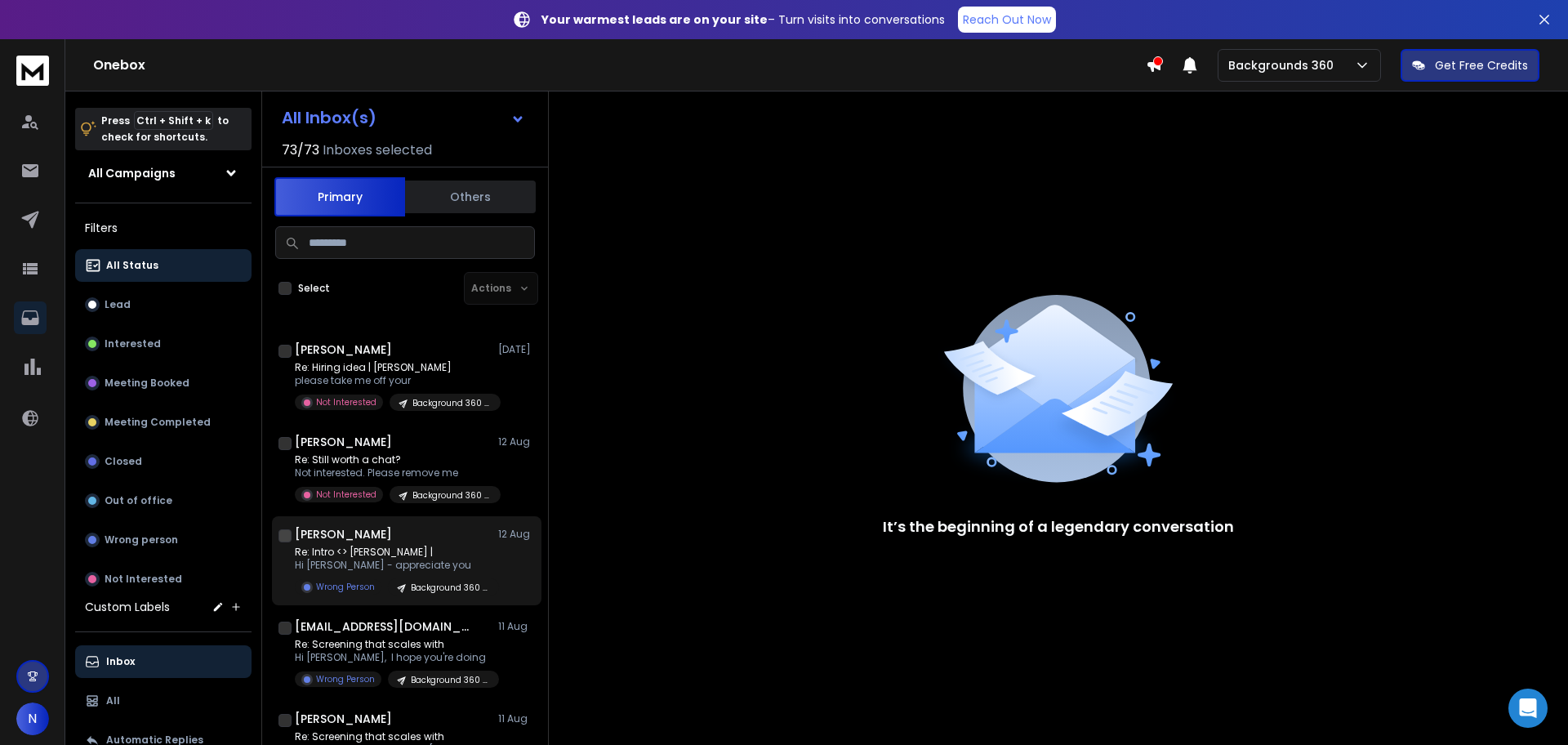
scroll to position [204, 0]
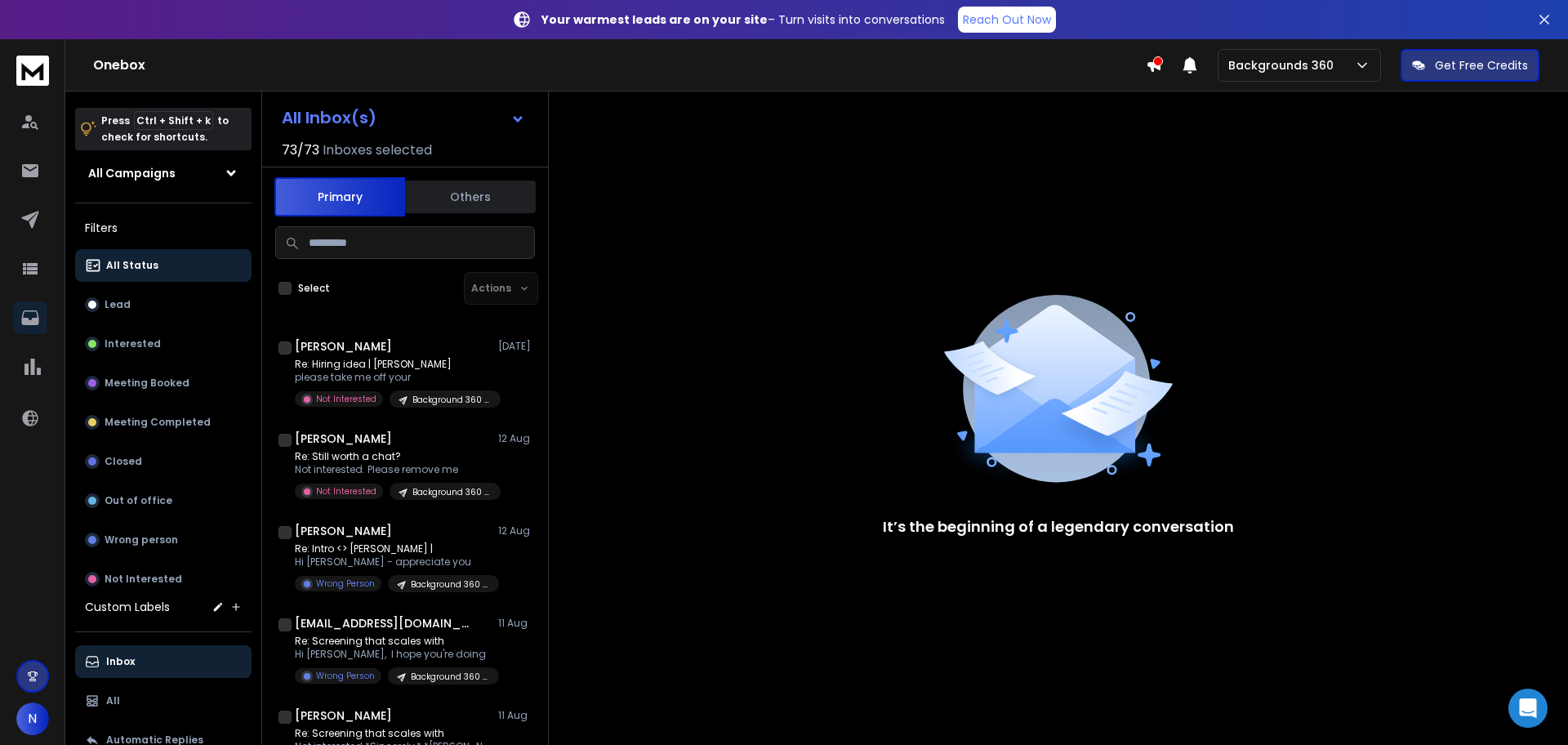
click at [407, 602] on div "[PERSON_NAME] [DATE] RE: Background screening? [PERSON_NAME], Please, no additi…" at bounding box center [404, 597] width 286 height 551
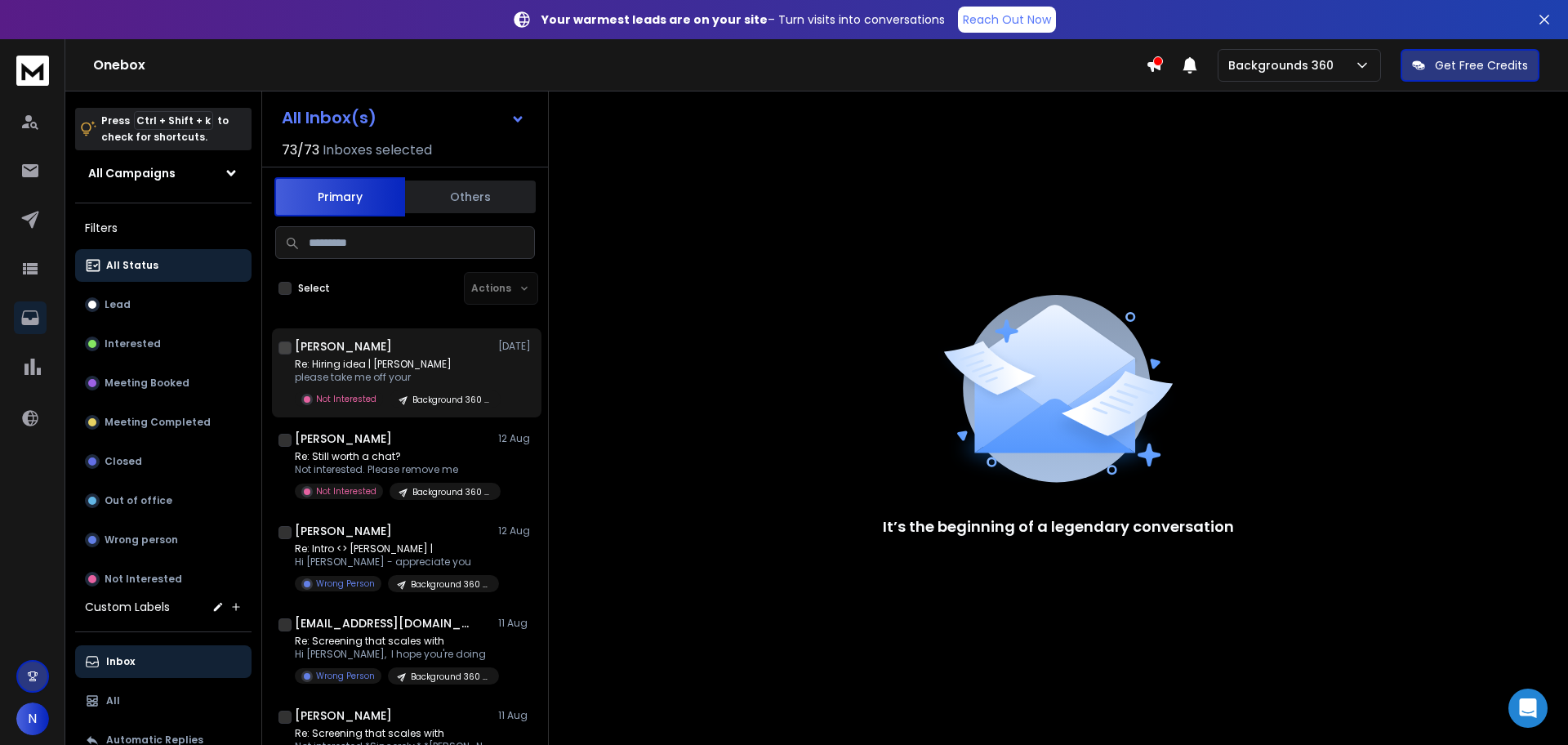
click at [405, 409] on div "[PERSON_NAME] [DATE] Re: Hiring idea | [PERSON_NAME] please take me off your No…" at bounding box center [407, 373] width 269 height 89
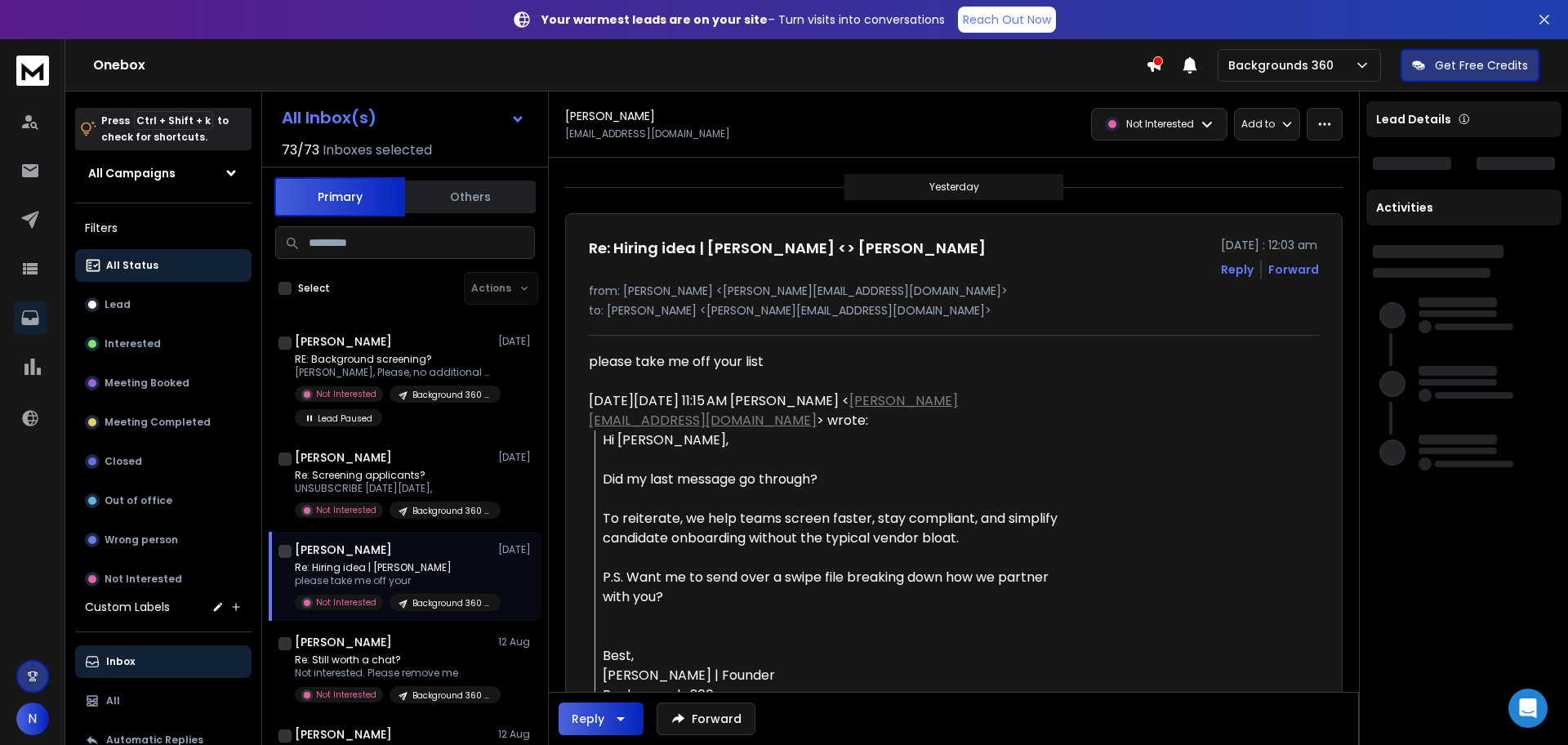
scroll to position [0, 0]
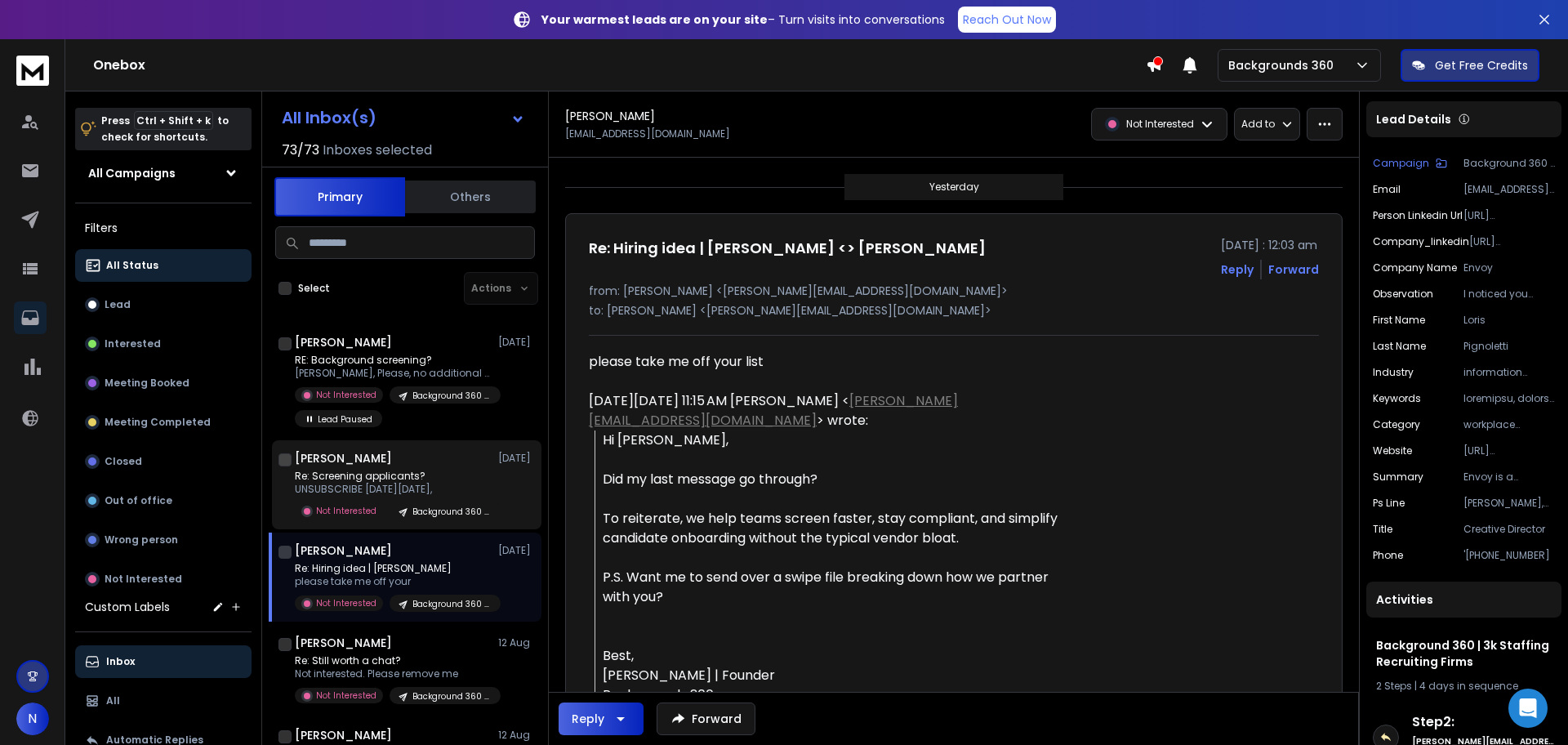
click at [405, 457] on div "[PERSON_NAME] [DATE]" at bounding box center [415, 457] width 240 height 16
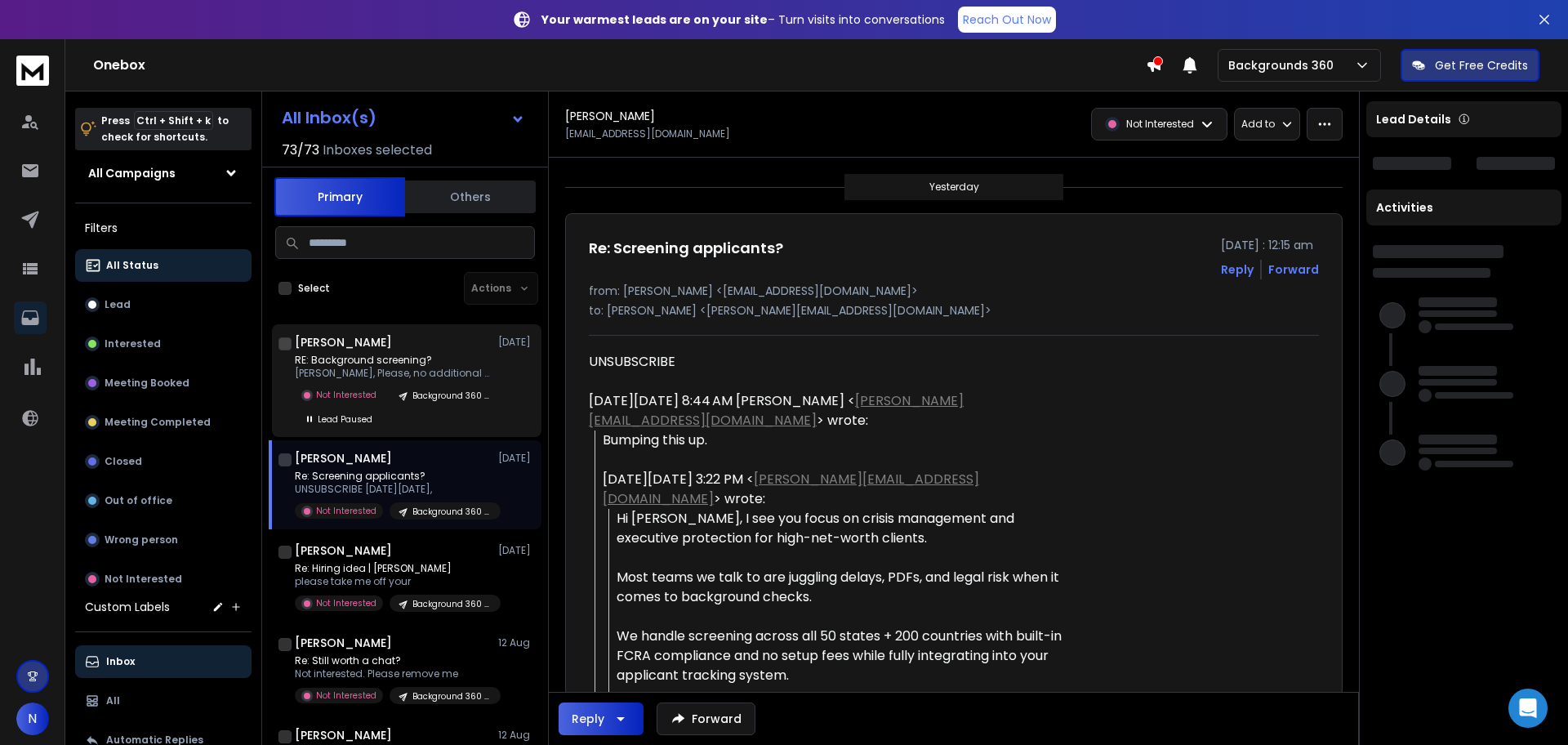
click at [404, 399] on div at bounding box center [403, 395] width 9 height 9
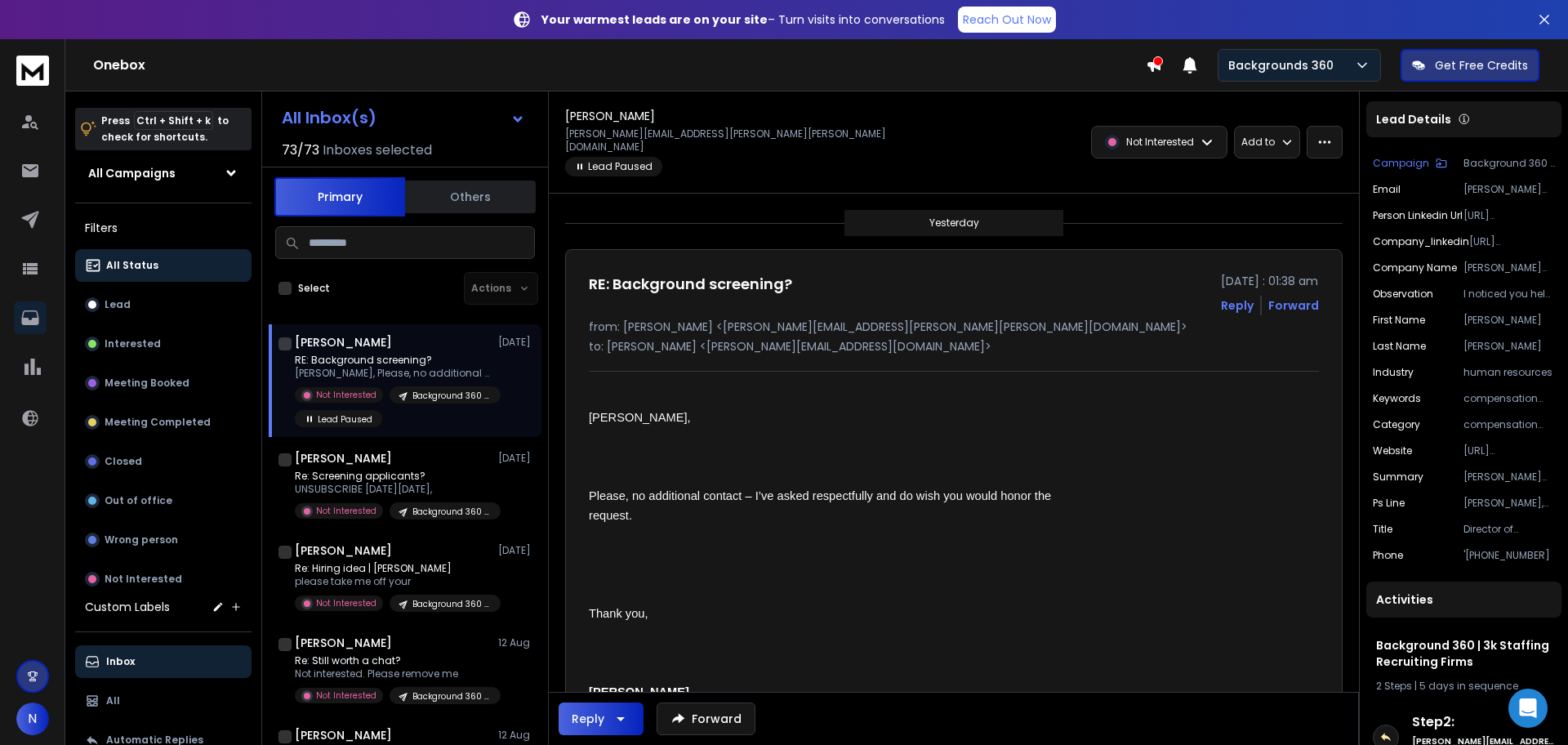
click at [1314, 60] on p "Backgrounds 360" at bounding box center [1284, 65] width 112 height 16
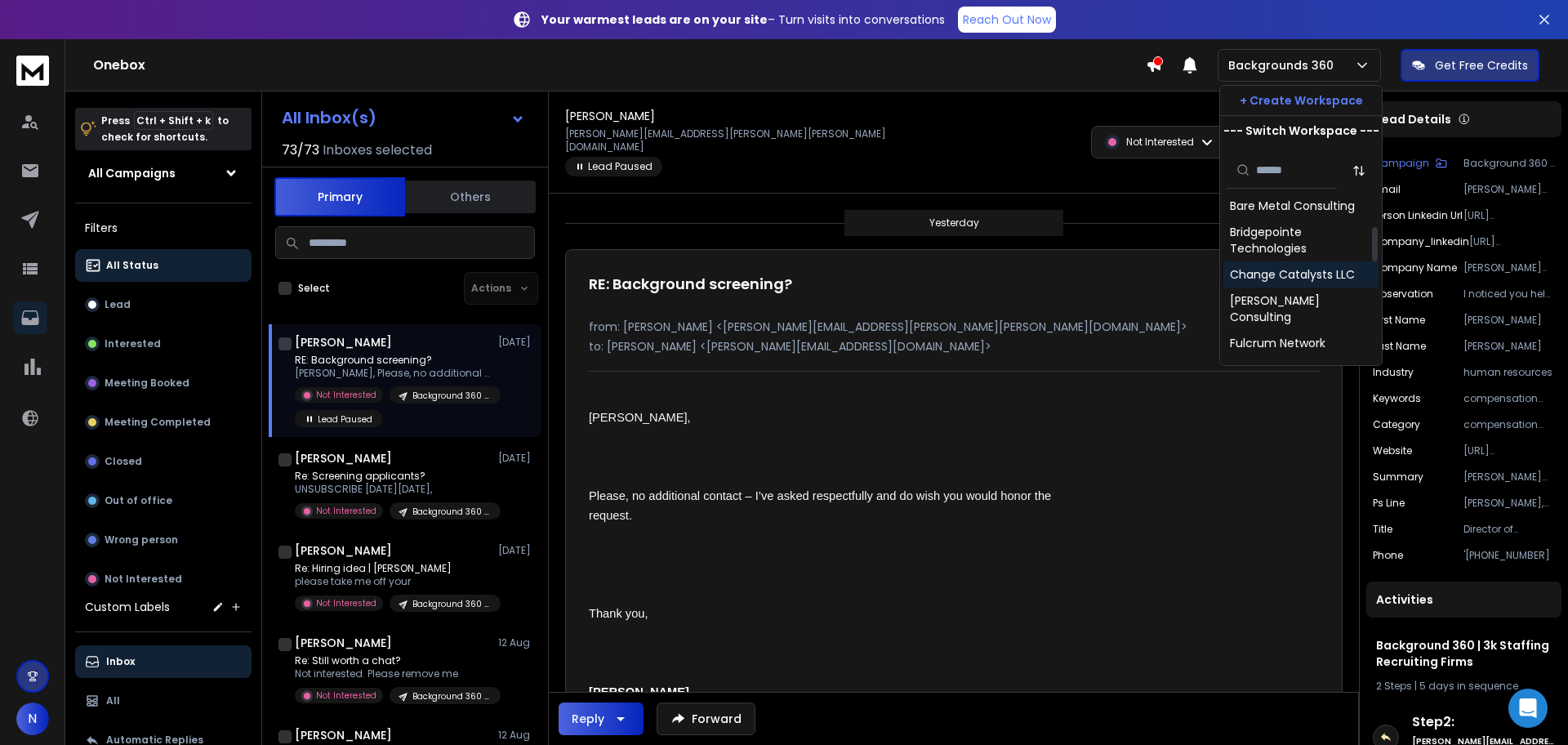
scroll to position [136, 0]
click at [1303, 312] on div "[PERSON_NAME] Consulting" at bounding box center [1301, 299] width 142 height 33
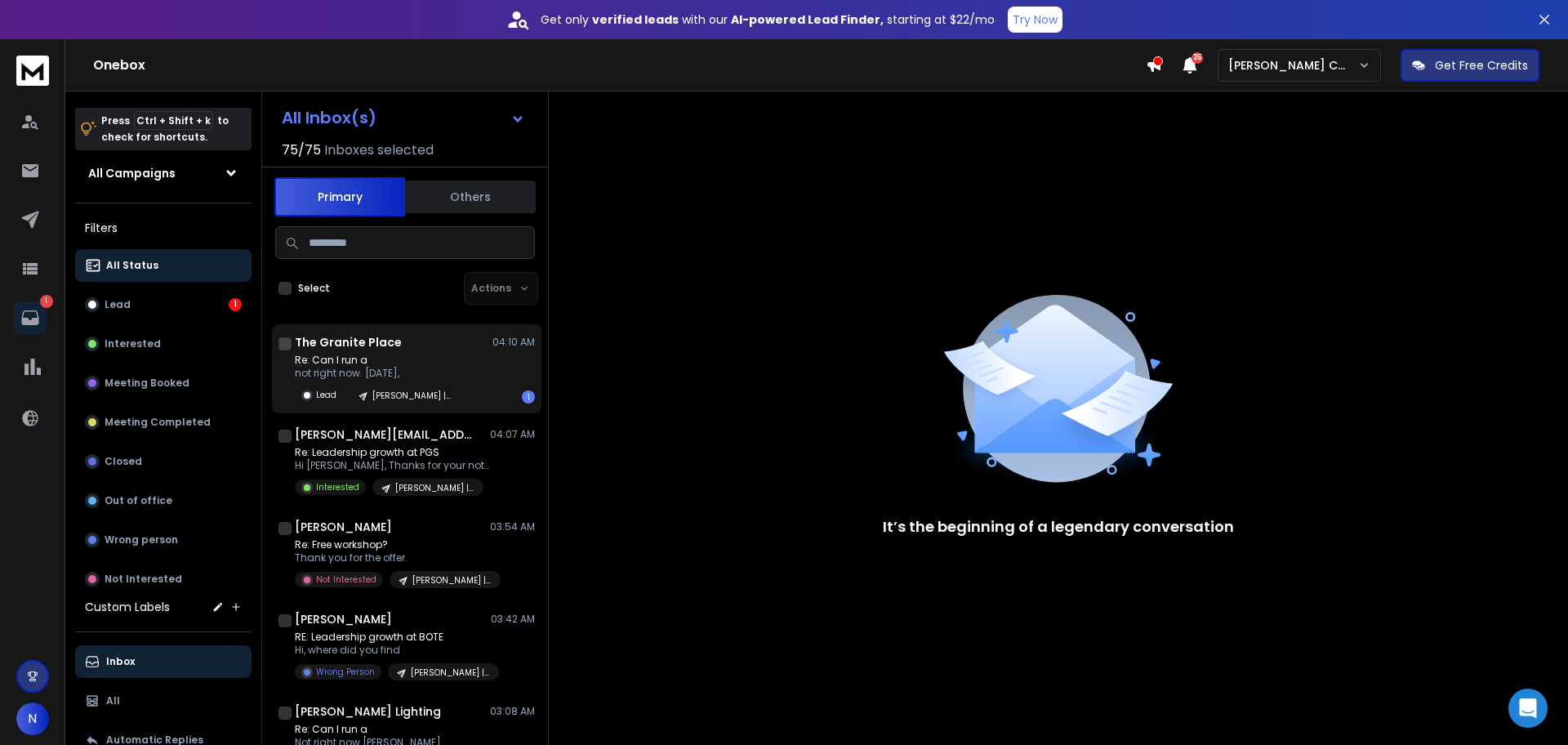
click at [448, 356] on p "Re: Can I run a" at bounding box center [378, 360] width 166 height 13
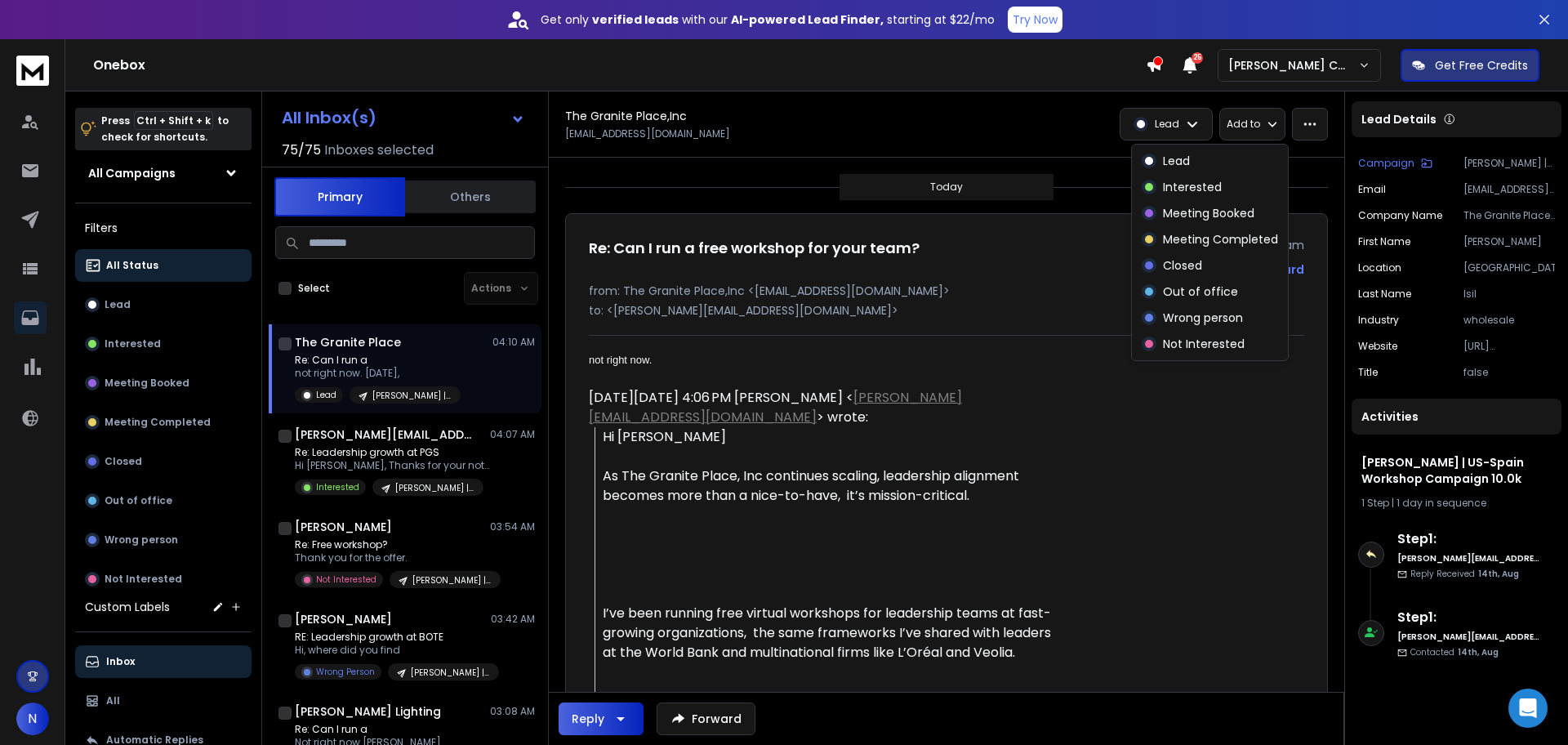
click at [1194, 108] on div "Lead" at bounding box center [1166, 124] width 93 height 33
click at [1226, 345] on p "Not Interested" at bounding box center [1203, 343] width 82 height 16
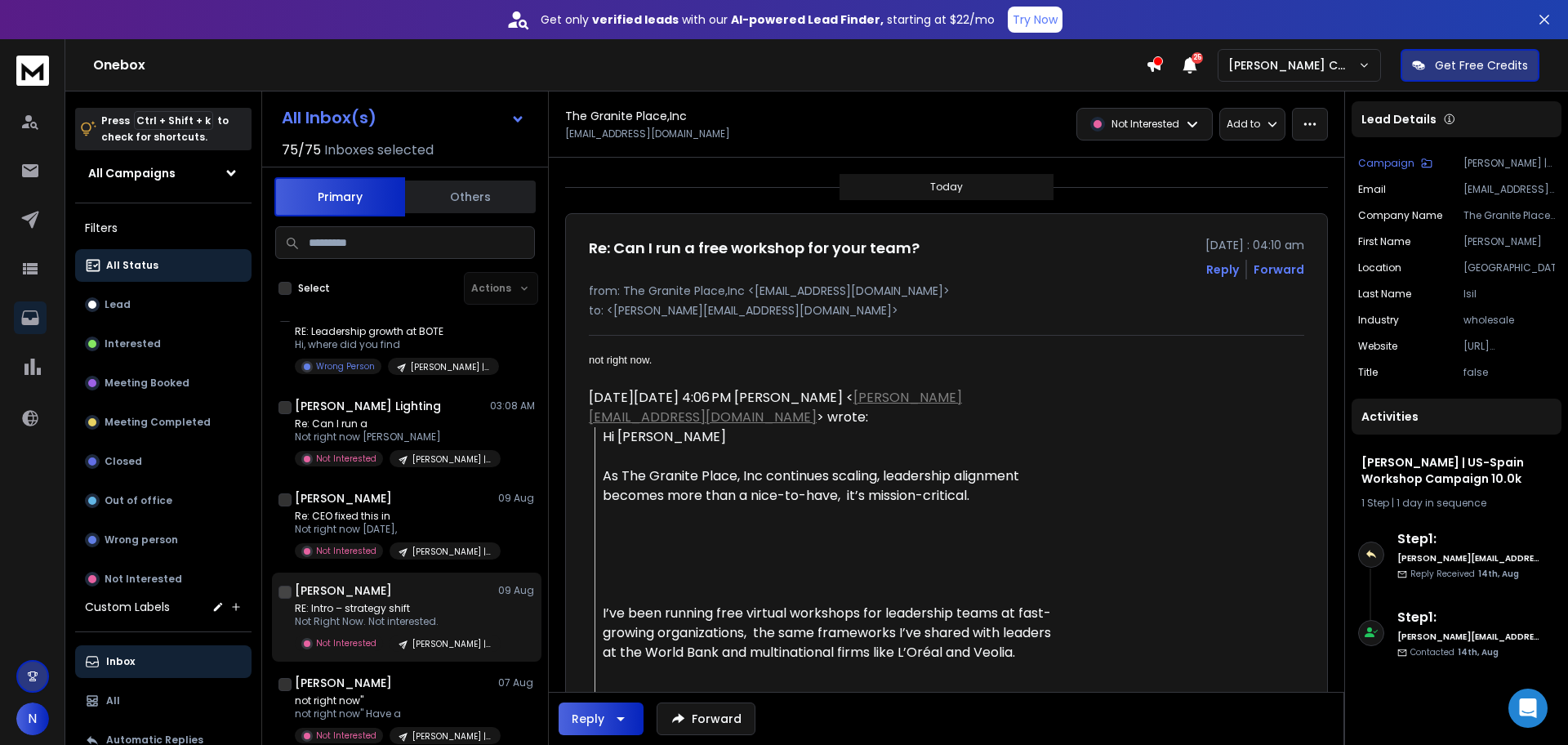
scroll to position [306, 0]
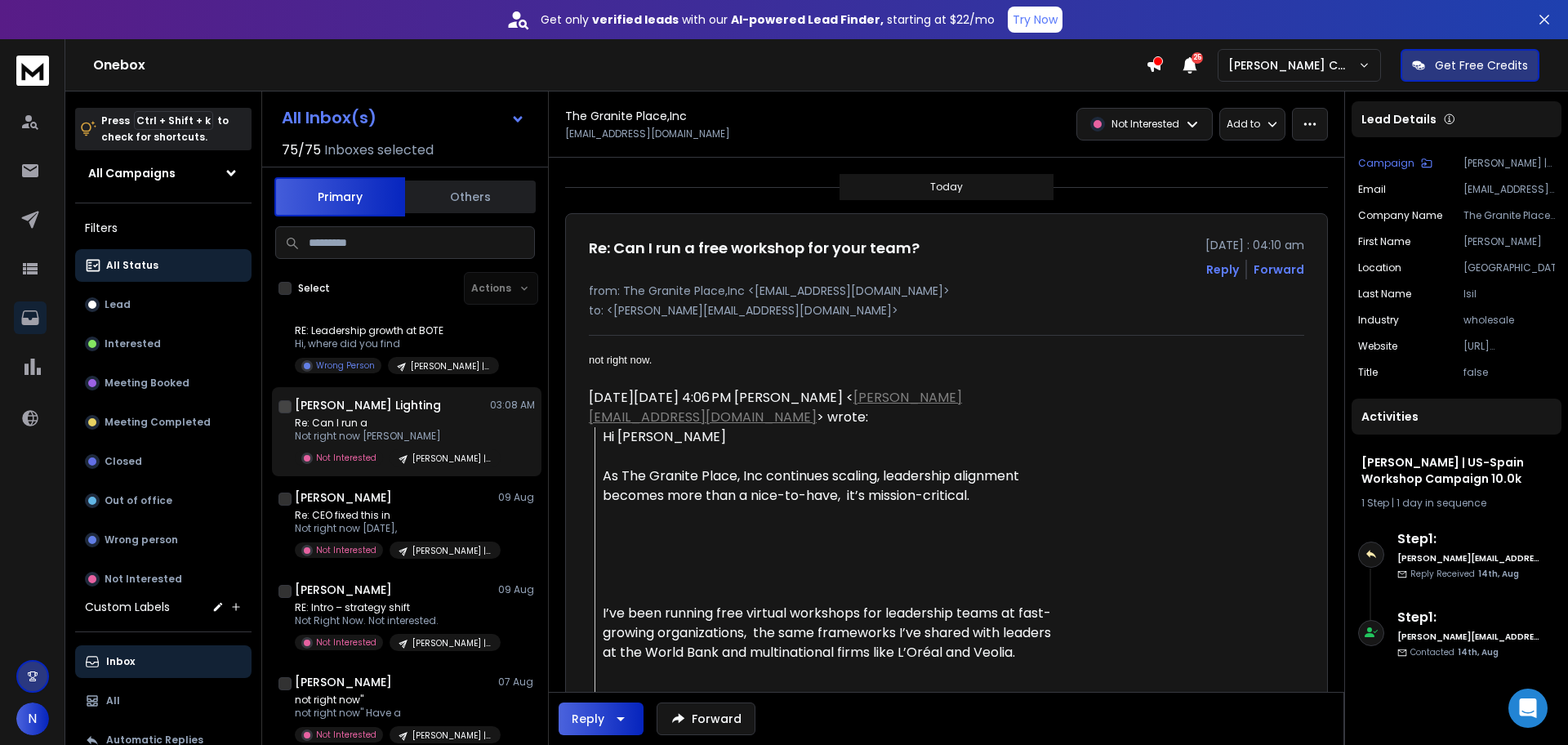
click at [403, 464] on div "Fernando Rey | US-Spain Workshop Campaign 10.0k" at bounding box center [445, 457] width 111 height 17
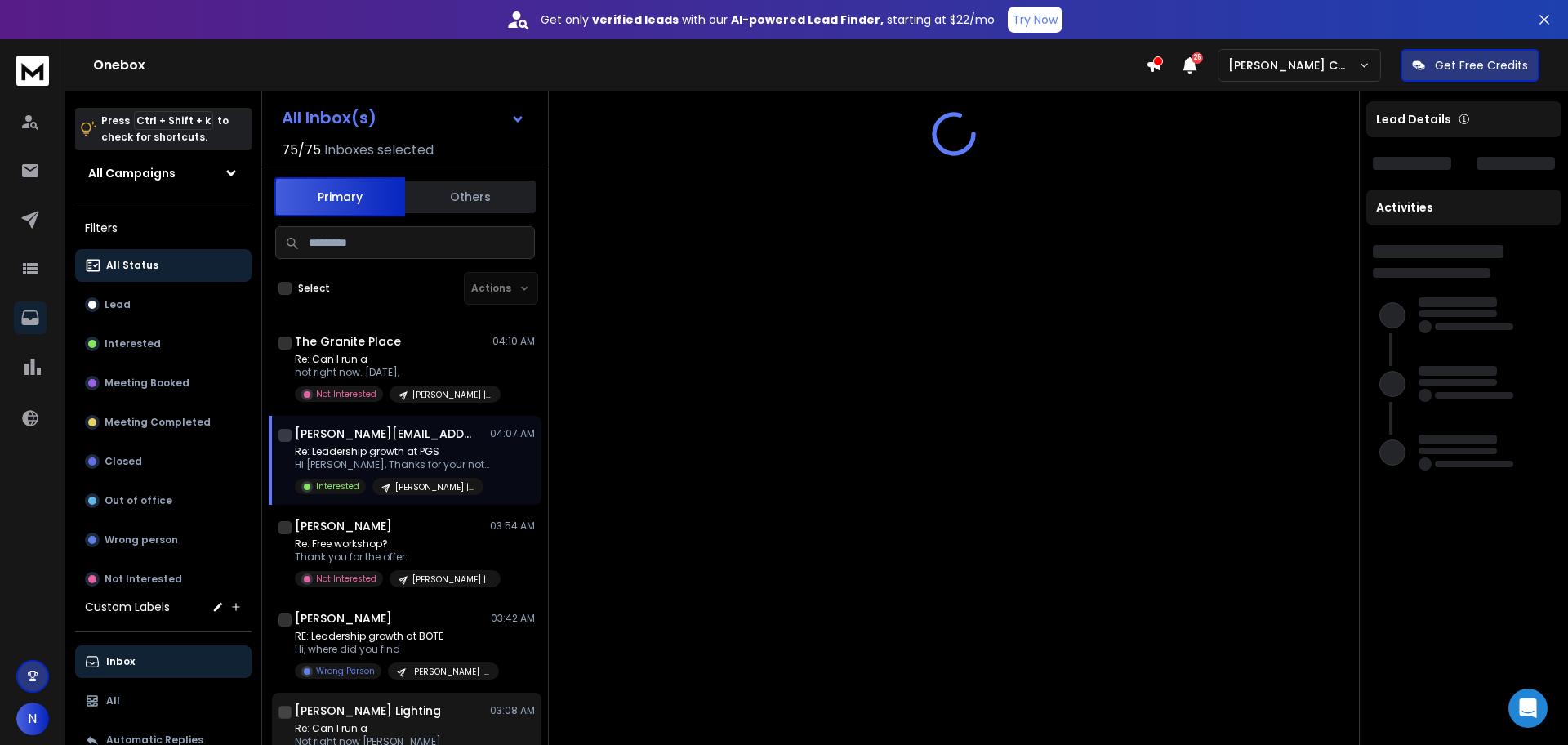
scroll to position [0, 0]
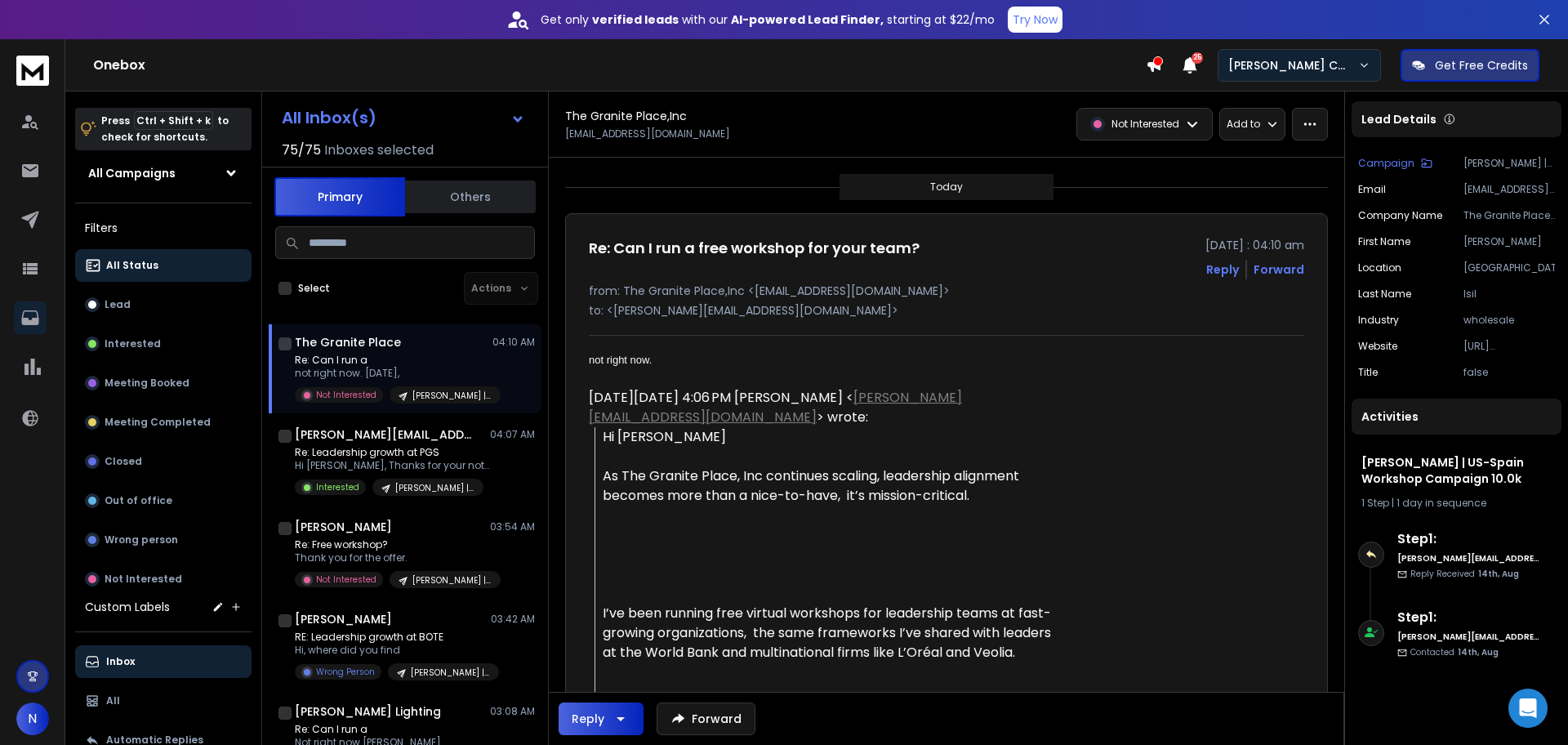
click at [1311, 76] on button "Fernando Rey Consulting" at bounding box center [1299, 65] width 163 height 33
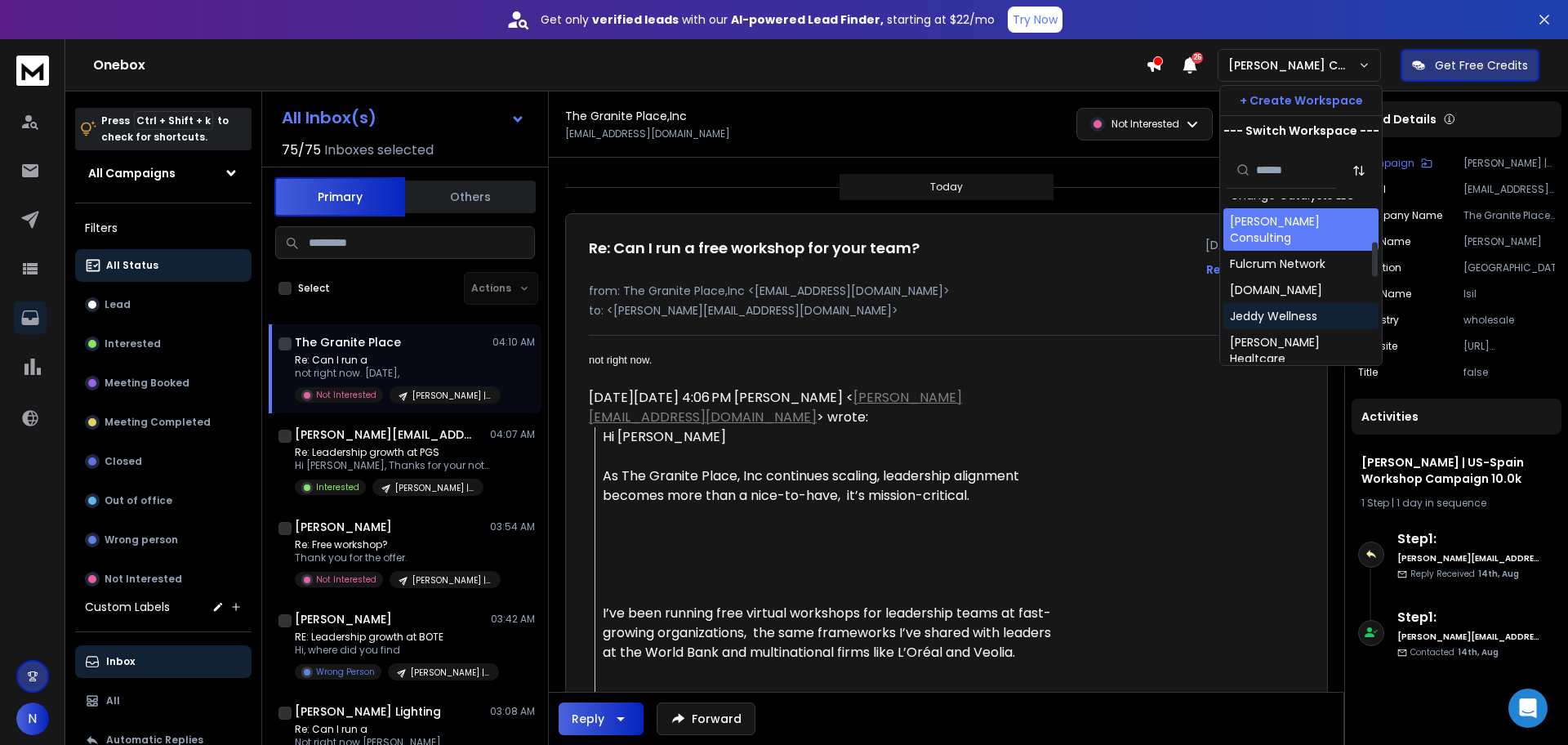
scroll to position [204, 0]
click at [1308, 312] on div "Jeddy Wellness" at bounding box center [1274, 318] width 88 height 16
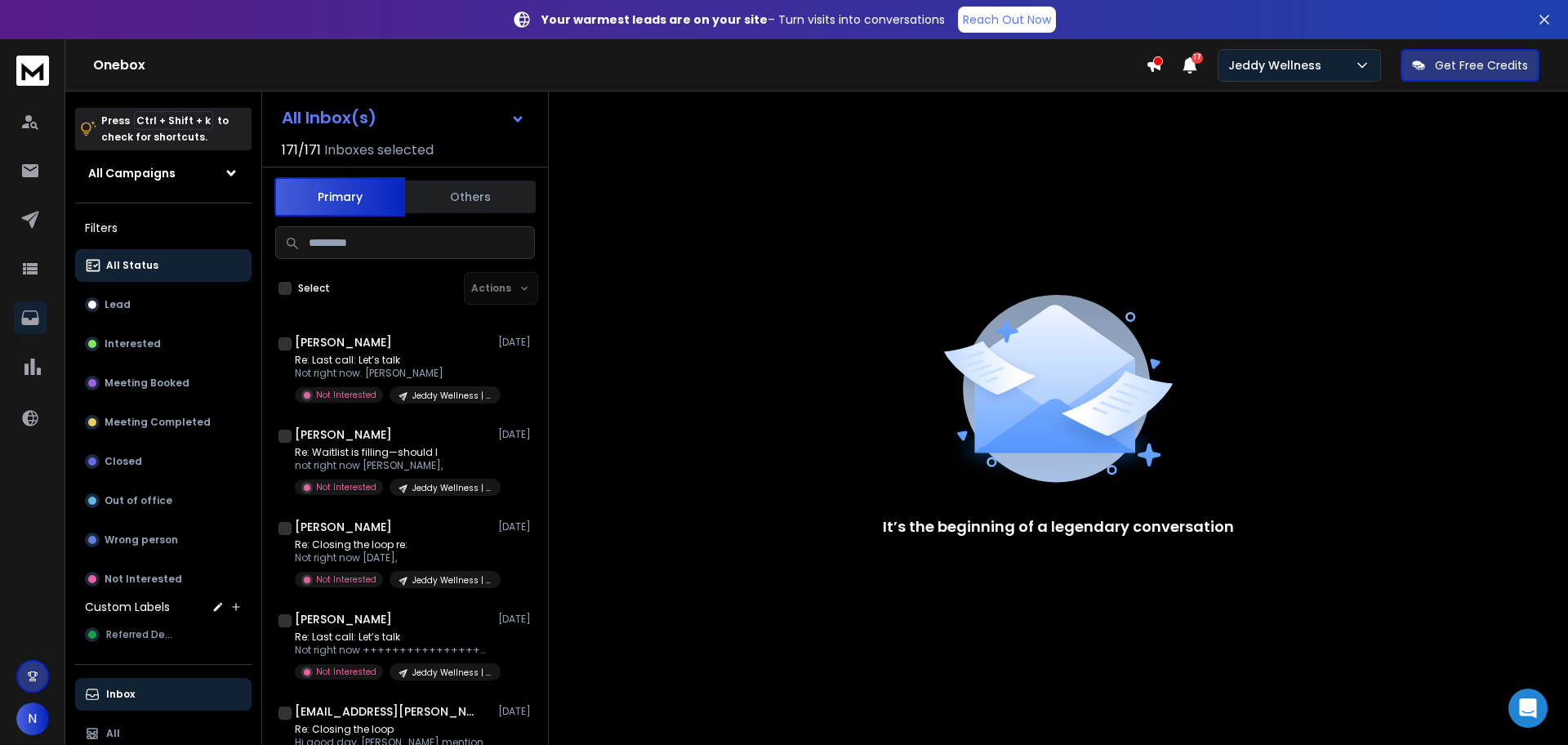
click at [1286, 73] on p "Jeddy Wellness" at bounding box center [1278, 65] width 100 height 16
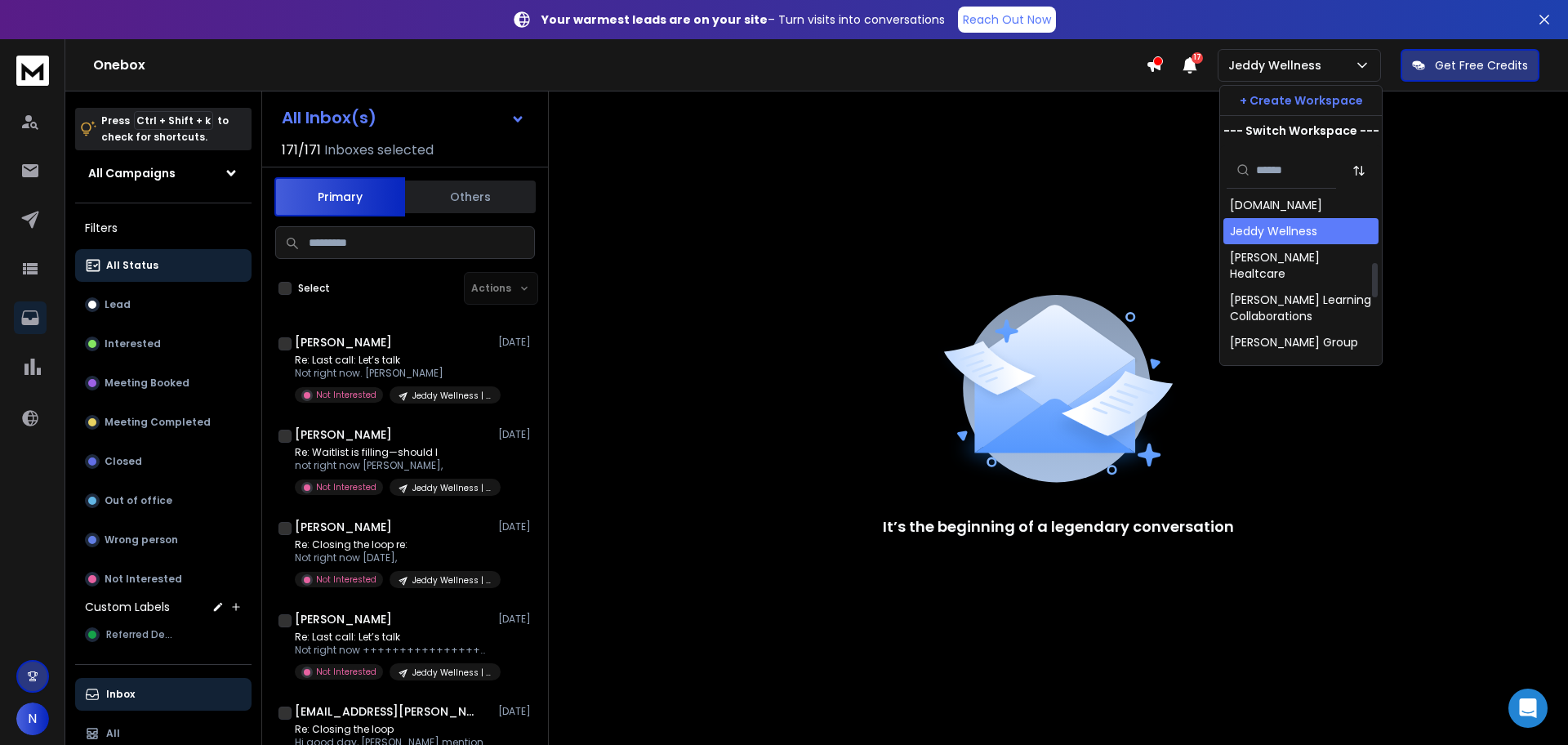
scroll to position [306, 0]
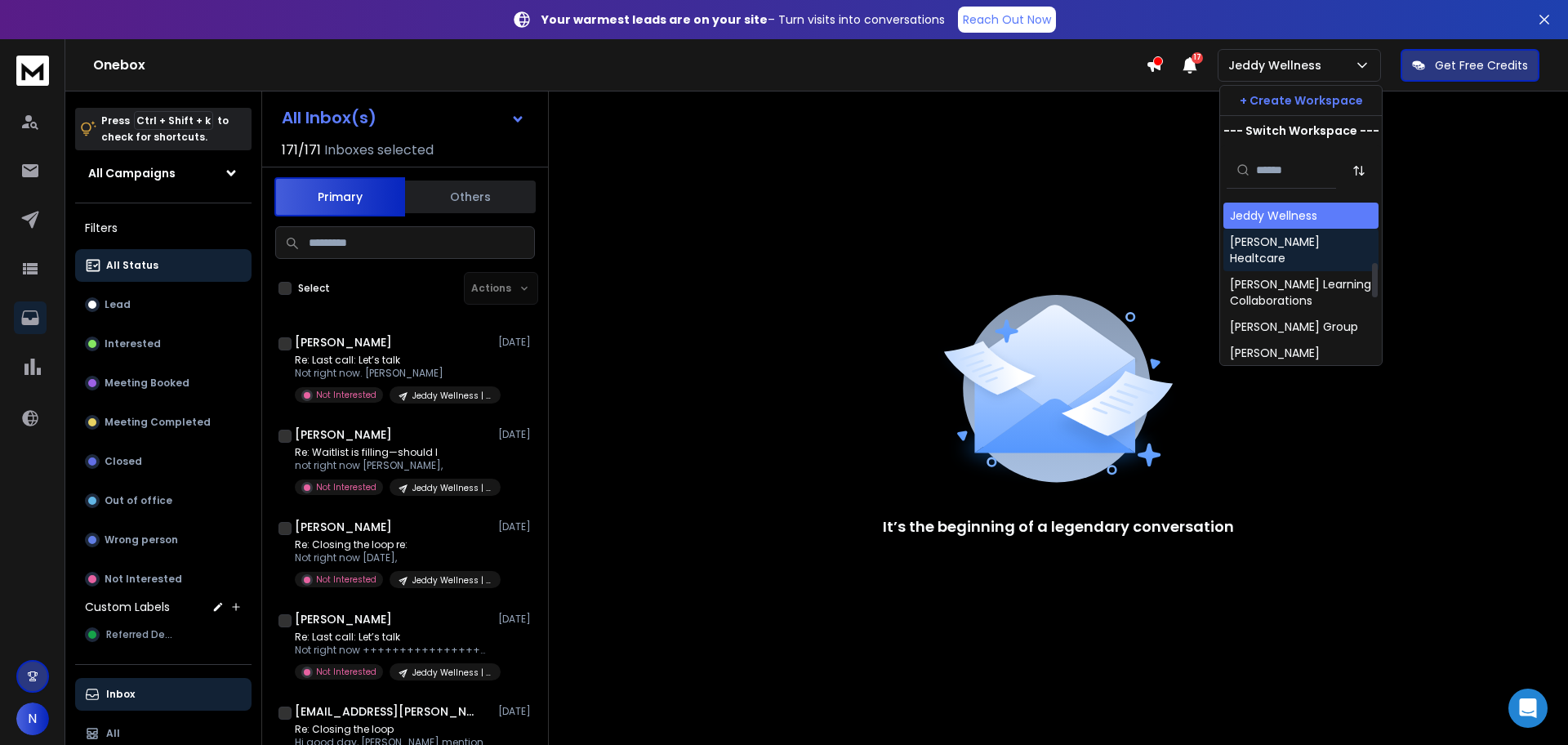
click at [1311, 245] on div "[PERSON_NAME] Healtcare" at bounding box center [1301, 250] width 142 height 33
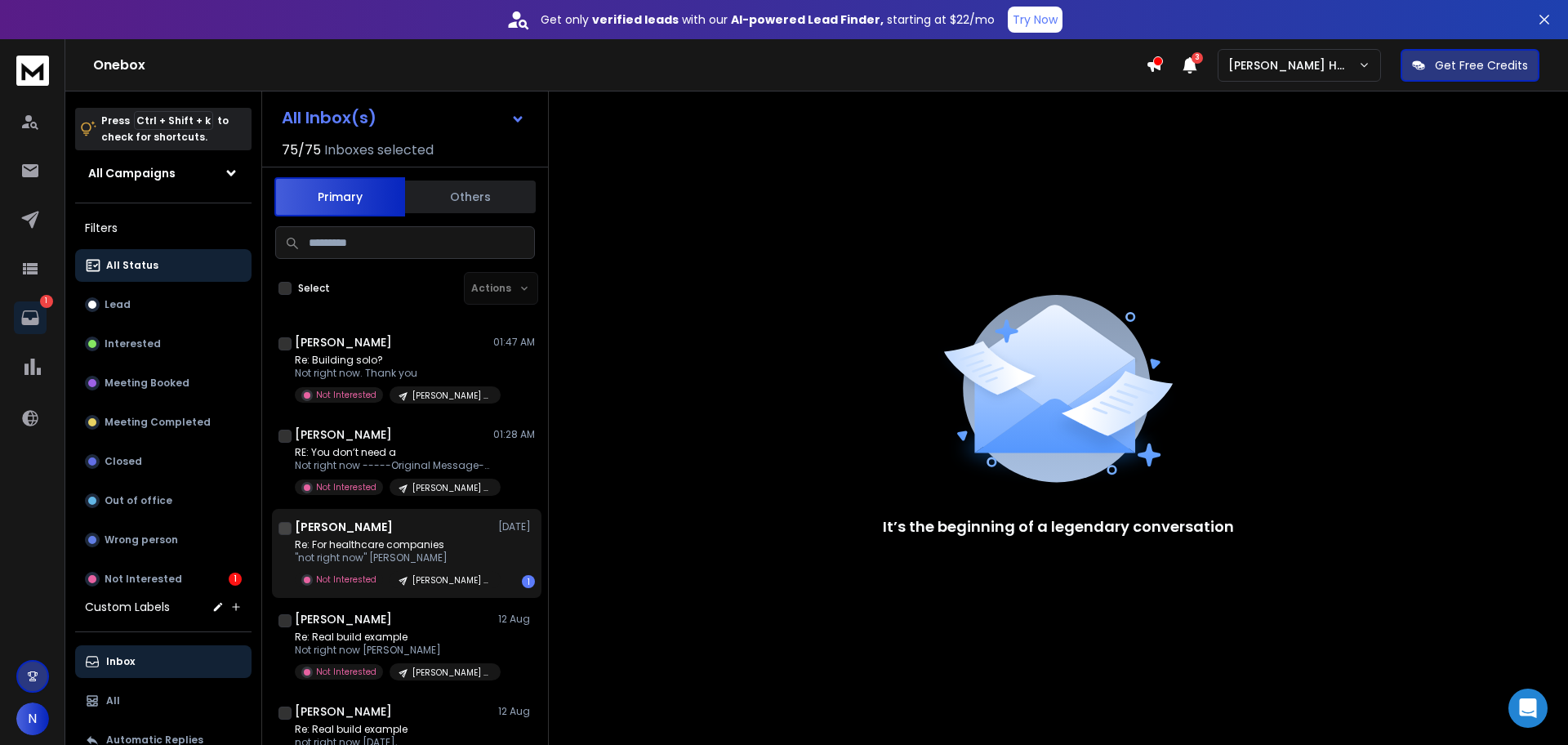
click at [423, 535] on div "[PERSON_NAME] [DATE] Re: For healthcare companies "not right now" [PERSON_NAME]…" at bounding box center [415, 553] width 240 height 70
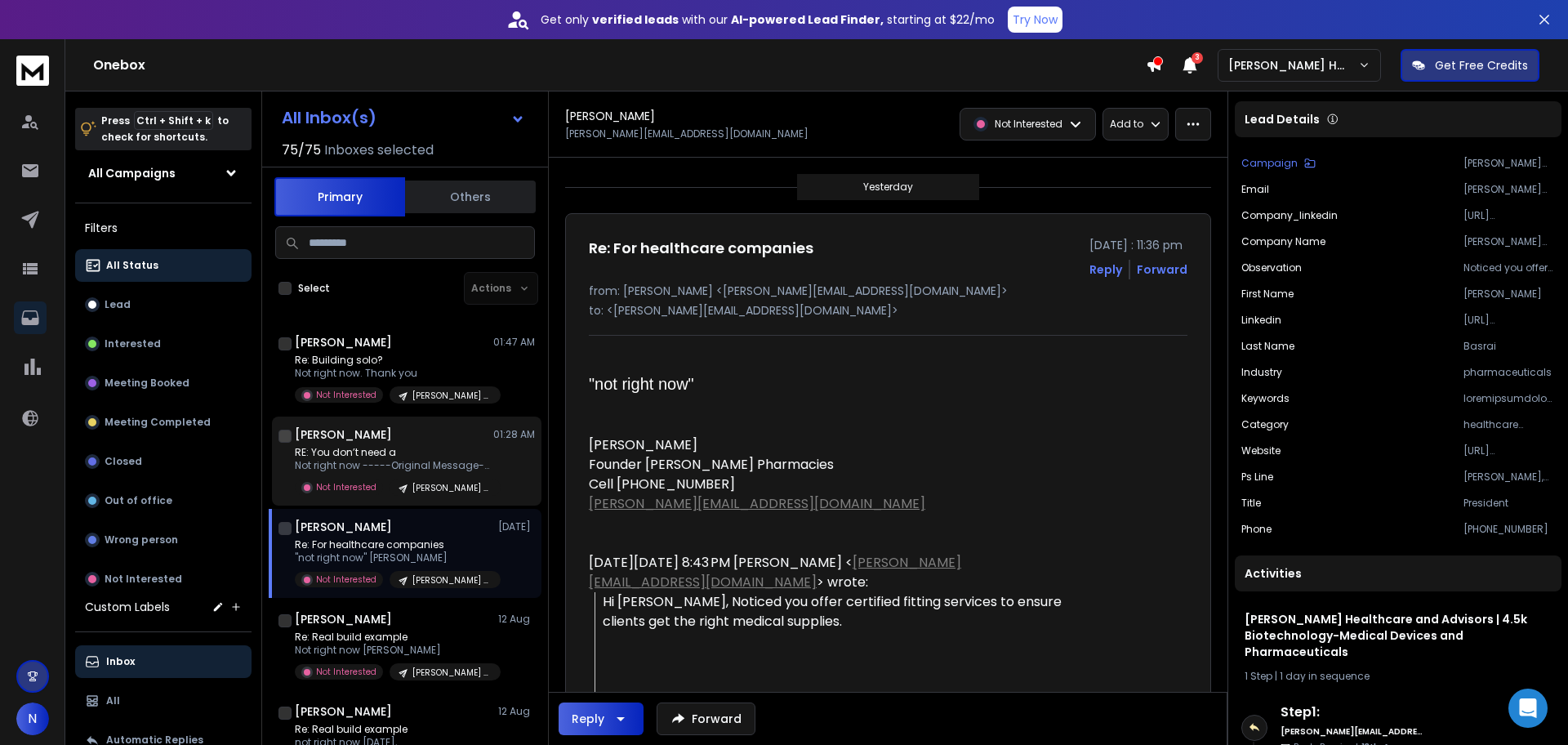
click at [402, 491] on icon at bounding box center [404, 488] width 14 height 14
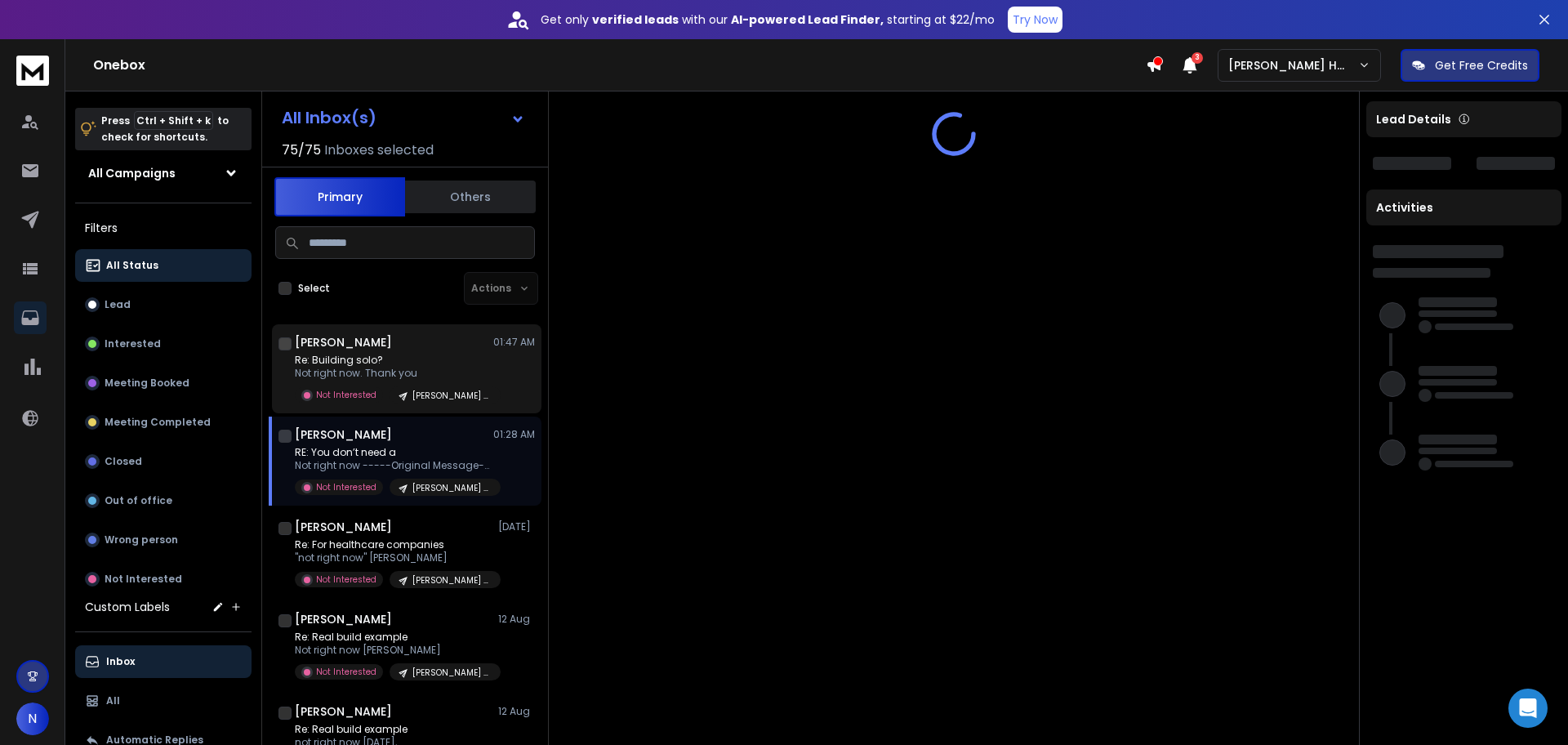
click at [412, 383] on div "Re: Building solo? Not right now. Thank you Not Interested [PERSON_NAME] Health…" at bounding box center [398, 379] width 206 height 50
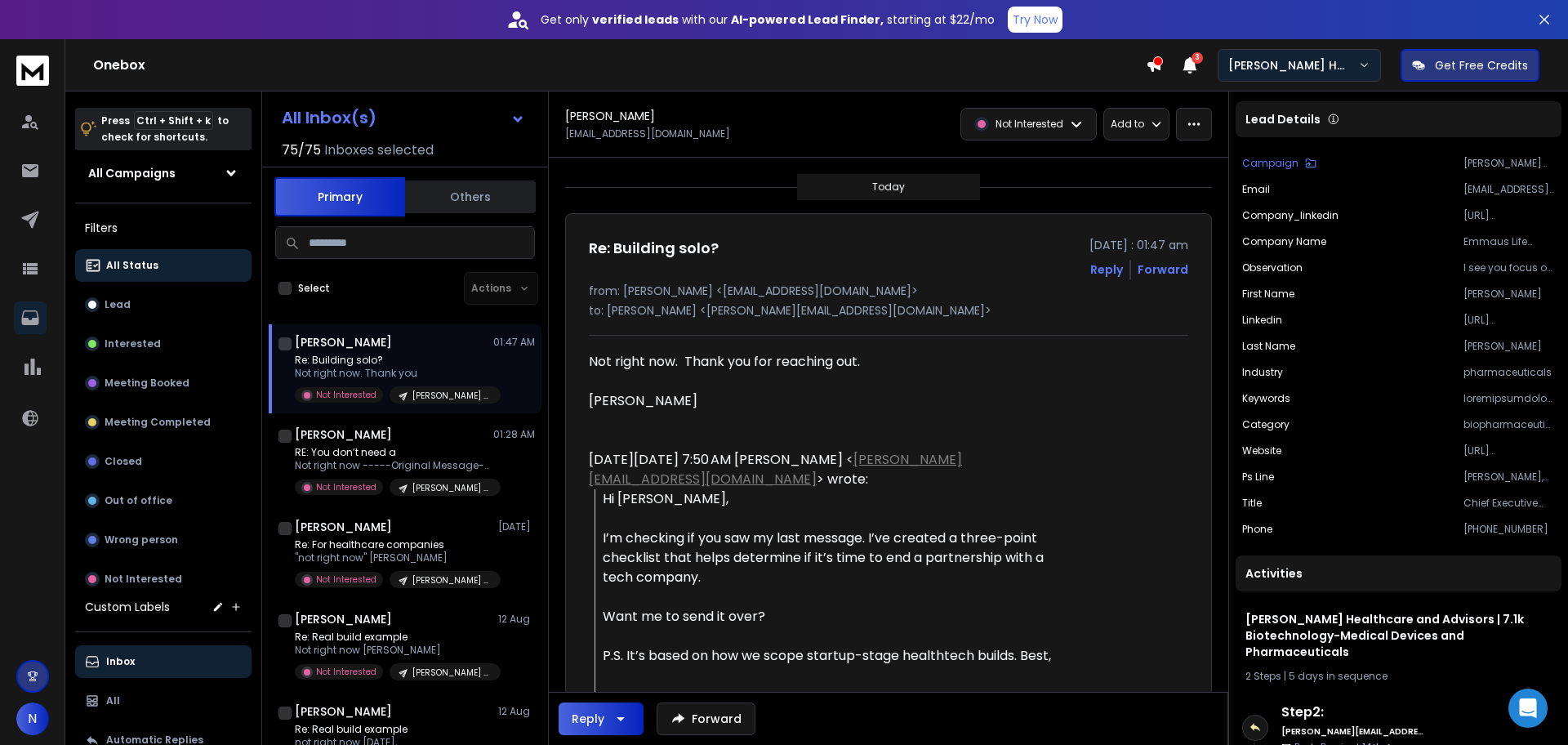
click at [1311, 56] on button "[PERSON_NAME] Healtcare" at bounding box center [1299, 65] width 163 height 33
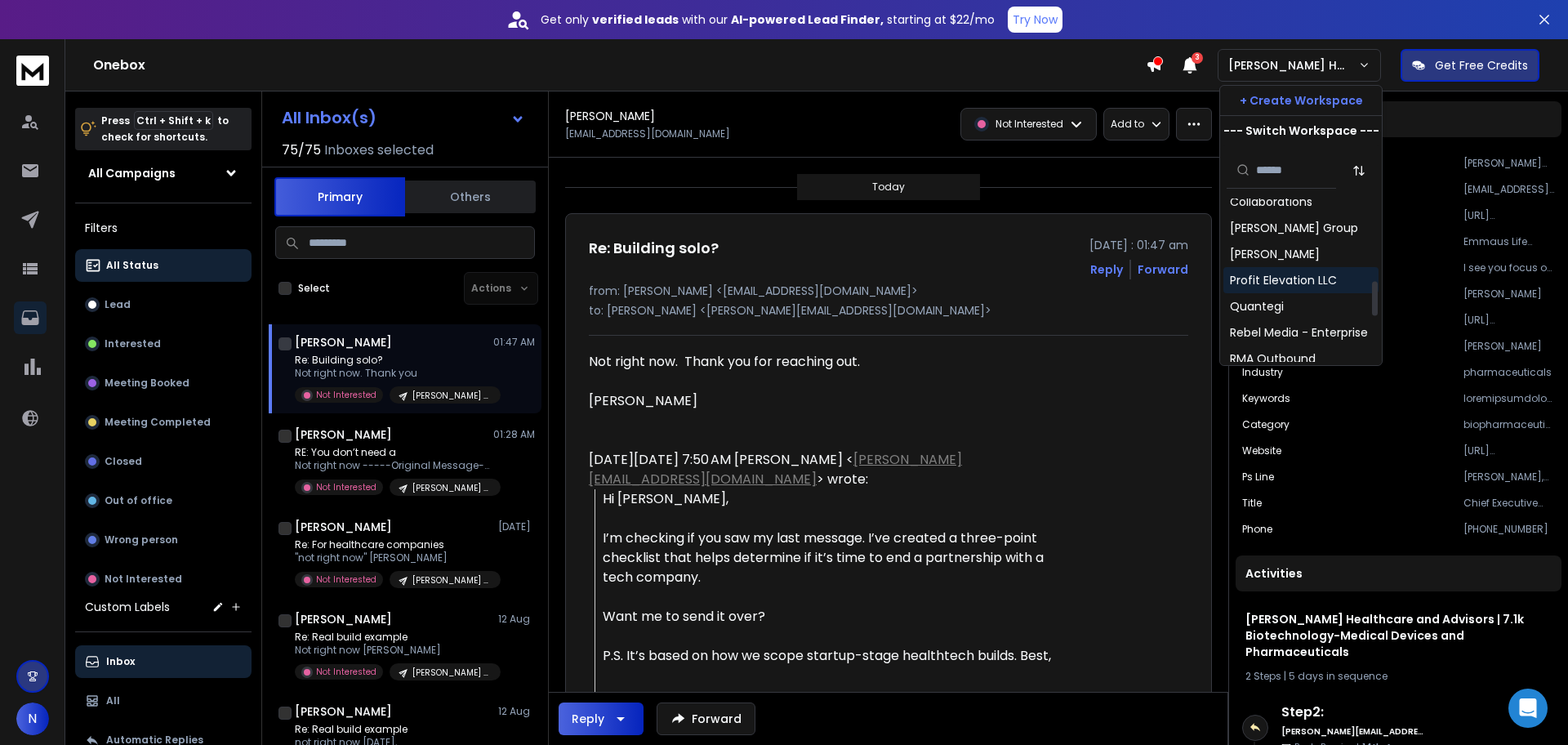
scroll to position [409, 0]
click at [1317, 260] on div "[PERSON_NAME]" at bounding box center [1301, 251] width 155 height 26
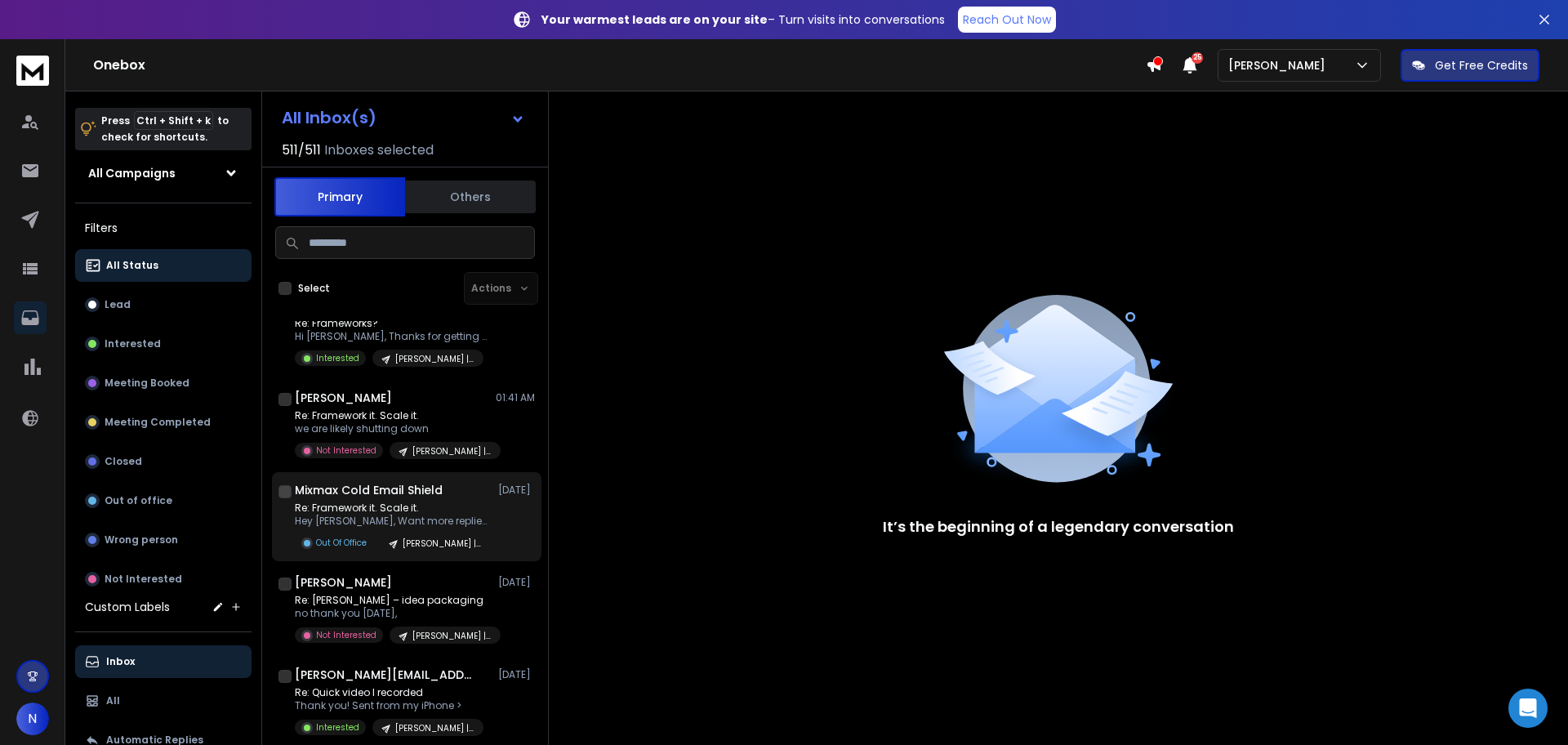
scroll to position [68, 0]
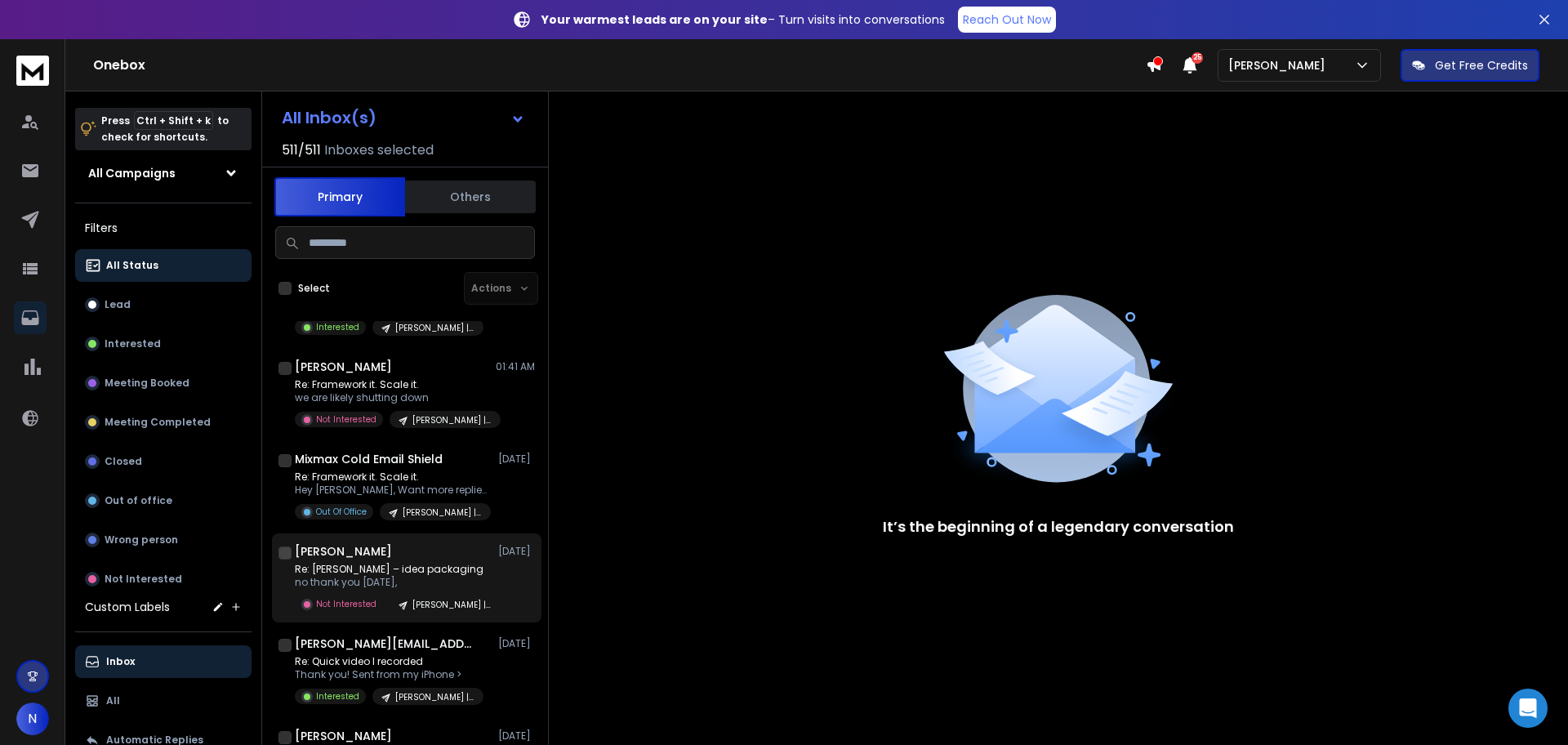
click at [448, 576] on p "no thank you [DATE]," at bounding box center [393, 582] width 196 height 13
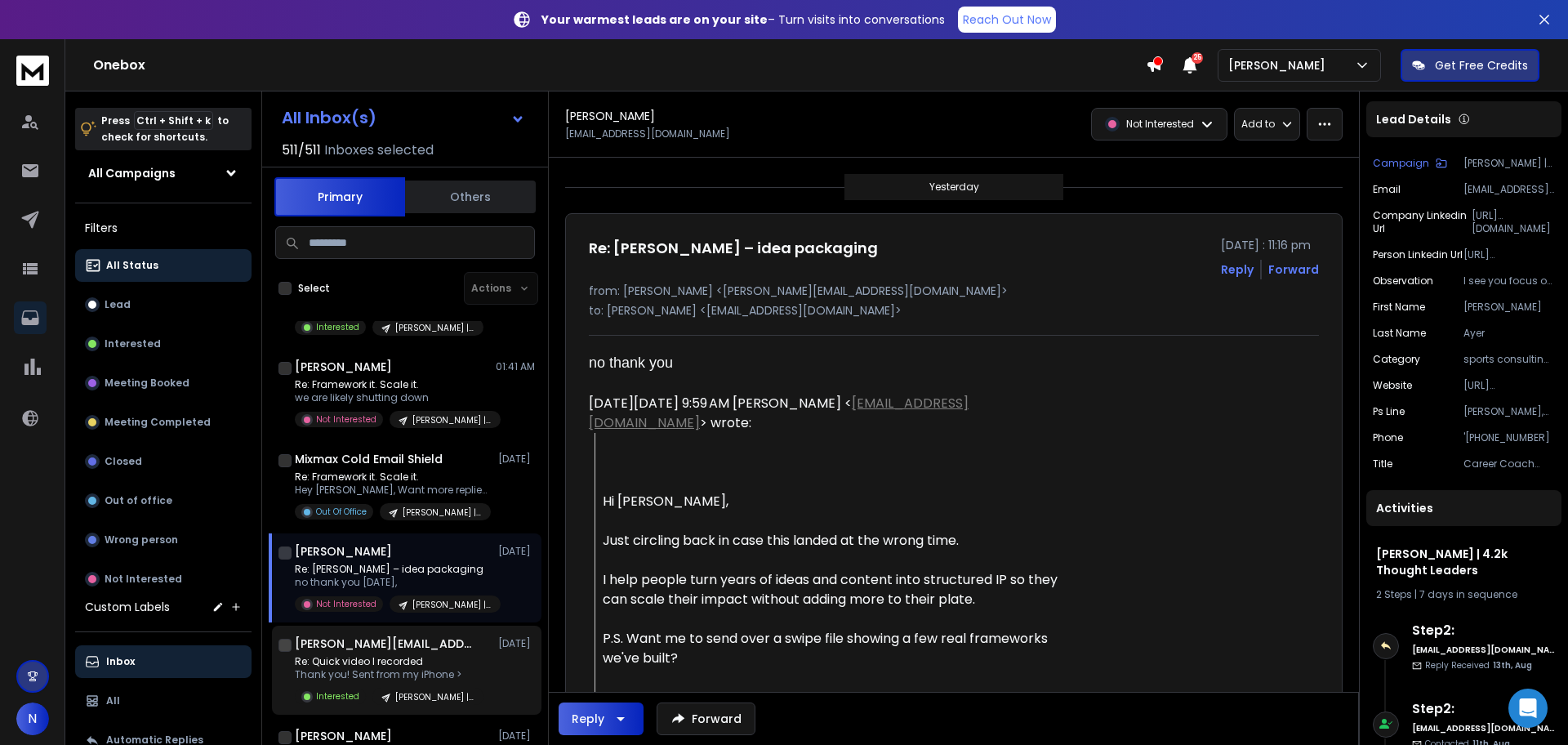
click at [457, 678] on p "Thank you! Sent from my iPhone >" at bounding box center [390, 674] width 189 height 13
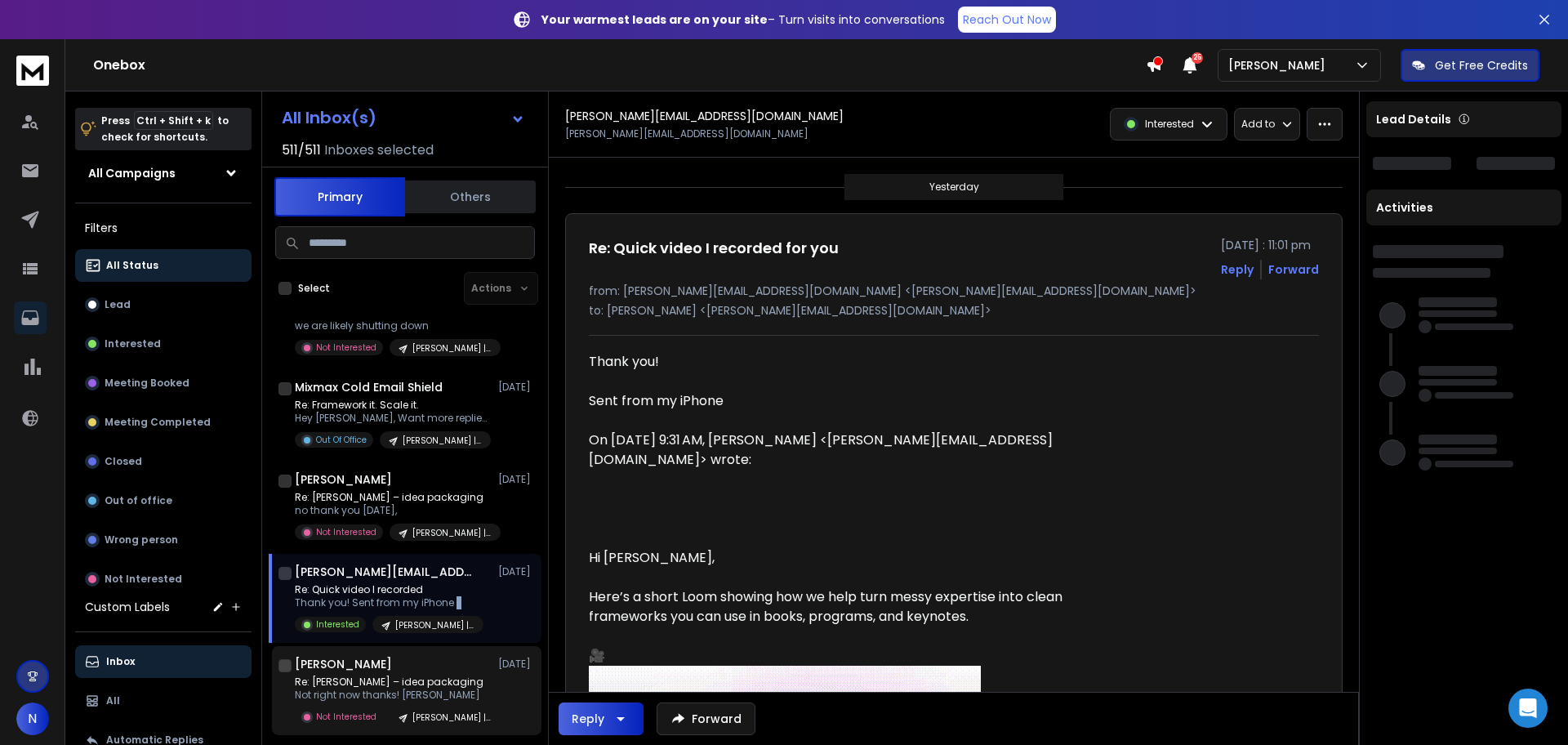
scroll to position [272, 0]
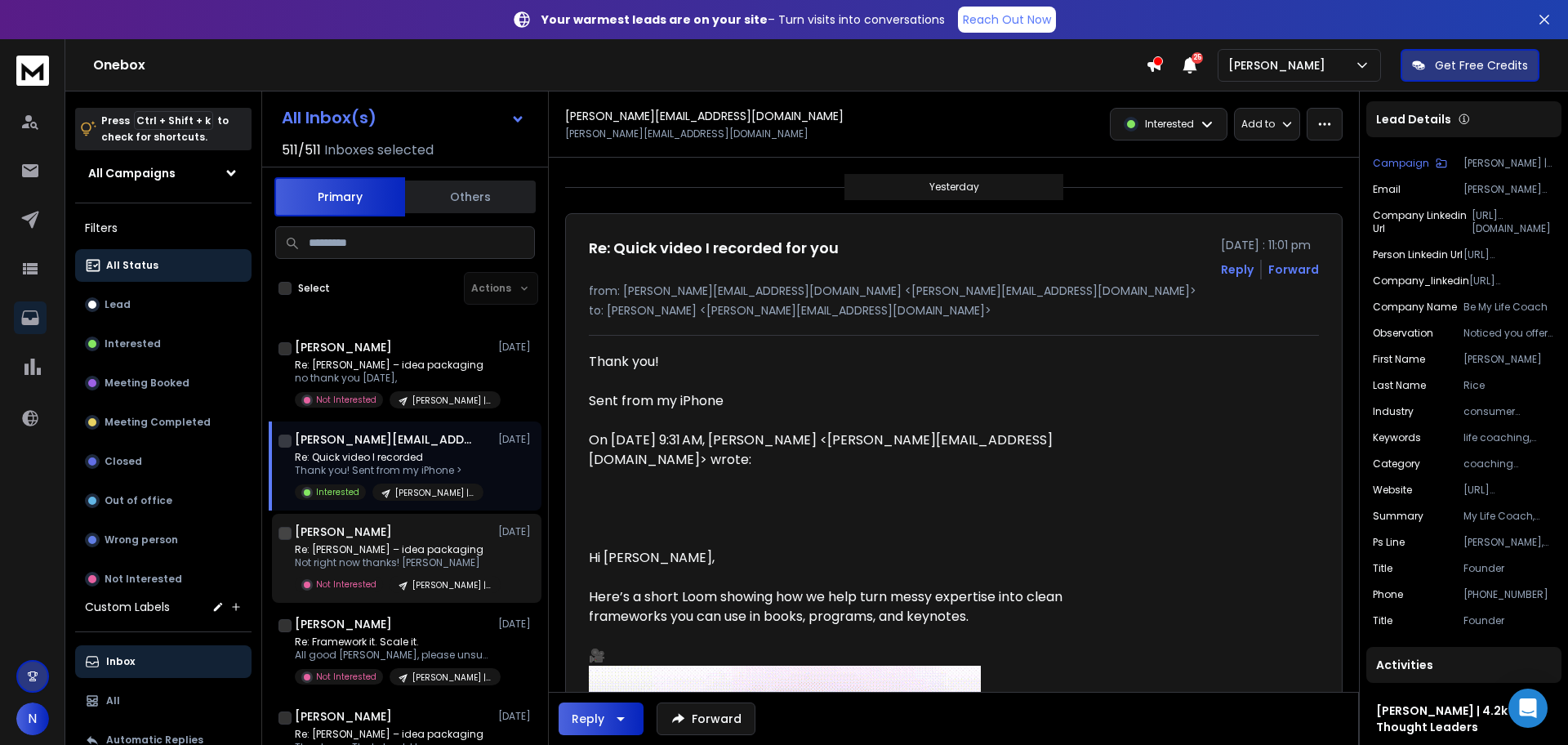
click at [420, 545] on p "Re: [PERSON_NAME] – idea packaging" at bounding box center [393, 549] width 196 height 13
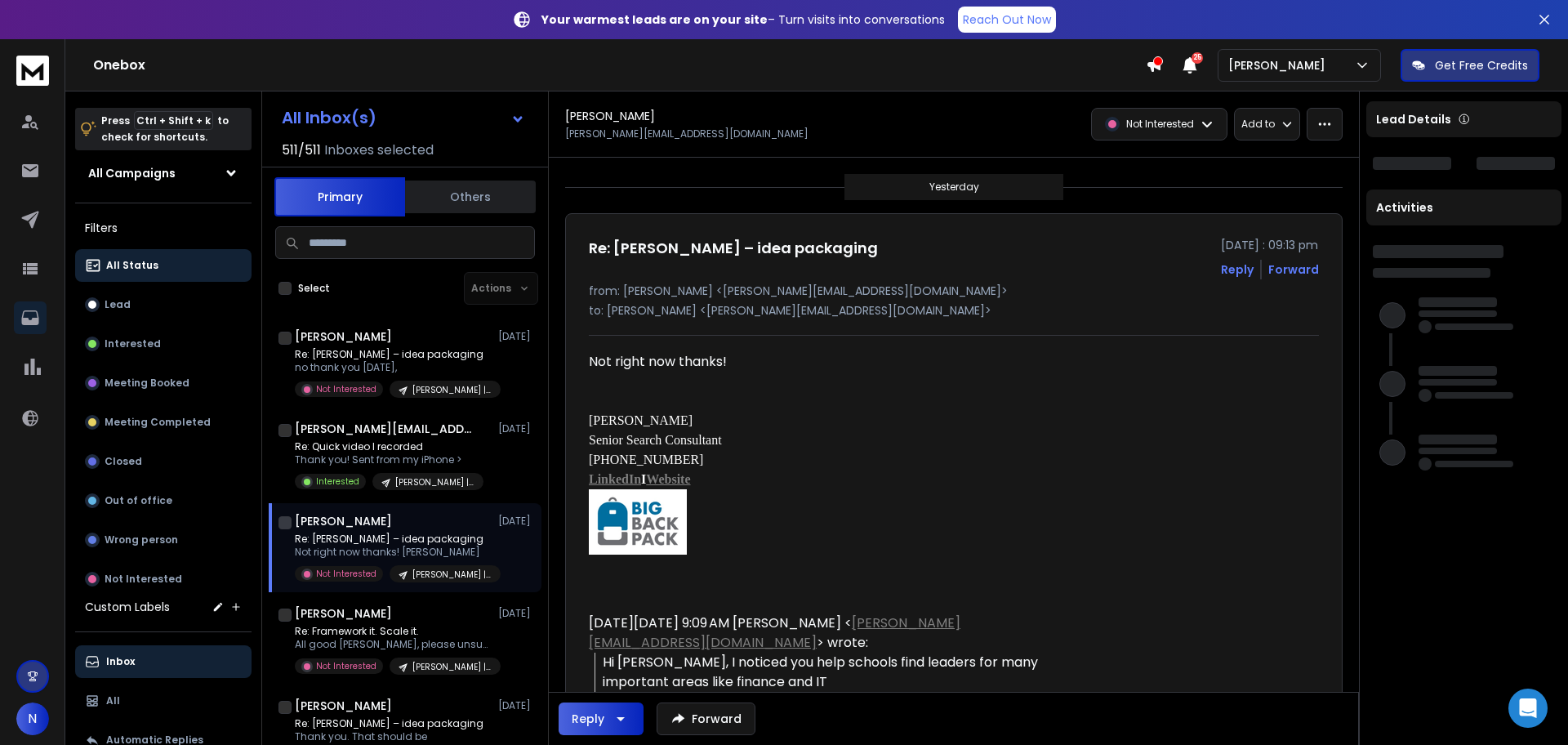
scroll to position [443, 0]
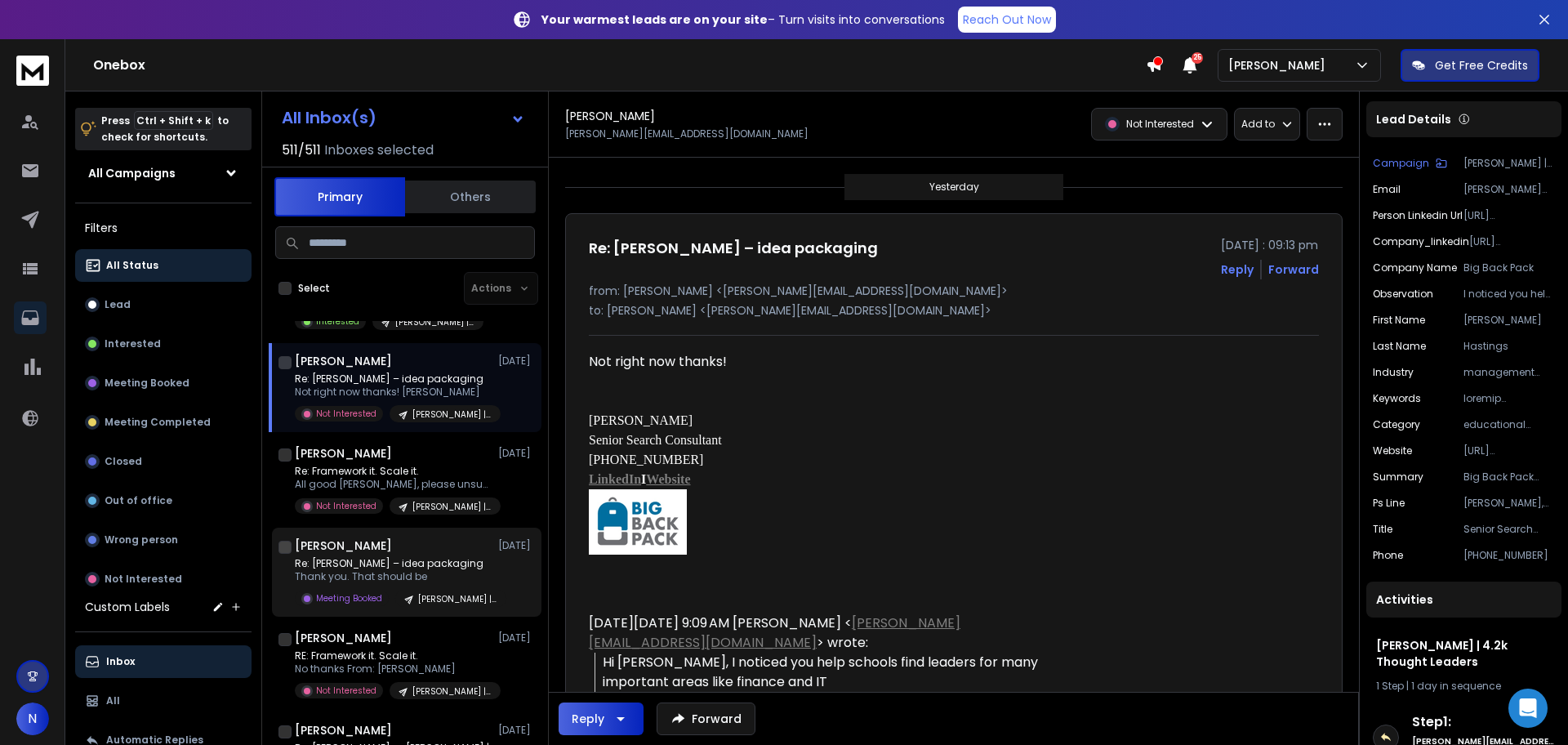
click at [415, 561] on p "Re: [PERSON_NAME] – idea packaging" at bounding box center [393, 563] width 196 height 13
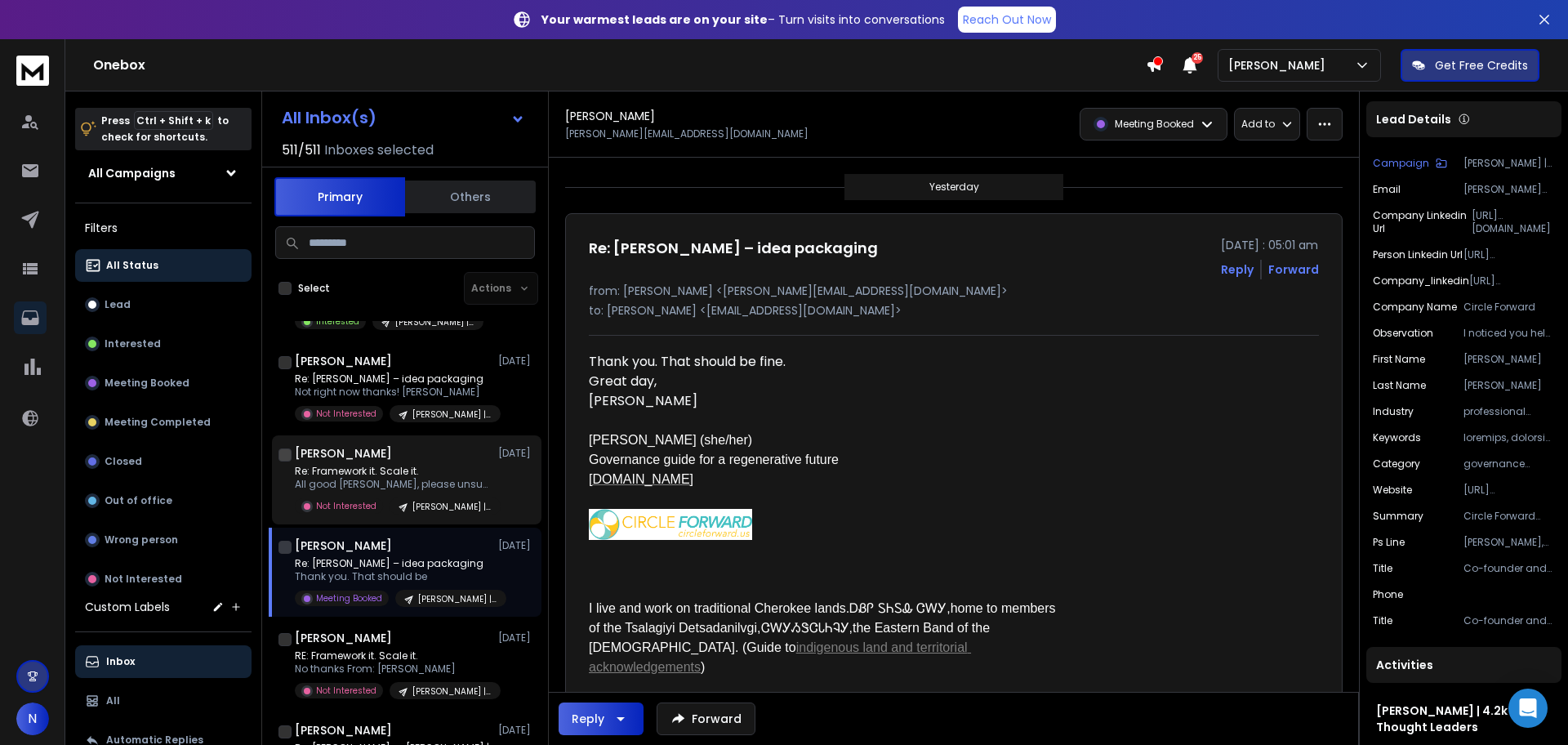
click at [431, 459] on div "[PERSON_NAME] [DATE]" at bounding box center [415, 453] width 240 height 16
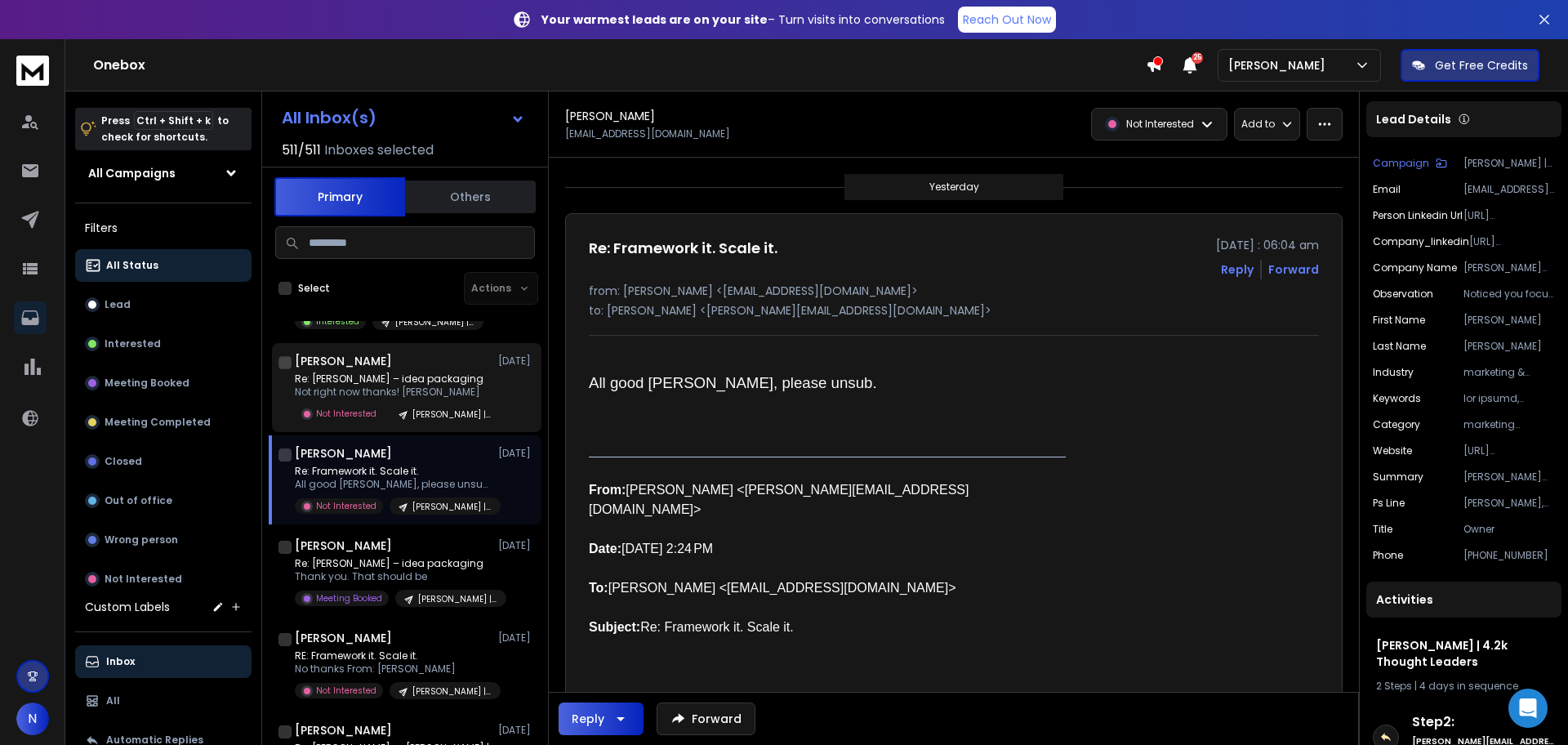
click at [413, 411] on p "[PERSON_NAME] | 4.2k Thought Leaders" at bounding box center [451, 415] width 78 height 12
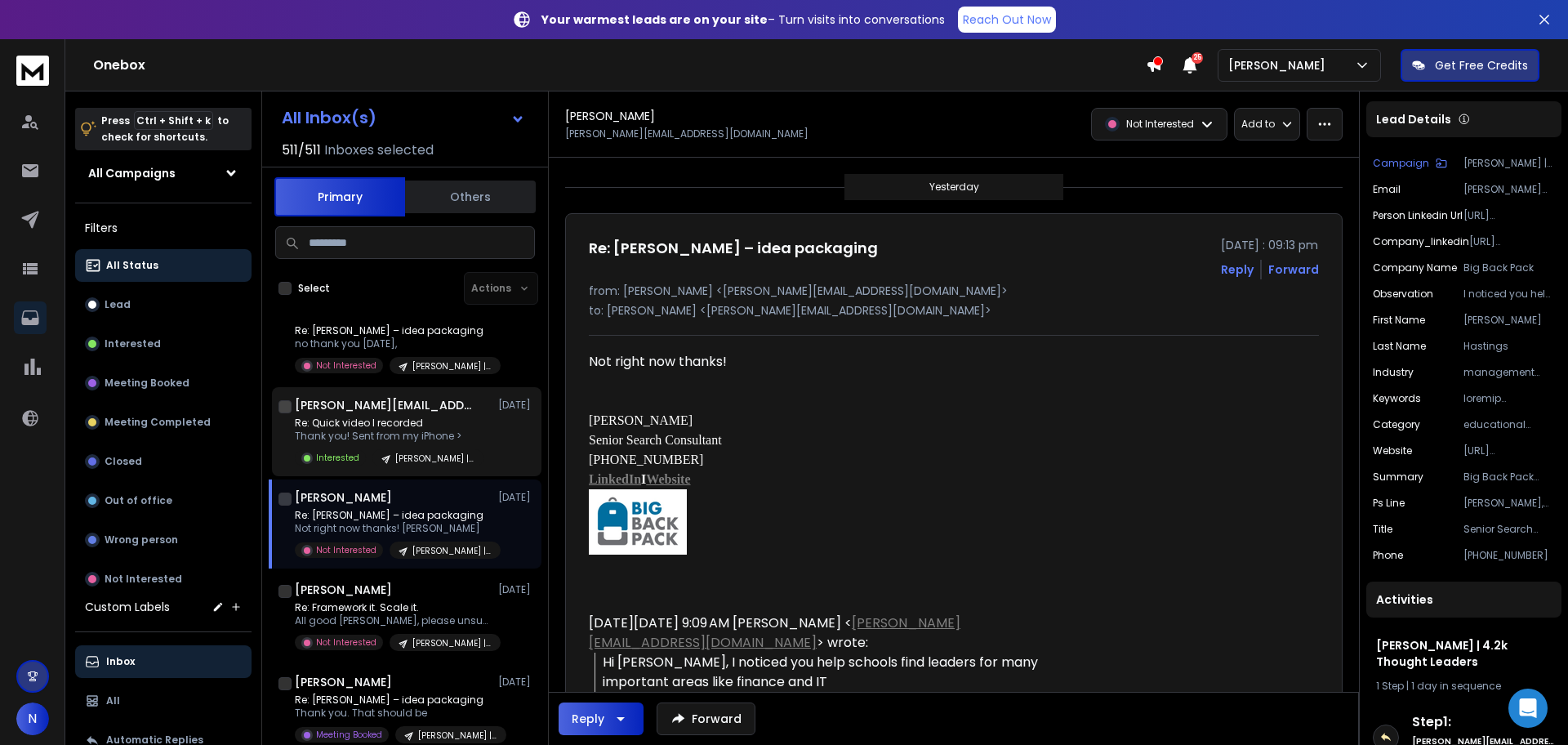
click at [414, 434] on p "Thank you! Sent from my iPhone >" at bounding box center [390, 436] width 189 height 13
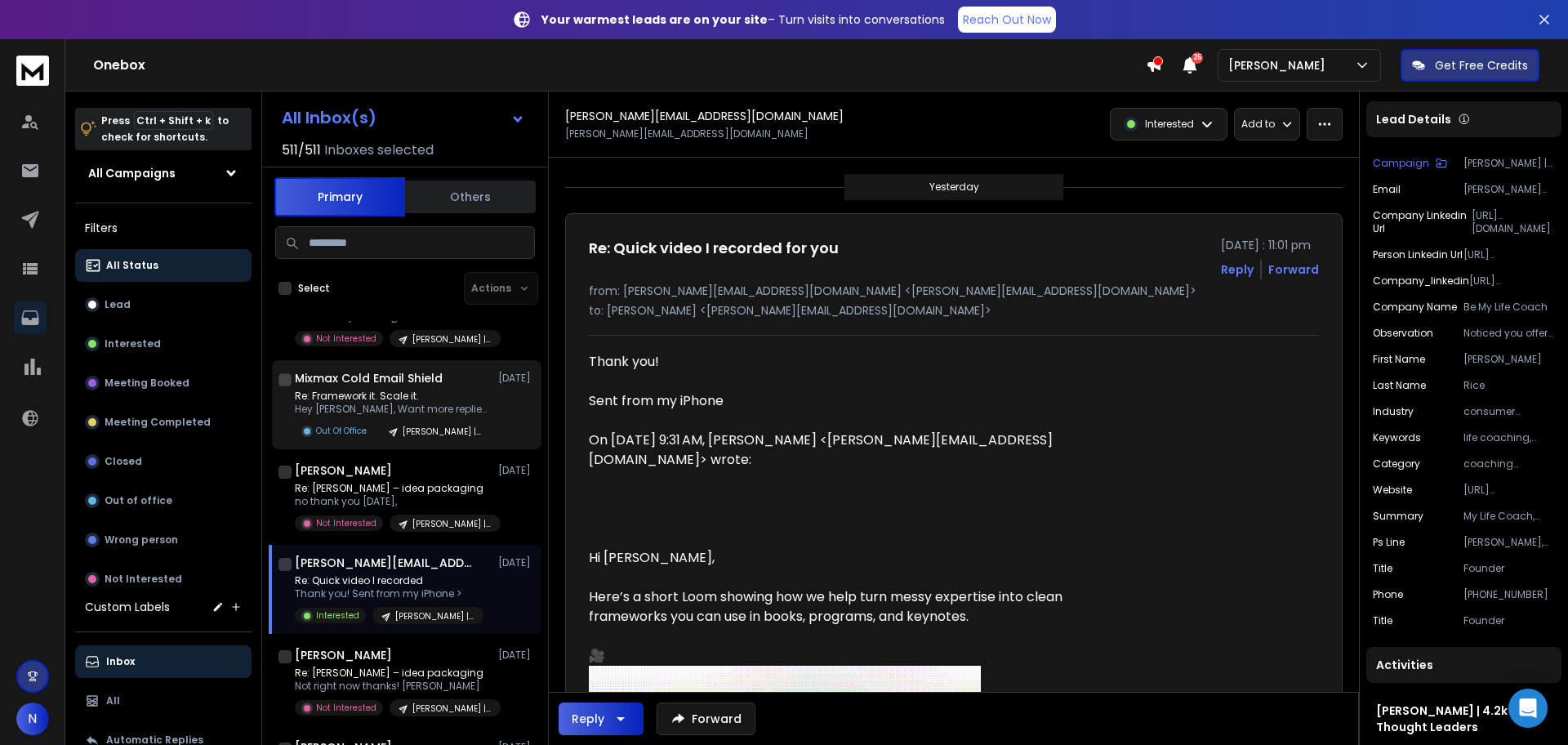
scroll to position [136, 0]
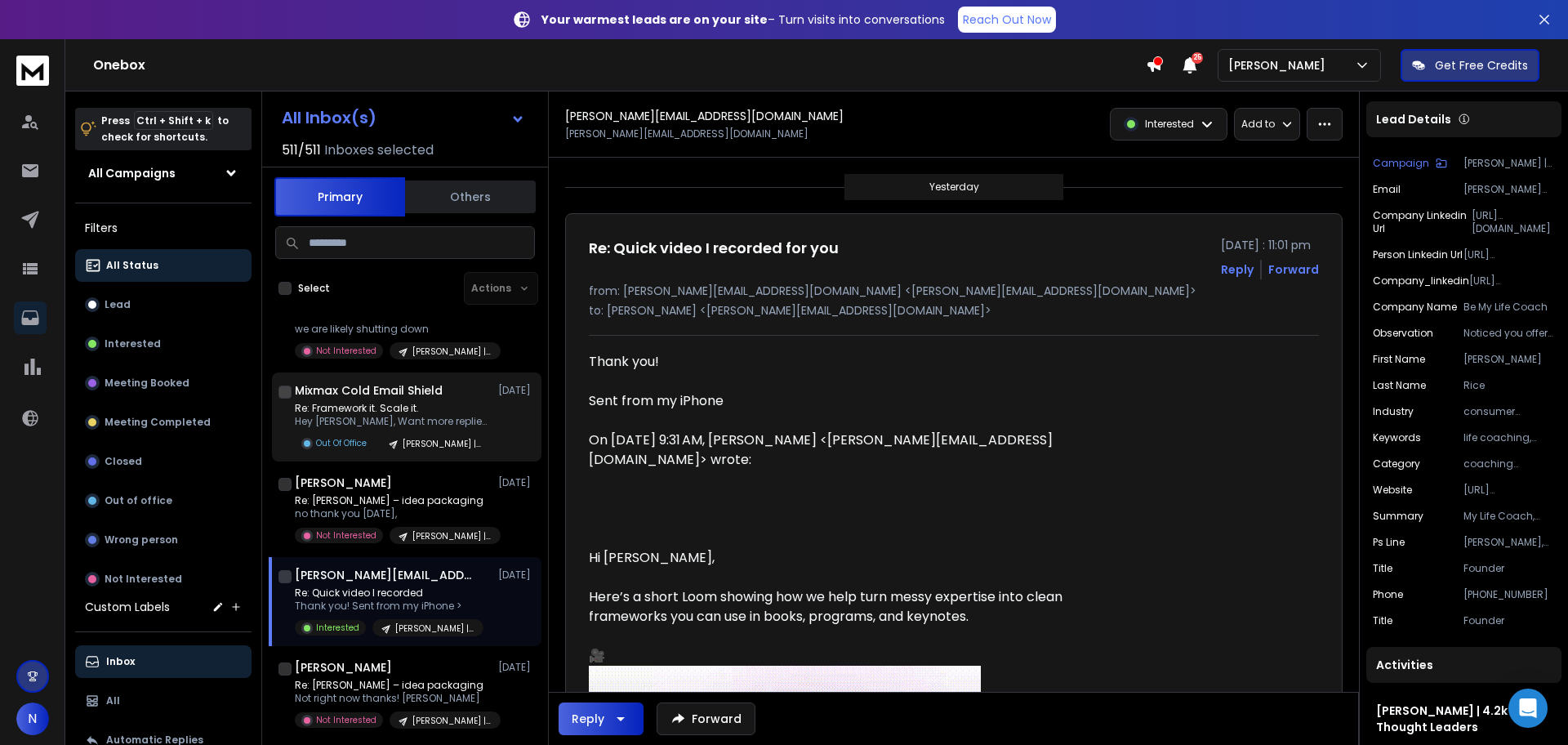
click at [408, 446] on p "[PERSON_NAME] | 4.2k Thought Leaders" at bounding box center [441, 444] width 78 height 12
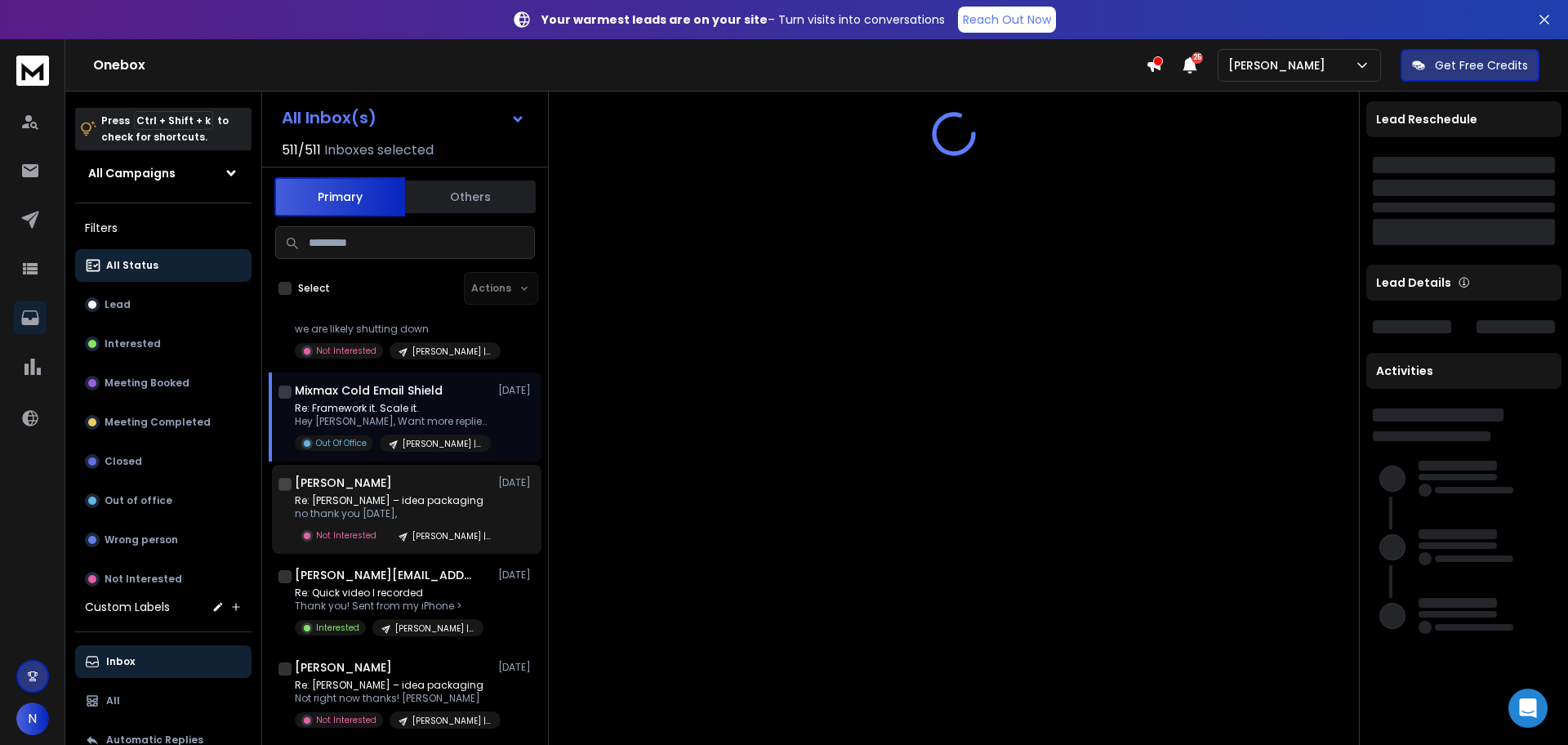
click at [401, 494] on p "Re: [PERSON_NAME] – idea packaging" at bounding box center [393, 500] width 196 height 13
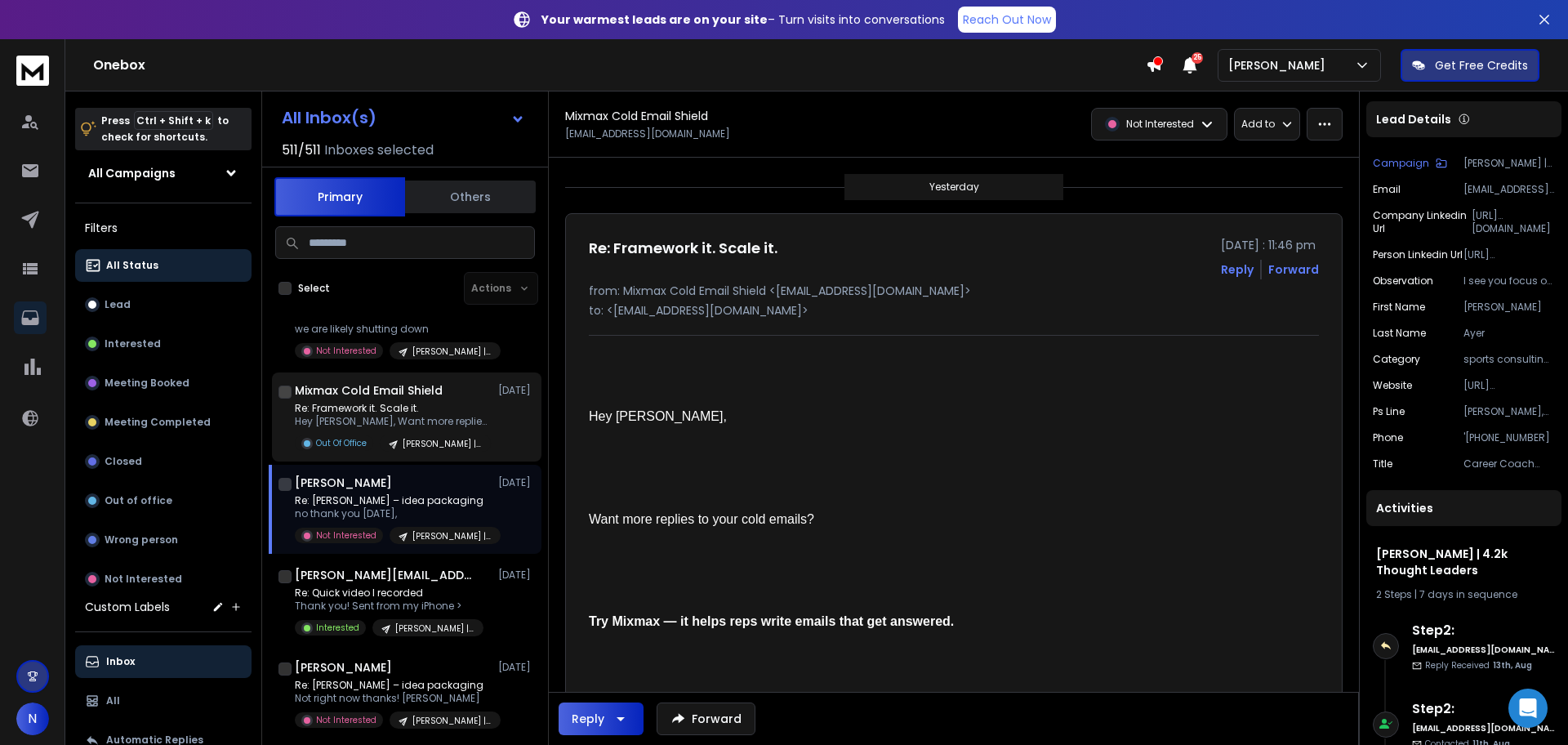
click at [413, 438] on p "[PERSON_NAME] | 4.2k Thought Leaders" at bounding box center [441, 444] width 78 height 12
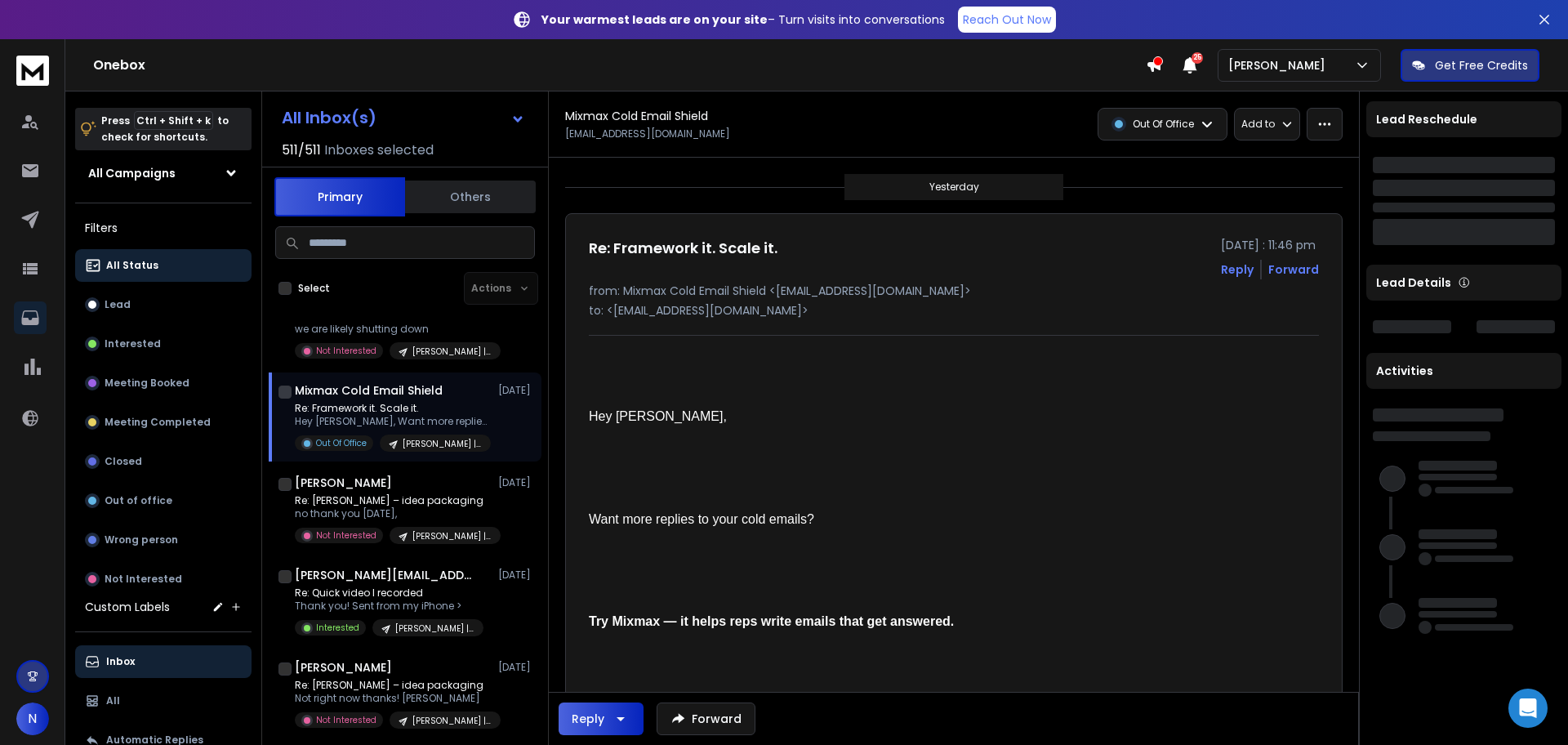
click at [426, 353] on p "[PERSON_NAME] | 4.2k Thought Leaders" at bounding box center [451, 352] width 78 height 12
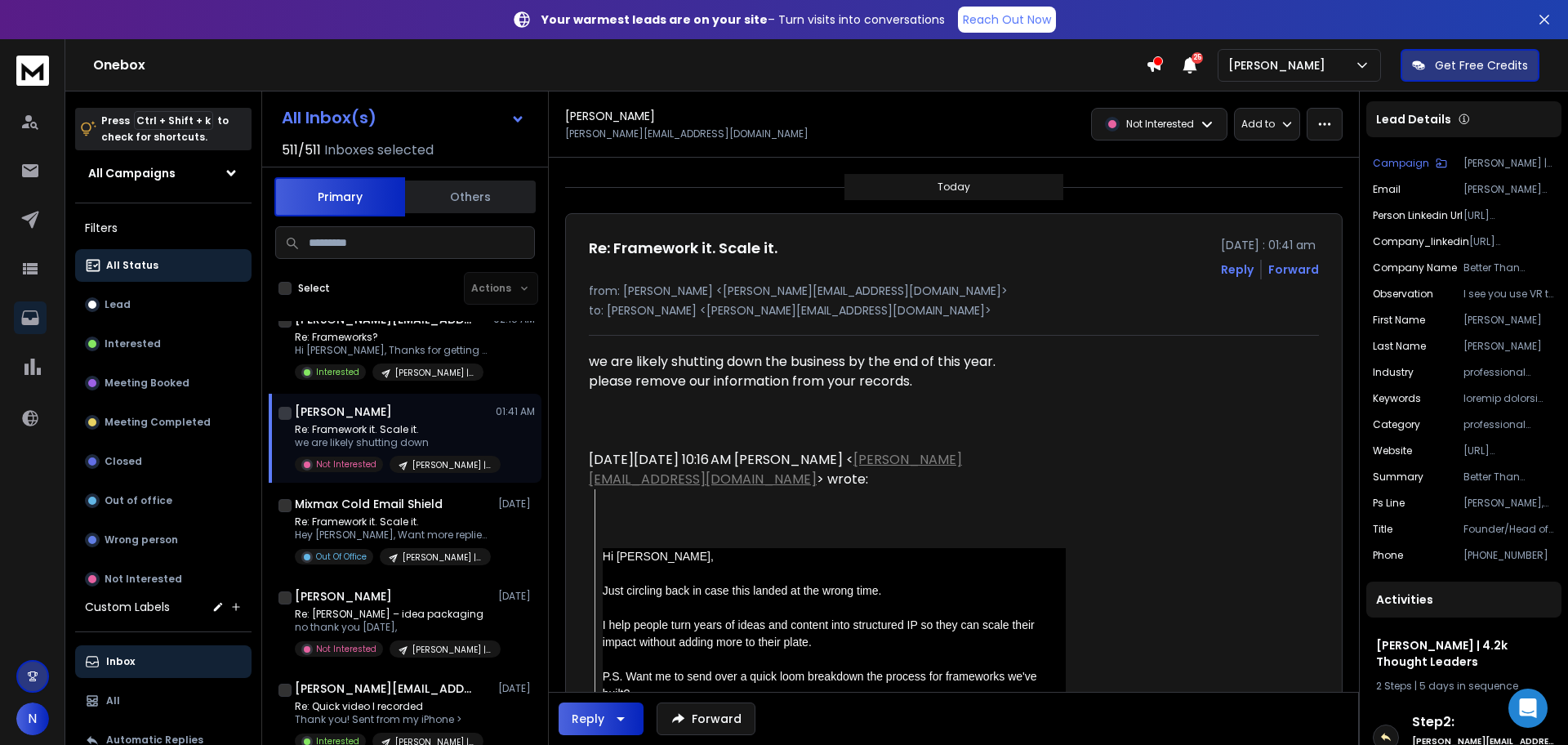
scroll to position [0, 0]
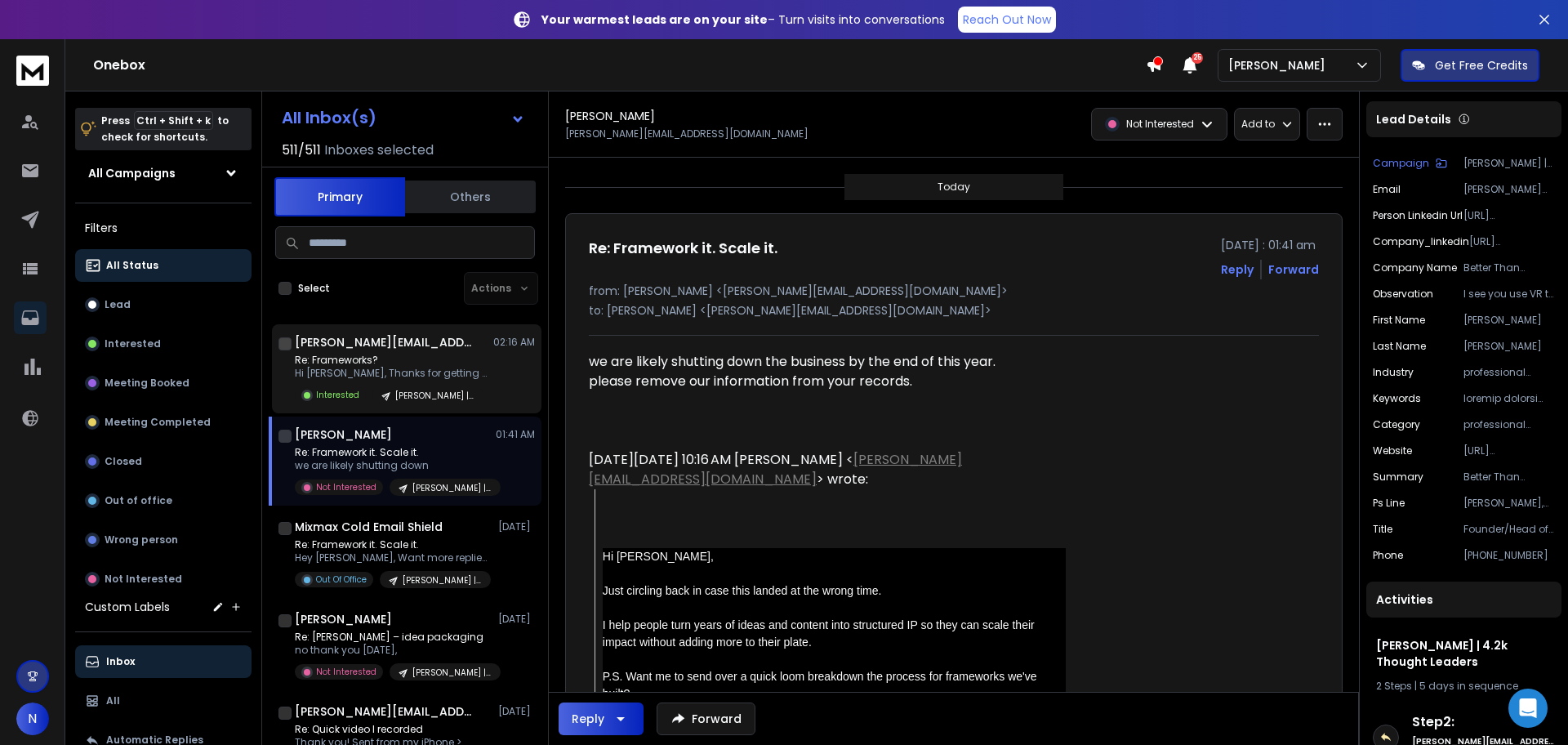
click at [403, 365] on p "Re: Frameworks?" at bounding box center [393, 360] width 196 height 13
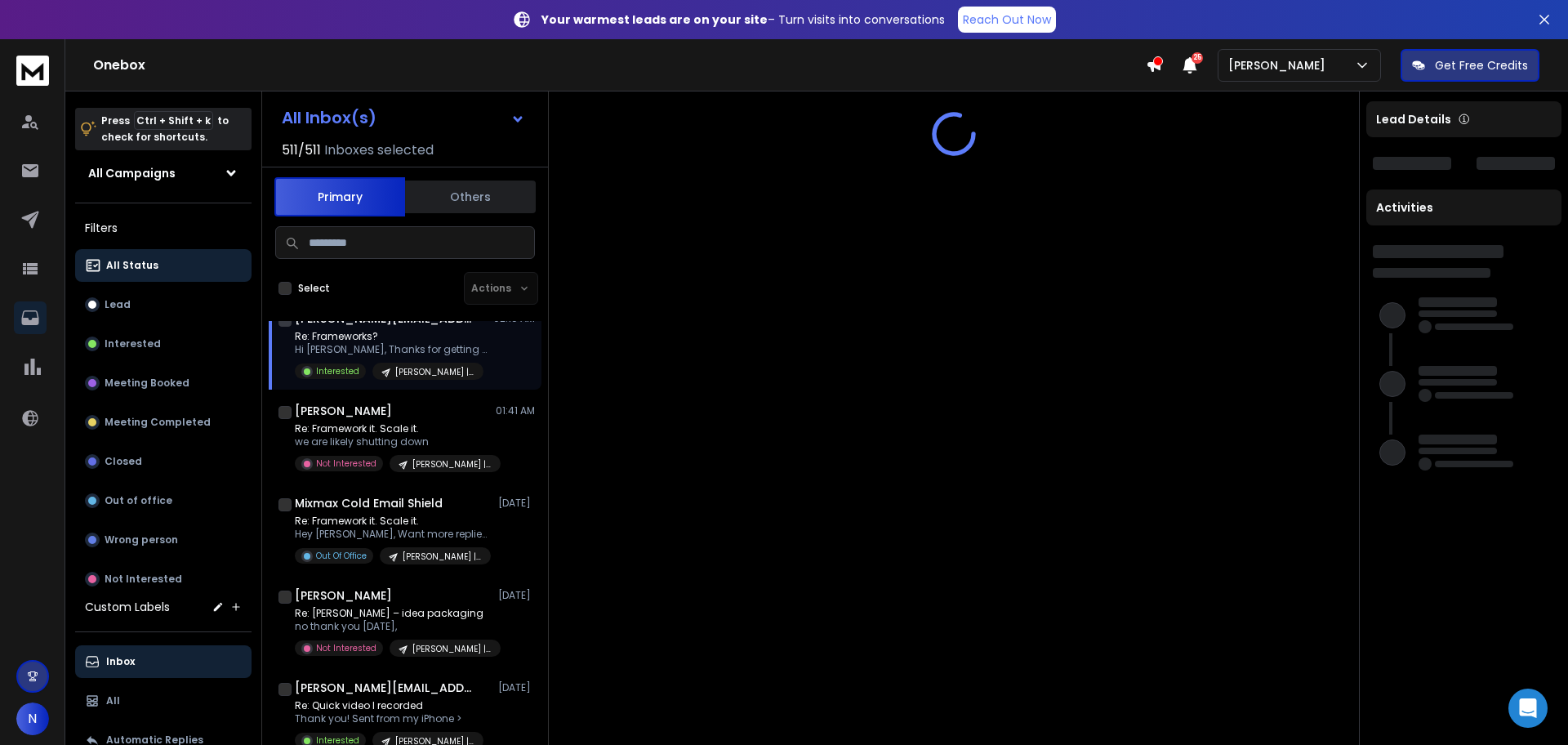
scroll to position [34, 0]
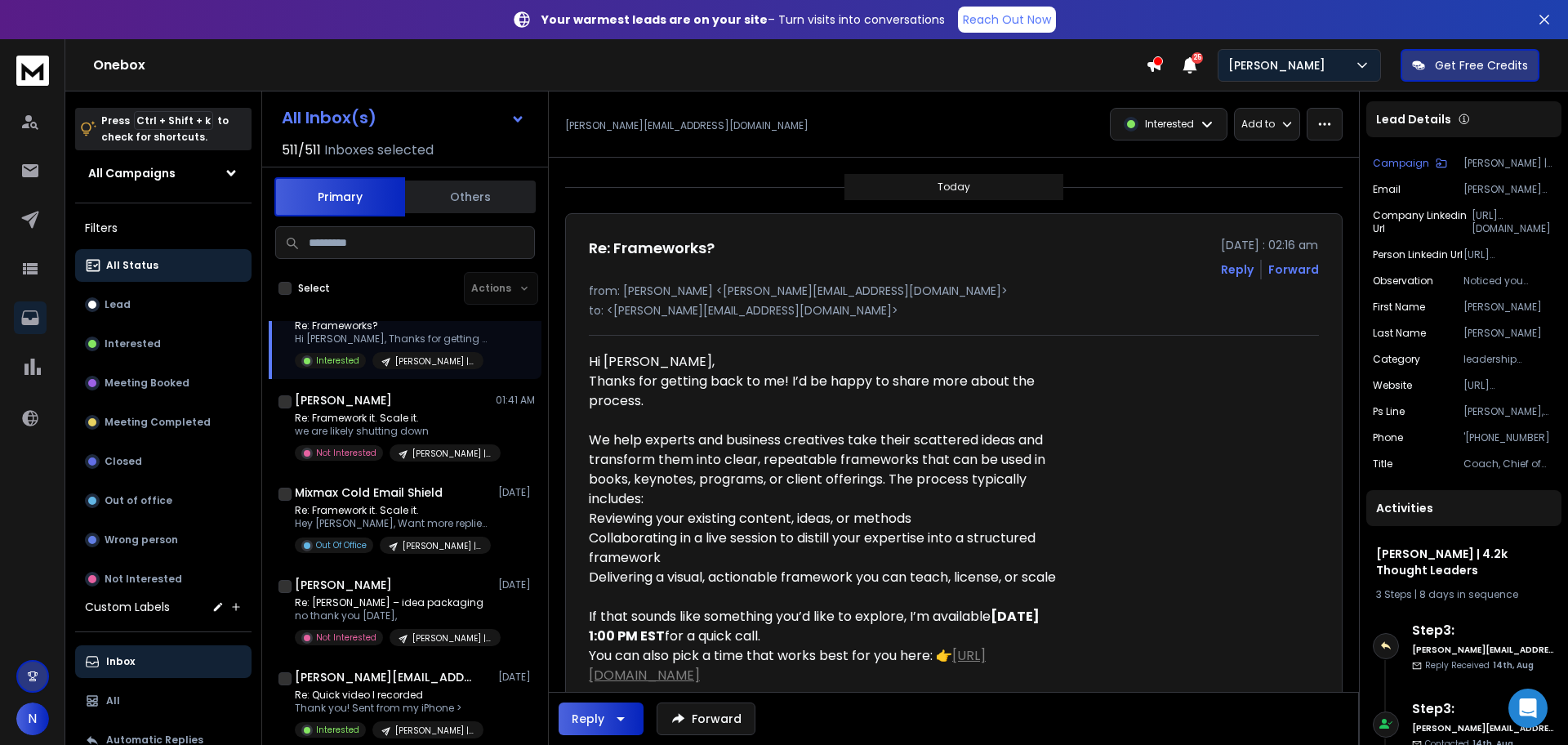
click at [1286, 73] on p "[PERSON_NAME]" at bounding box center [1280, 65] width 104 height 16
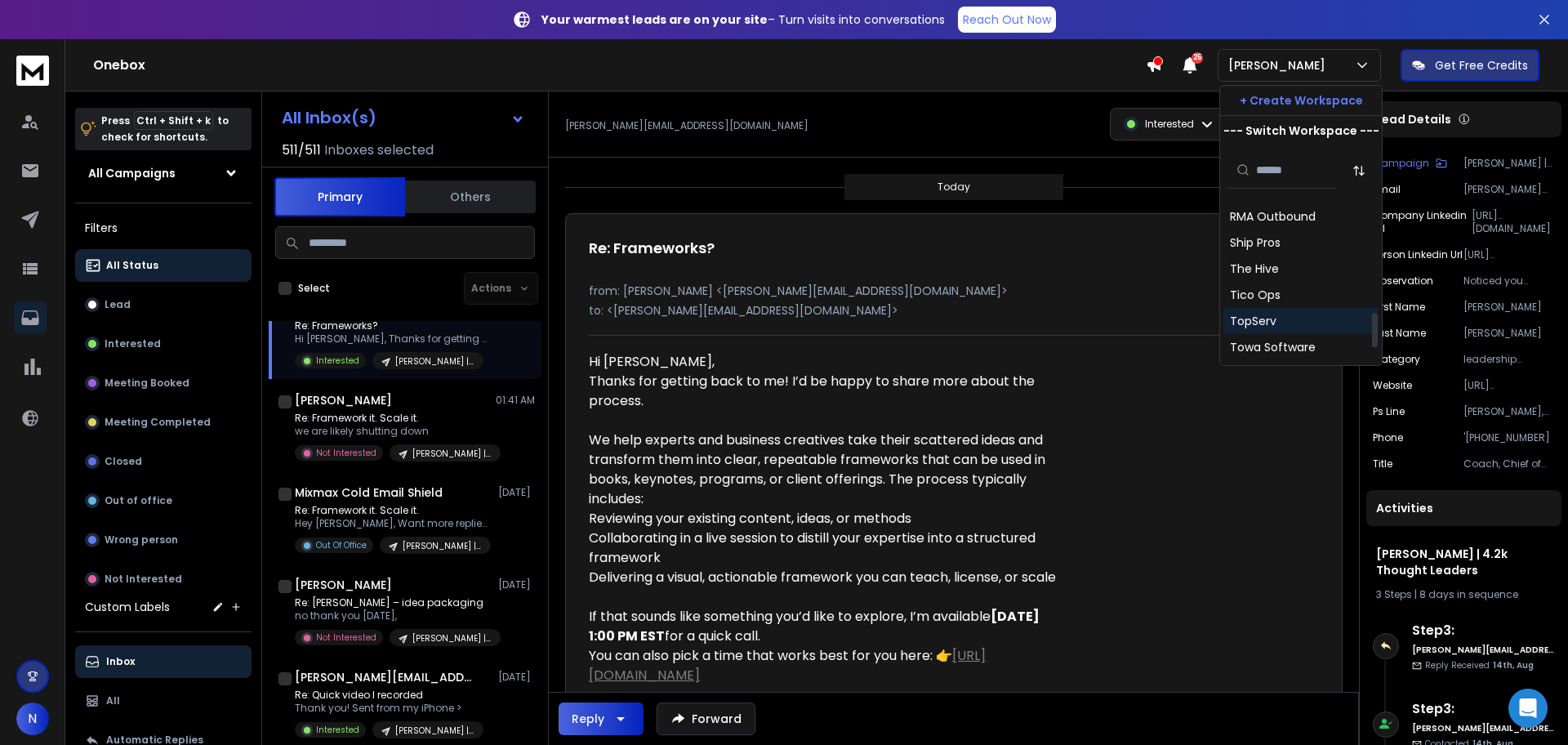
scroll to position [547, 0]
click at [1282, 248] on div "Ship Pros" at bounding box center [1301, 243] width 155 height 26
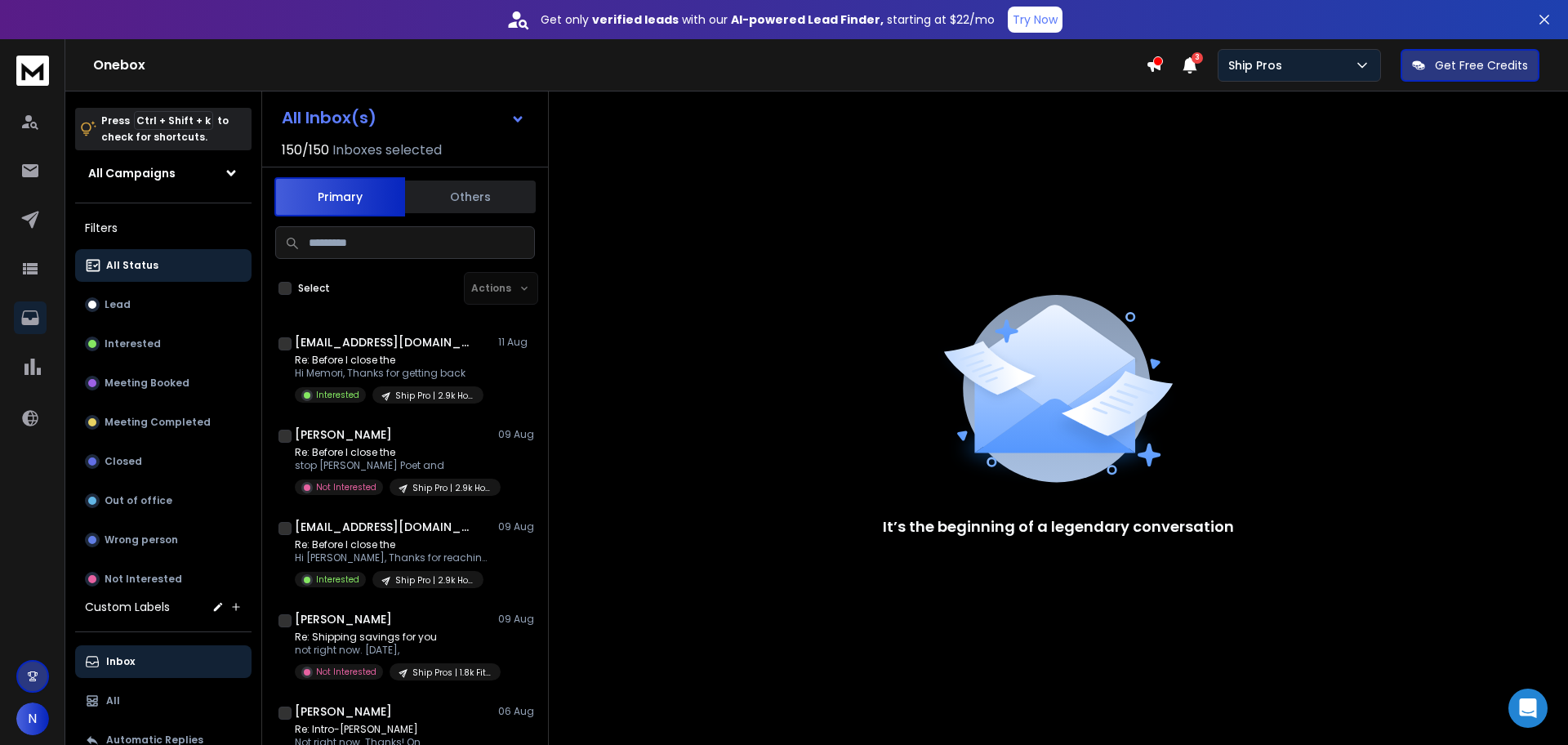
click at [1275, 64] on p "Ship Pros" at bounding box center [1258, 65] width 60 height 16
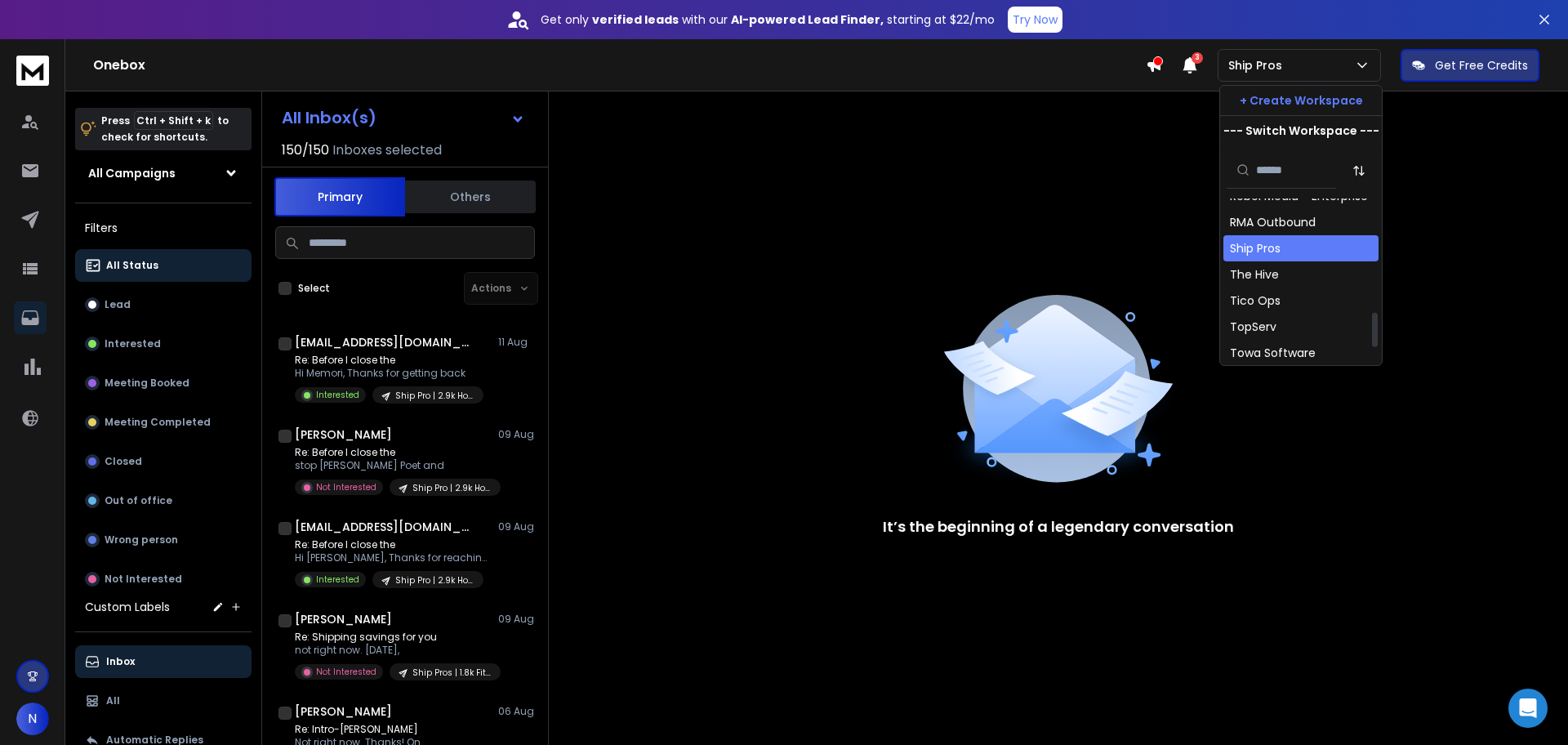
scroll to position [545, 0]
click at [1268, 301] on div "Tico Ops" at bounding box center [1255, 297] width 51 height 16
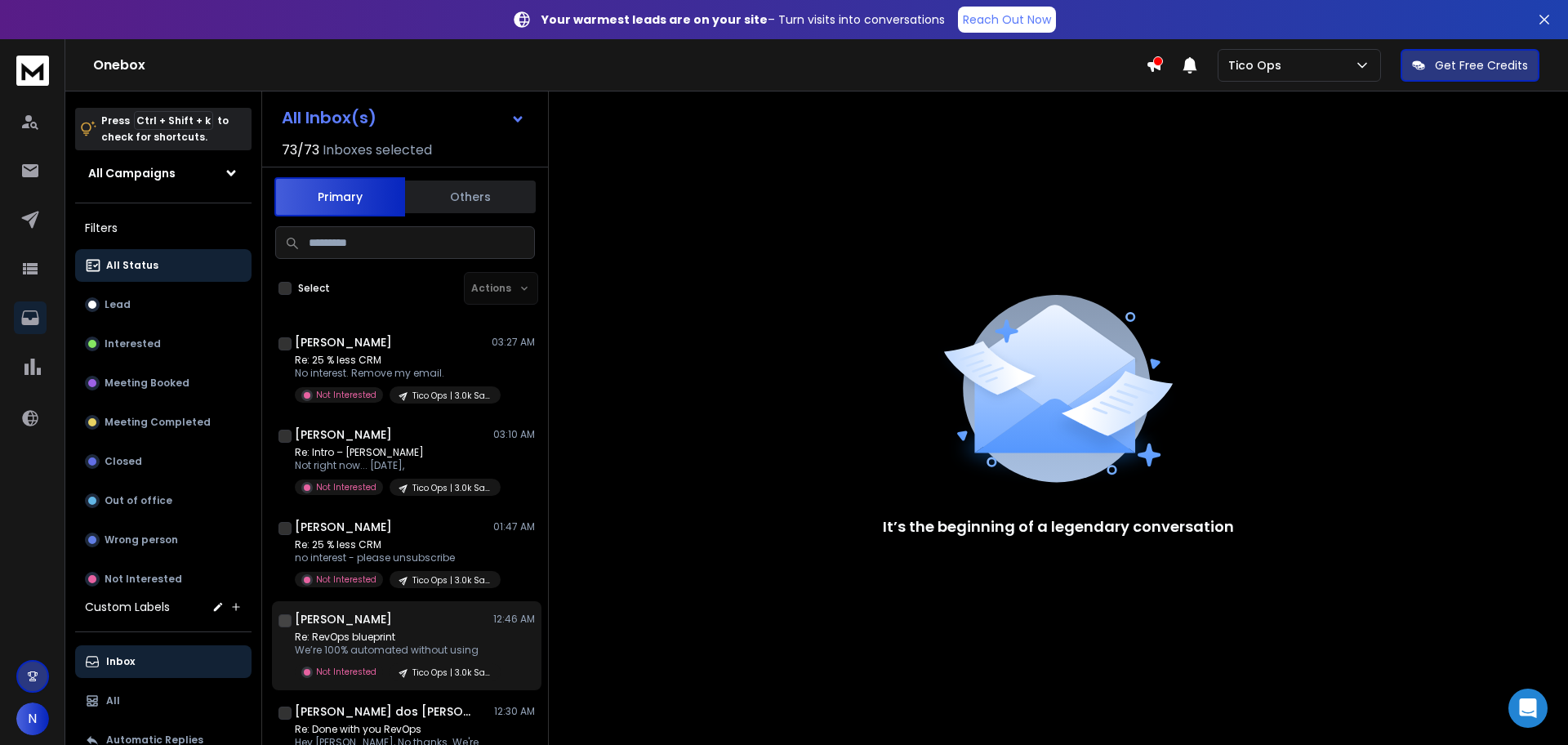
click at [445, 657] on div "Re: RevOps blueprint We’re 100% automated without using Not Interested Tico Ops…" at bounding box center [398, 656] width 206 height 50
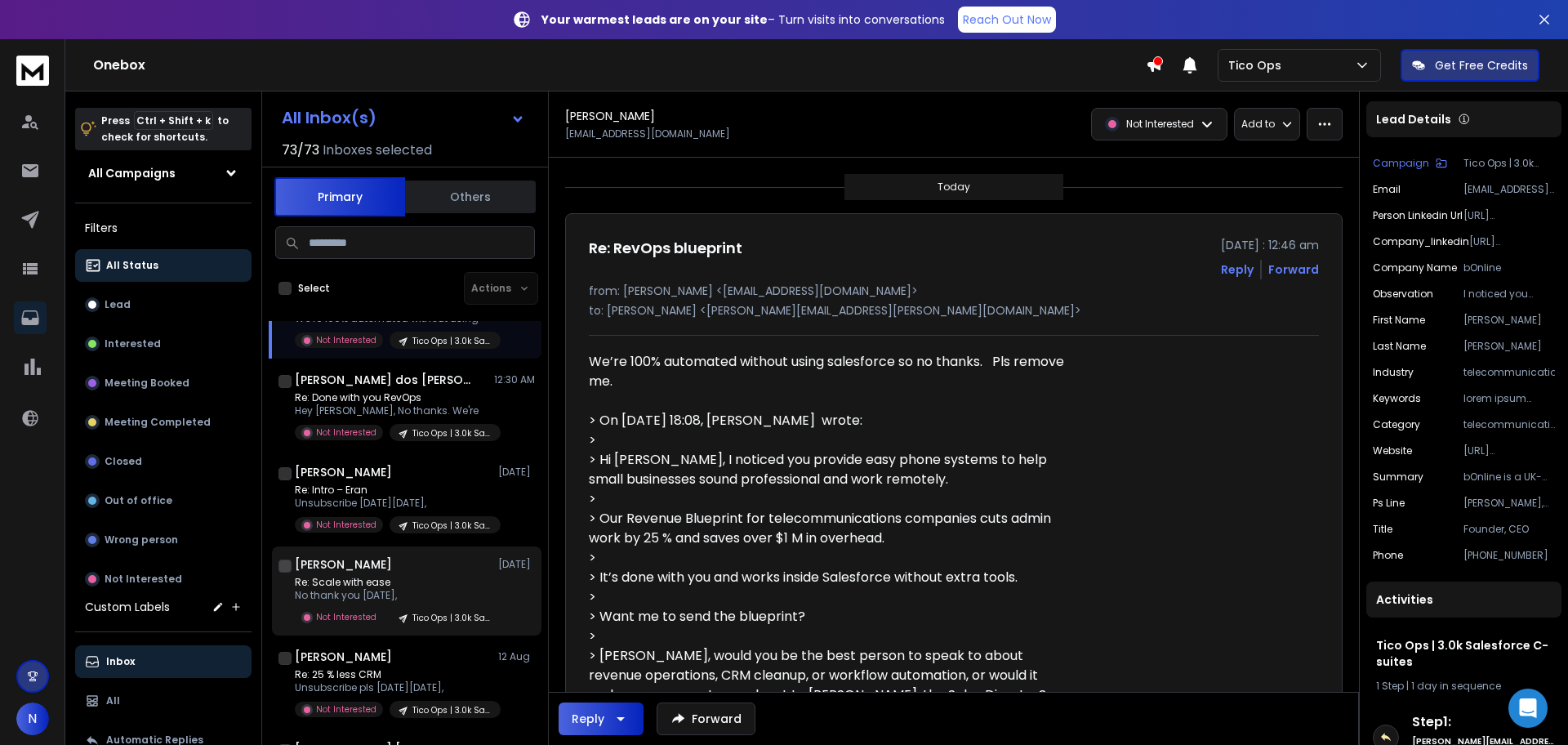
scroll to position [341, 0]
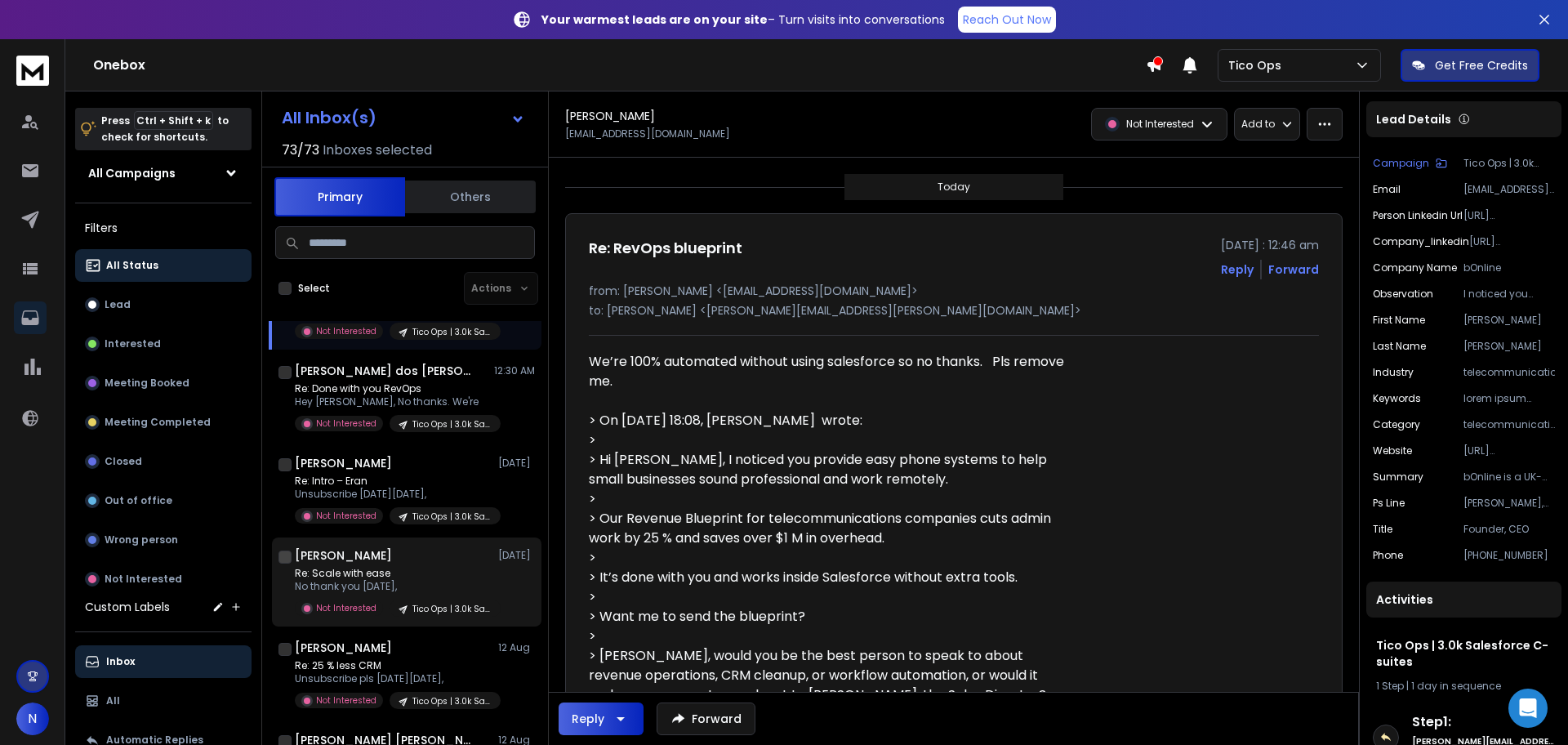
click at [440, 593] on div "Re: Scale with ease No thank you [DATE], Not Interested Tico Ops | 3.0k Salesfo…" at bounding box center [398, 591] width 206 height 50
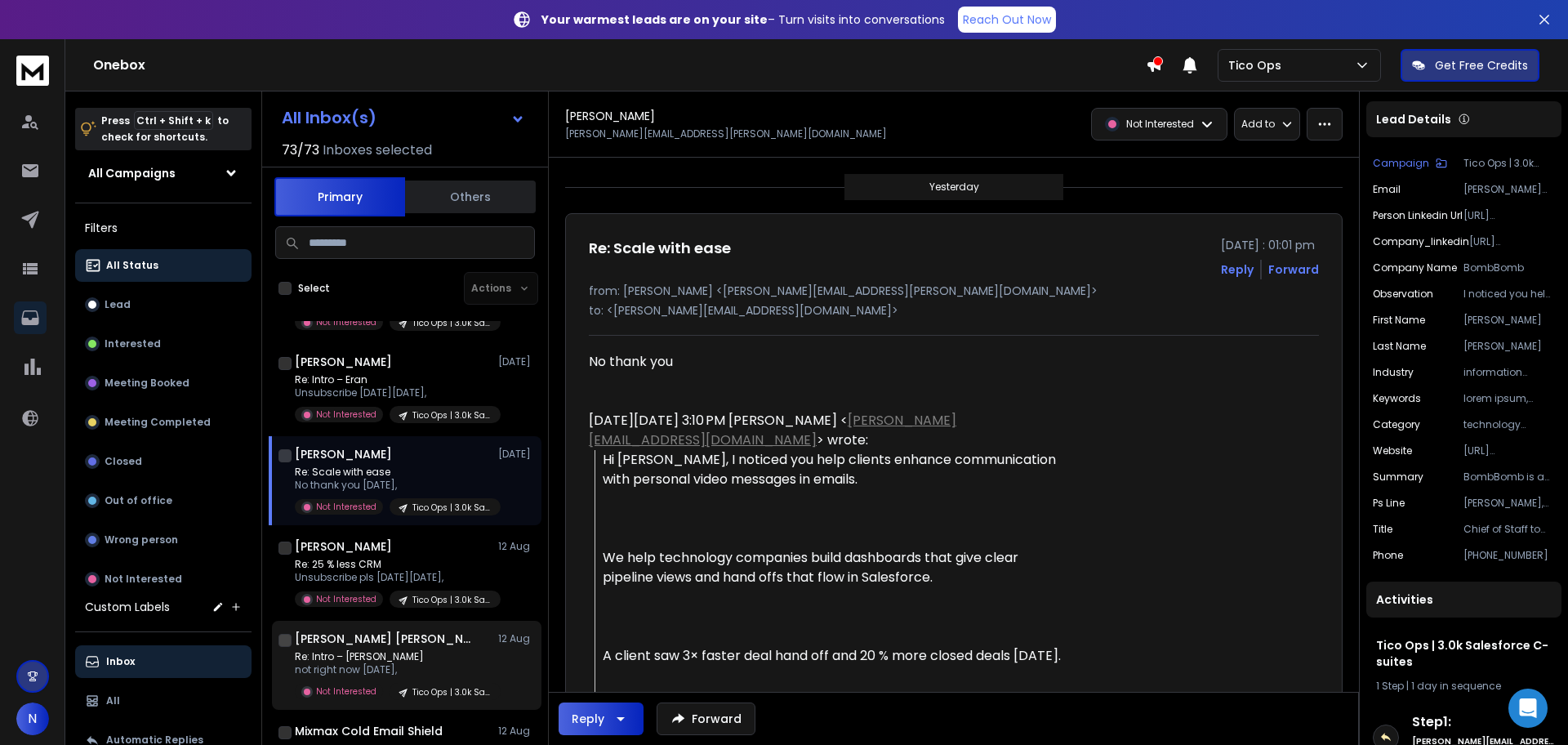
scroll to position [443, 0]
click at [400, 651] on p "Re: Intro – [PERSON_NAME]" at bounding box center [393, 656] width 196 height 13
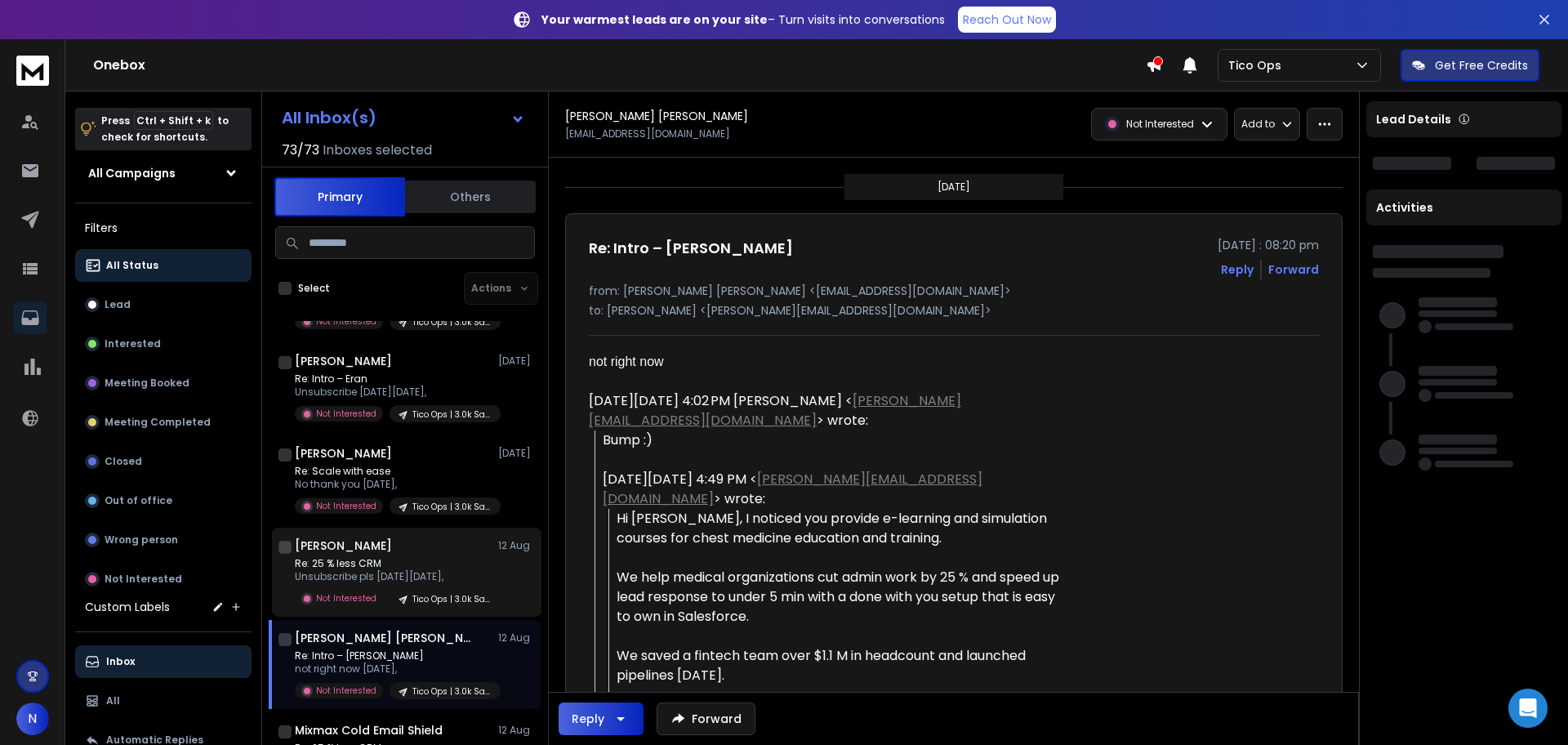
drag, startPoint x: 417, startPoint y: 576, endPoint x: 418, endPoint y: 549, distance: 27.0
click at [418, 576] on p "Unsubscribe pls [DATE][DATE]," at bounding box center [393, 576] width 196 height 13
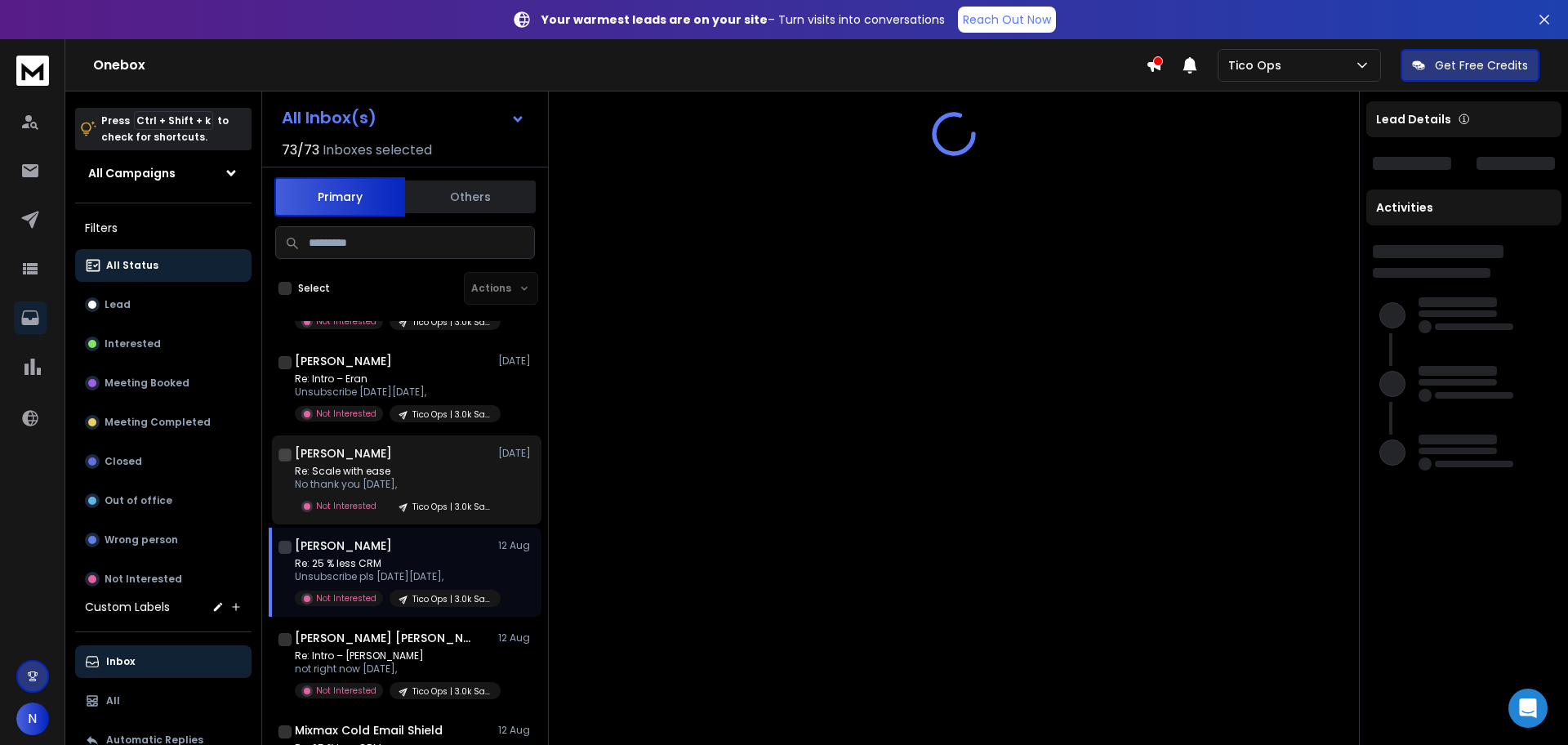
click at [414, 498] on div "Tico Ops | 3.0k Salesforce C-suites" at bounding box center [445, 506] width 111 height 17
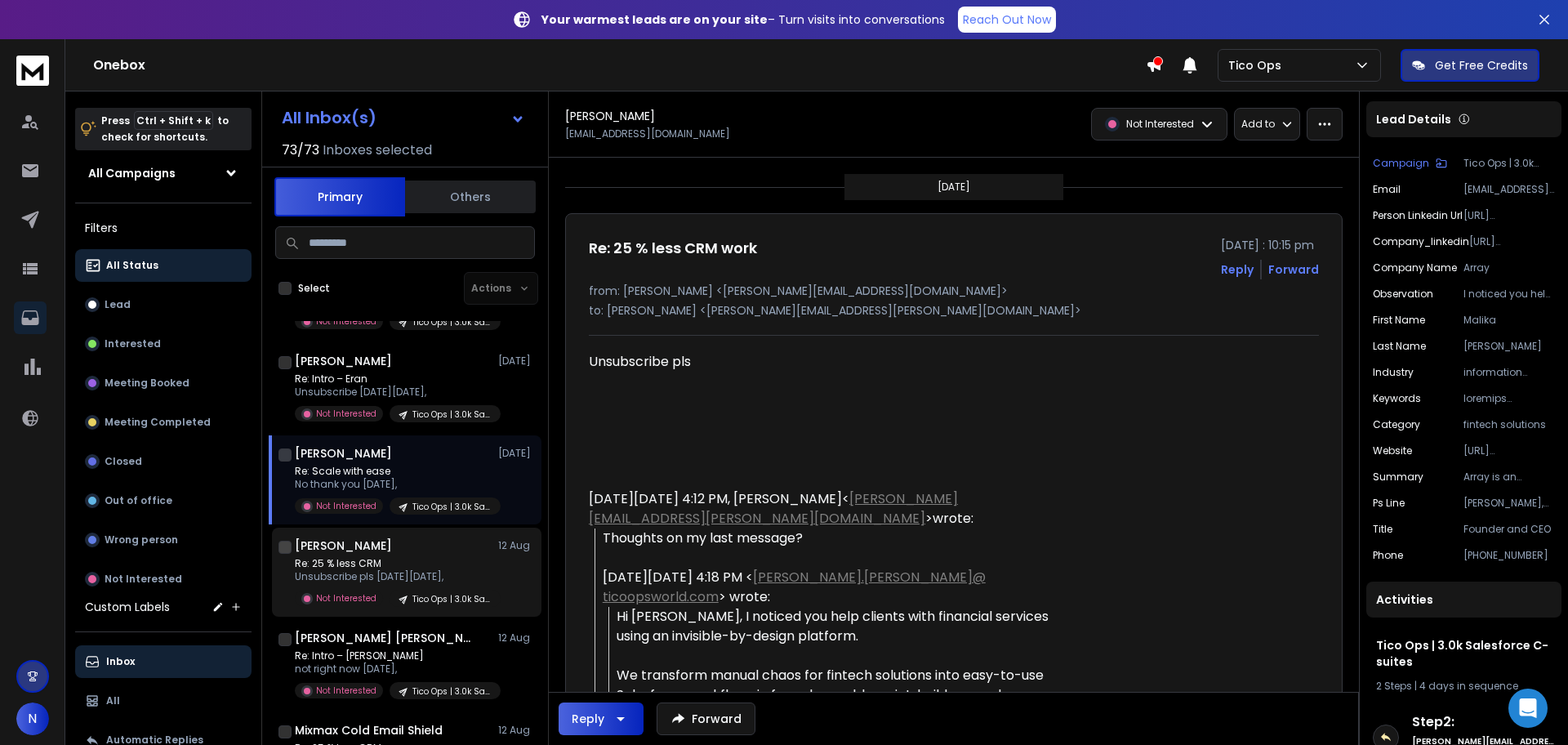
click at [506, 566] on div "Re: 25 % less CRM Unsubscribe pls On Mon, Aug 11, Not Interested Tico Ops | 3.0…" at bounding box center [415, 582] width 240 height 50
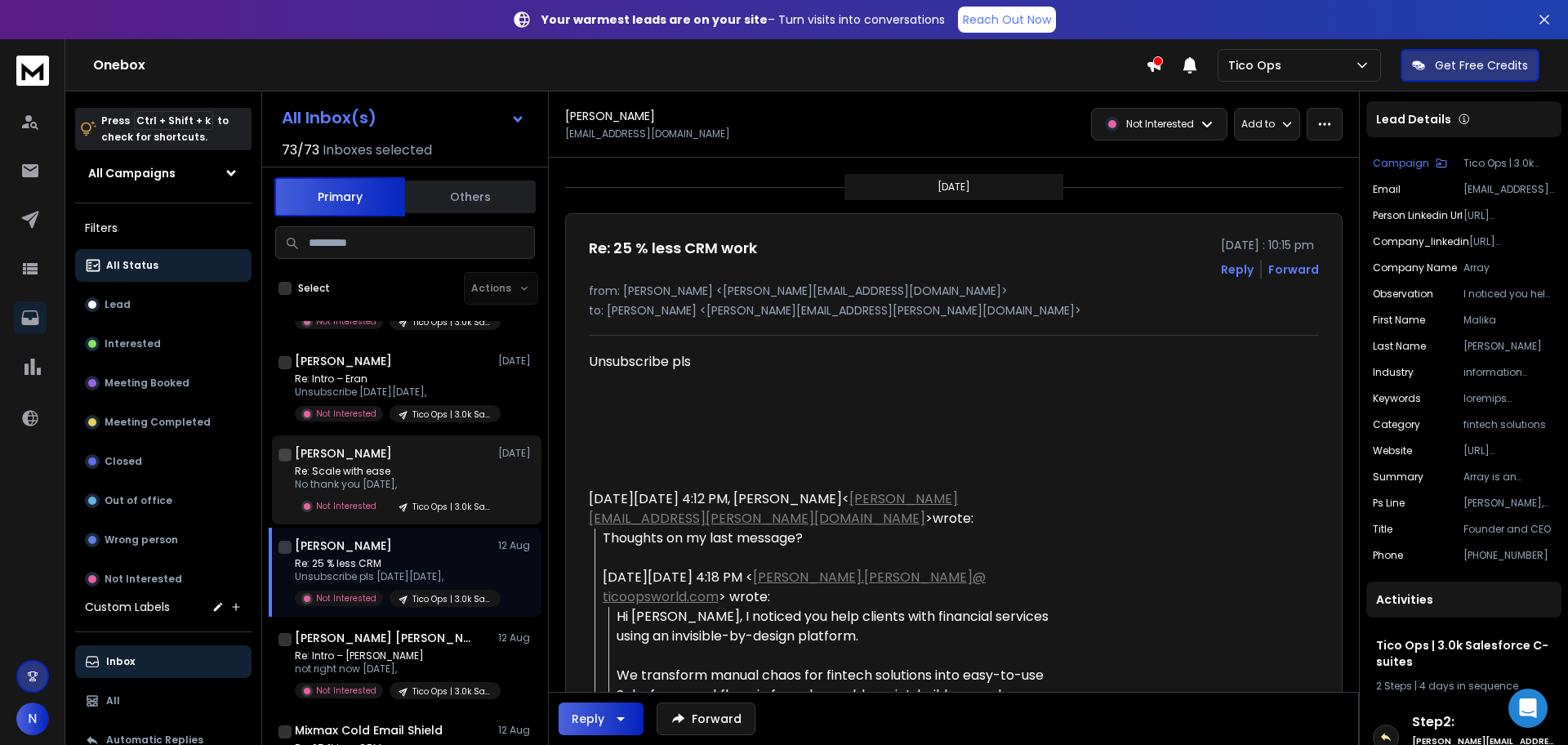
click at [359, 439] on div "Beth Sanders 13 Aug Re: Scale with ease No thank you On Tue, Not Interested Tic…" at bounding box center [407, 480] width 269 height 89
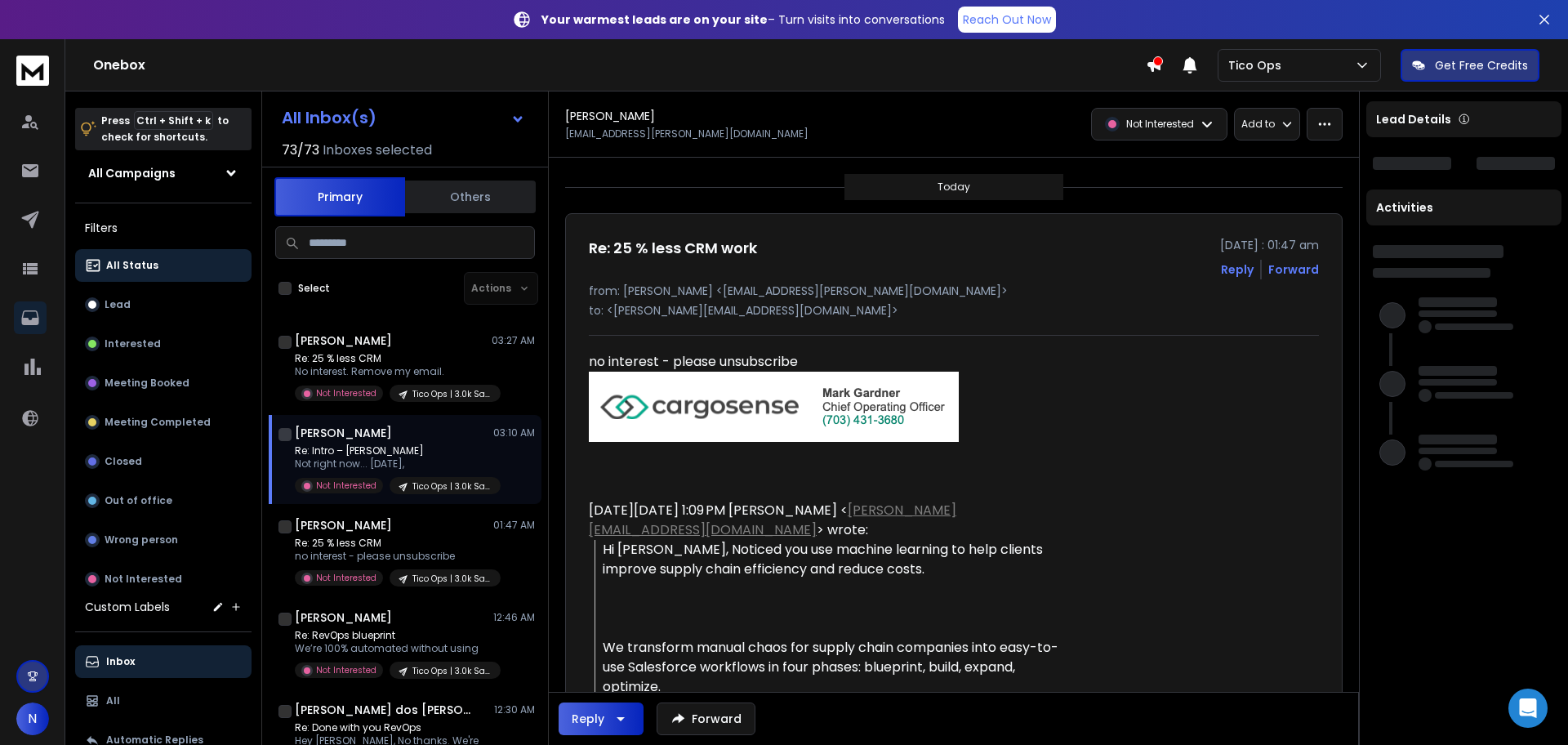
scroll to position [0, 0]
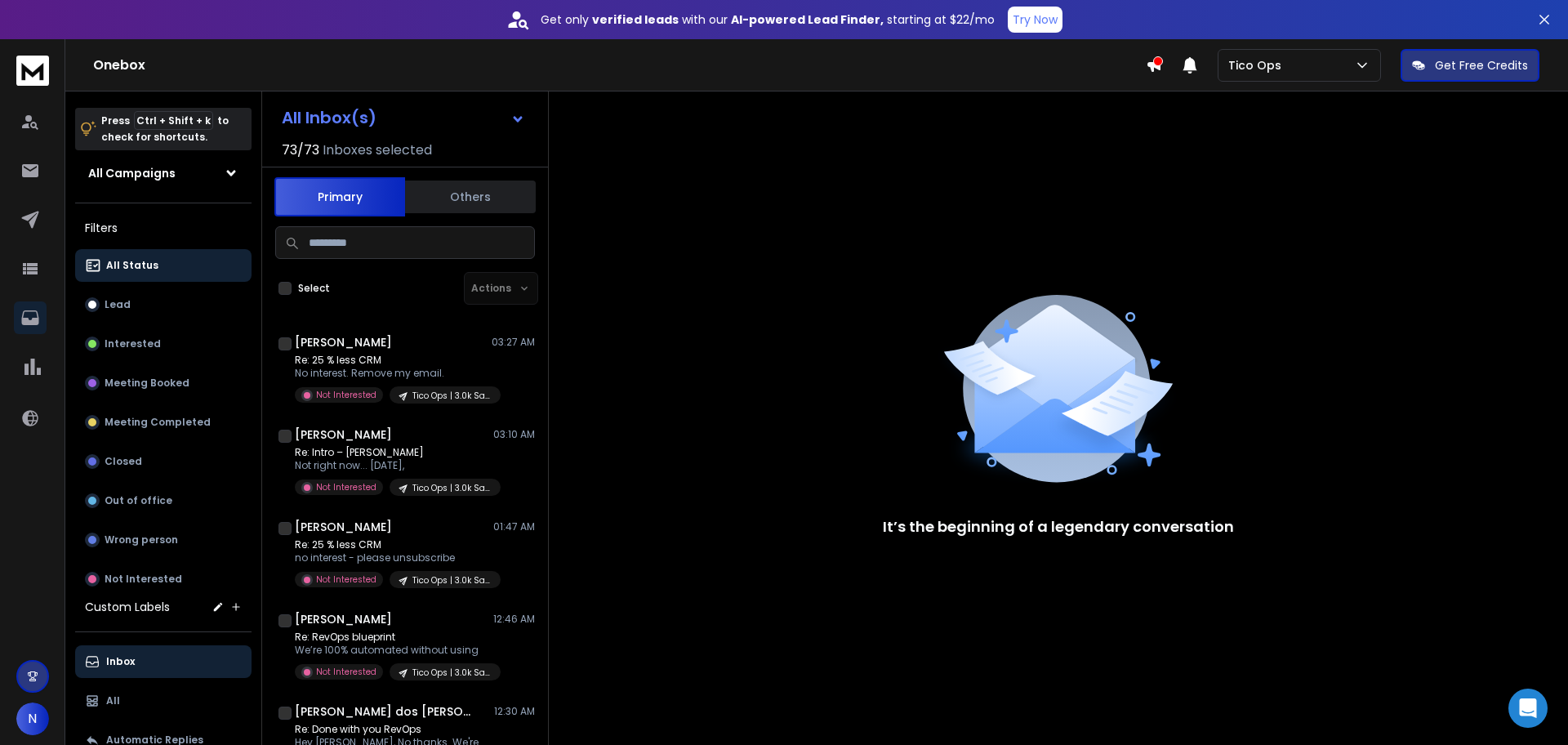
click at [1296, 83] on div "Onebox Tico Ops Get Free Credits" at bounding box center [784, 65] width 1568 height 52
click at [1307, 76] on button "Tico Ops" at bounding box center [1299, 65] width 163 height 33
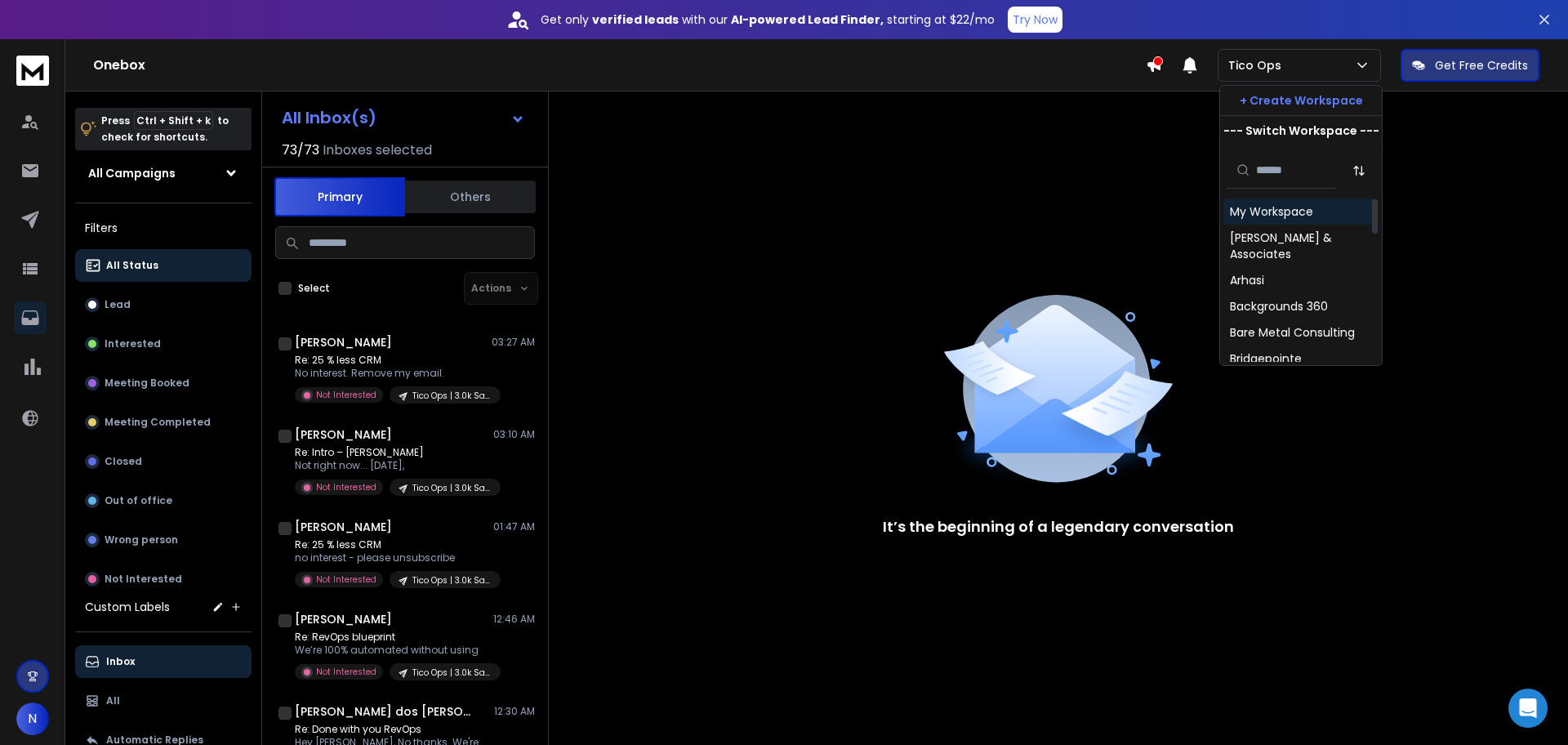
click at [1286, 213] on div "My Workspace" at bounding box center [1271, 211] width 83 height 16
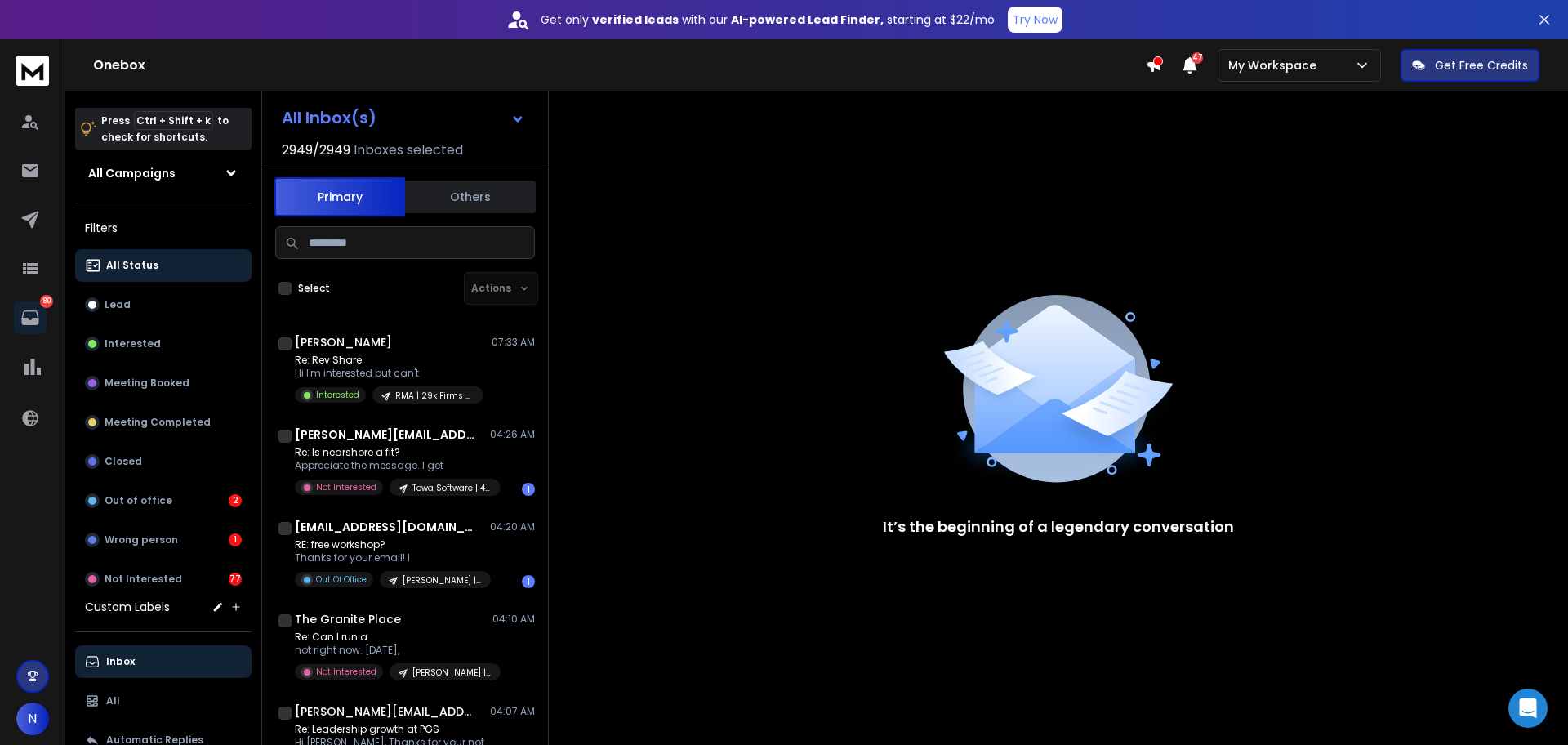
click at [446, 538] on p "RE: free workshop?" at bounding box center [393, 544] width 196 height 13
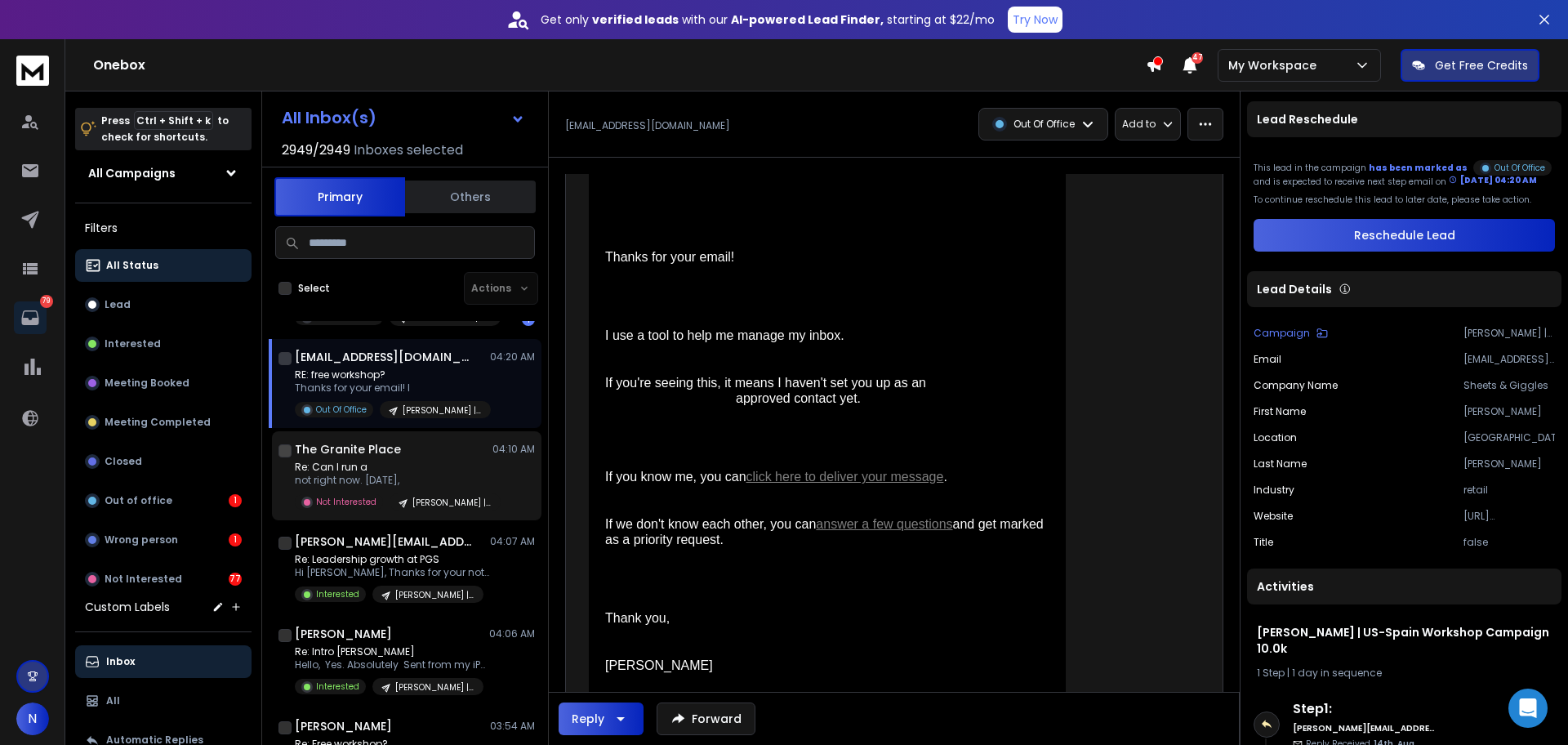
scroll to position [204, 0]
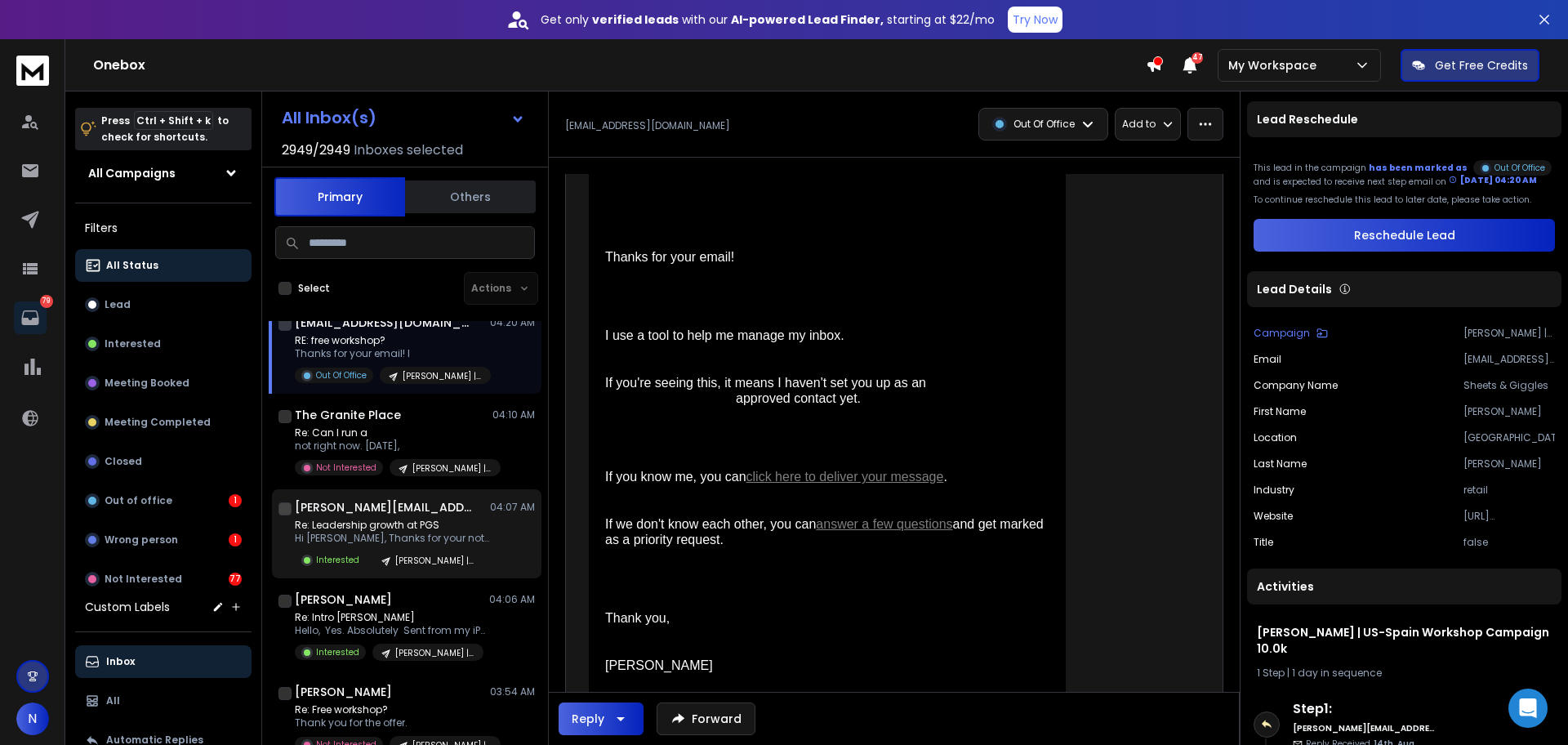
click at [439, 510] on h1 "[PERSON_NAME][EMAIL_ADDRESS][DOMAIN_NAME]" at bounding box center [384, 506] width 179 height 16
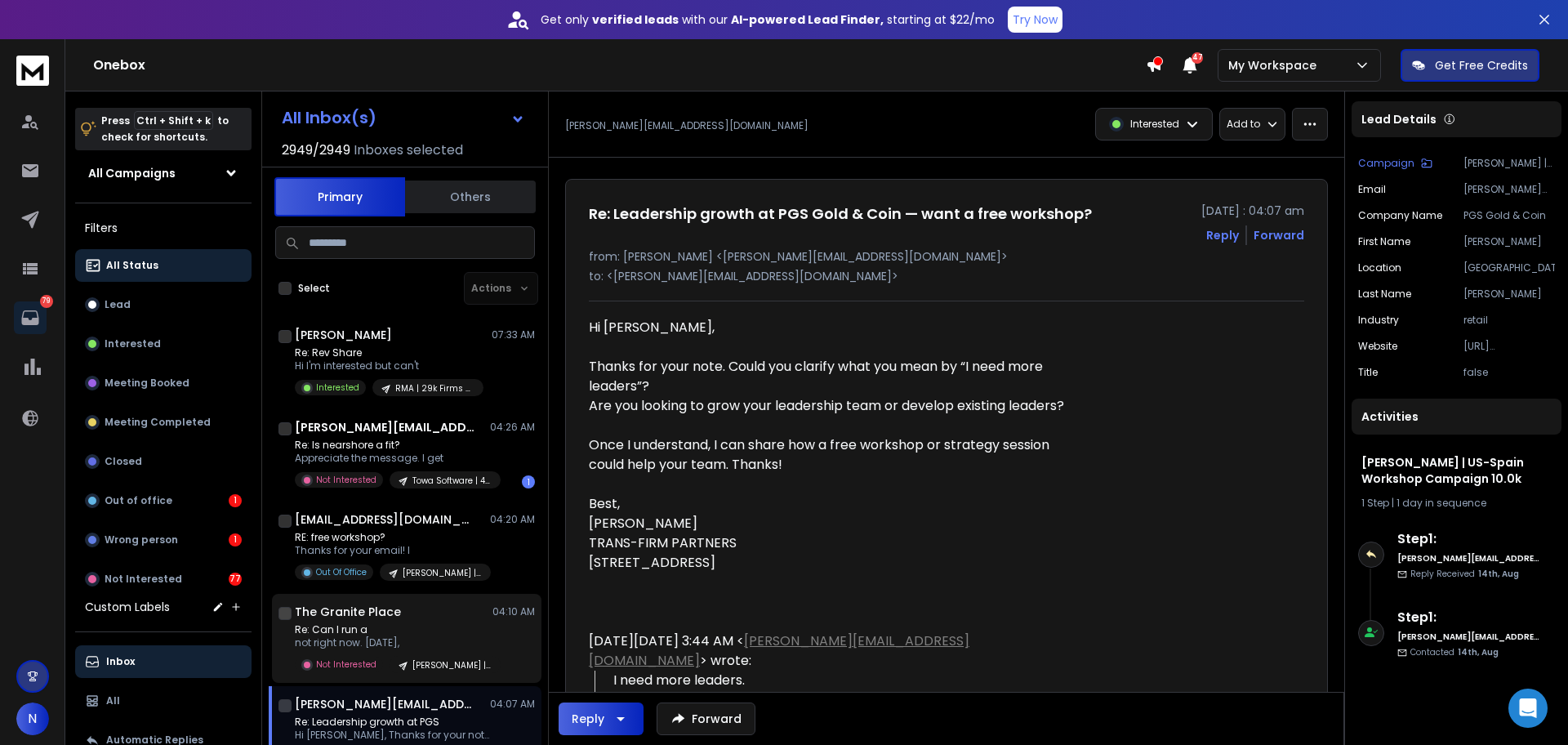
scroll to position [0, 0]
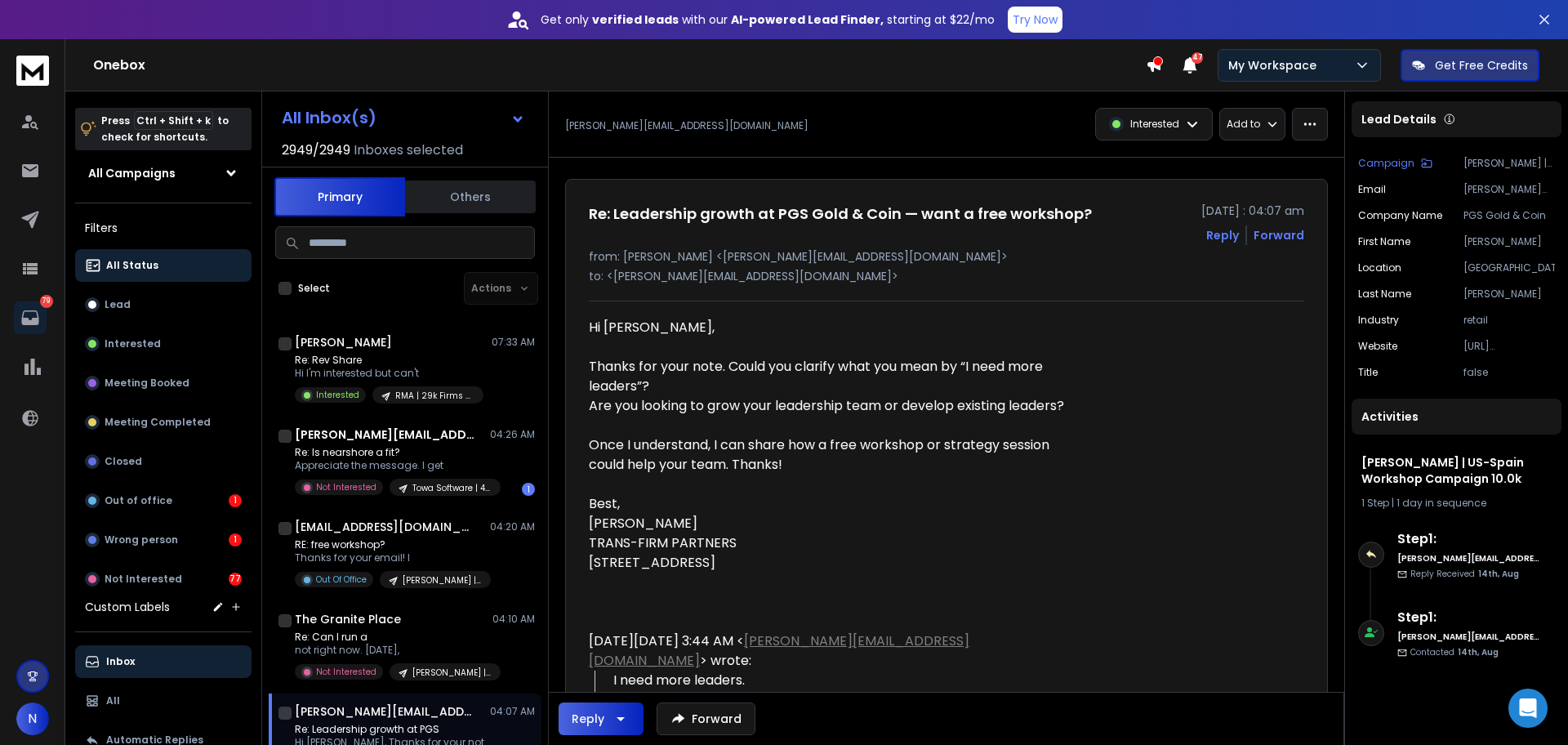
click at [1281, 58] on p "My Workspace" at bounding box center [1275, 65] width 94 height 16
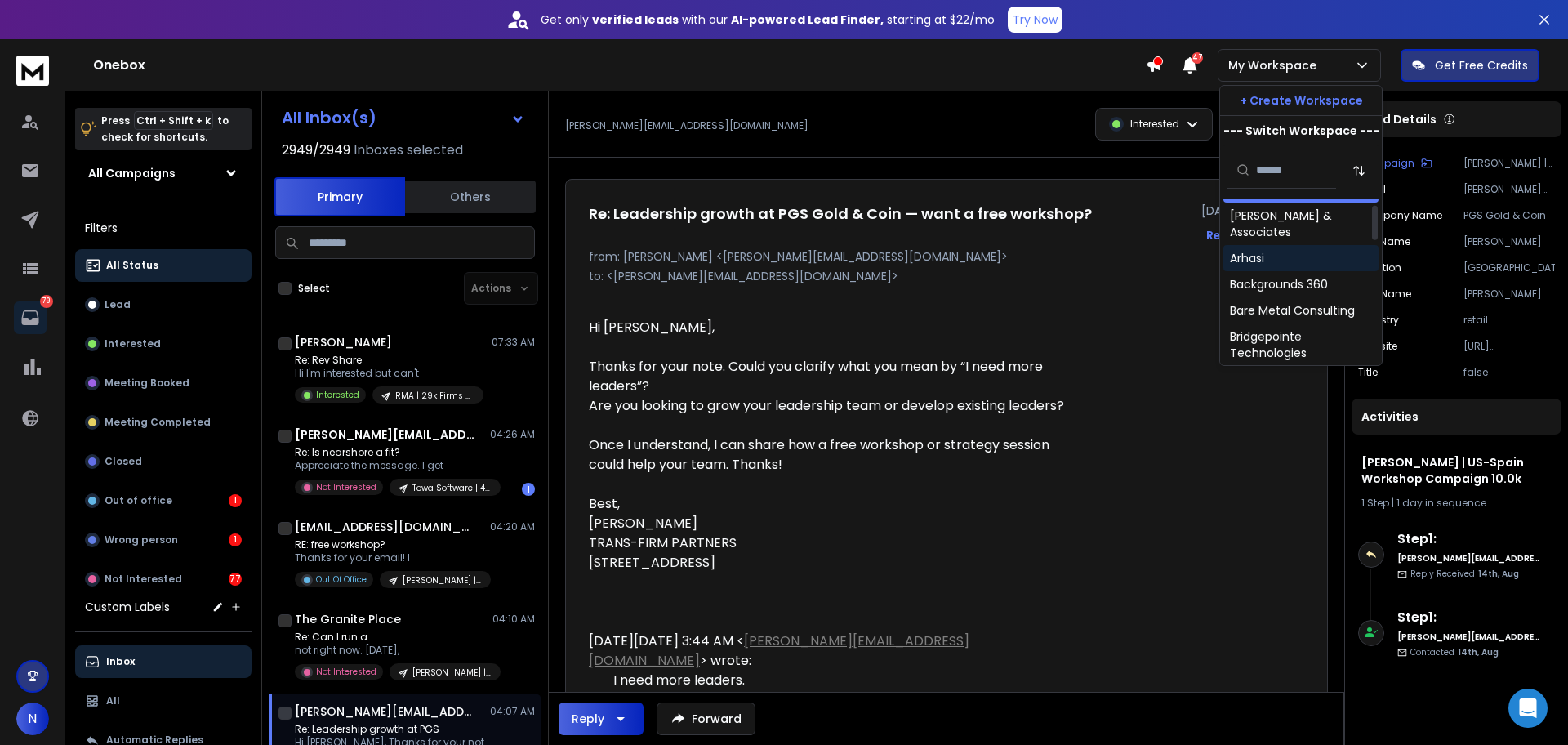
scroll to position [34, 0]
click at [1308, 249] on div "Arhasi" at bounding box center [1301, 245] width 155 height 26
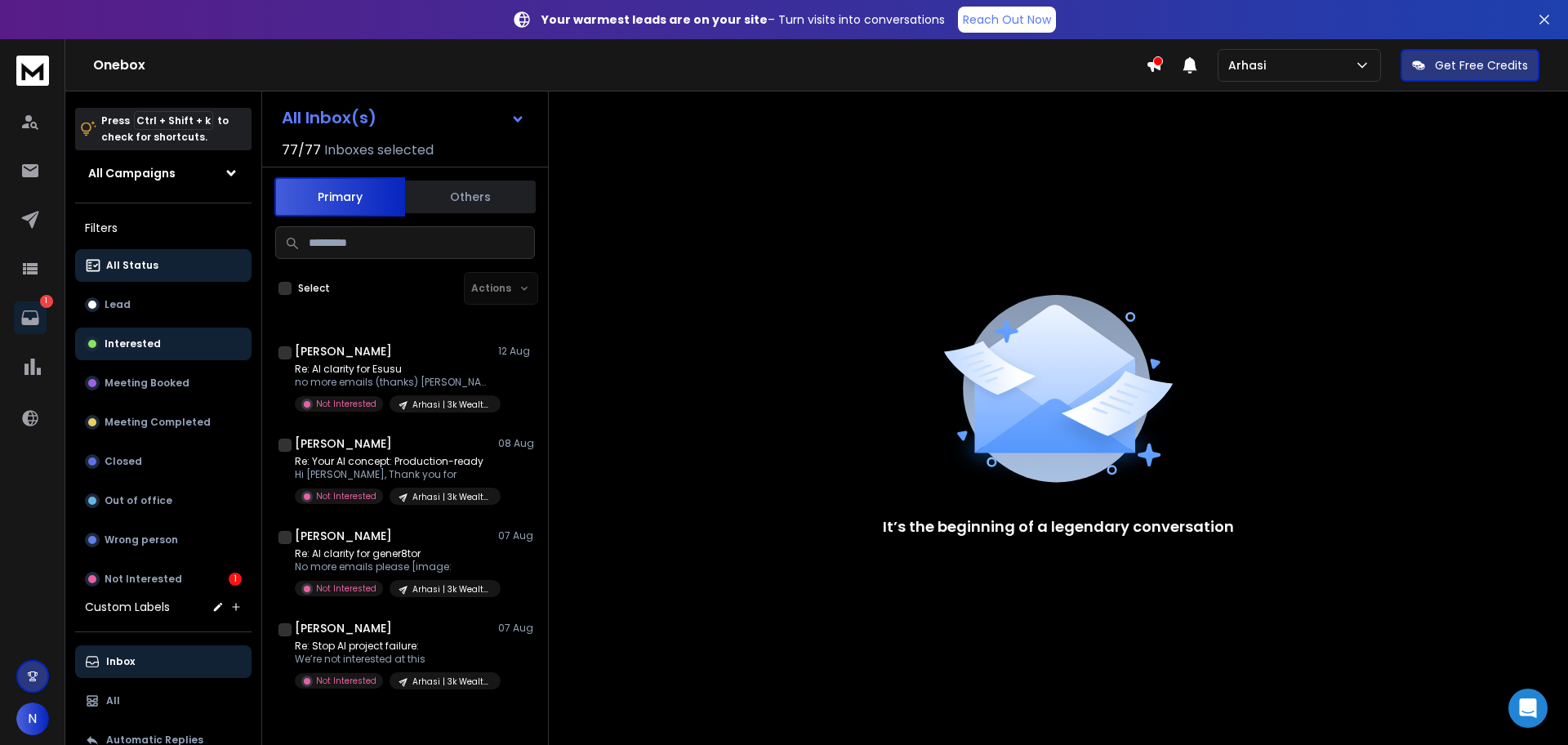
scroll to position [176, 0]
click at [17, 318] on link "1" at bounding box center [30, 318] width 33 height 33
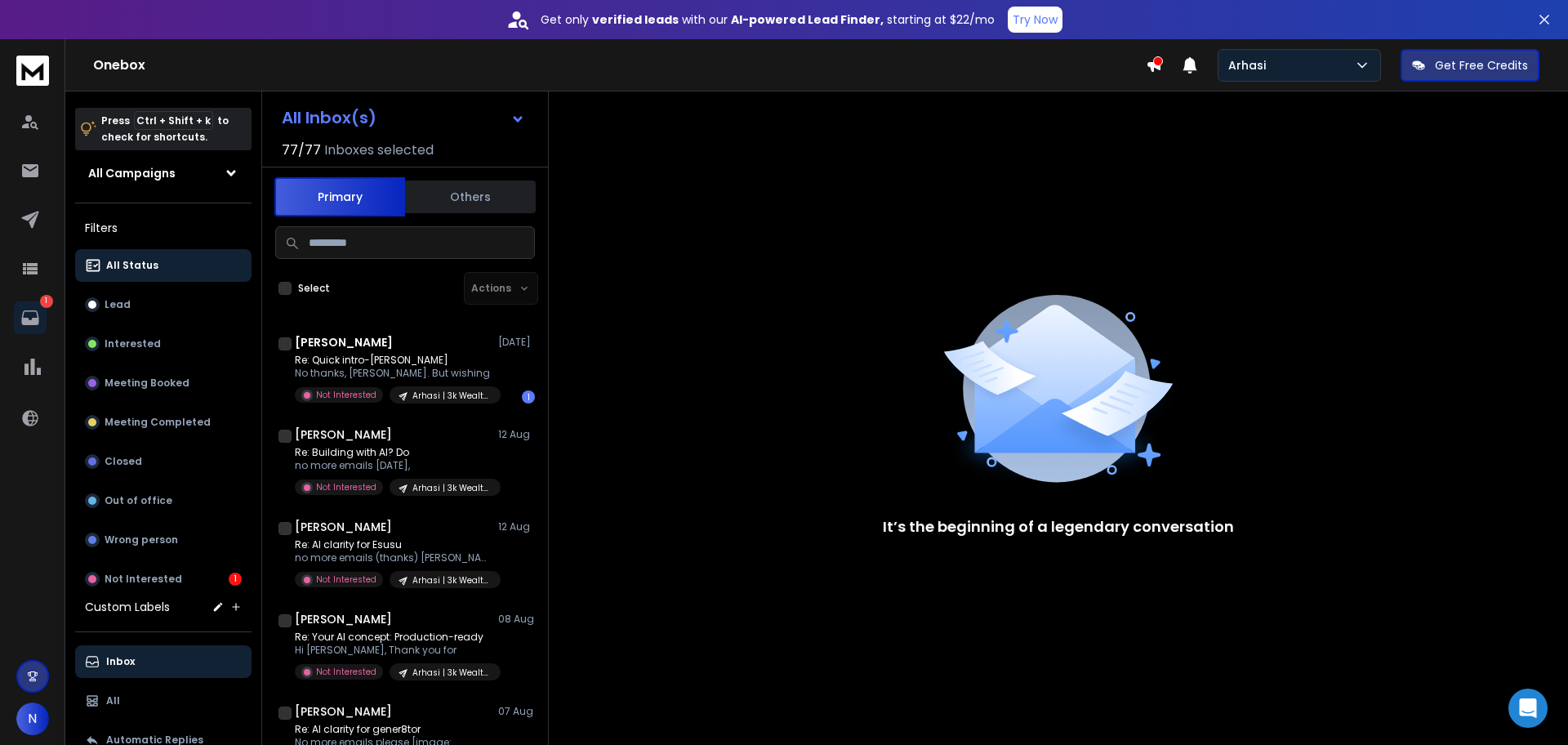
click at [1305, 61] on div "Arhasi" at bounding box center [1299, 65] width 142 height 16
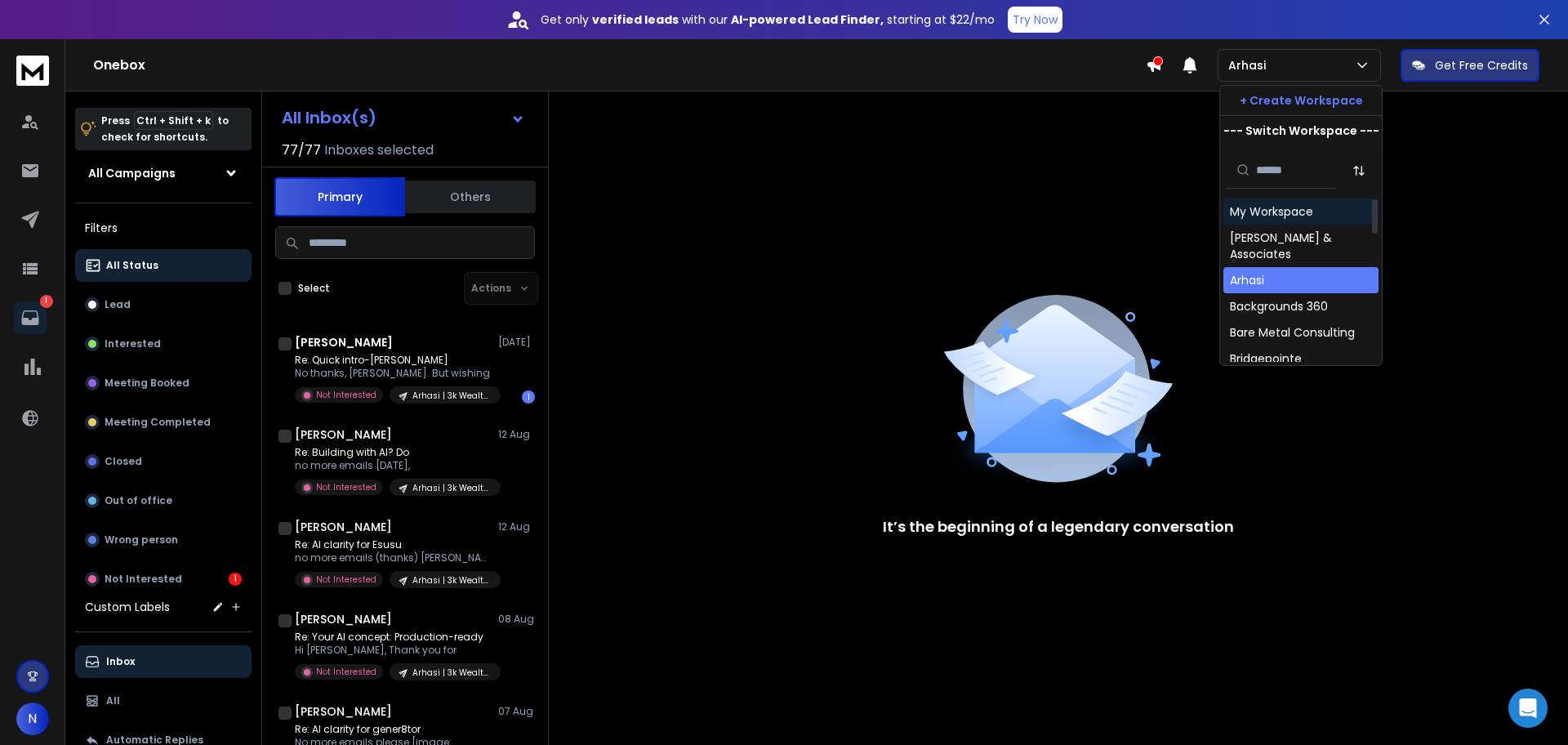
click at [1298, 197] on div "My Workspace Anderson Lane & Associates Arhasi Backgrounds 360 Bare Metal Consu…" at bounding box center [1301, 280] width 161 height 170
click at [1293, 208] on div "My Workspace" at bounding box center [1271, 211] width 83 height 16
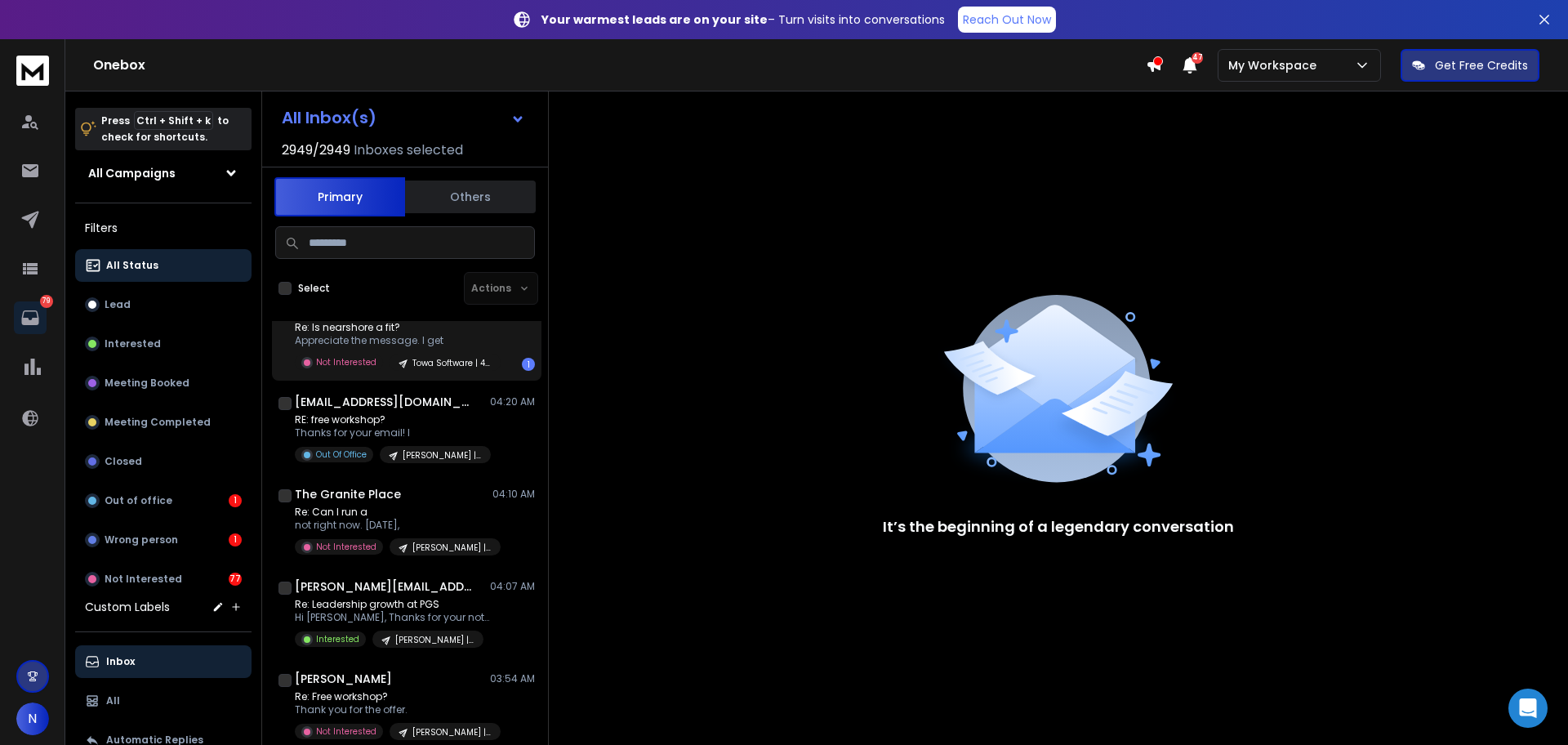
scroll to position [341, 0]
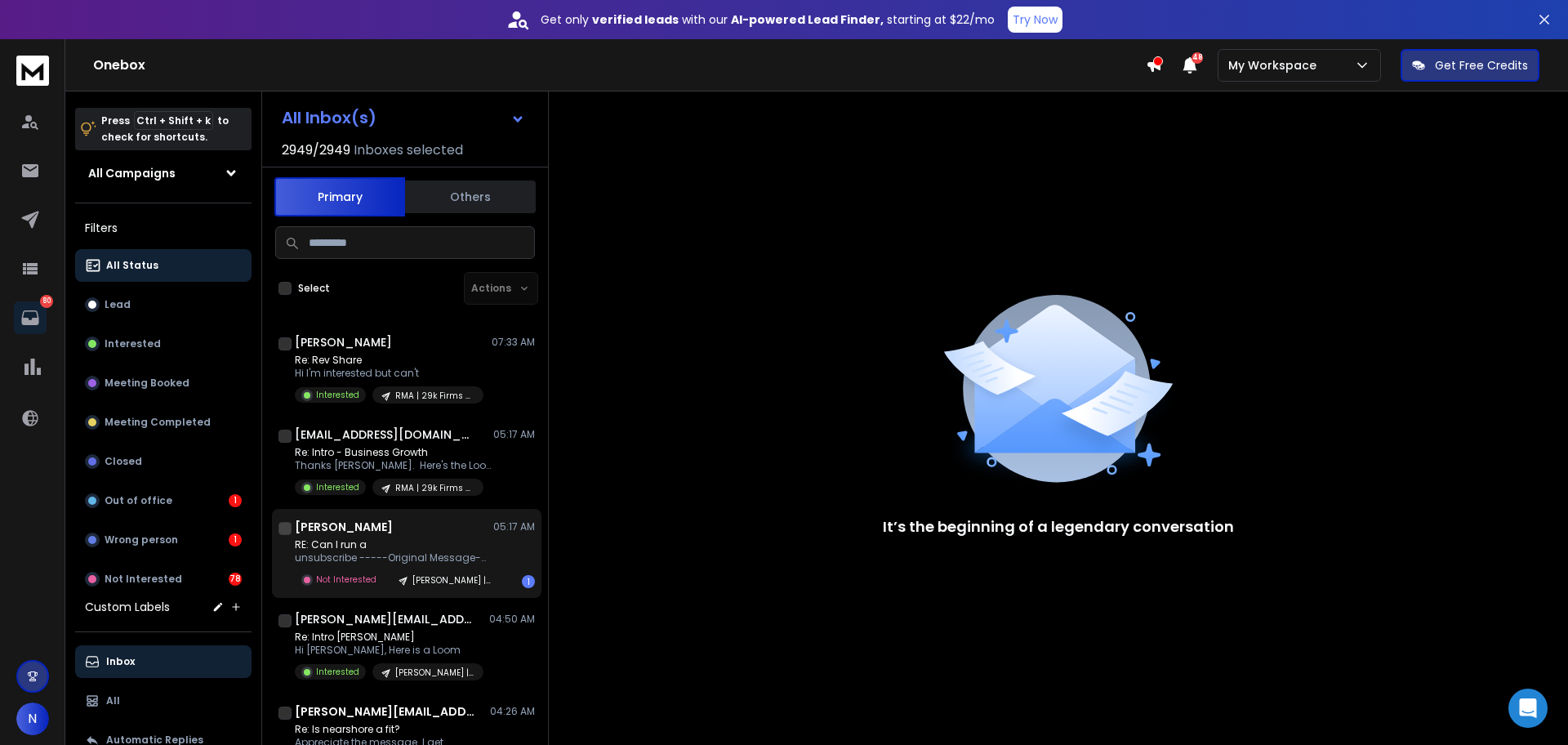
click at [422, 547] on p "RE: Can I run a" at bounding box center [393, 544] width 196 height 13
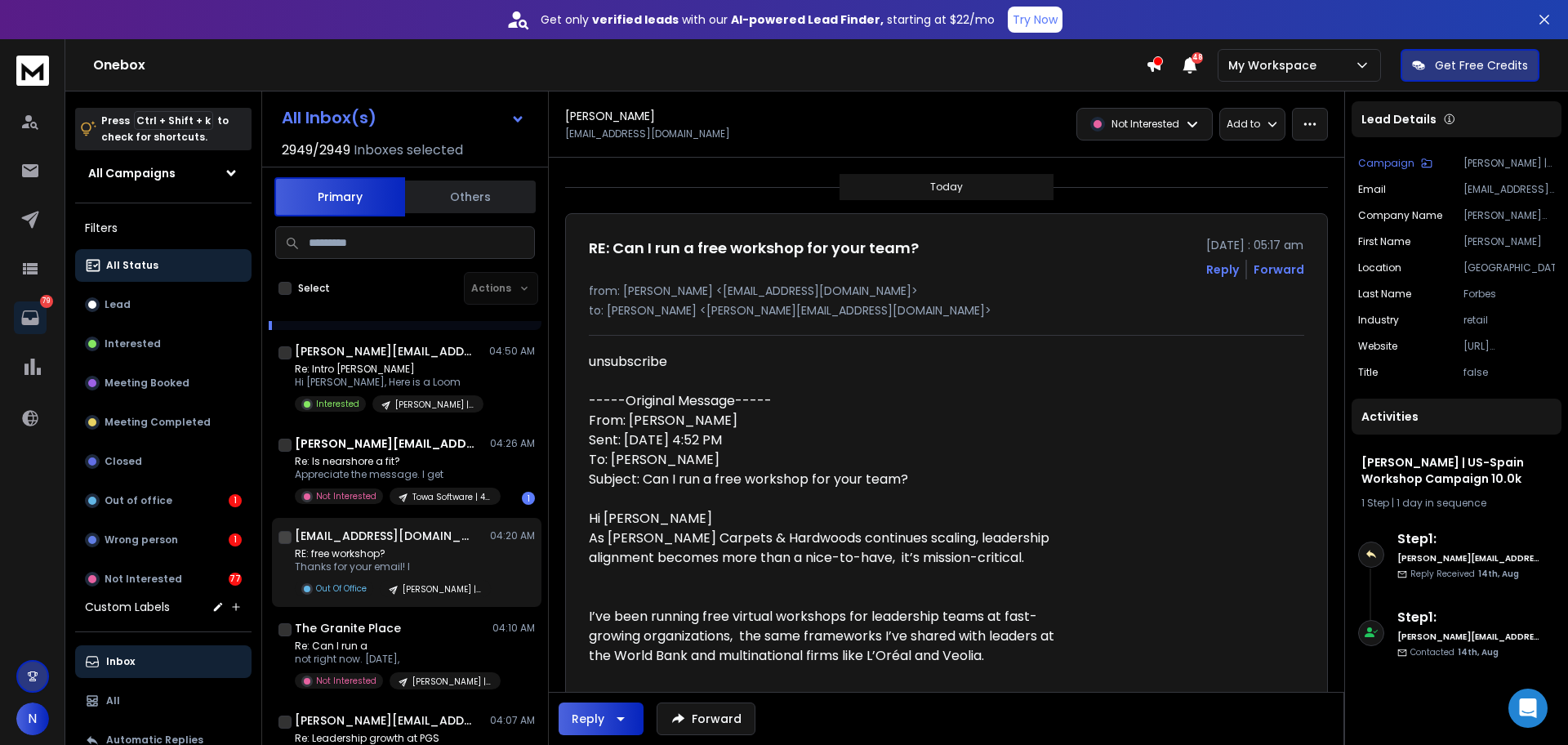
scroll to position [341, 0]
